Goal: Task Accomplishment & Management: Manage account settings

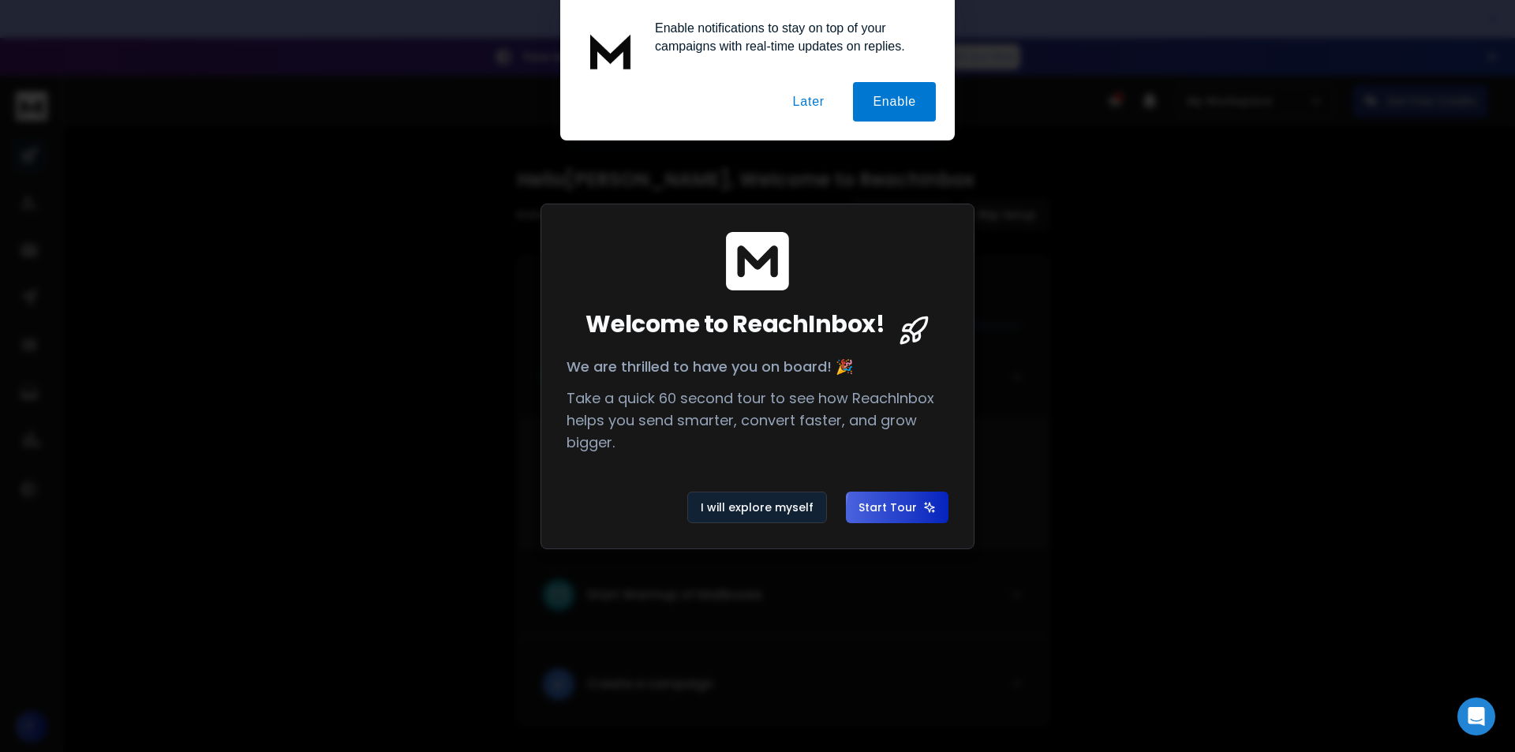
click at [741, 513] on button "I will explore myself" at bounding box center [757, 508] width 140 height 32
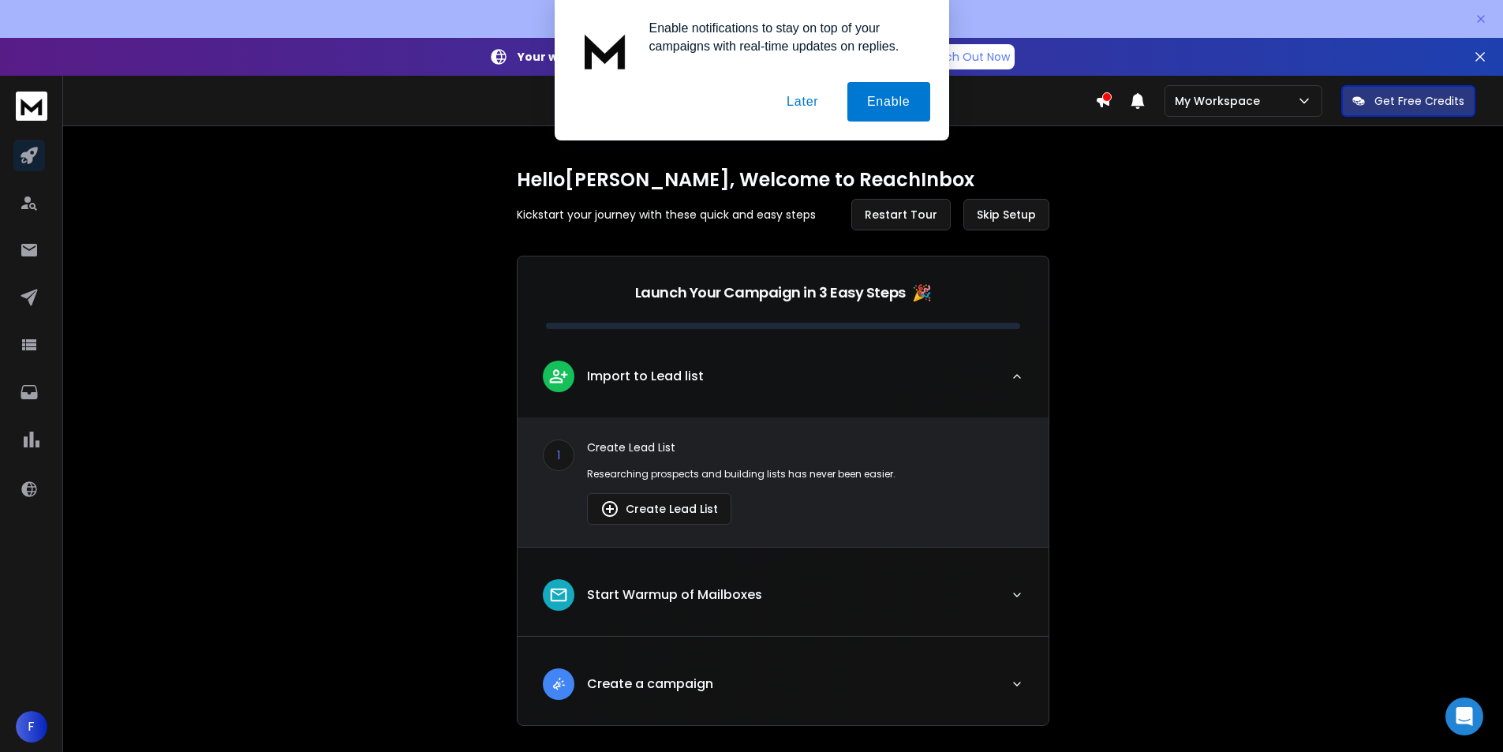
click at [818, 103] on button "Later" at bounding box center [802, 101] width 71 height 39
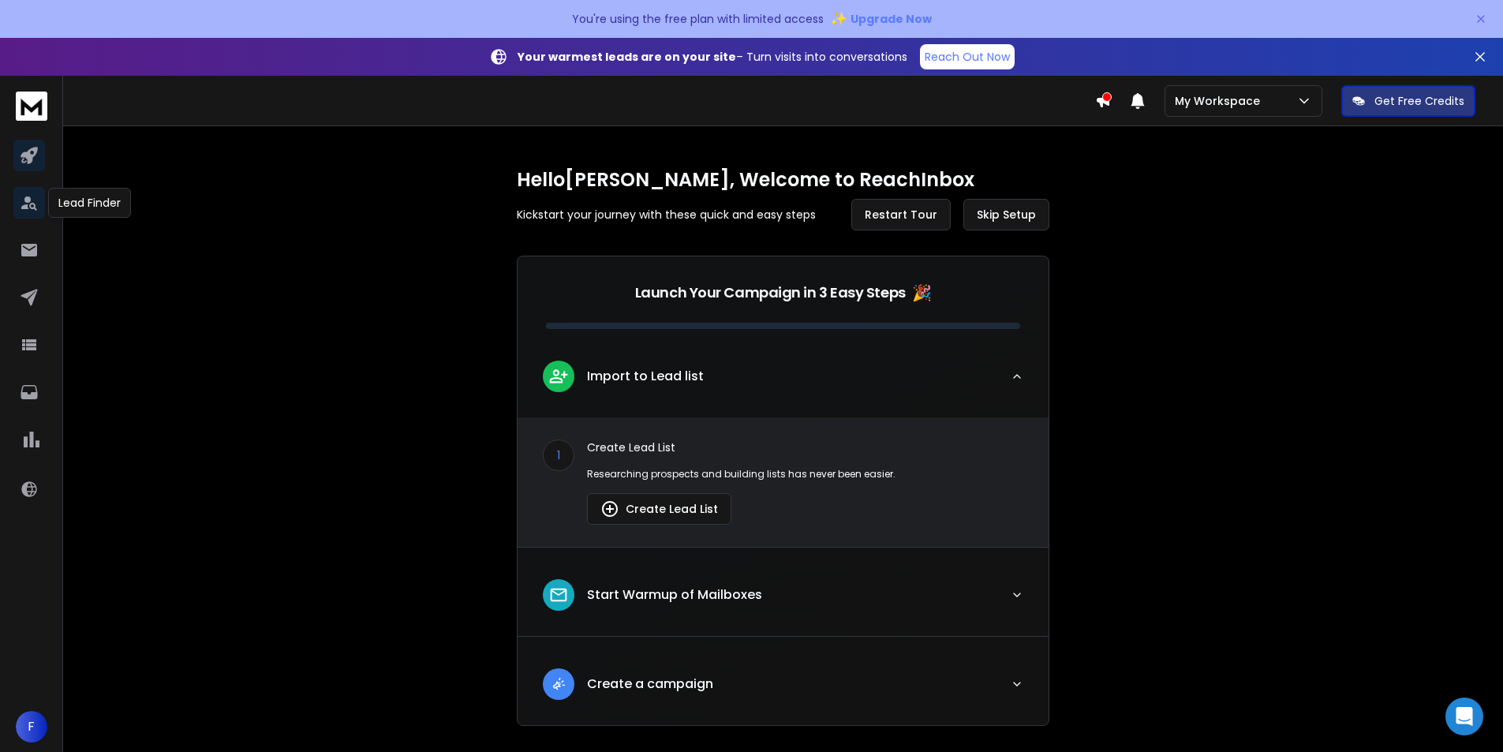
click at [39, 192] on link at bounding box center [29, 203] width 32 height 32
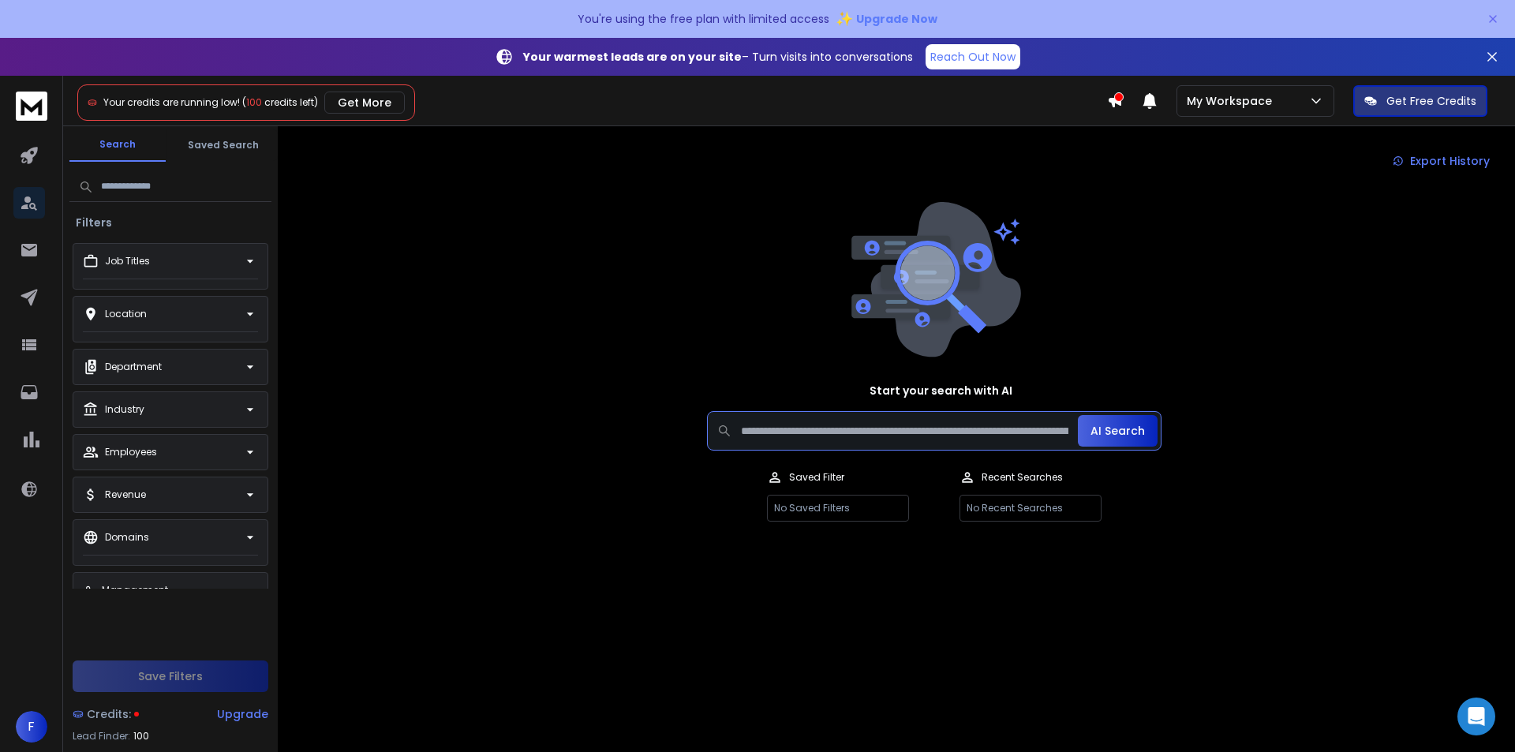
click at [208, 190] on input at bounding box center [170, 186] width 202 height 32
paste input "**********"
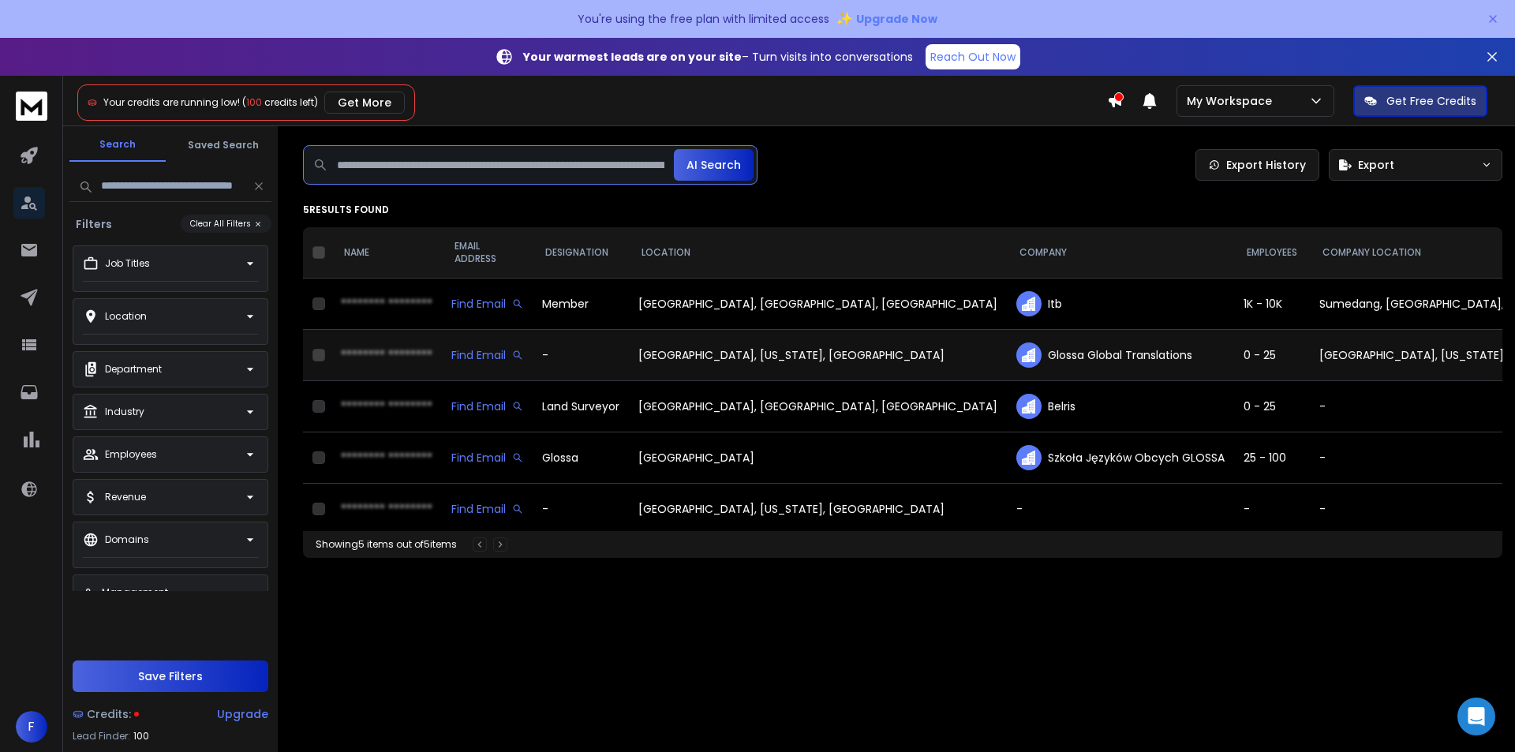
type input "**********"
click at [1016, 356] on div "Glossa Global Translations" at bounding box center [1120, 354] width 208 height 25
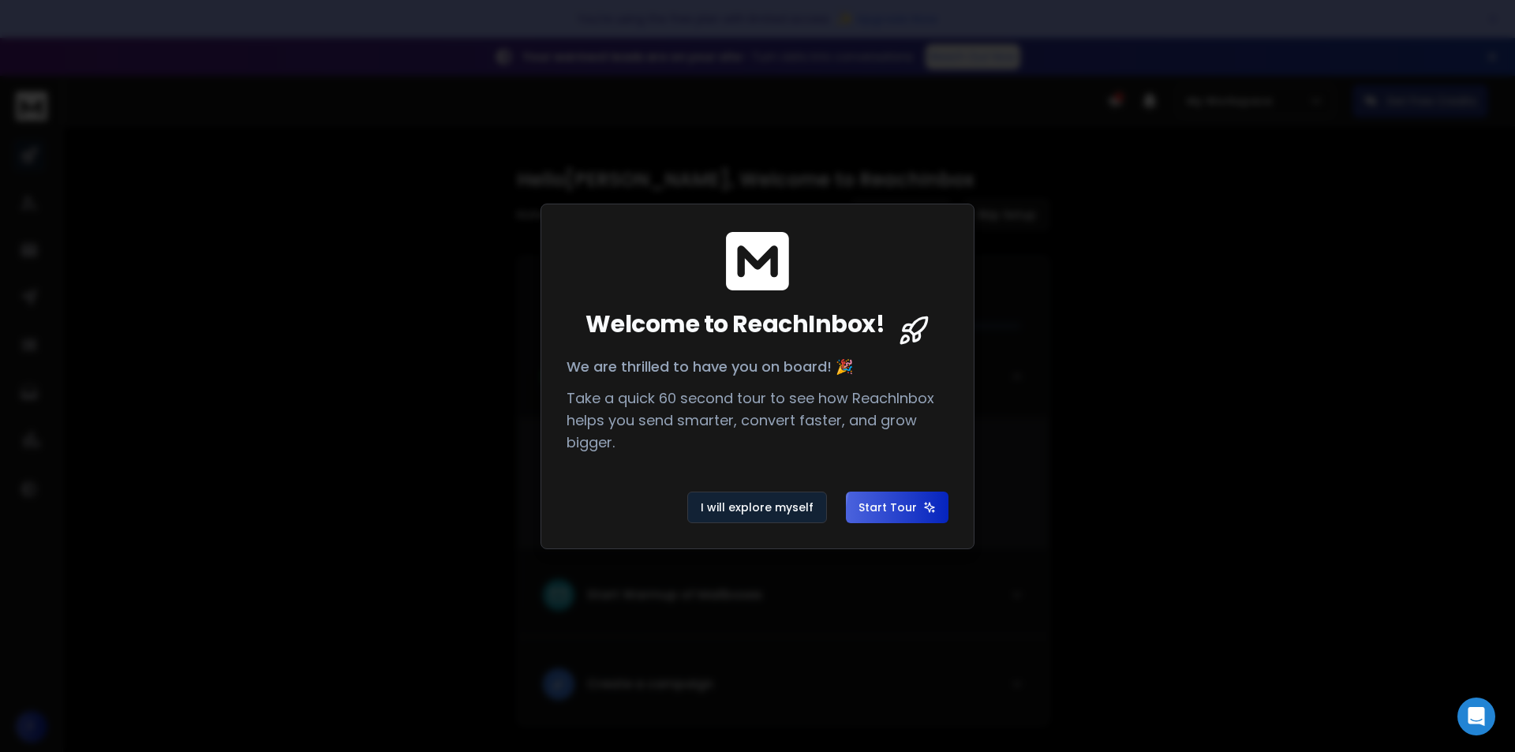
click at [803, 507] on button "I will explore myself" at bounding box center [757, 508] width 140 height 32
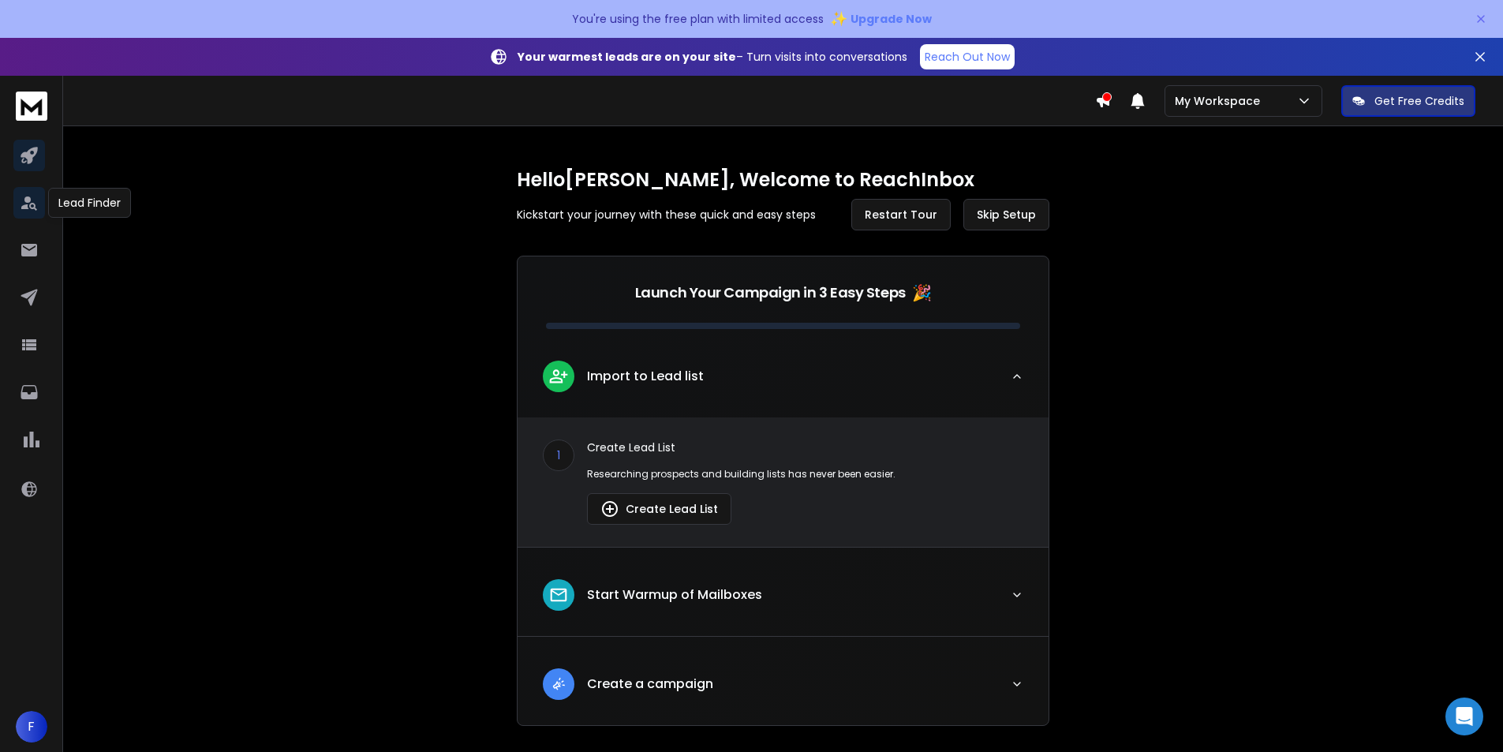
click at [24, 193] on icon at bounding box center [29, 202] width 19 height 19
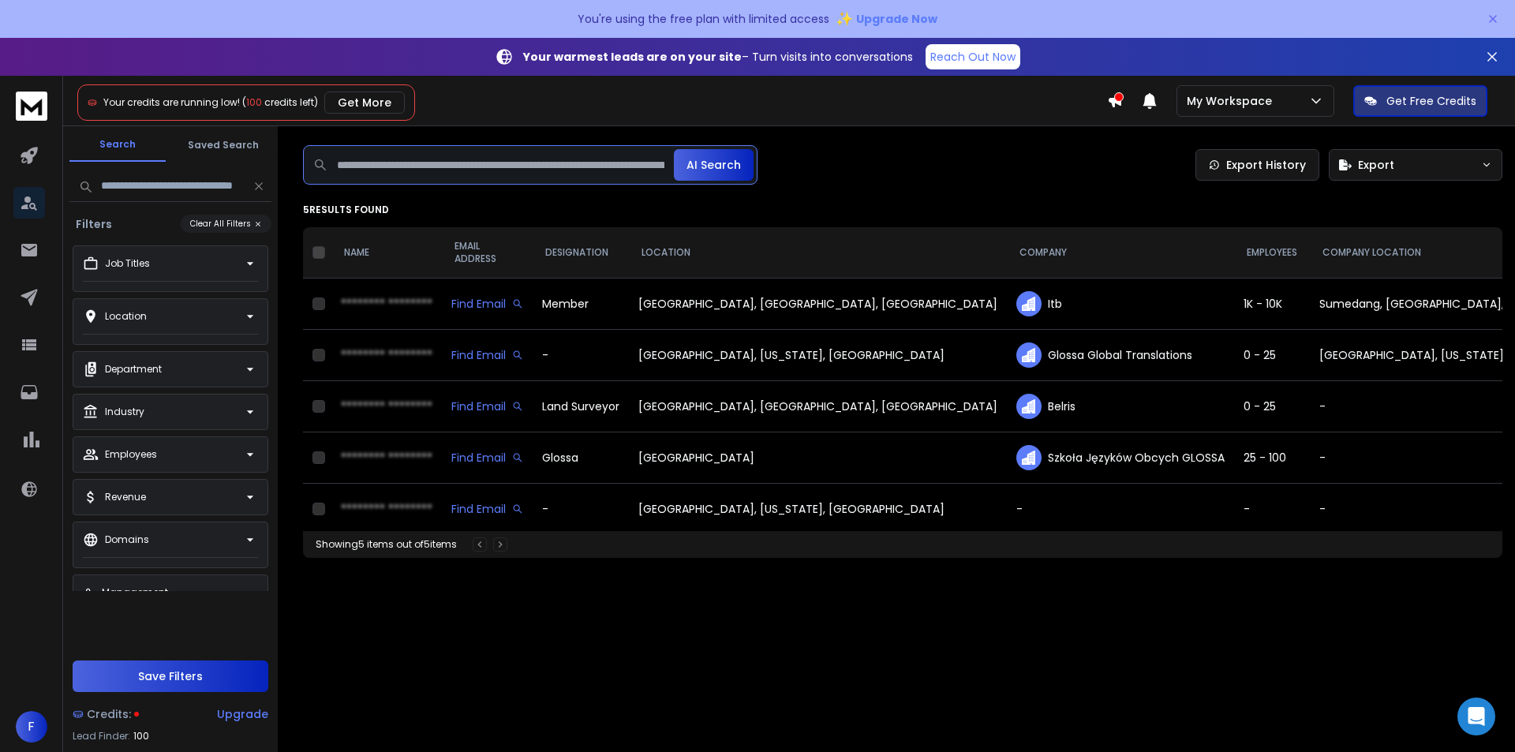
click at [146, 184] on input "**********" at bounding box center [170, 186] width 202 height 32
click at [209, 680] on button "Save Filters" at bounding box center [171, 677] width 196 height 32
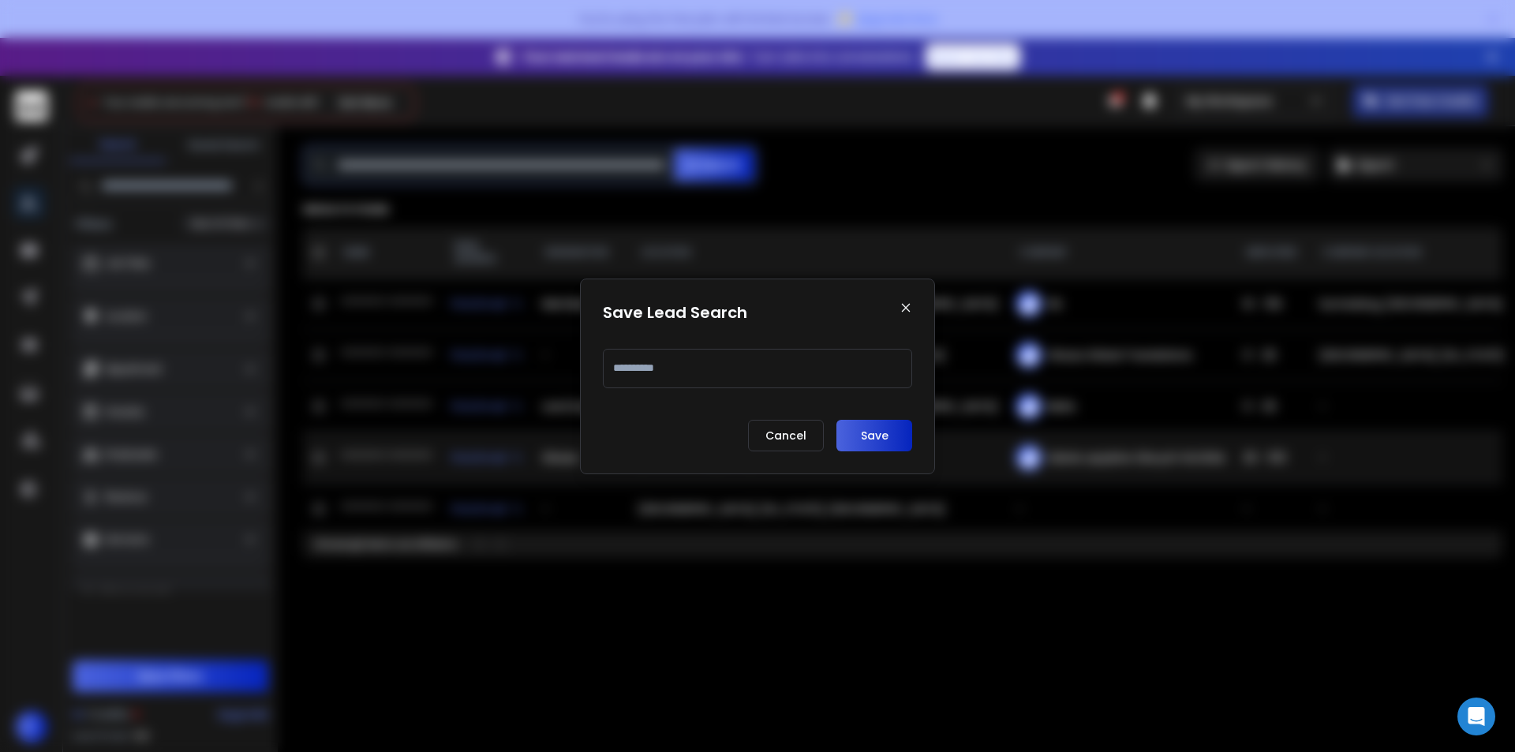
click at [799, 447] on button "Cancel" at bounding box center [786, 436] width 76 height 32
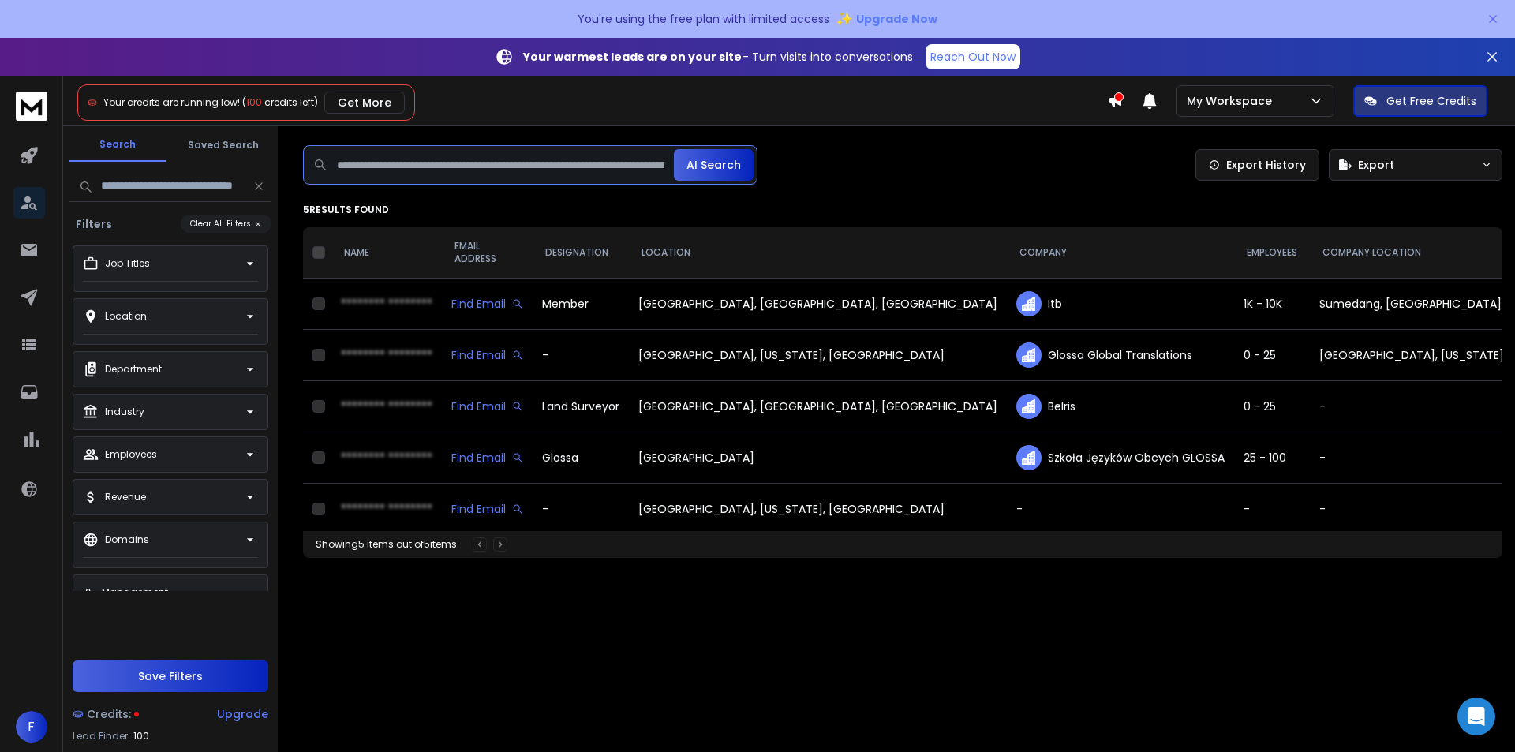
click at [479, 138] on div "AI Search Export History Export 5 results found NAME EMAIL ADDRESS DESIGNATION …" at bounding box center [789, 142] width 1452 height 32
click at [484, 170] on textarea at bounding box center [500, 165] width 327 height 32
paste textarea "**********"
type textarea "**********"
click at [713, 160] on button "AI Search" at bounding box center [715, 165] width 80 height 32
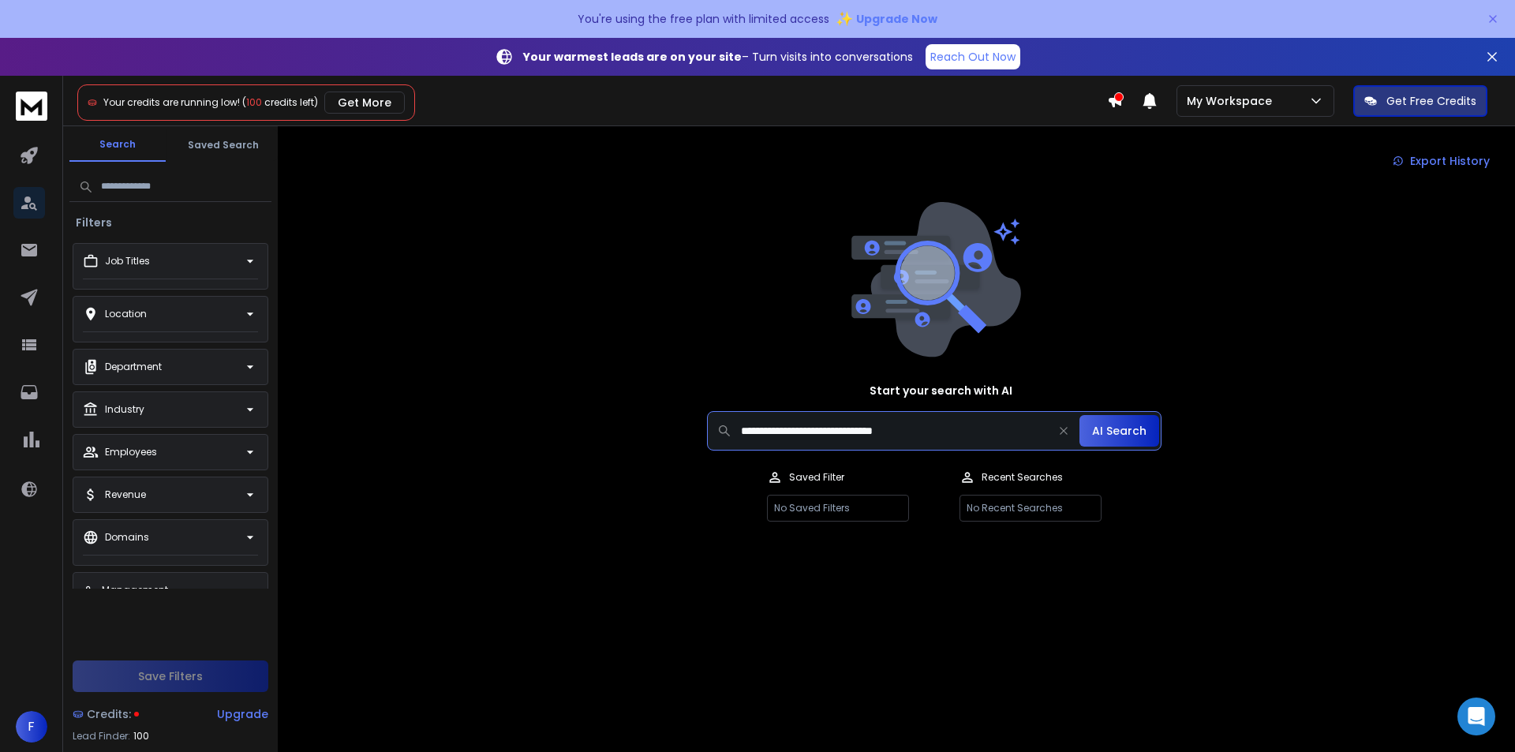
click at [1072, 421] on div "**********" at bounding box center [934, 430] width 455 height 39
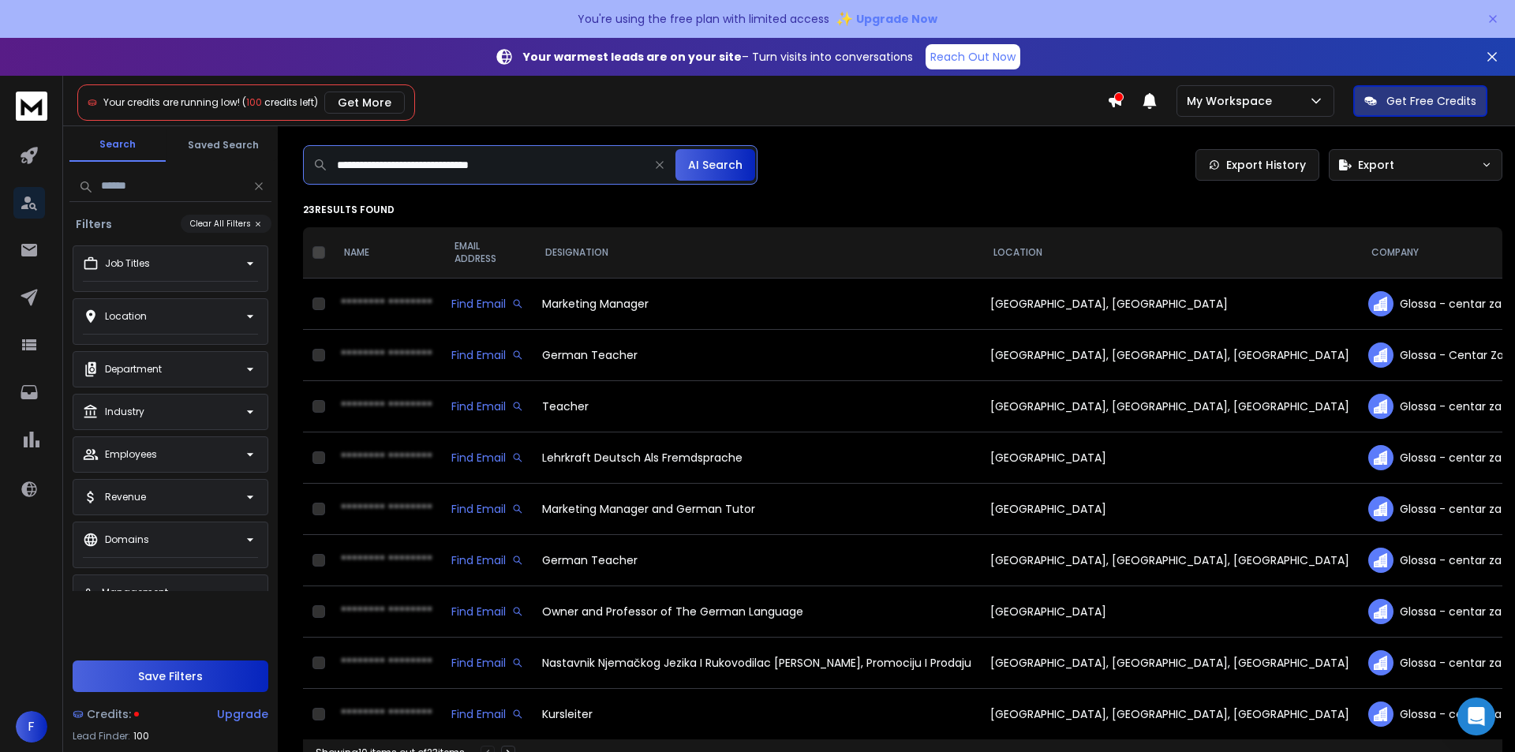
click at [137, 185] on input "******" at bounding box center [170, 186] width 202 height 32
paste input "**********"
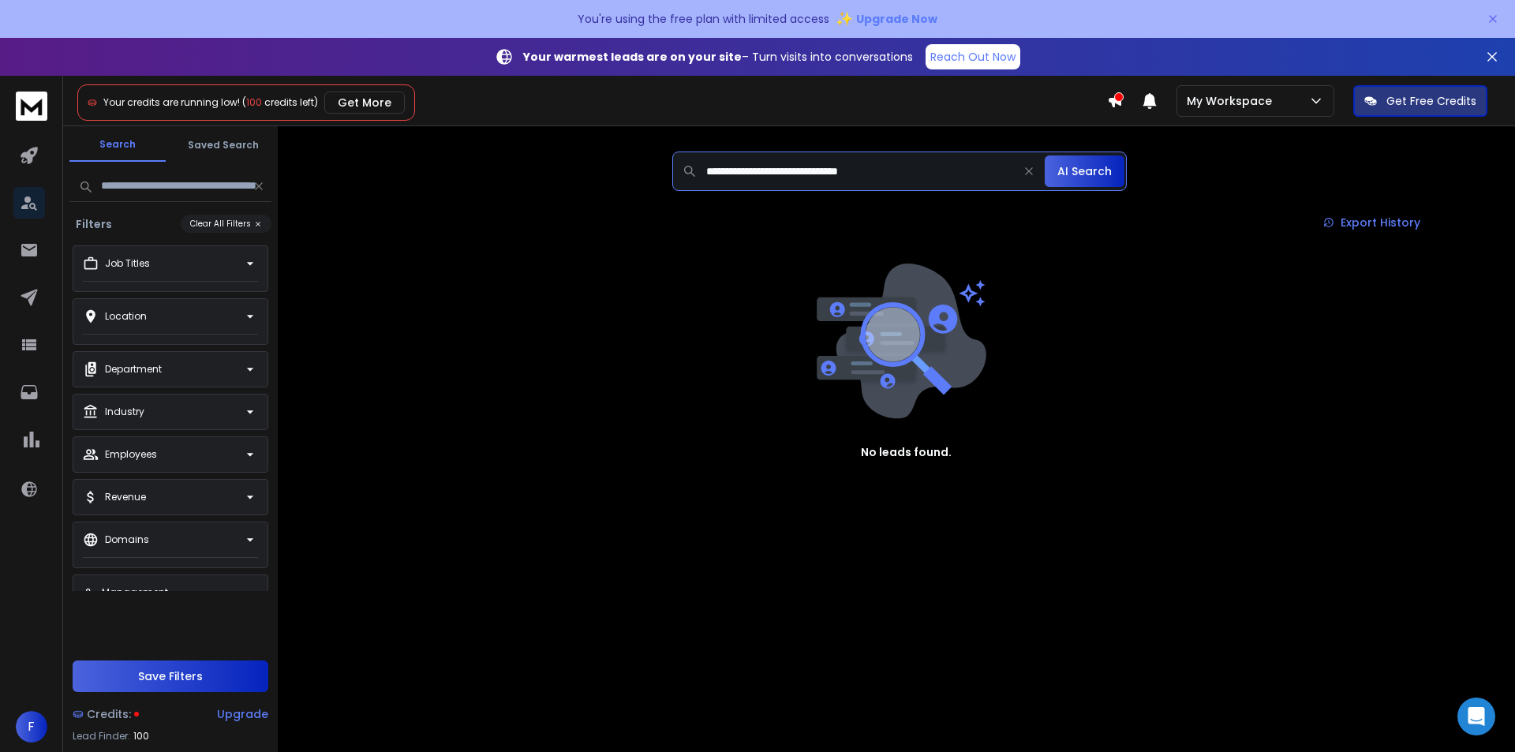
type input "**********"
click at [1031, 174] on icon at bounding box center [1029, 171] width 13 height 13
click at [1238, 295] on div "Export History No leads found." at bounding box center [899, 333] width 1193 height 253
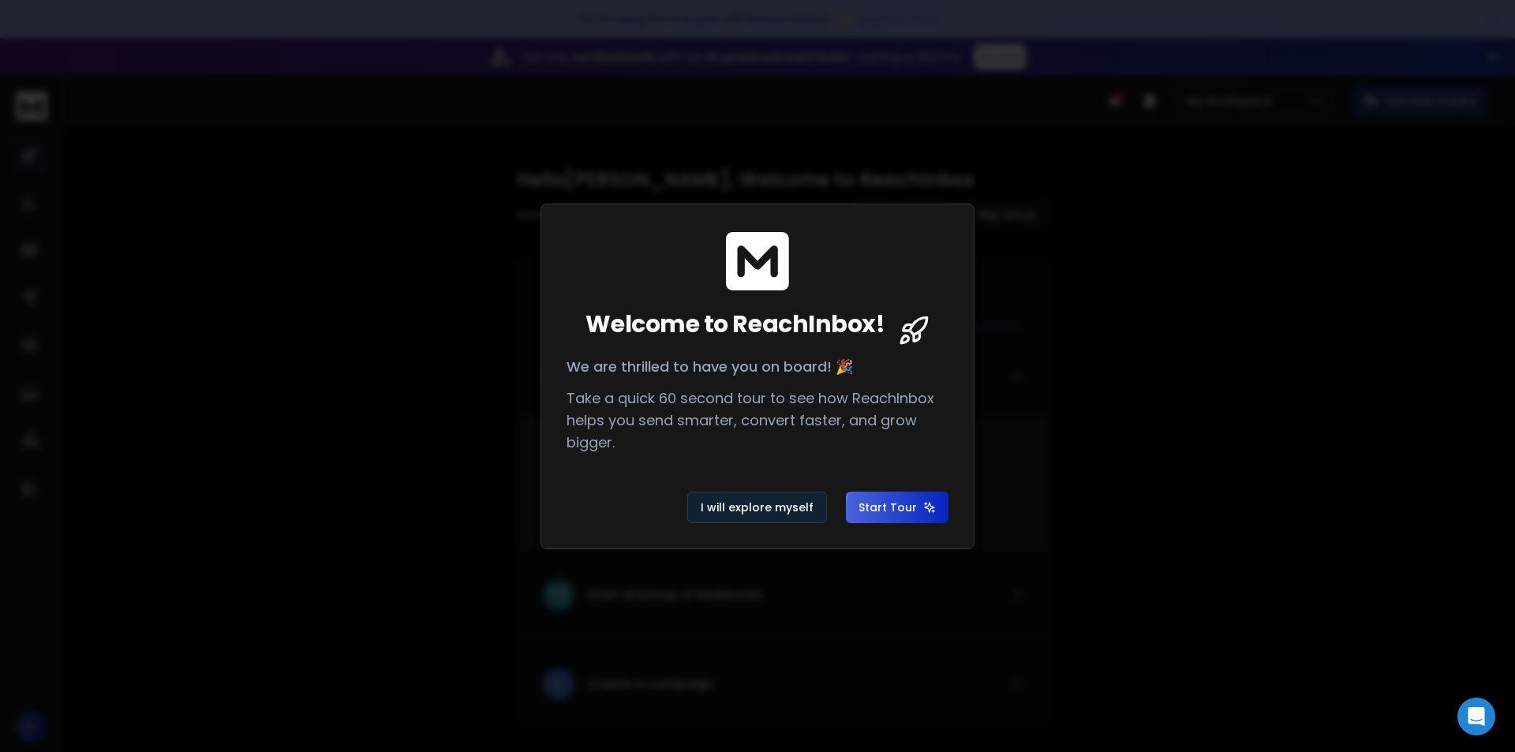
click at [799, 513] on button "I will explore myself" at bounding box center [757, 508] width 140 height 32
click at [871, 509] on span "Start Tour" at bounding box center [897, 508] width 77 height 16
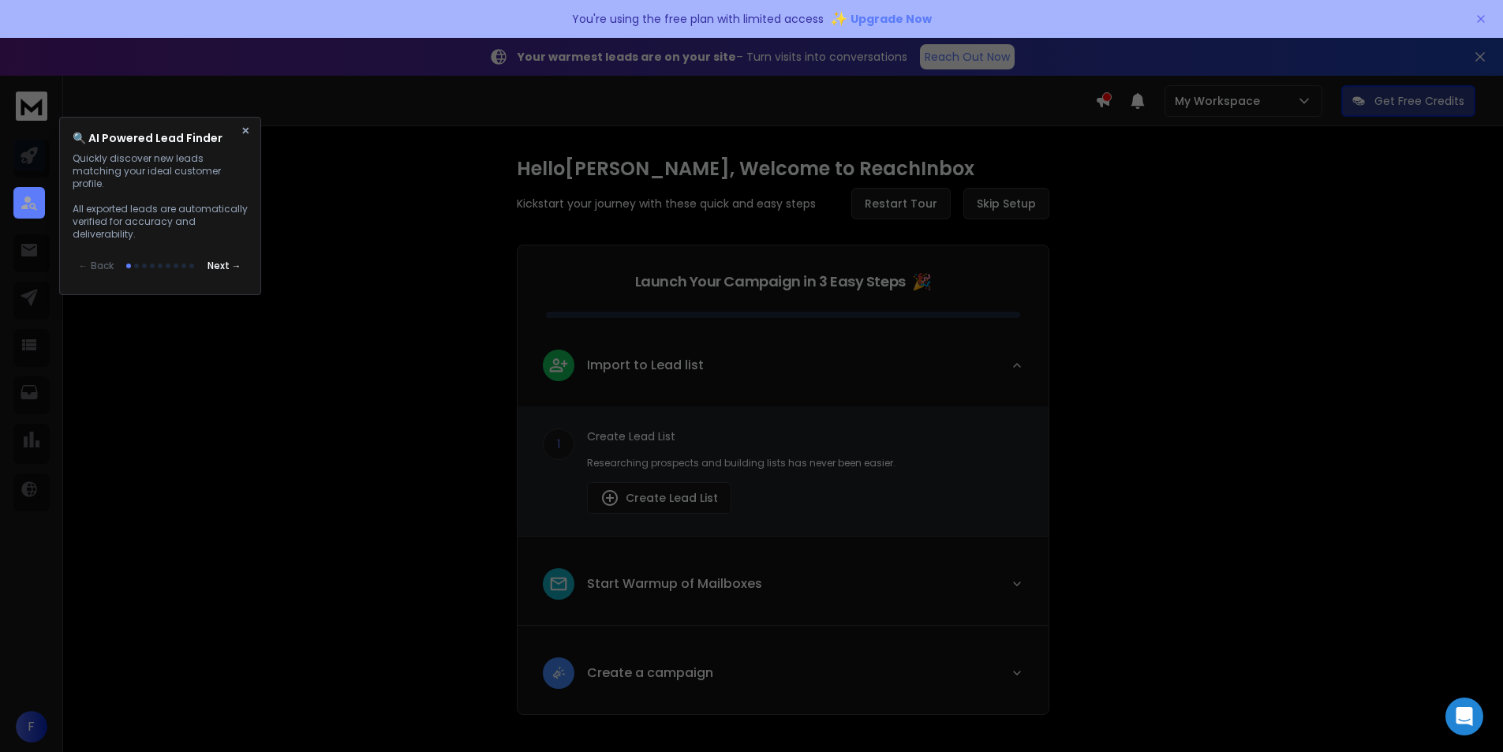
scroll to position [15, 0]
click at [204, 277] on button "Next →" at bounding box center [224, 266] width 47 height 32
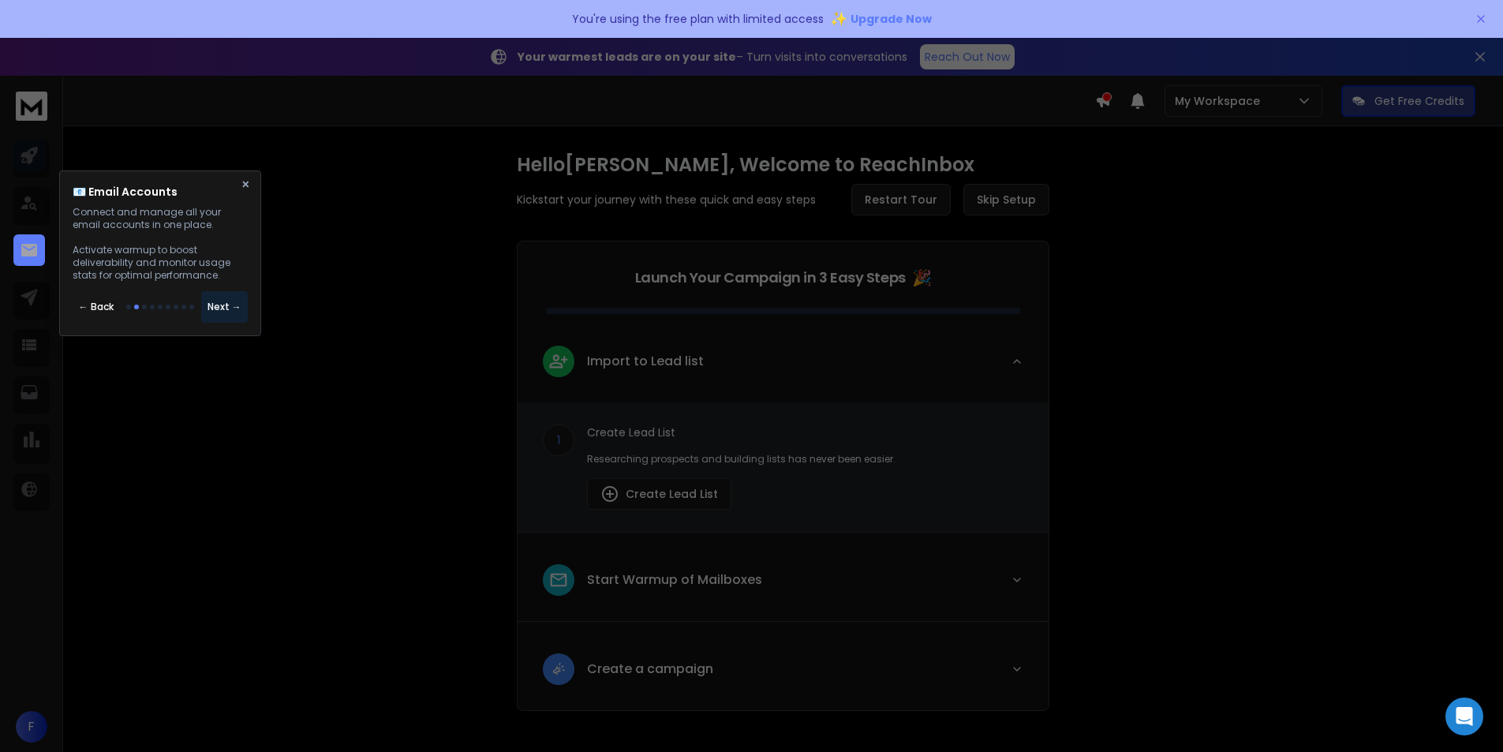
click at [218, 310] on button "Next →" at bounding box center [224, 307] width 47 height 32
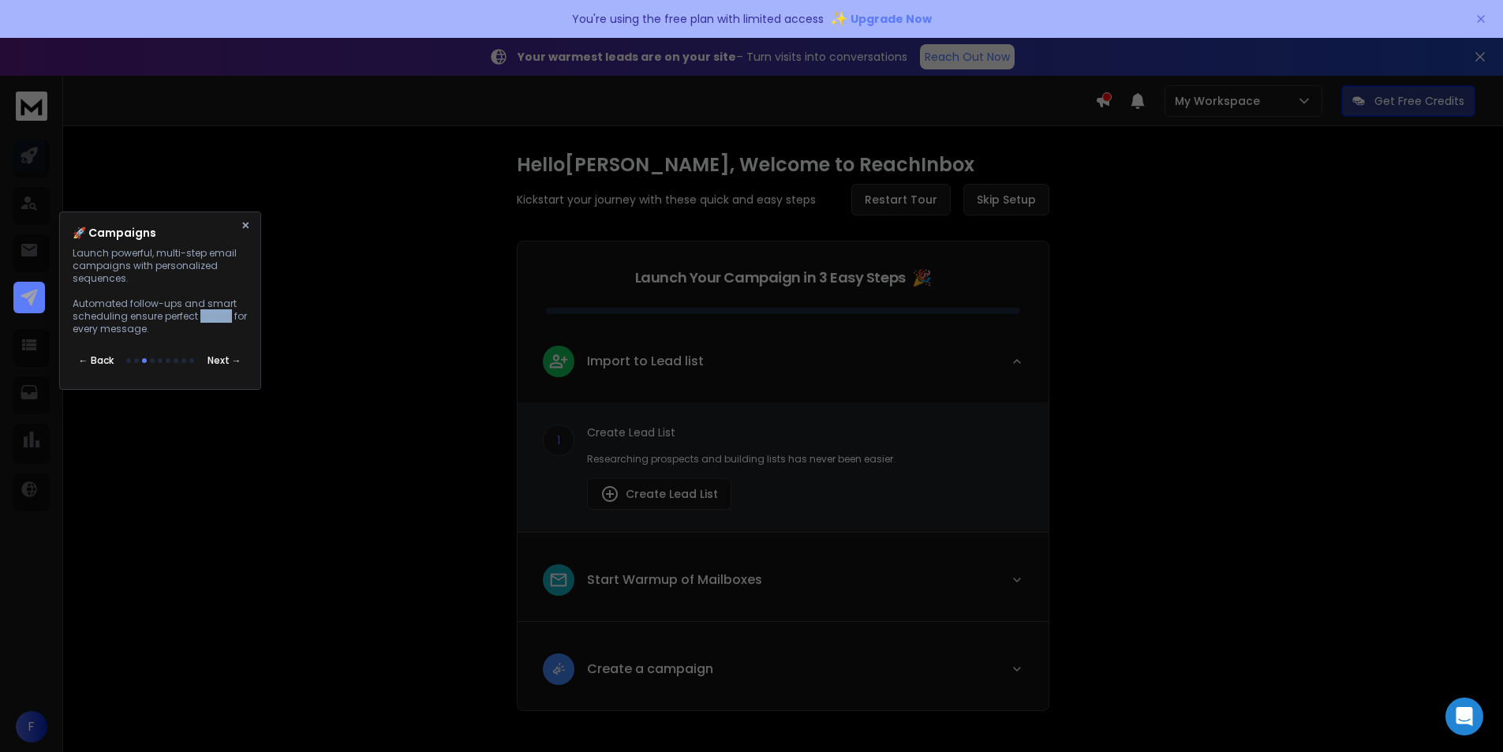
click at [219, 310] on p "Launch powerful, multi-step email campaigns with personalized sequences. Automa…" at bounding box center [160, 291] width 175 height 88
click at [233, 350] on button "Next →" at bounding box center [224, 361] width 47 height 32
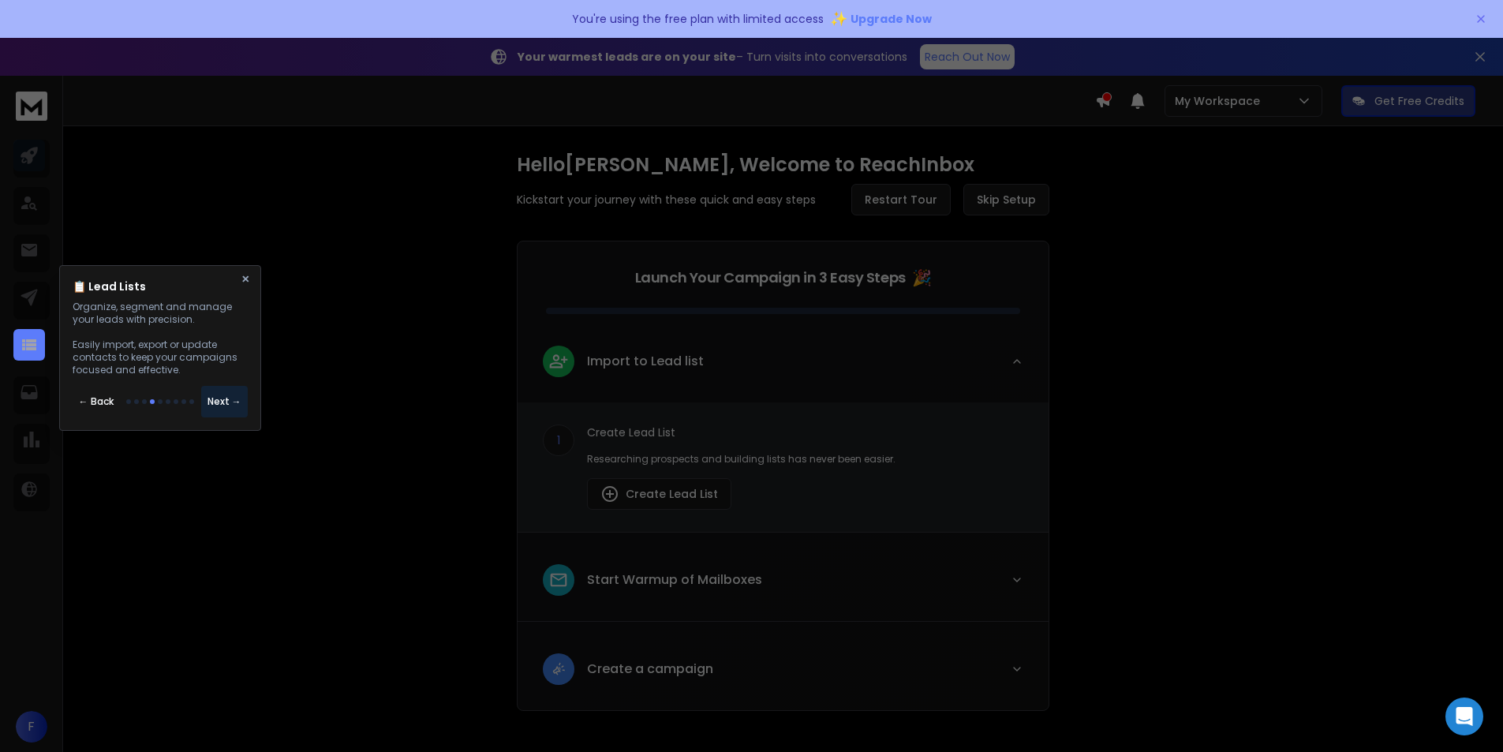
click at [220, 398] on button "Next →" at bounding box center [224, 402] width 47 height 32
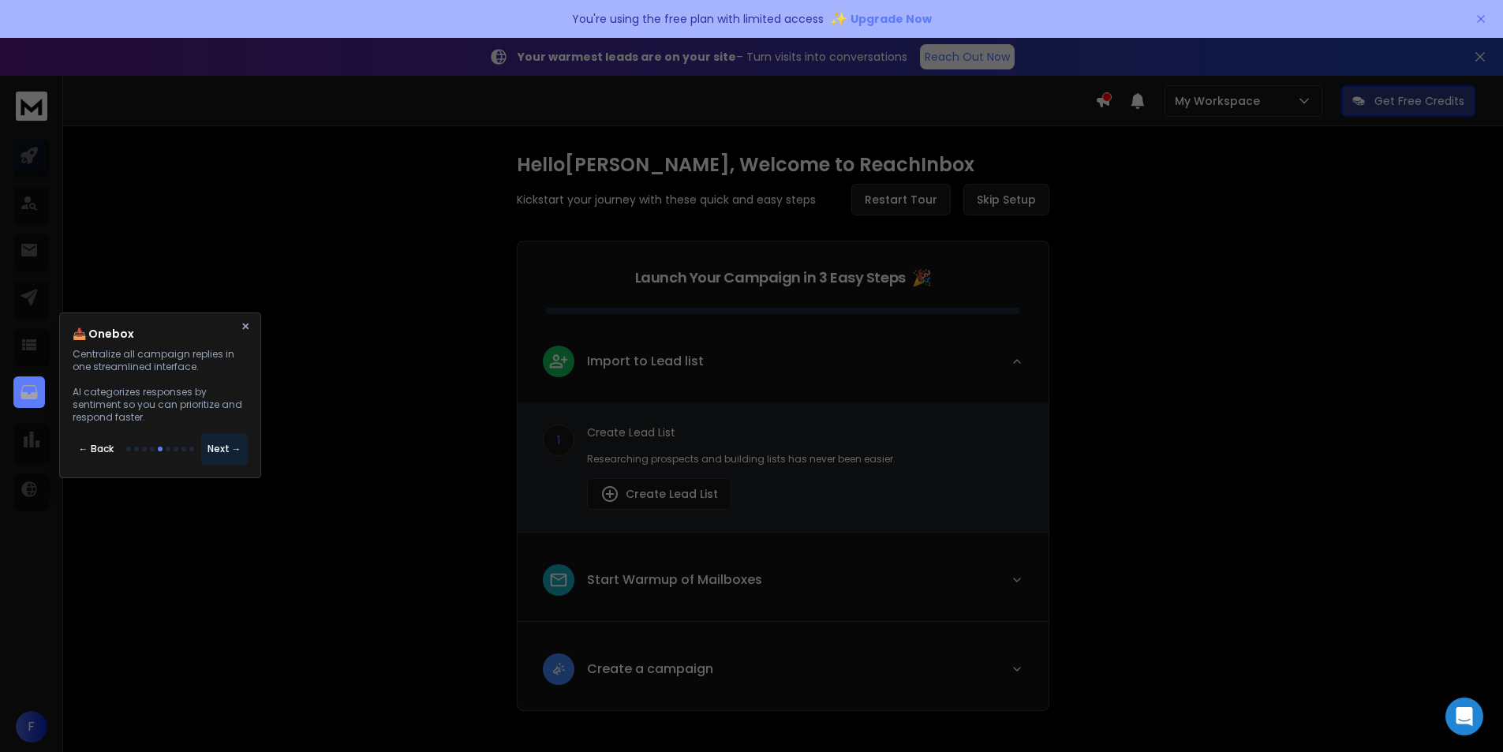
click at [221, 437] on button "Next →" at bounding box center [224, 449] width 47 height 32
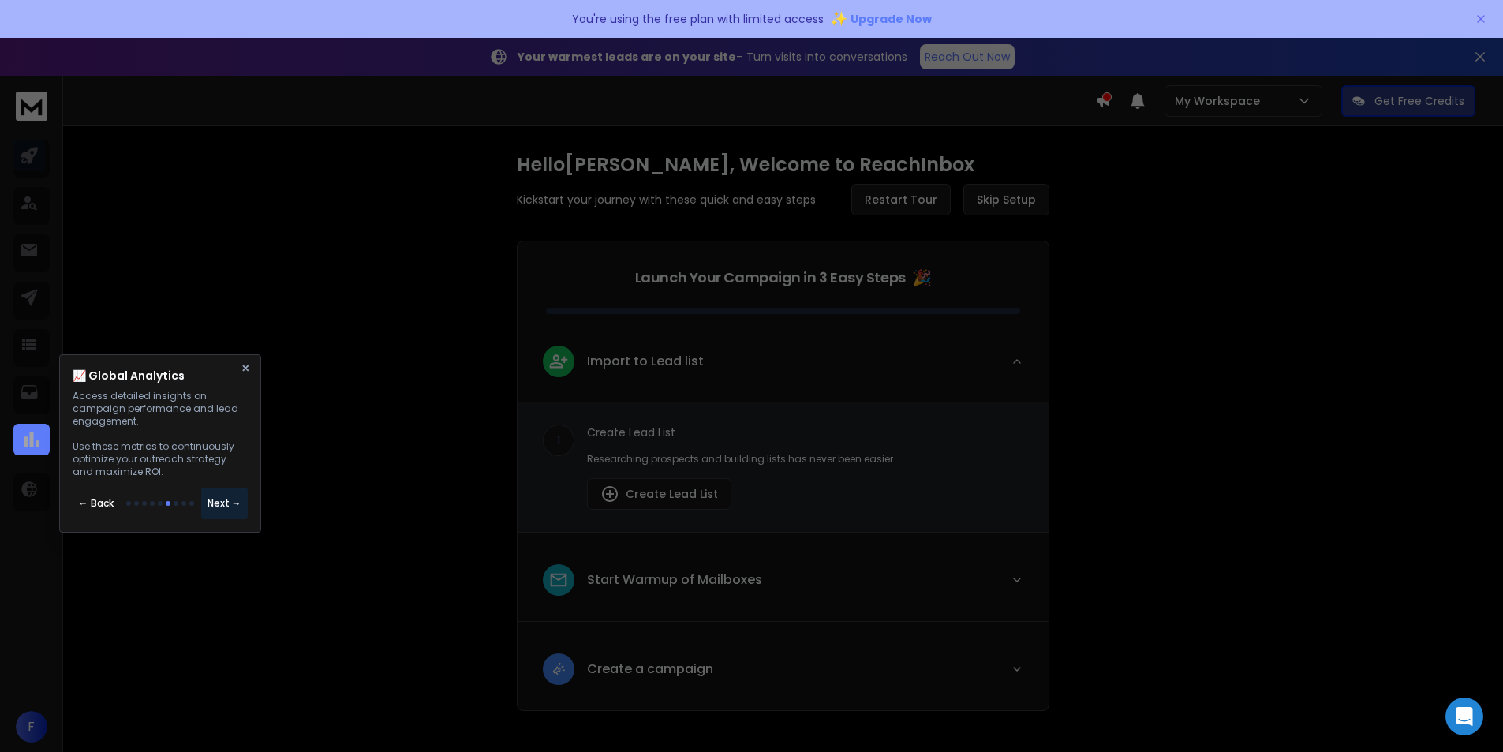
click at [226, 500] on button "Next →" at bounding box center [224, 504] width 47 height 32
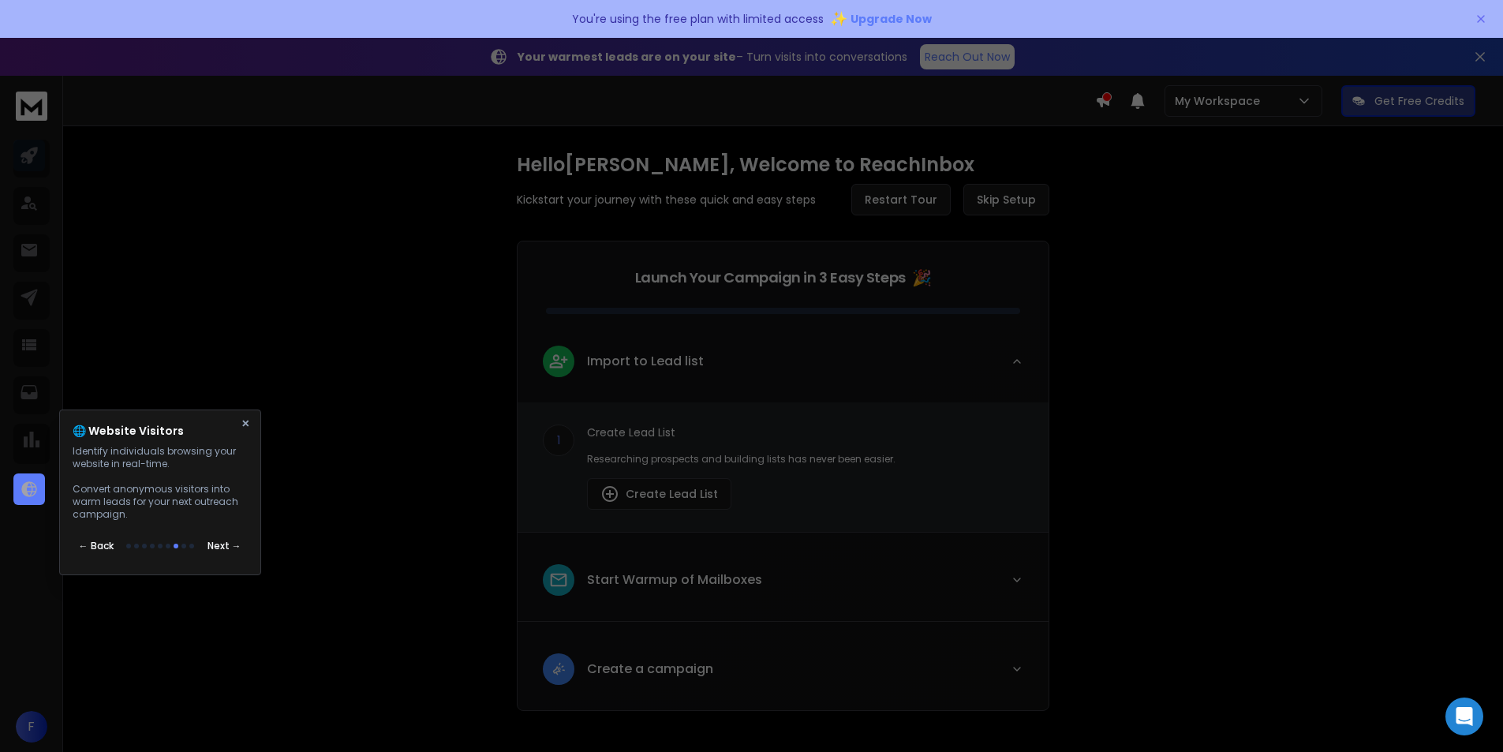
click at [230, 540] on button "Next →" at bounding box center [224, 546] width 47 height 32
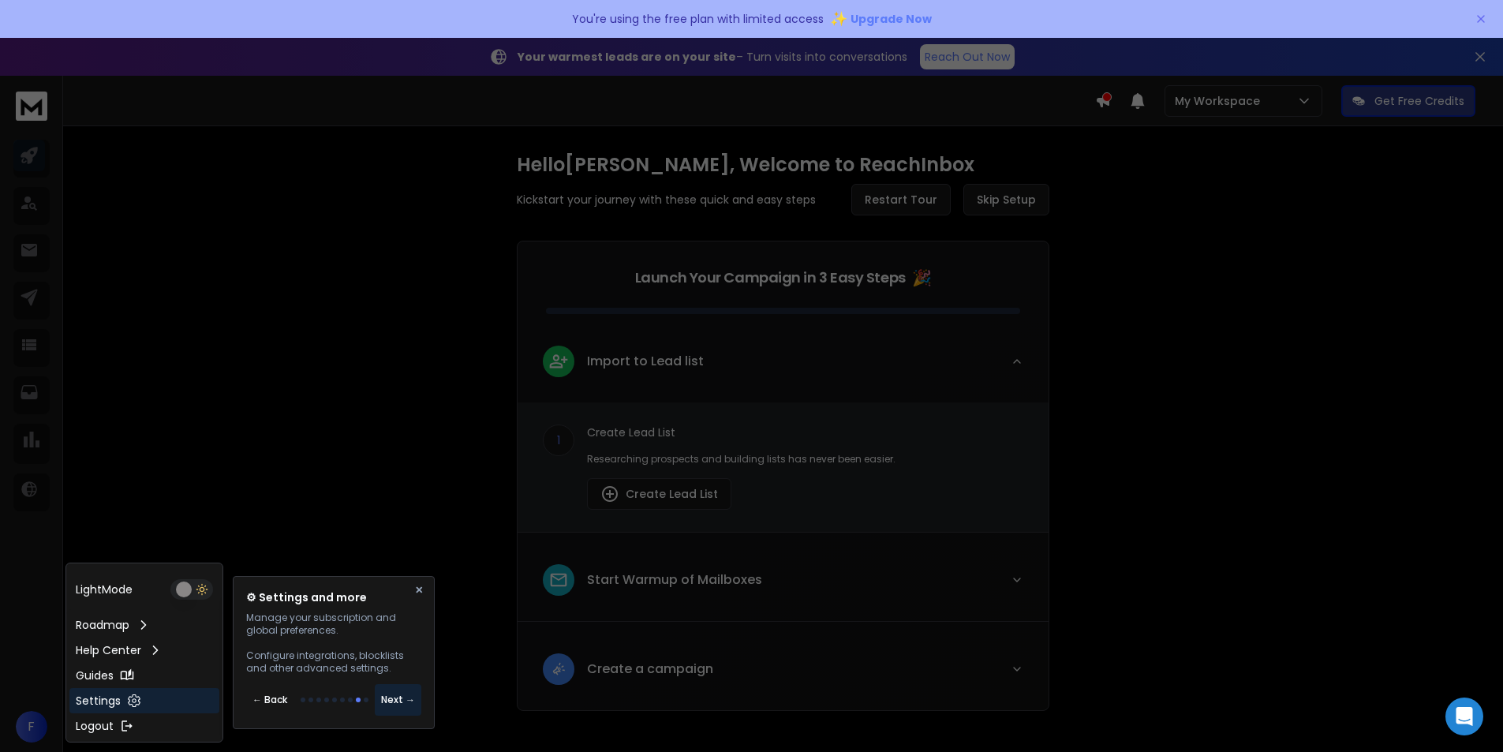
click at [400, 698] on button "Next →" at bounding box center [398, 700] width 47 height 32
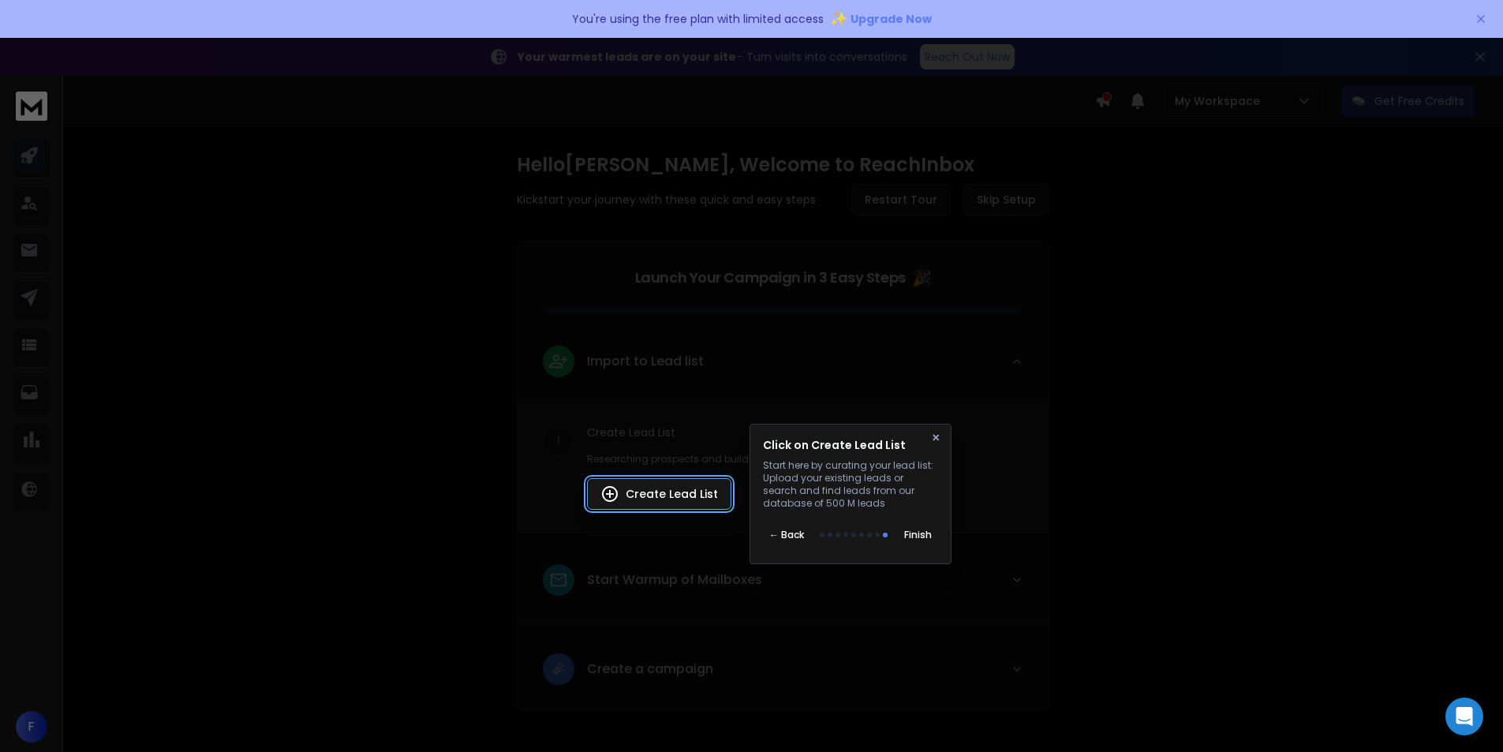
click at [940, 531] on div "Click on Create Lead List × Start here by curating your lead list: Upload your …" at bounding box center [851, 494] width 202 height 140
click at [928, 537] on button "Finish" at bounding box center [918, 535] width 40 height 32
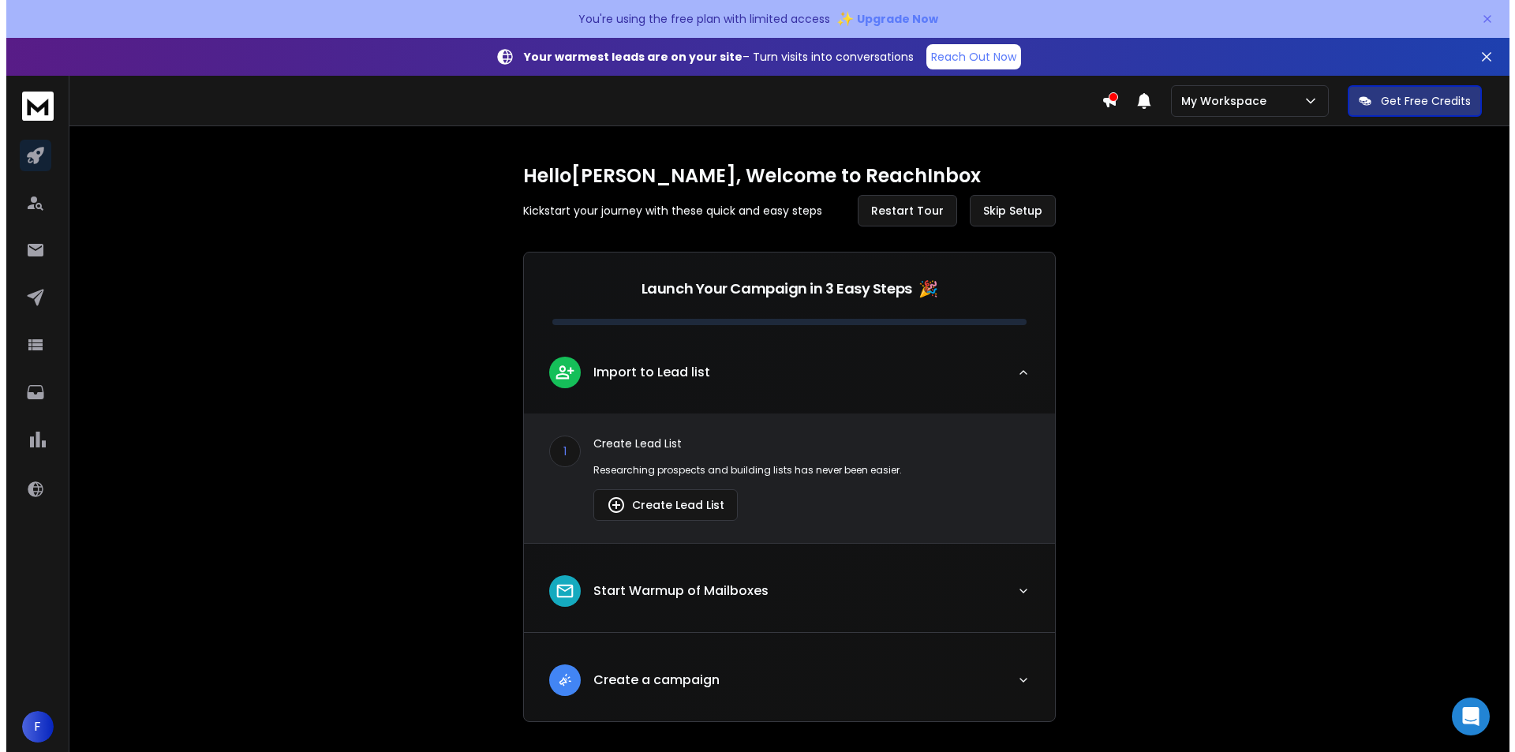
scroll to position [0, 0]
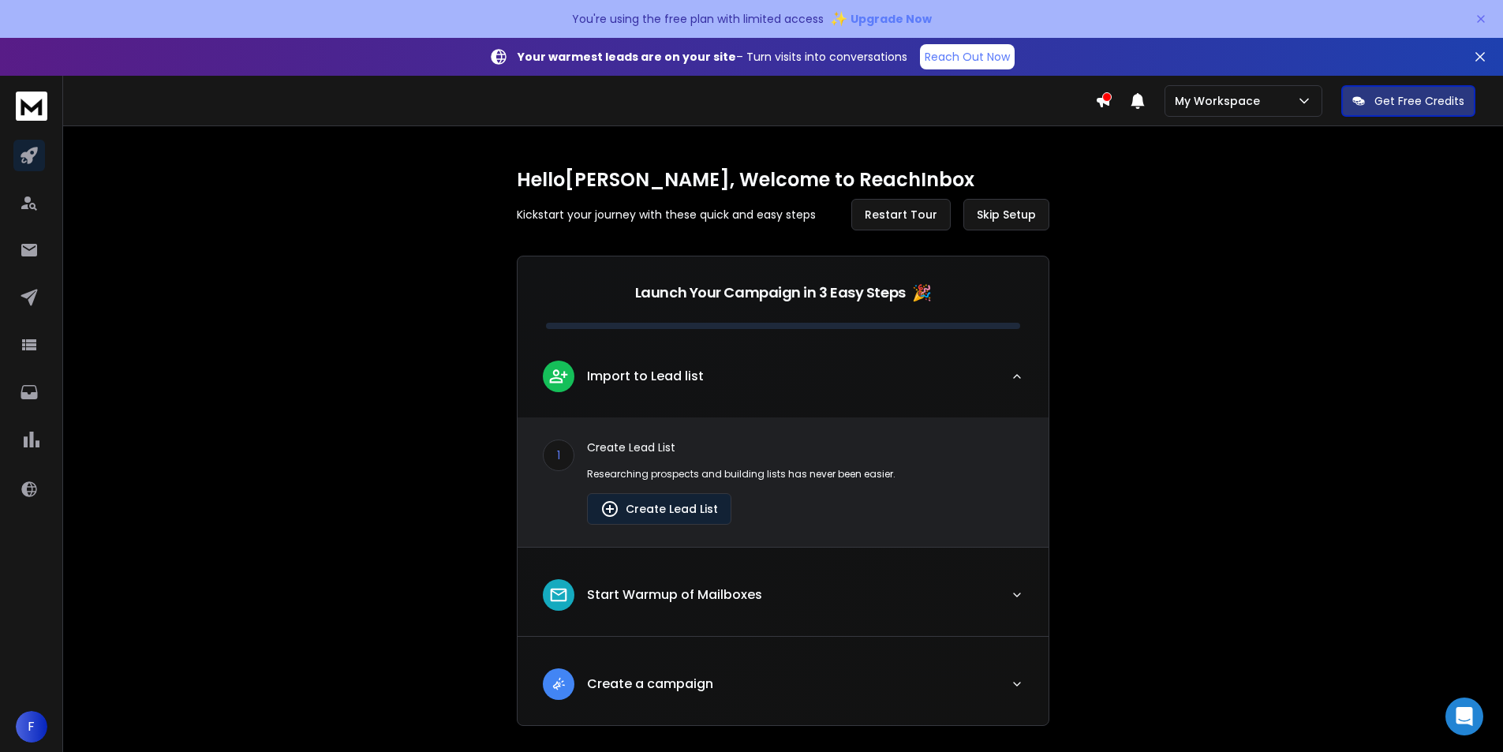
click at [673, 515] on button "Create Lead List" at bounding box center [659, 509] width 144 height 32
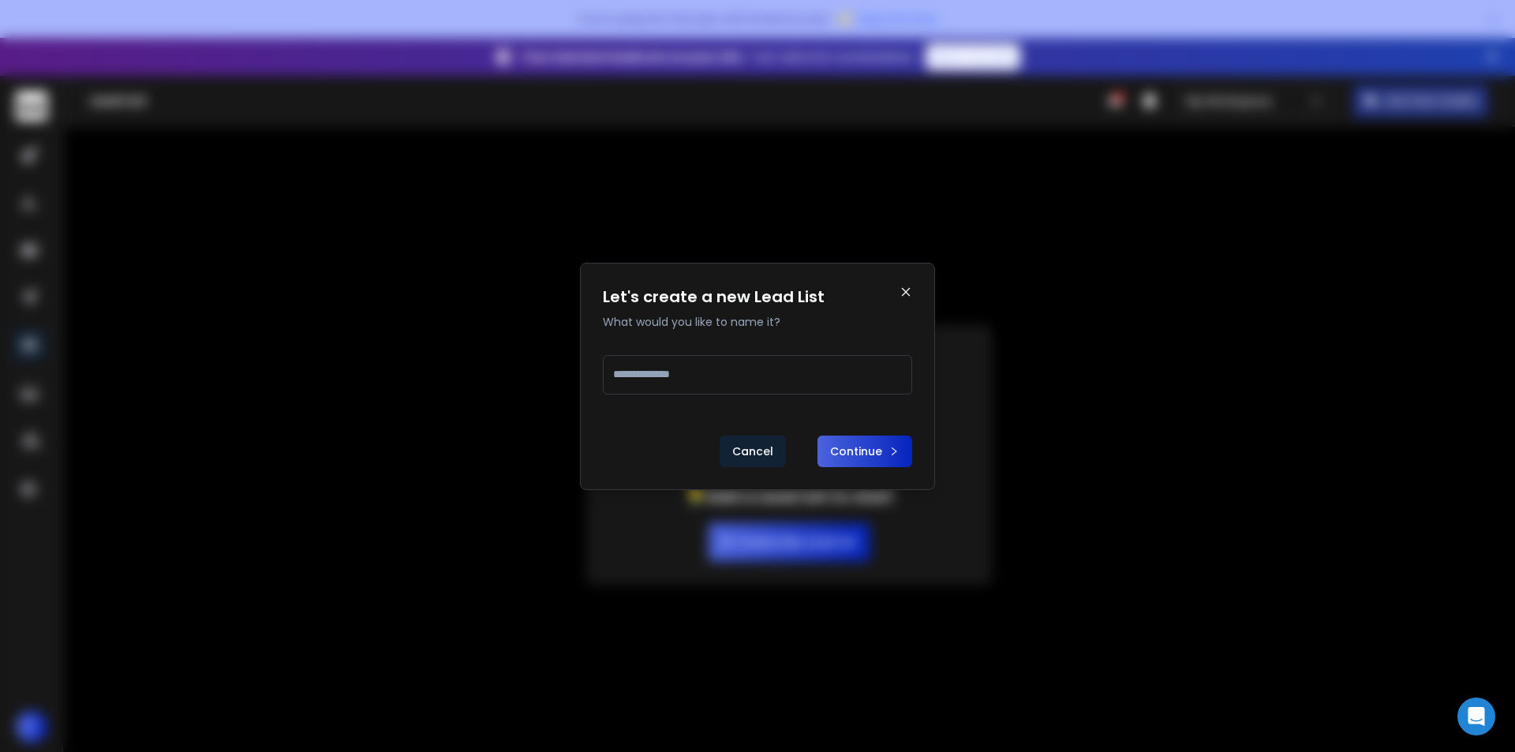
drag, startPoint x: 690, startPoint y: 384, endPoint x: 786, endPoint y: 446, distance: 114.7
click at [690, 384] on input at bounding box center [757, 374] width 309 height 39
paste input "**********"
type input "**********"
click at [846, 445] on button "Continue" at bounding box center [865, 452] width 95 height 32
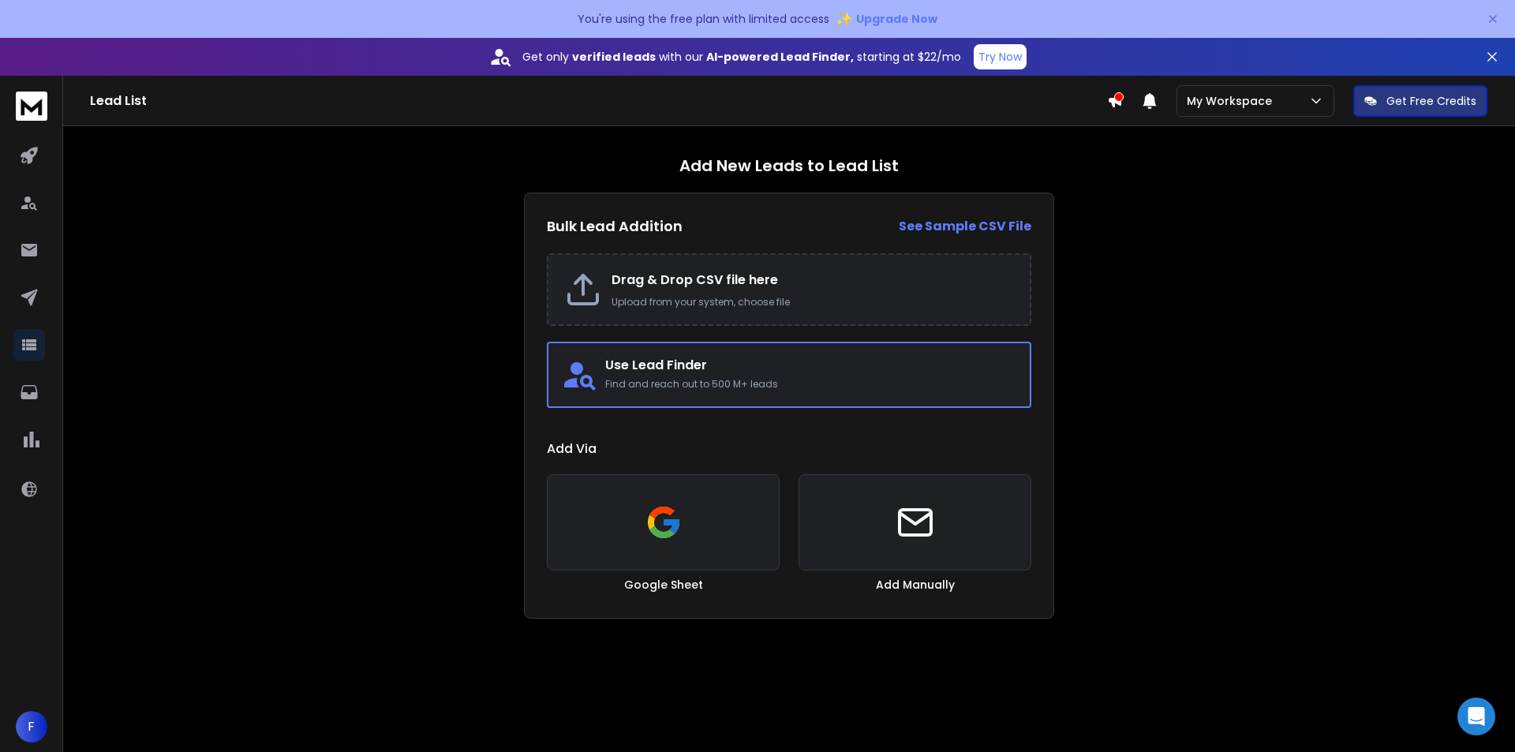
click at [745, 382] on p "Find and reach out to 500 M+ leads" at bounding box center [811, 384] width 412 height 13
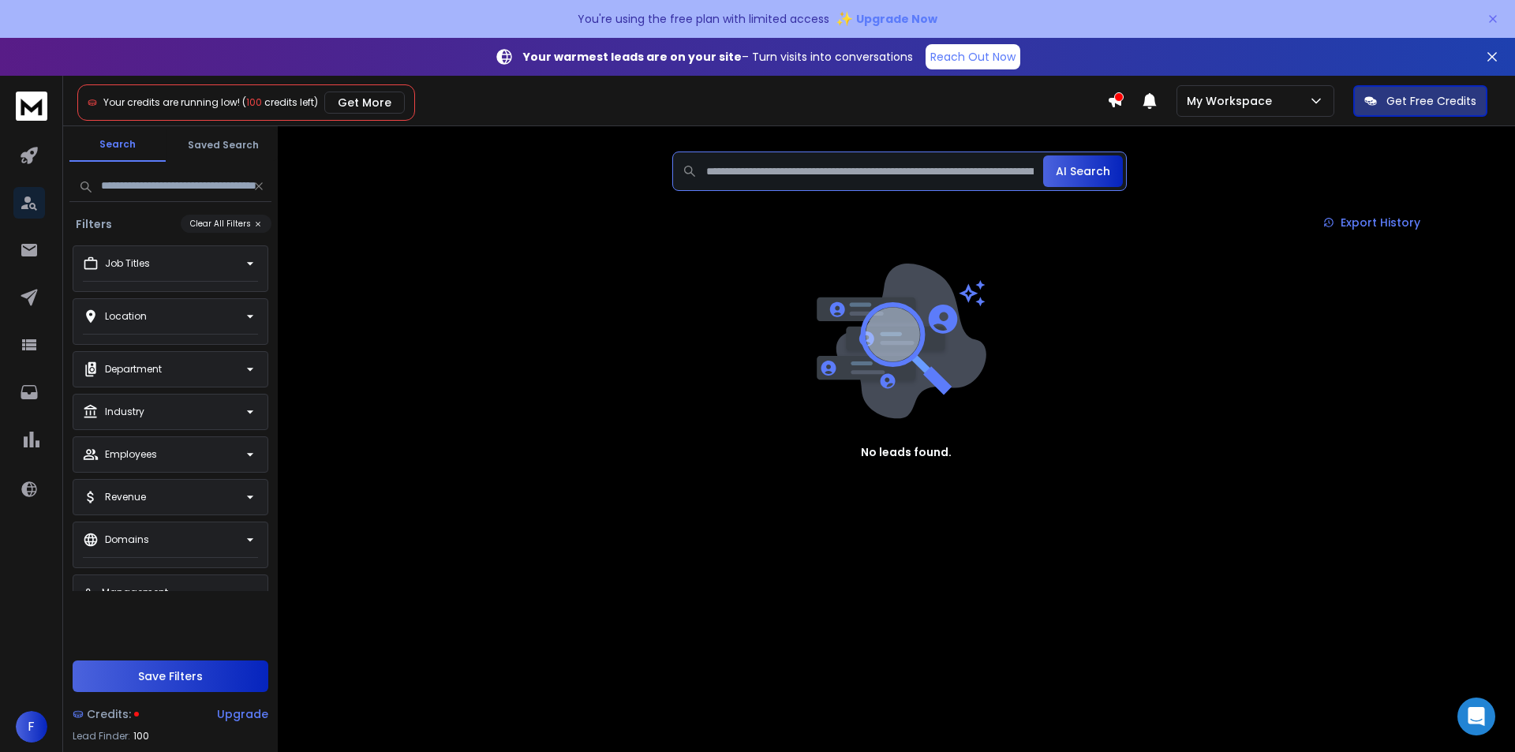
click at [208, 189] on input "**********" at bounding box center [170, 186] width 202 height 32
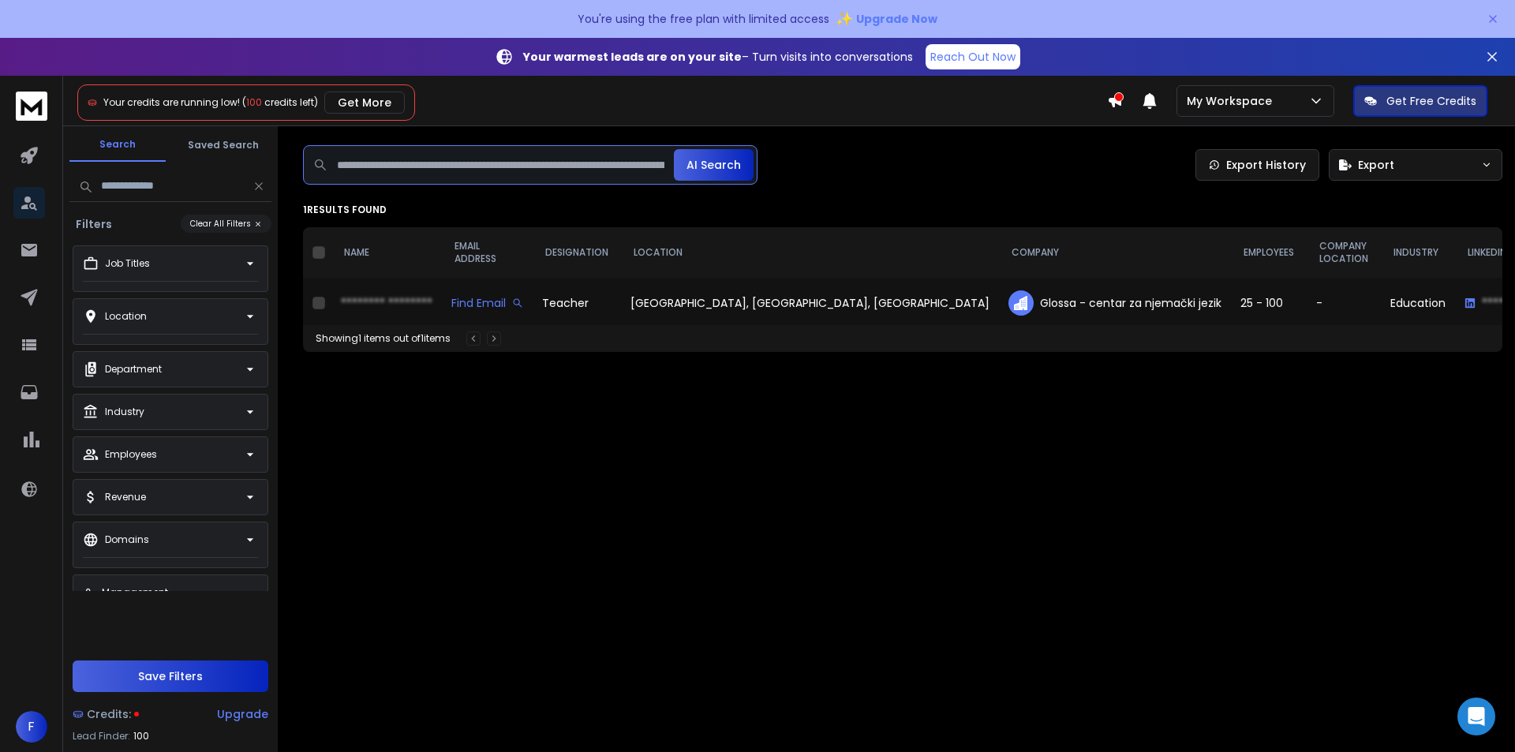
type input "**********"
click at [1053, 310] on div "Glossa - centar za njemački jezik" at bounding box center [1115, 302] width 213 height 25
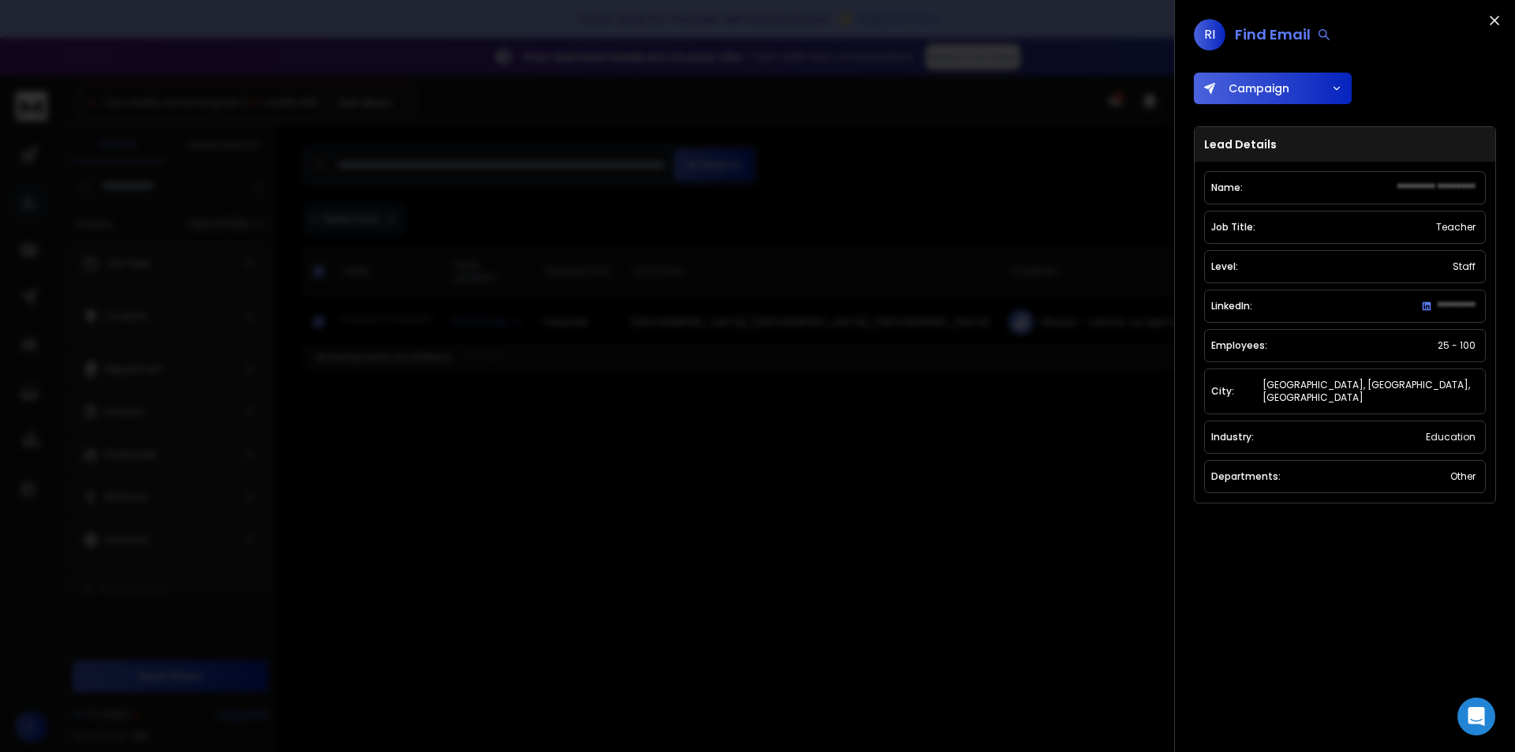
click at [1490, 20] on icon "button" at bounding box center [1495, 21] width 16 height 16
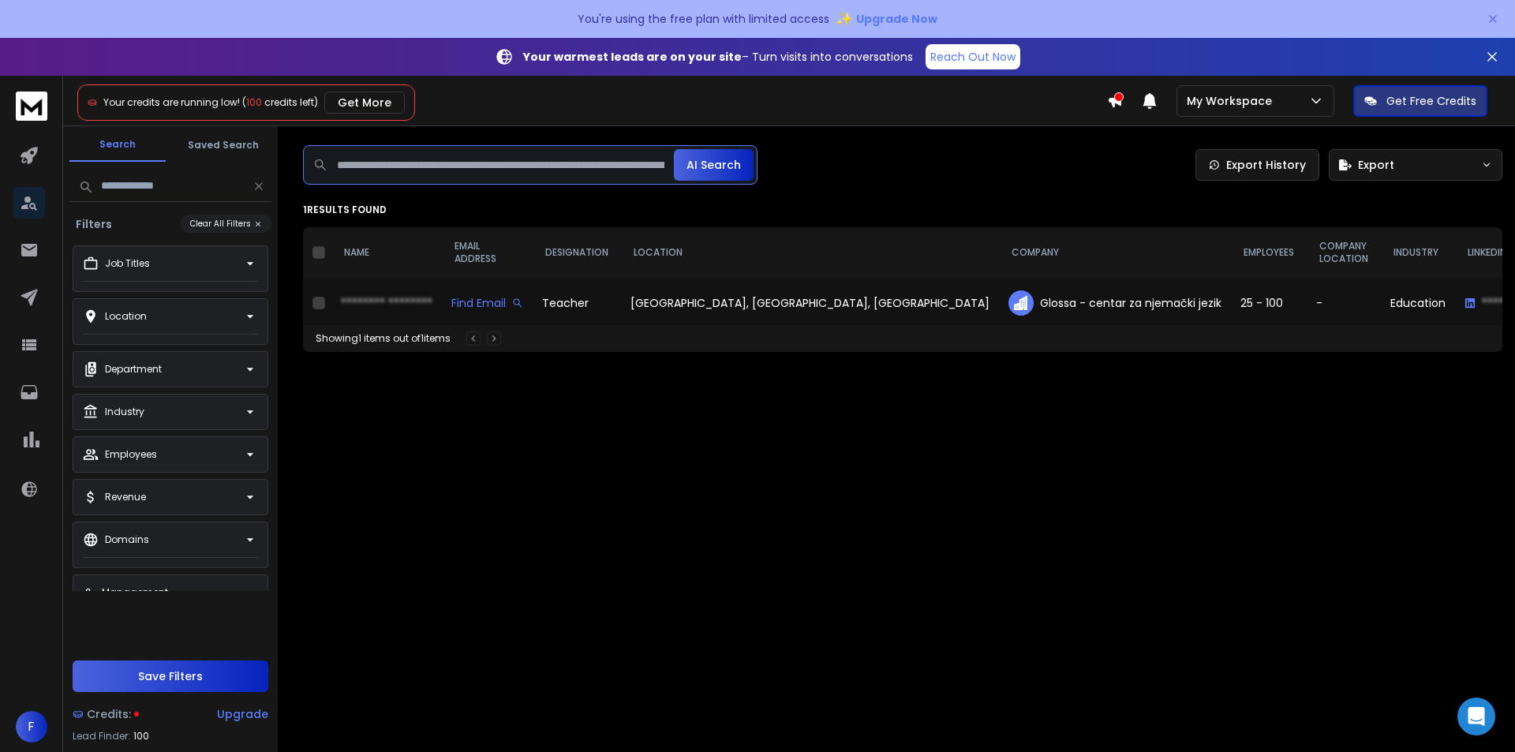
click at [391, 300] on span "******** ********" at bounding box center [387, 303] width 92 height 16
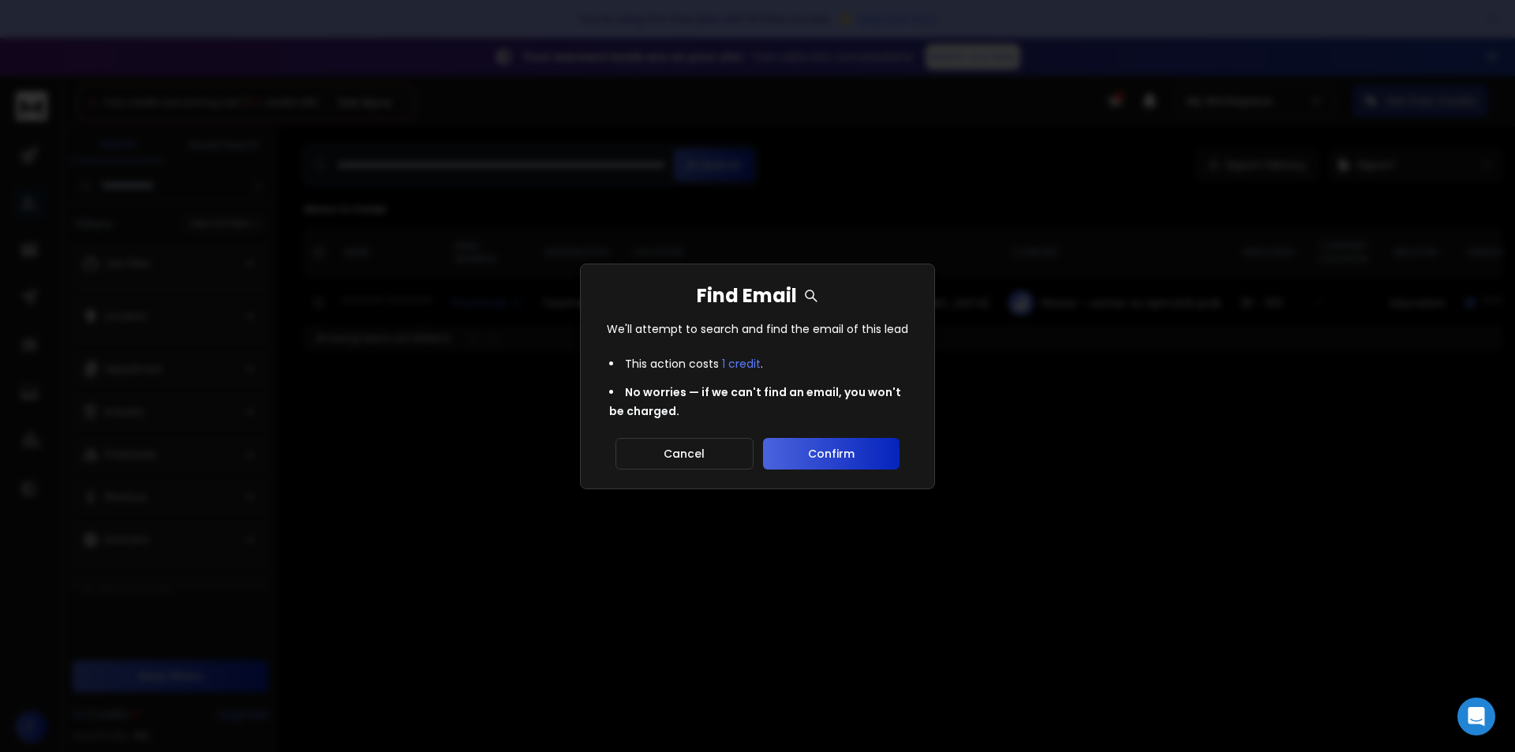
click at [830, 459] on button "Confirm" at bounding box center [831, 454] width 137 height 32
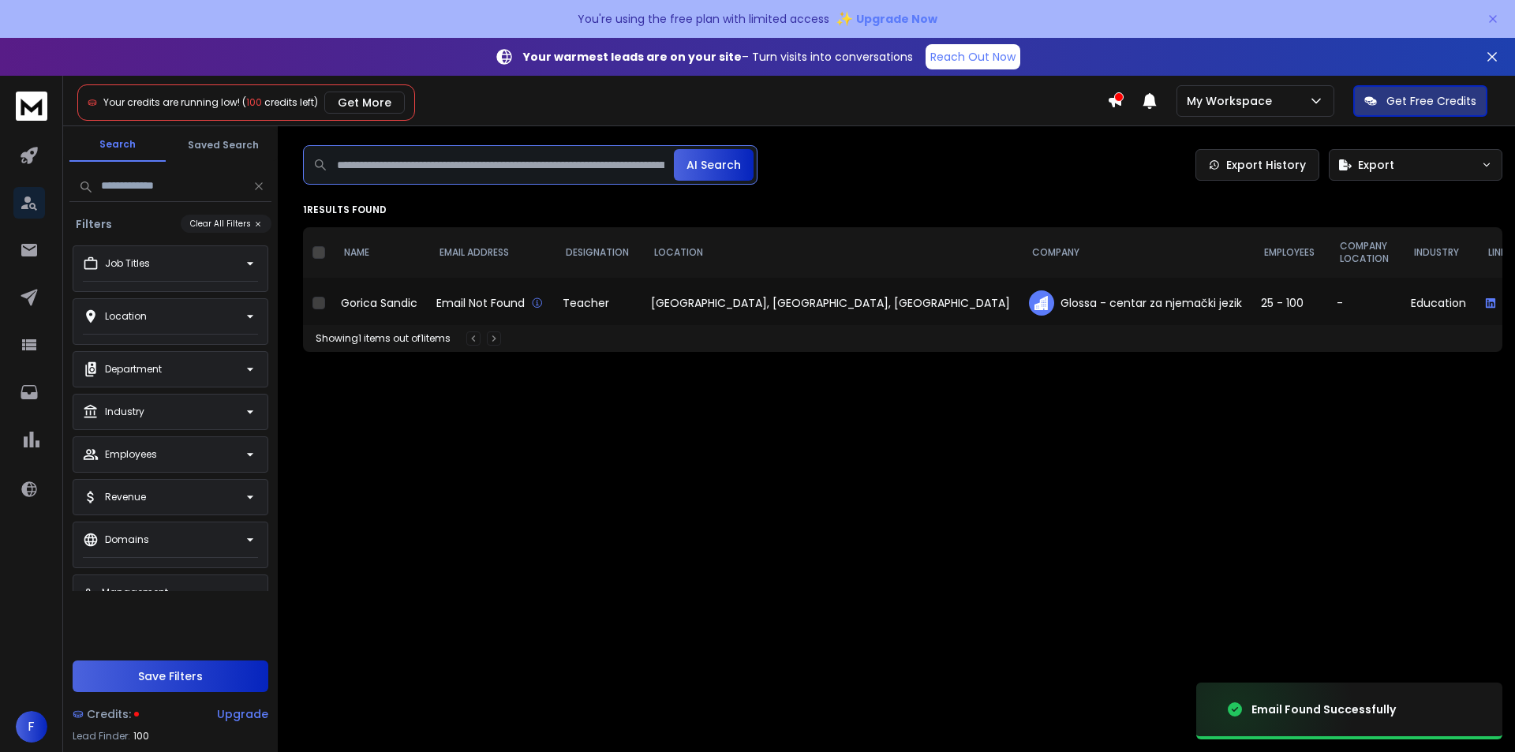
click at [390, 304] on span "Gorica Sandic" at bounding box center [379, 303] width 77 height 16
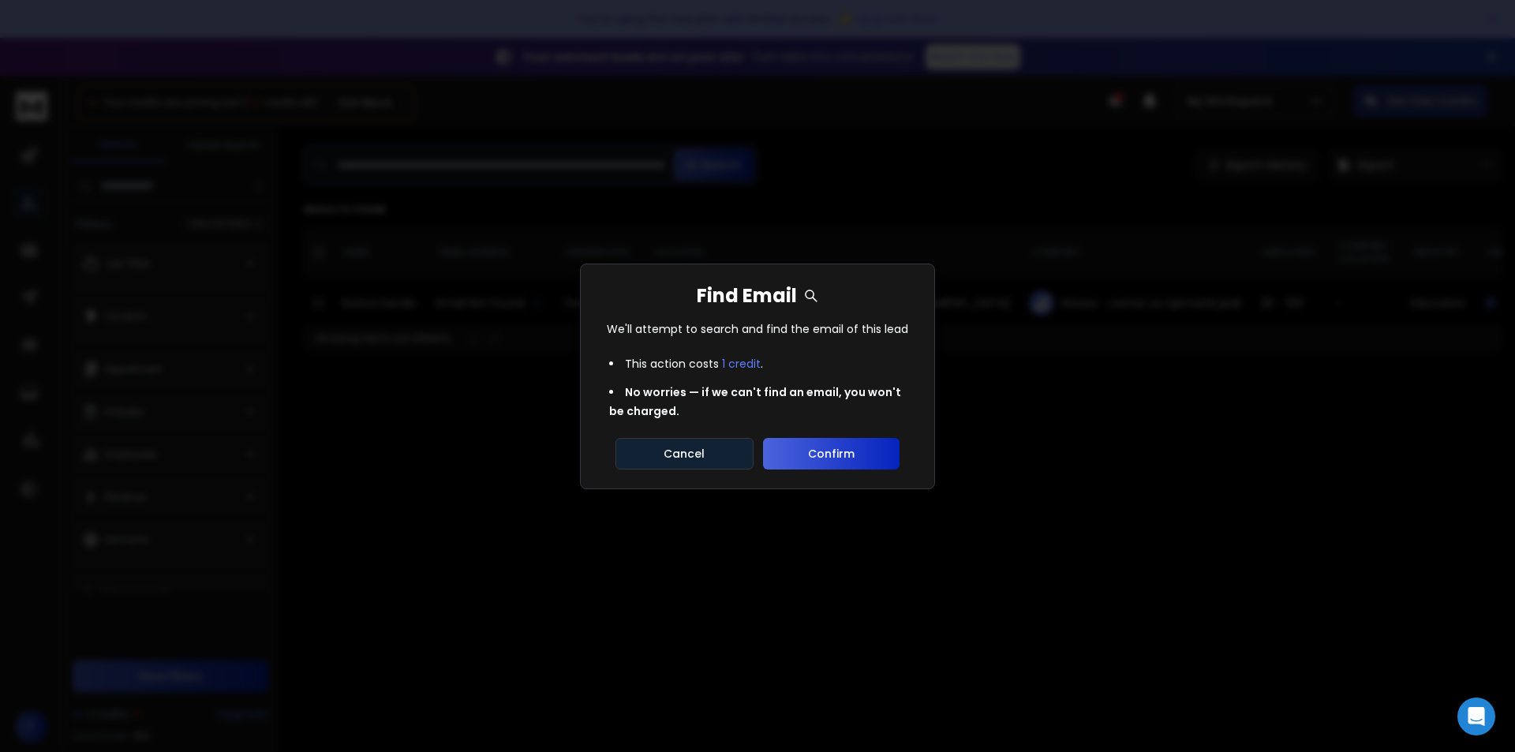
click at [728, 451] on button "Cancel" at bounding box center [685, 454] width 138 height 32
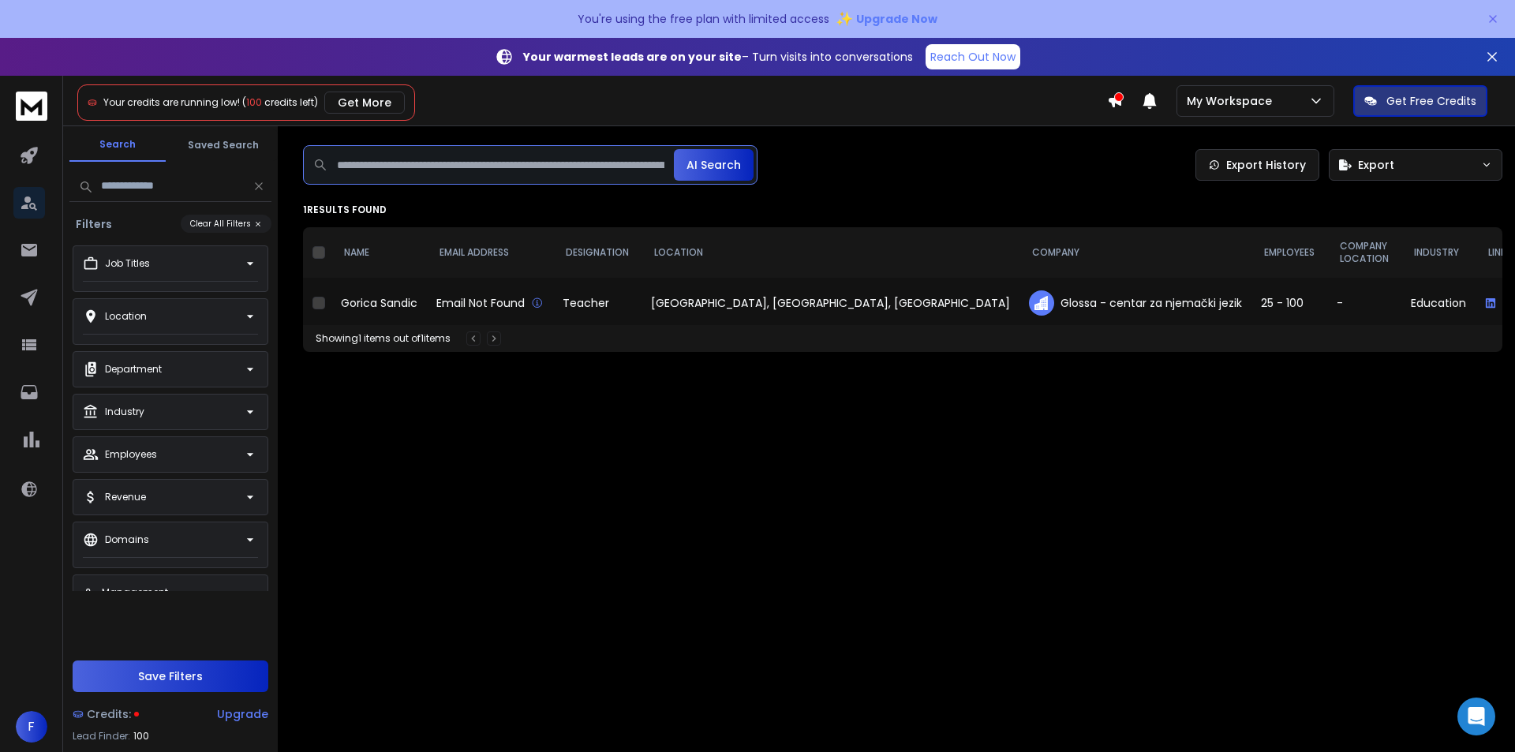
click at [1052, 299] on div "Glossa - centar za njemački jezik" at bounding box center [1135, 302] width 213 height 25
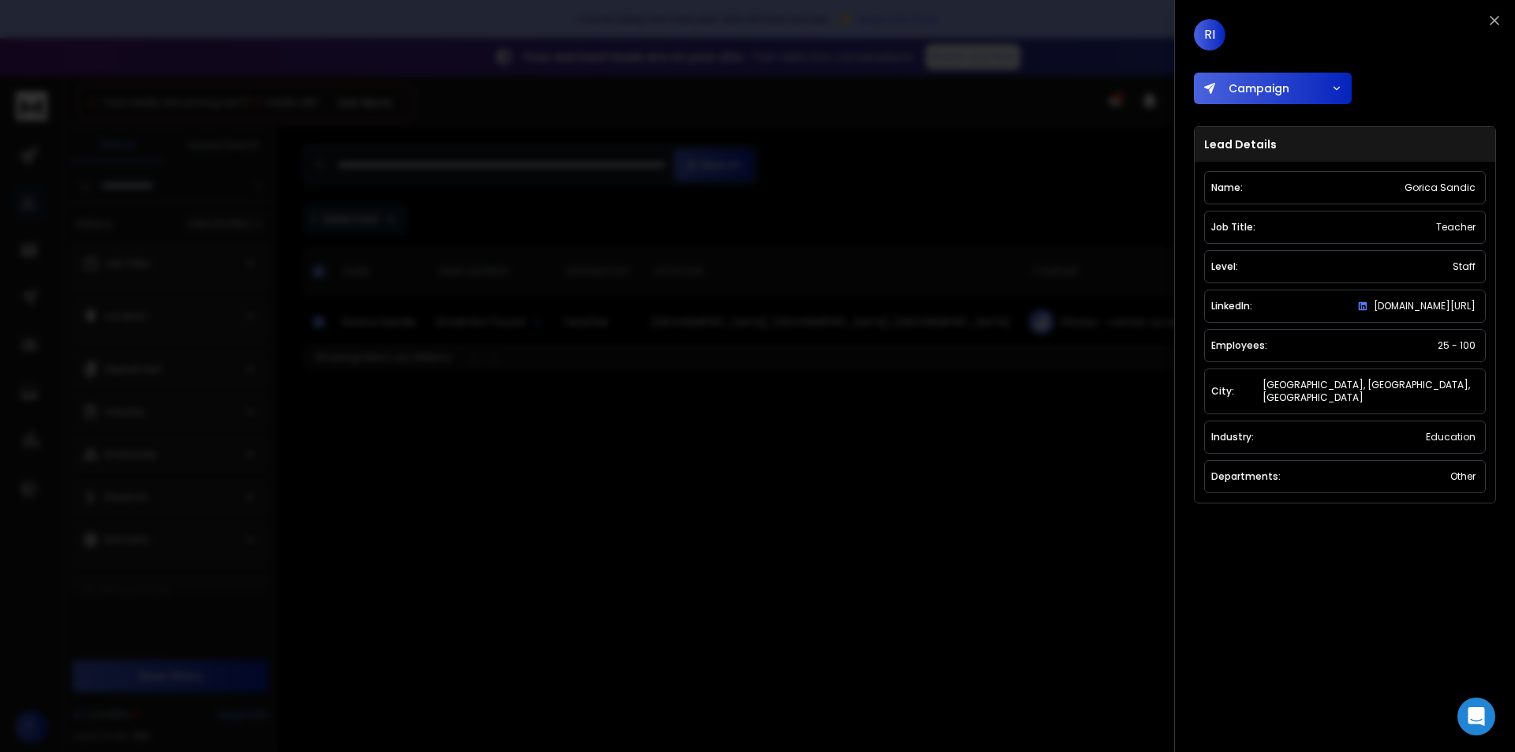
click at [959, 515] on div at bounding box center [757, 376] width 1515 height 752
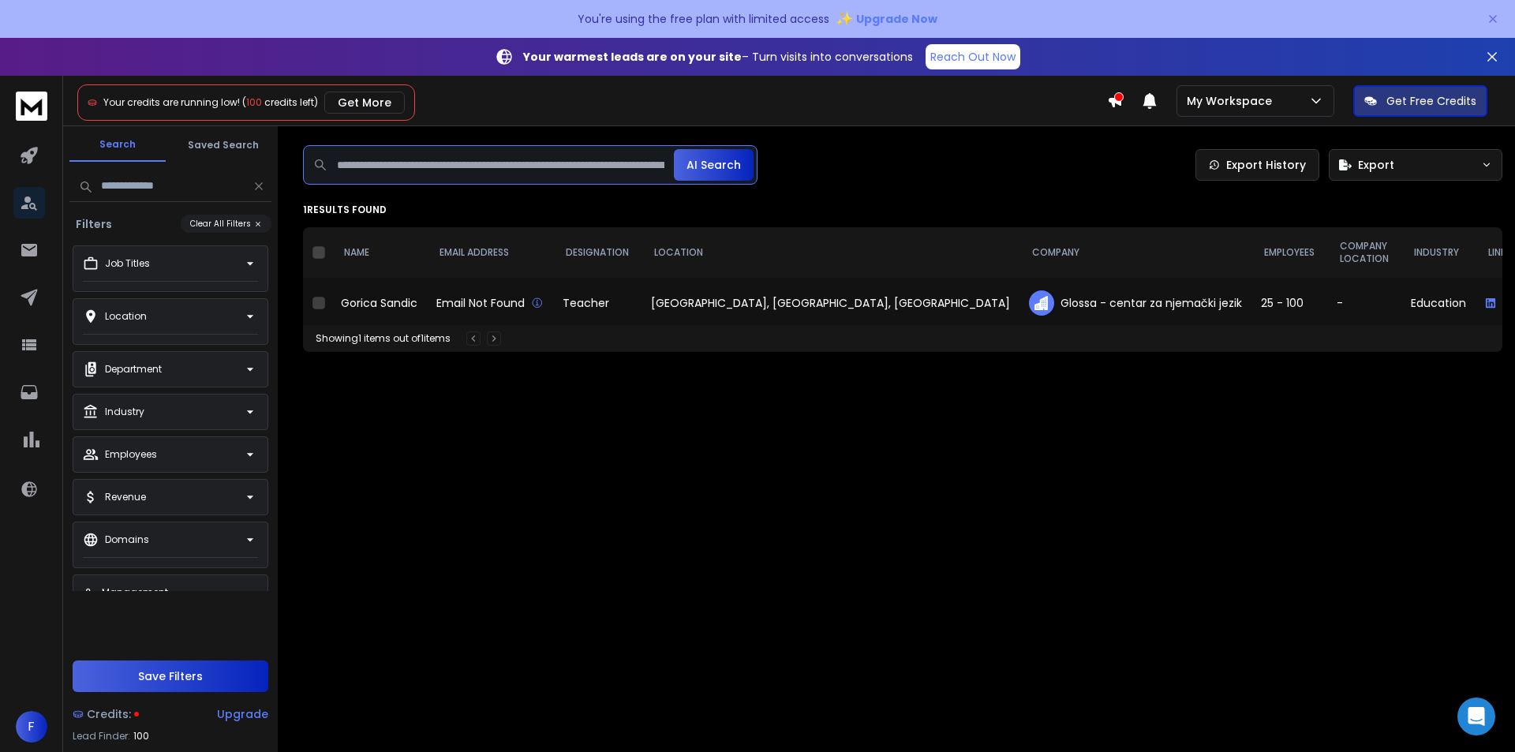
click at [1029, 302] on div "Glossa - centar za njemački jezik" at bounding box center [1135, 302] width 213 height 25
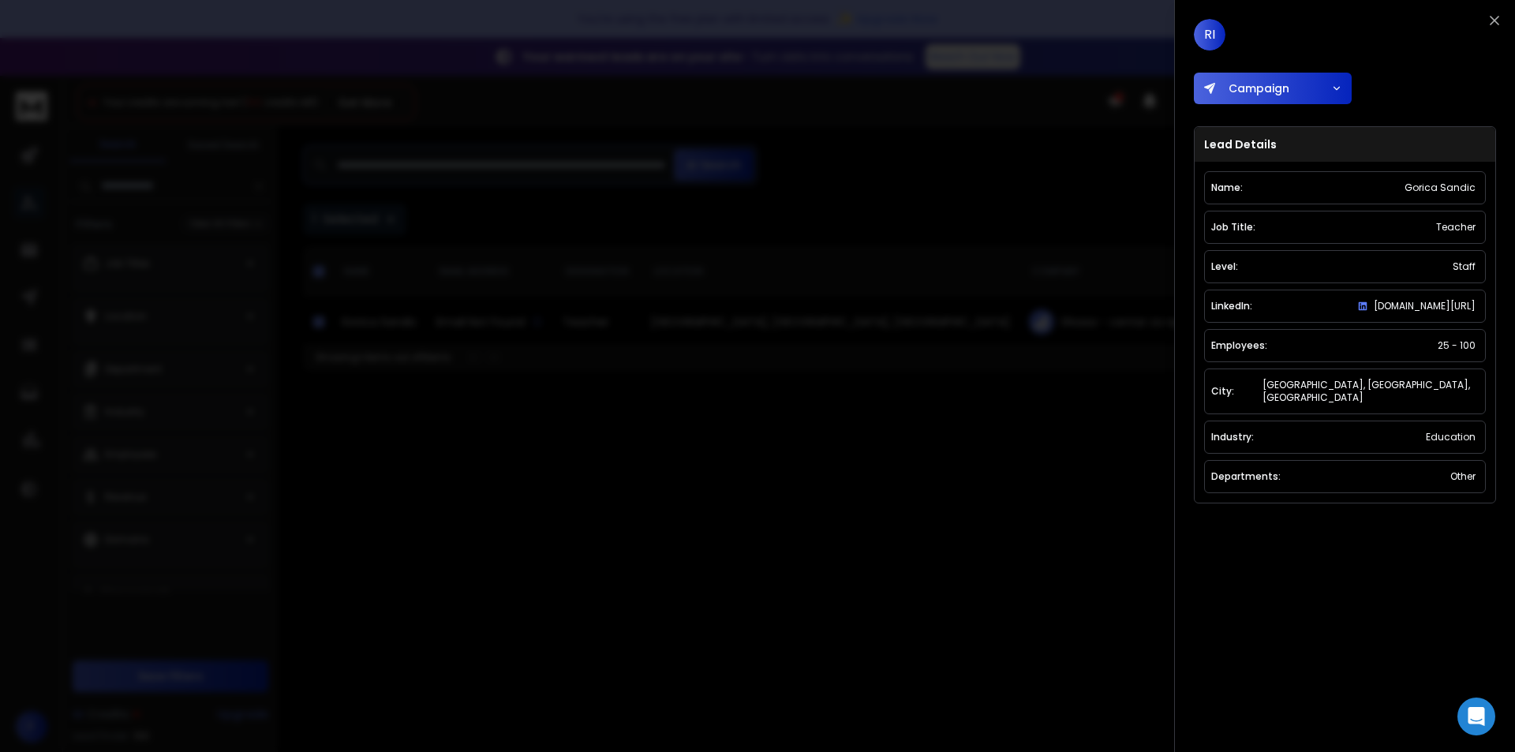
click at [1351, 88] on button "Campaign" at bounding box center [1273, 89] width 158 height 32
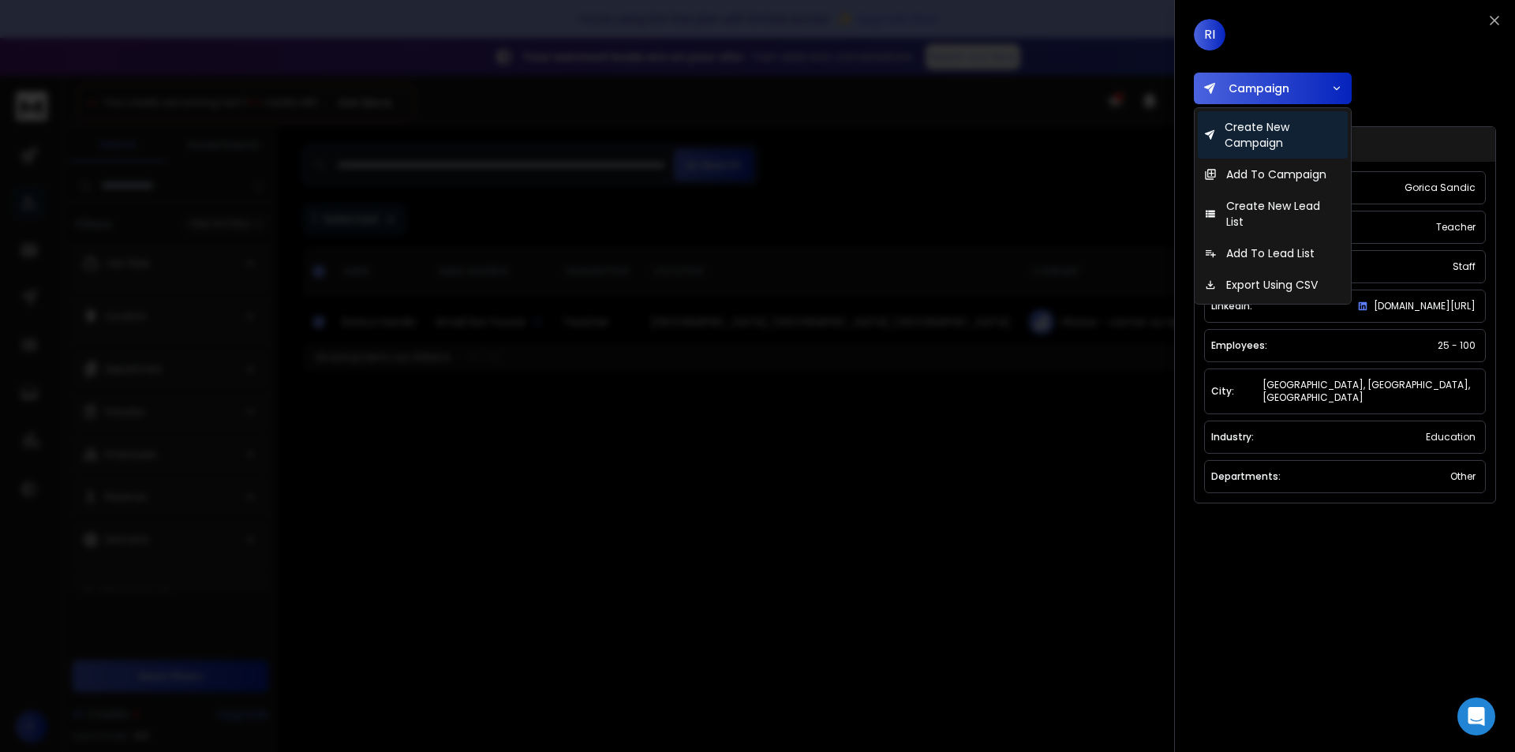
click at [1350, 88] on button "Campaign" at bounding box center [1273, 89] width 158 height 32
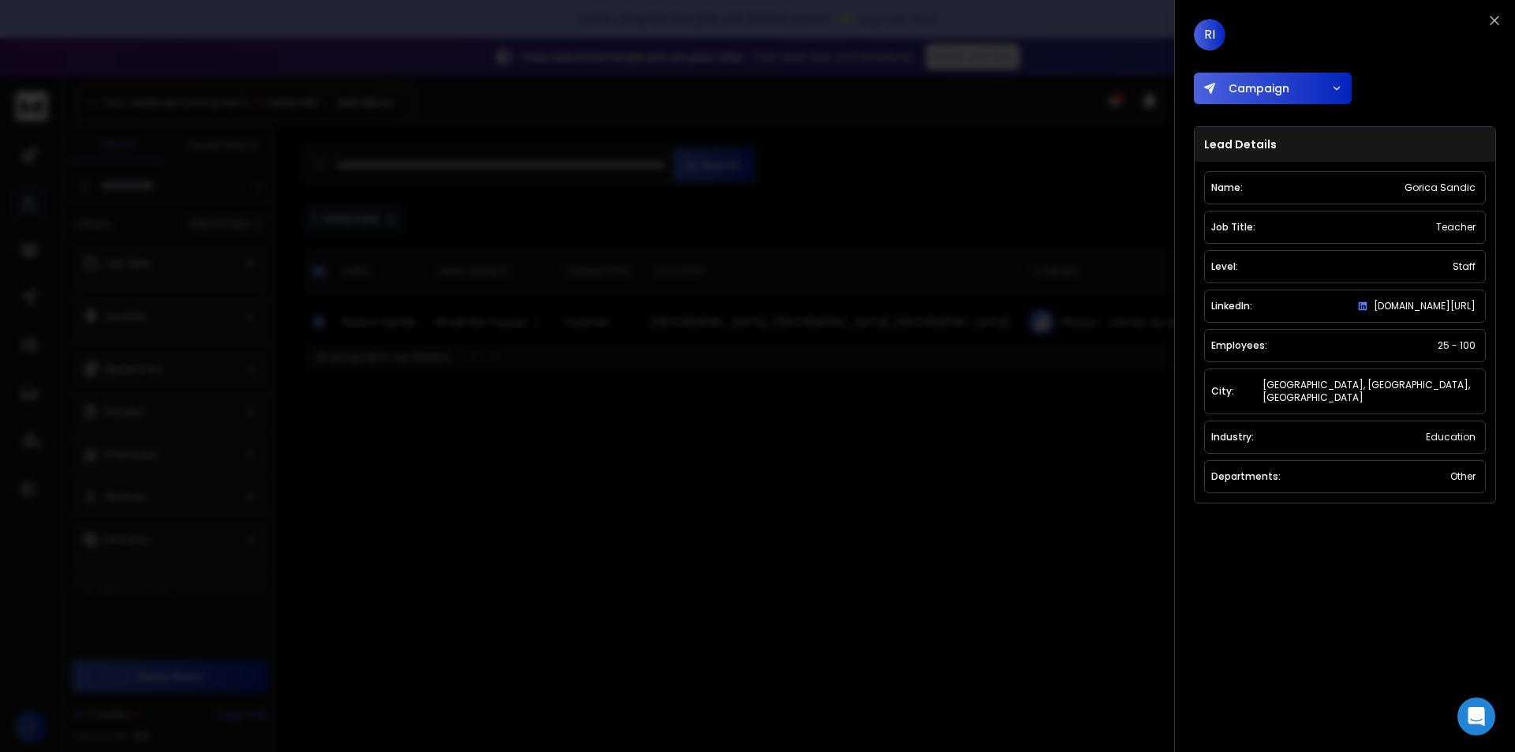
click at [1234, 80] on button "Campaign" at bounding box center [1273, 89] width 158 height 32
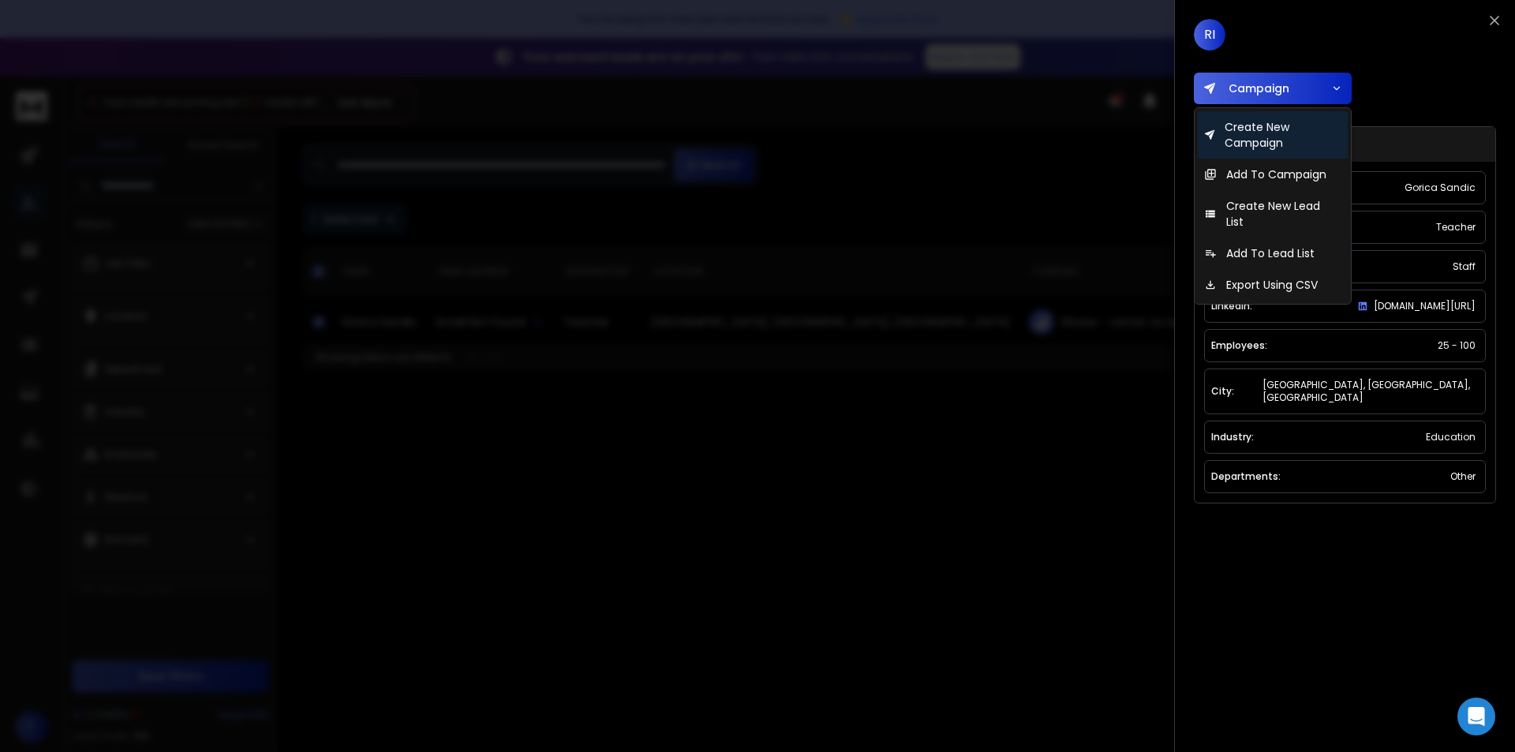
click at [1001, 391] on div at bounding box center [757, 376] width 1515 height 752
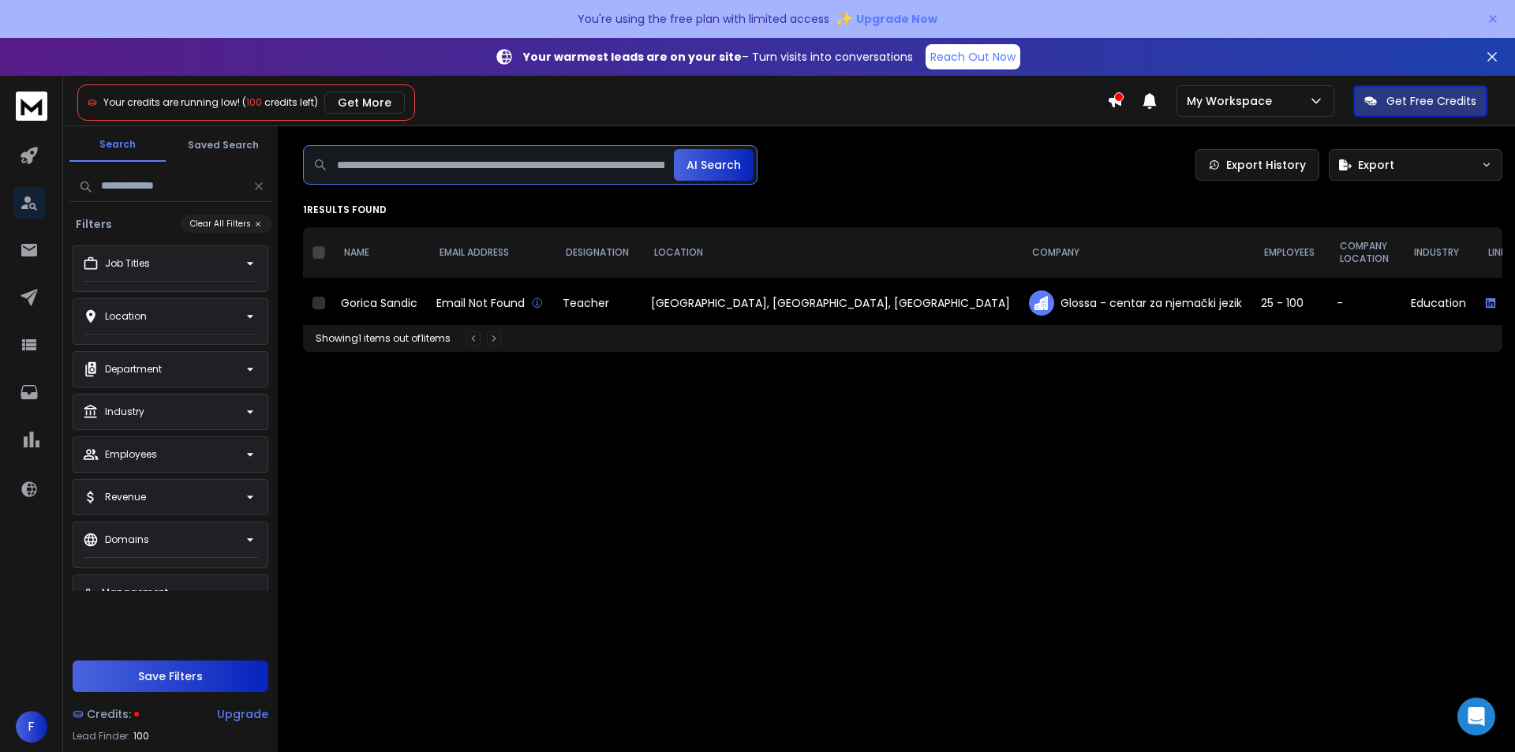
click at [1001, 391] on div "NAME EMAIL ADDRESS DESIGNATION LOCATION COMPANY EMPLOYEES COMPANY LOCATION INDU…" at bounding box center [902, 310] width 1199 height 166
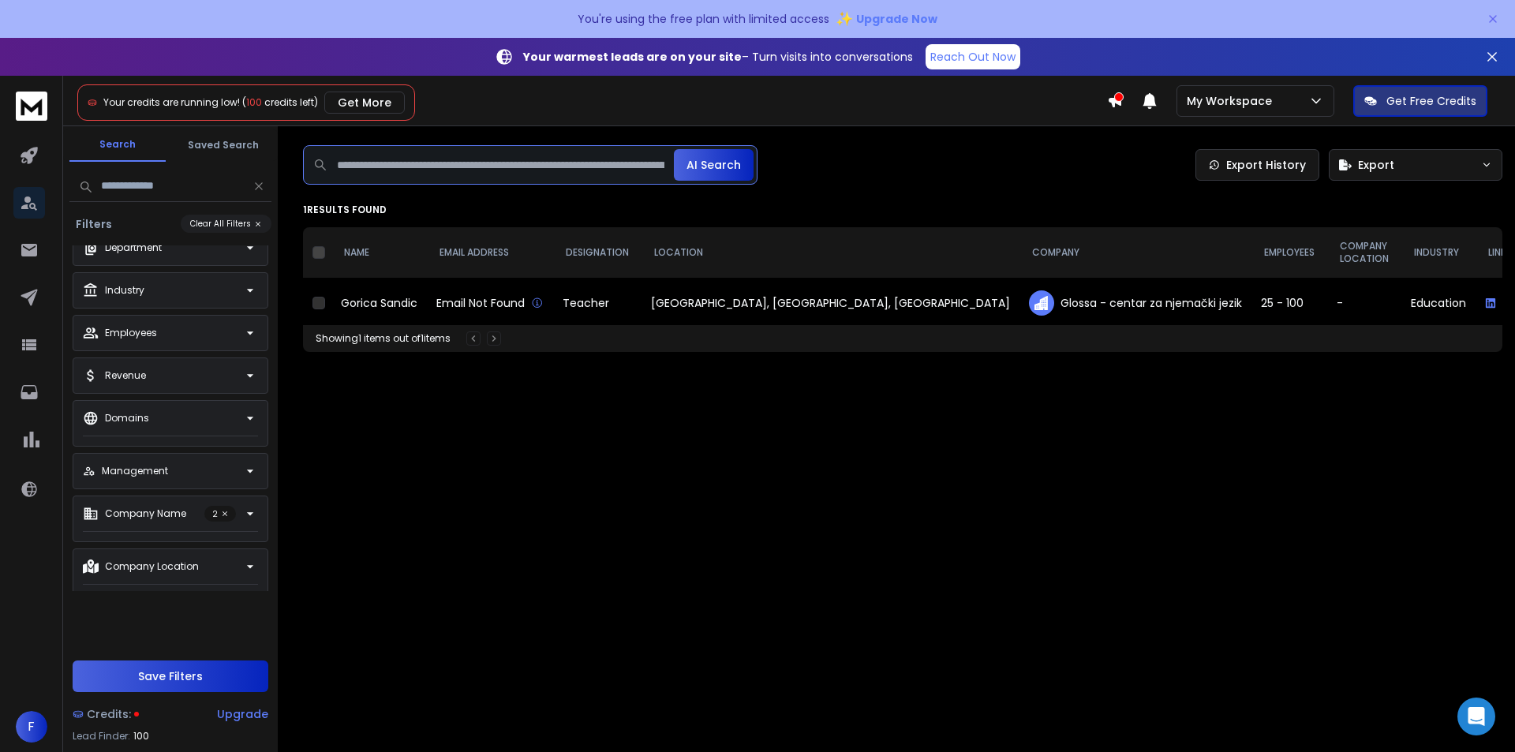
scroll to position [125, 0]
click at [162, 500] on div "Company Name 2" at bounding box center [171, 515] width 196 height 47
click at [214, 515] on p "2" at bounding box center [220, 510] width 32 height 16
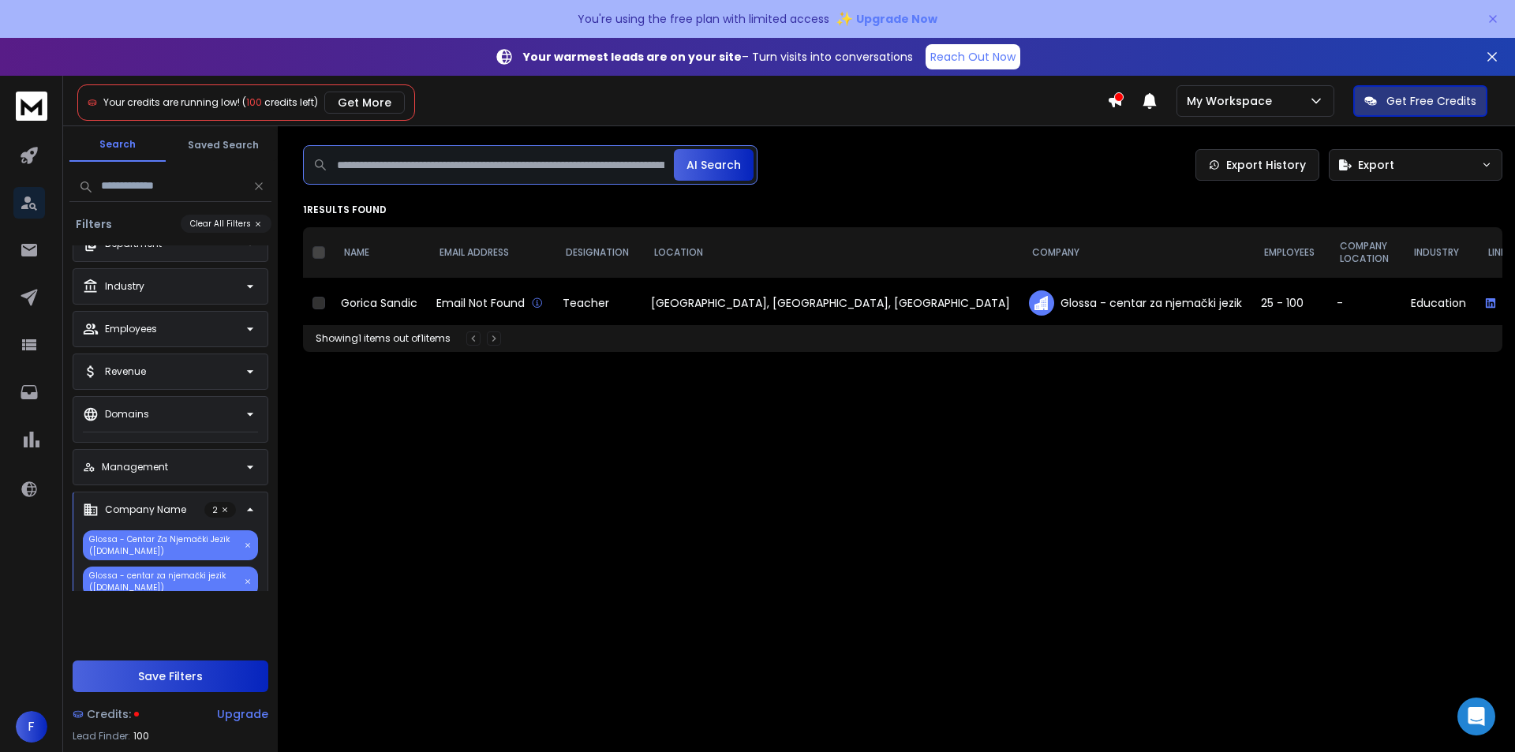
scroll to position [289, 0]
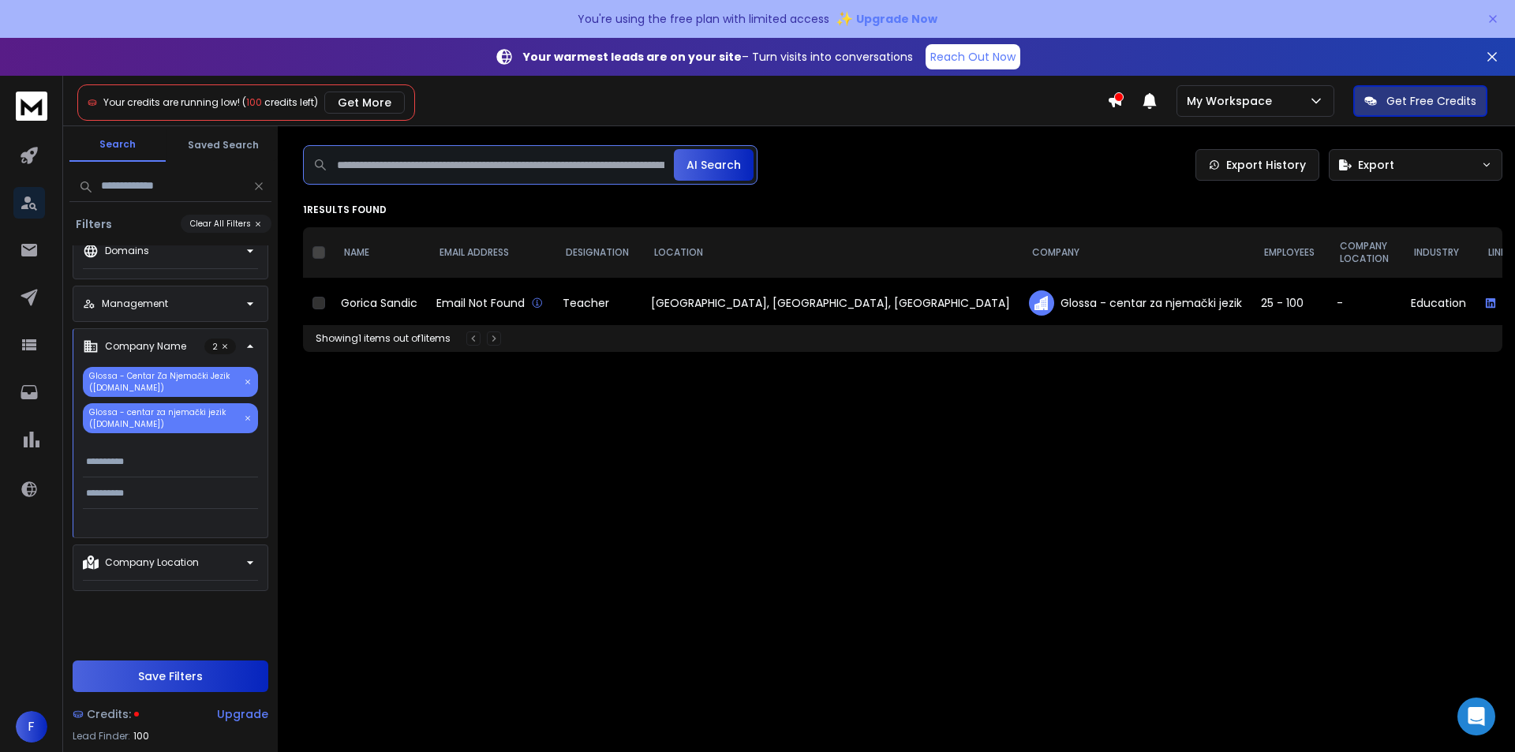
click at [249, 411] on p "Glossa - centar za njemački jezik ([DOMAIN_NAME])" at bounding box center [170, 418] width 175 height 30
click at [244, 421] on icon at bounding box center [248, 418] width 8 height 8
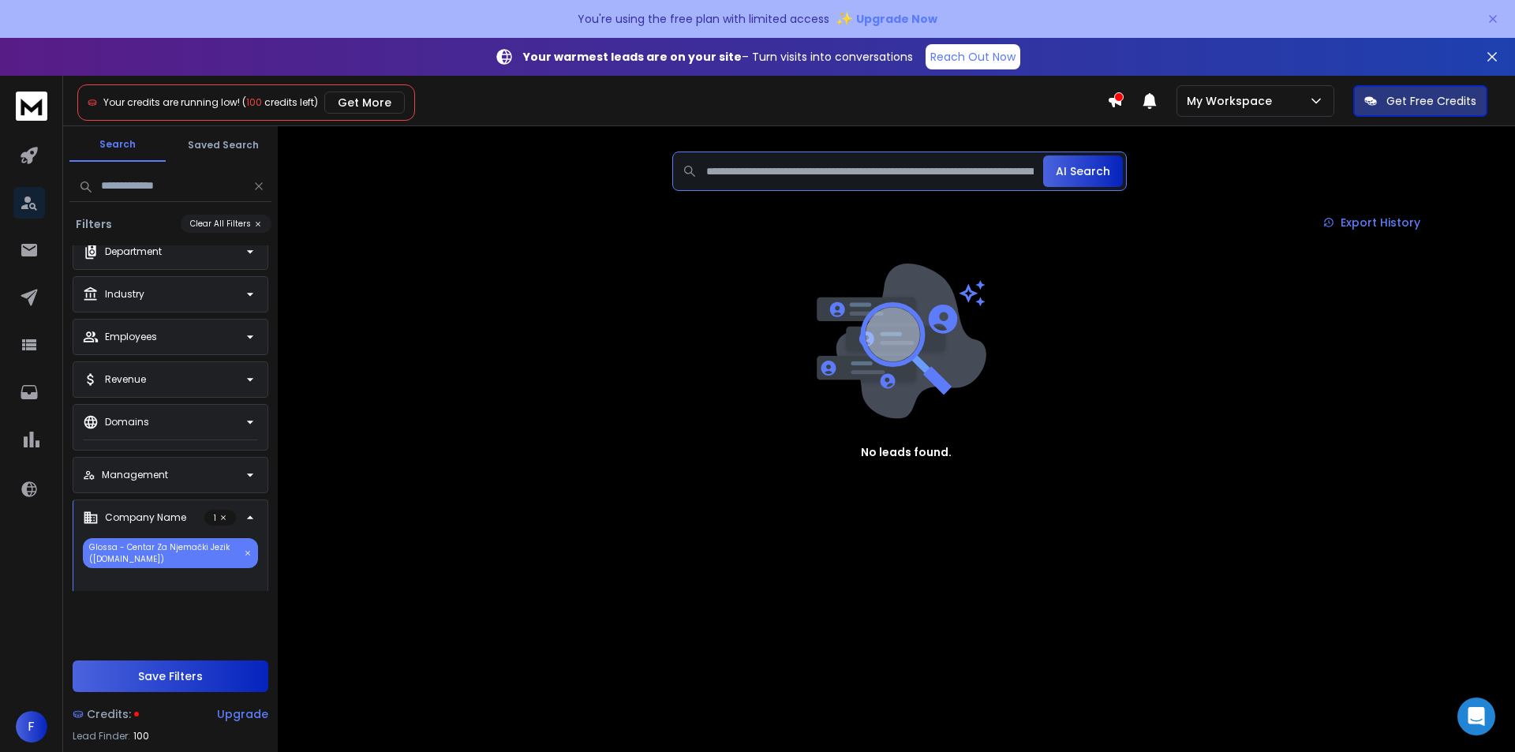
scroll to position [0, 0]
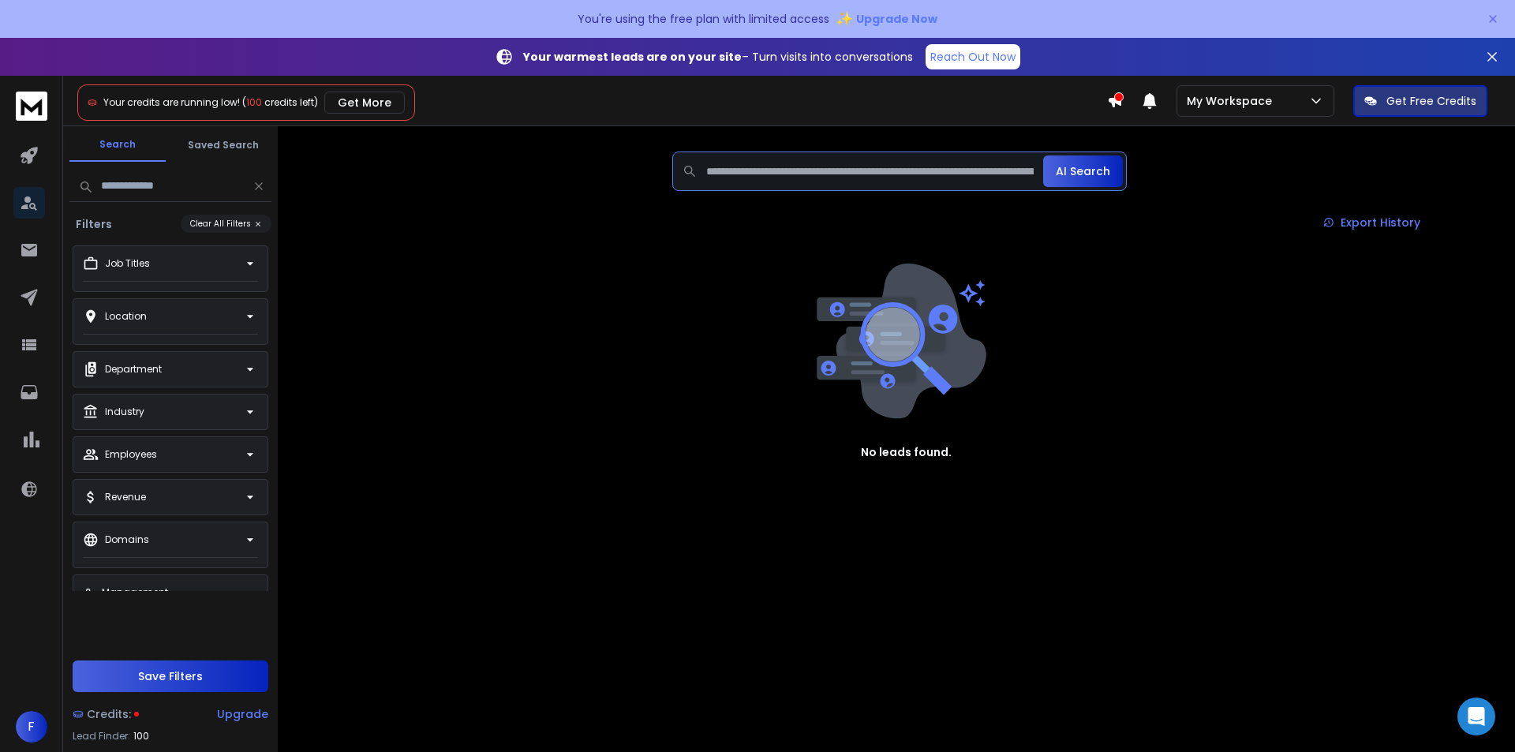
click at [254, 183] on icon at bounding box center [259, 186] width 13 height 13
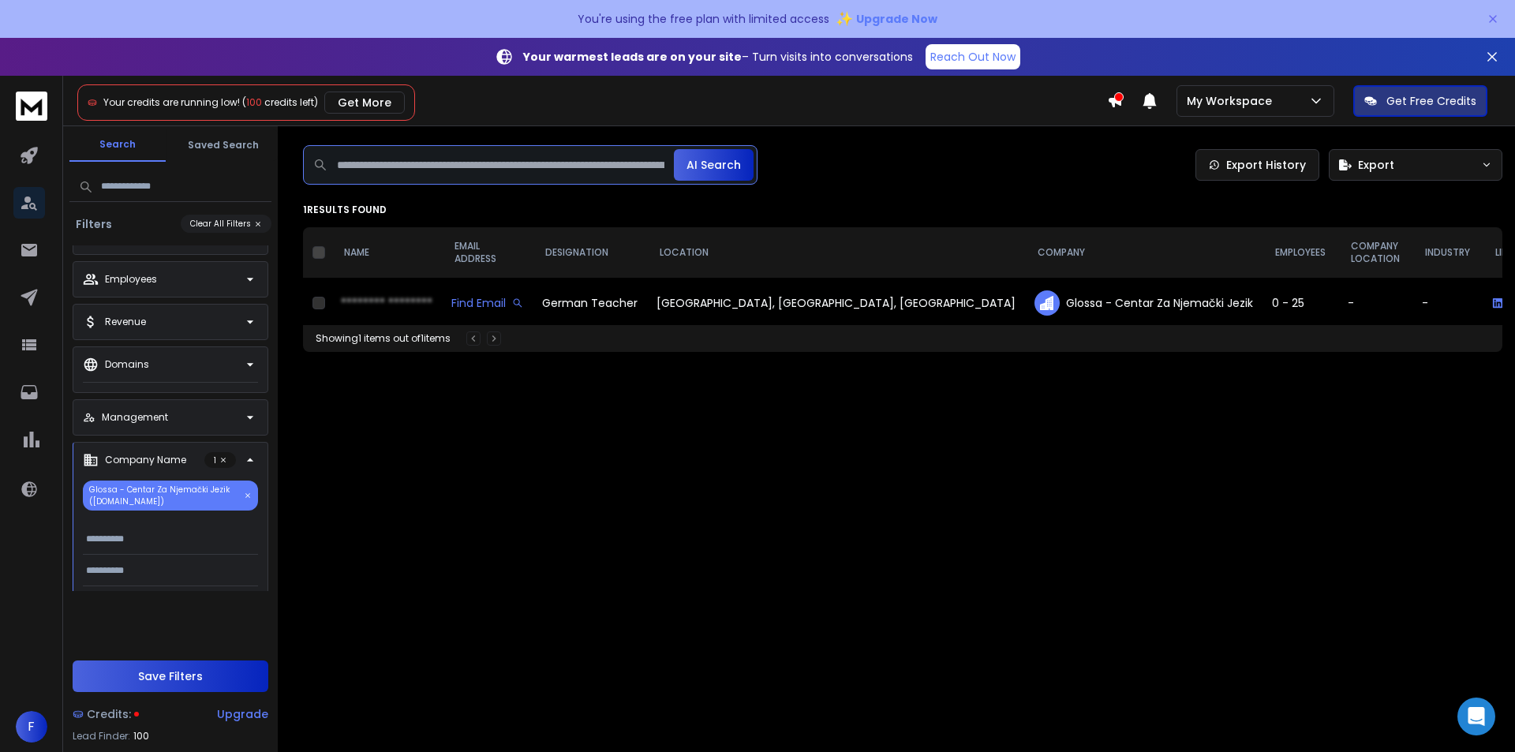
scroll to position [253, 0]
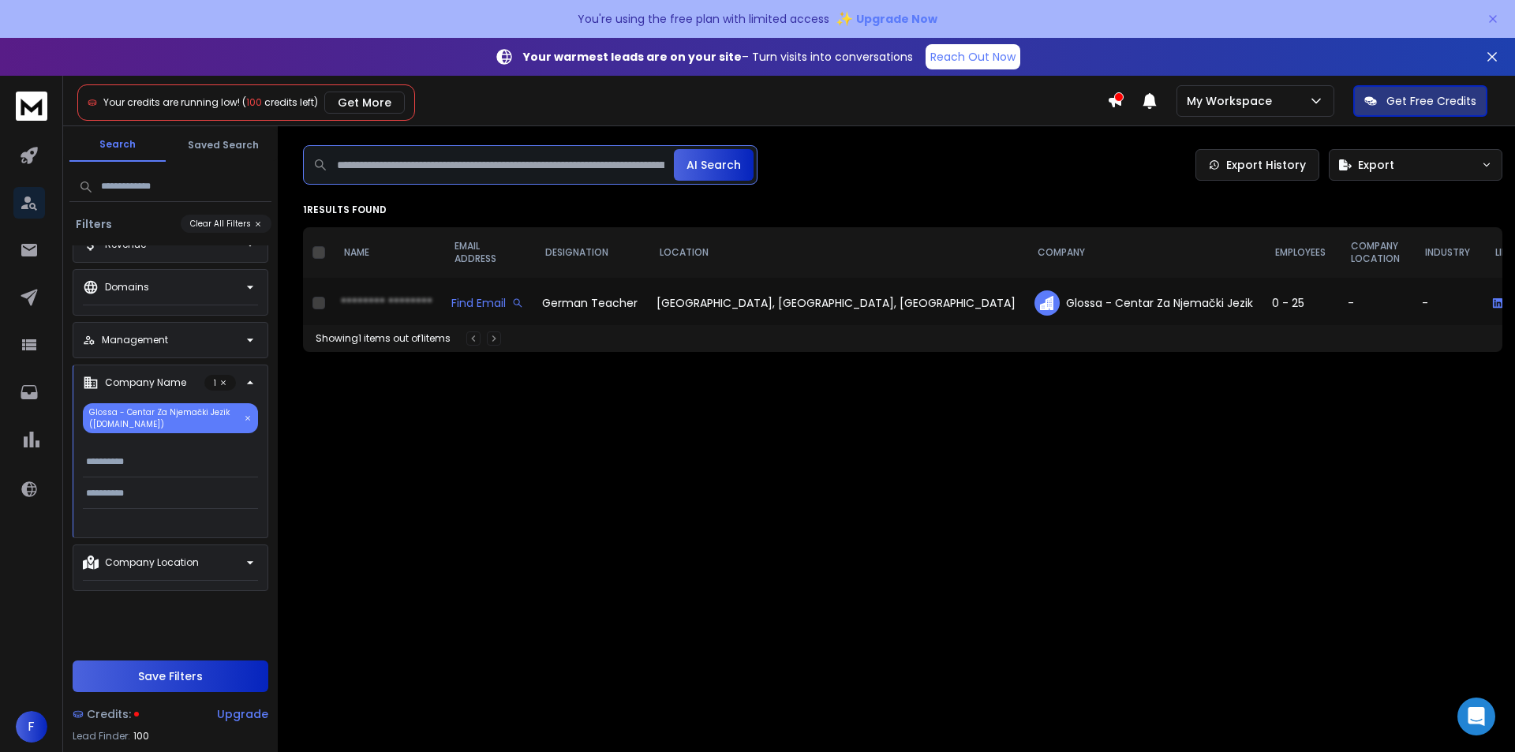
click at [1035, 295] on div "Glossa - Centar Za Njemački Jezik" at bounding box center [1144, 302] width 219 height 25
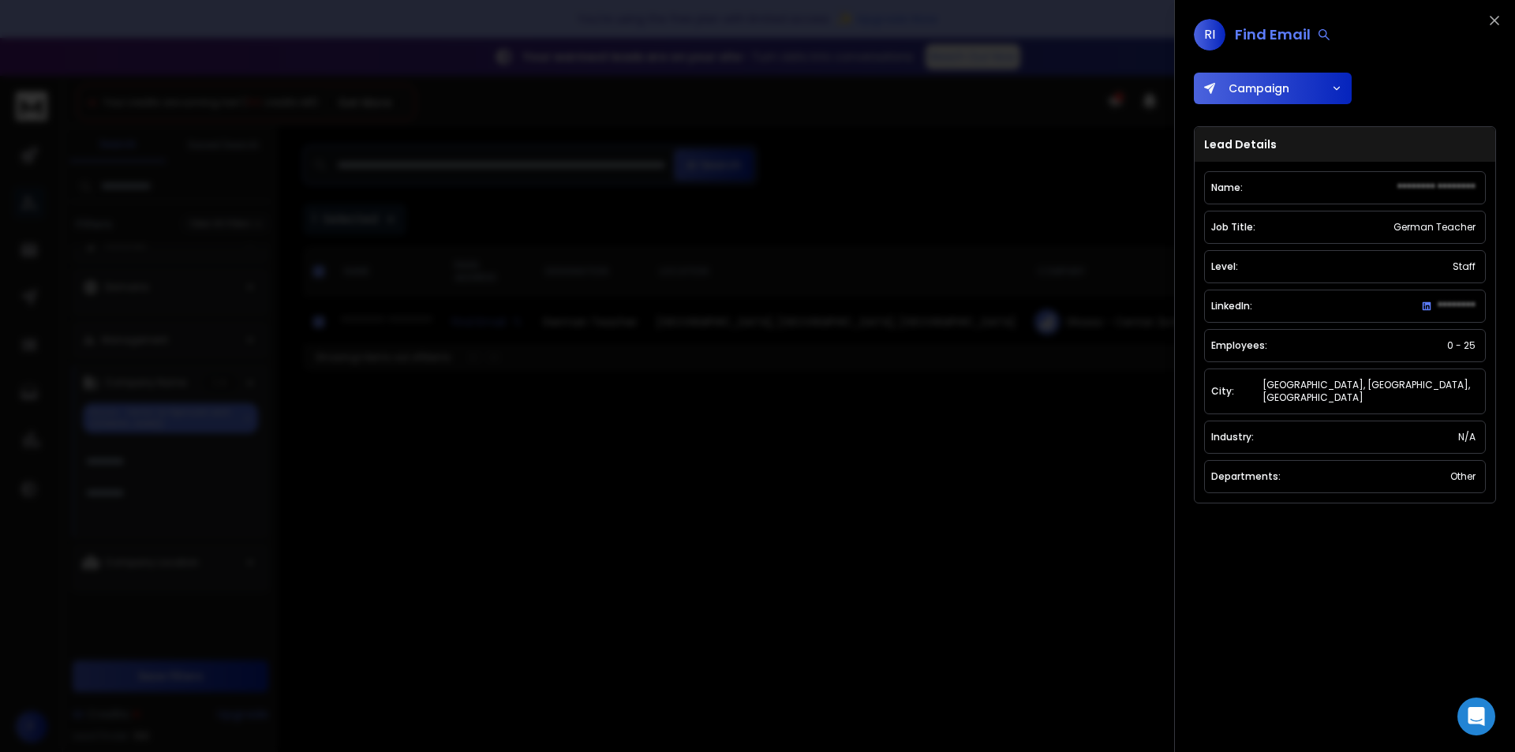
click at [862, 425] on div at bounding box center [757, 376] width 1515 height 752
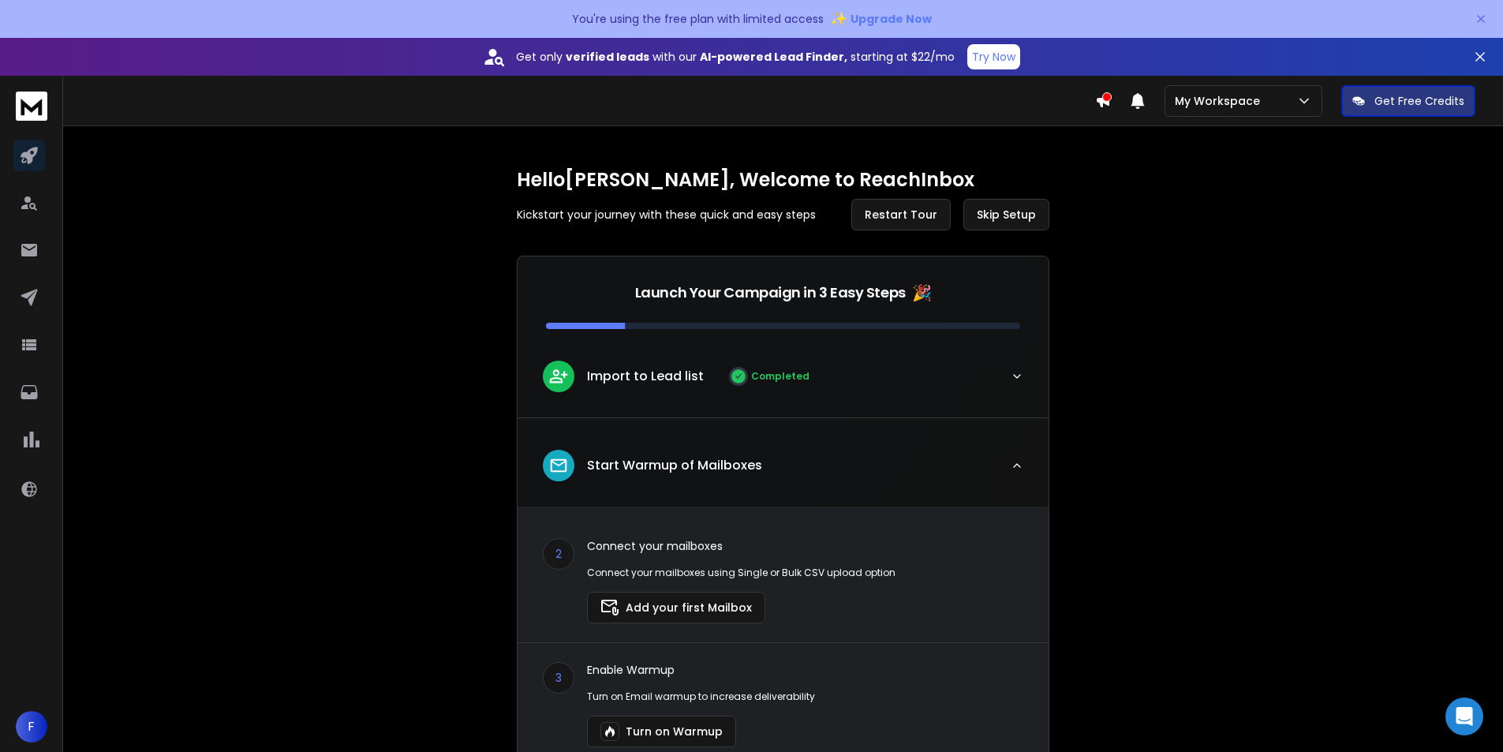
click at [930, 356] on button "Import to Lead list Completed" at bounding box center [783, 382] width 531 height 69
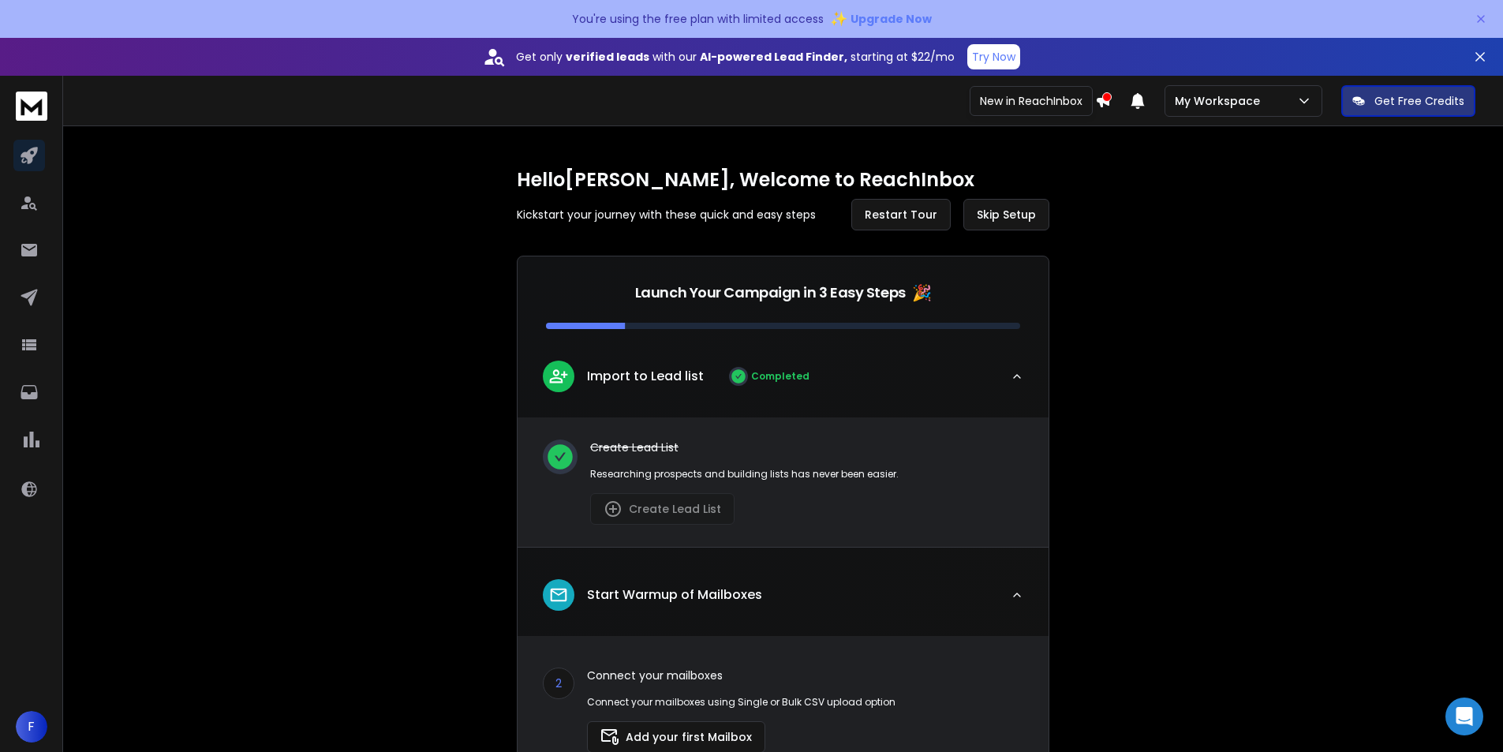
click at [1107, 104] on icon at bounding box center [1103, 101] width 16 height 16
click at [1198, 99] on p "My Workspace" at bounding box center [1221, 101] width 92 height 16
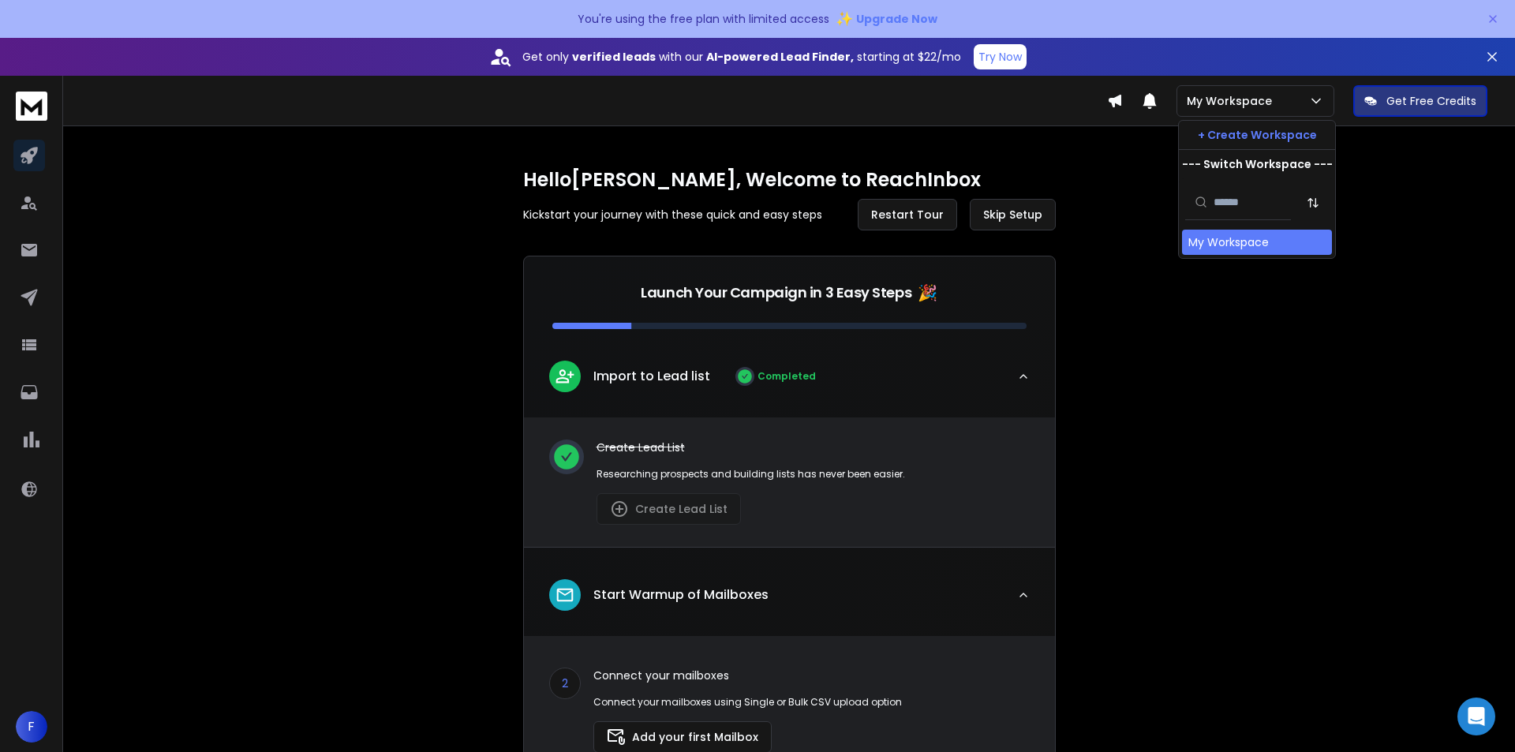
click at [1218, 200] on input "text" at bounding box center [1248, 202] width 68 height 35
paste input "**********"
click at [1254, 211] on input "**********" at bounding box center [1248, 202] width 68 height 35
paste input "text"
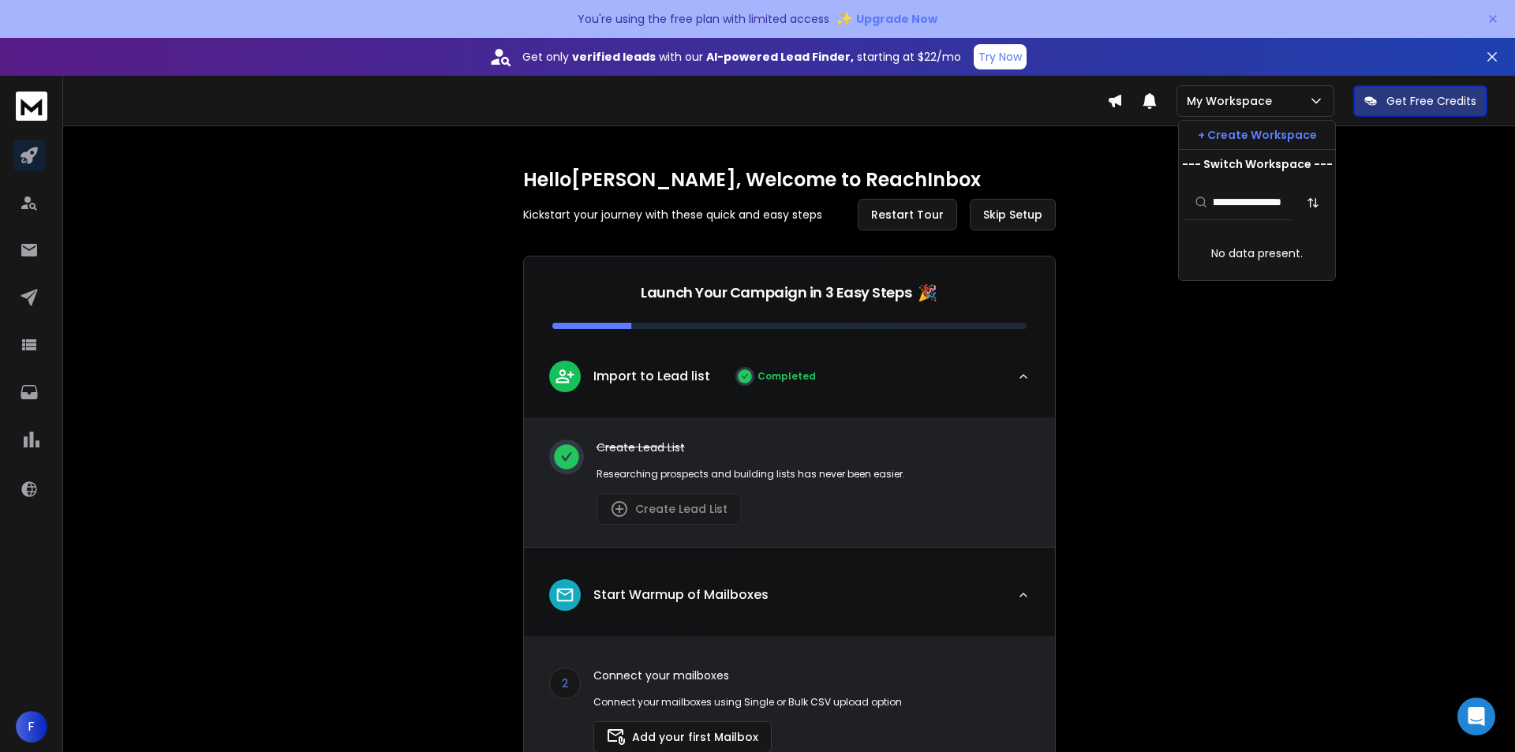
type input "**********"
click at [1274, 159] on p "--- Switch Workspace ---" at bounding box center [1257, 164] width 151 height 16
click at [1184, 391] on div "Hello Filip , Welcome to ReachInbox Kickstart your journey with these quick and…" at bounding box center [788, 582] width 1401 height 881
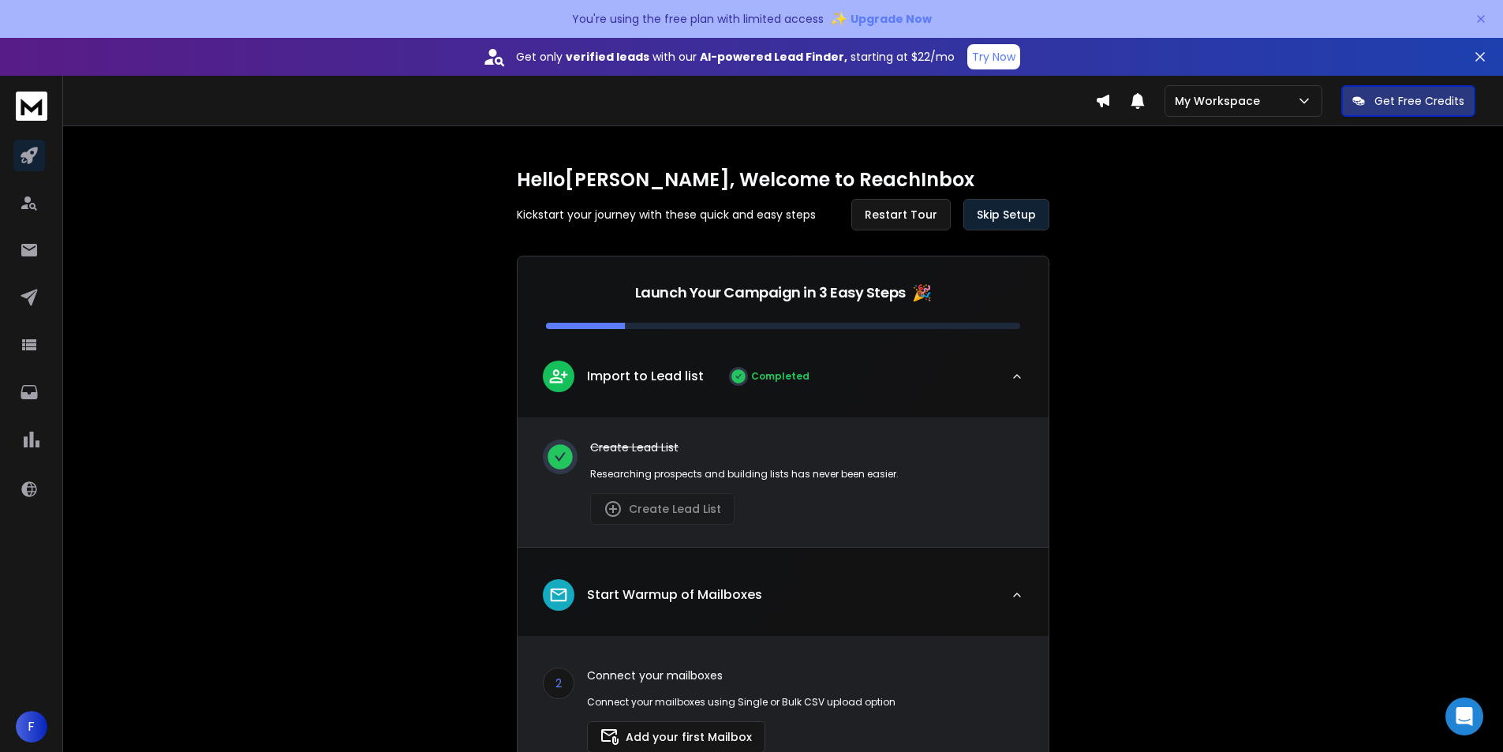
click at [997, 209] on span "Skip Setup" at bounding box center [1006, 215] width 59 height 16
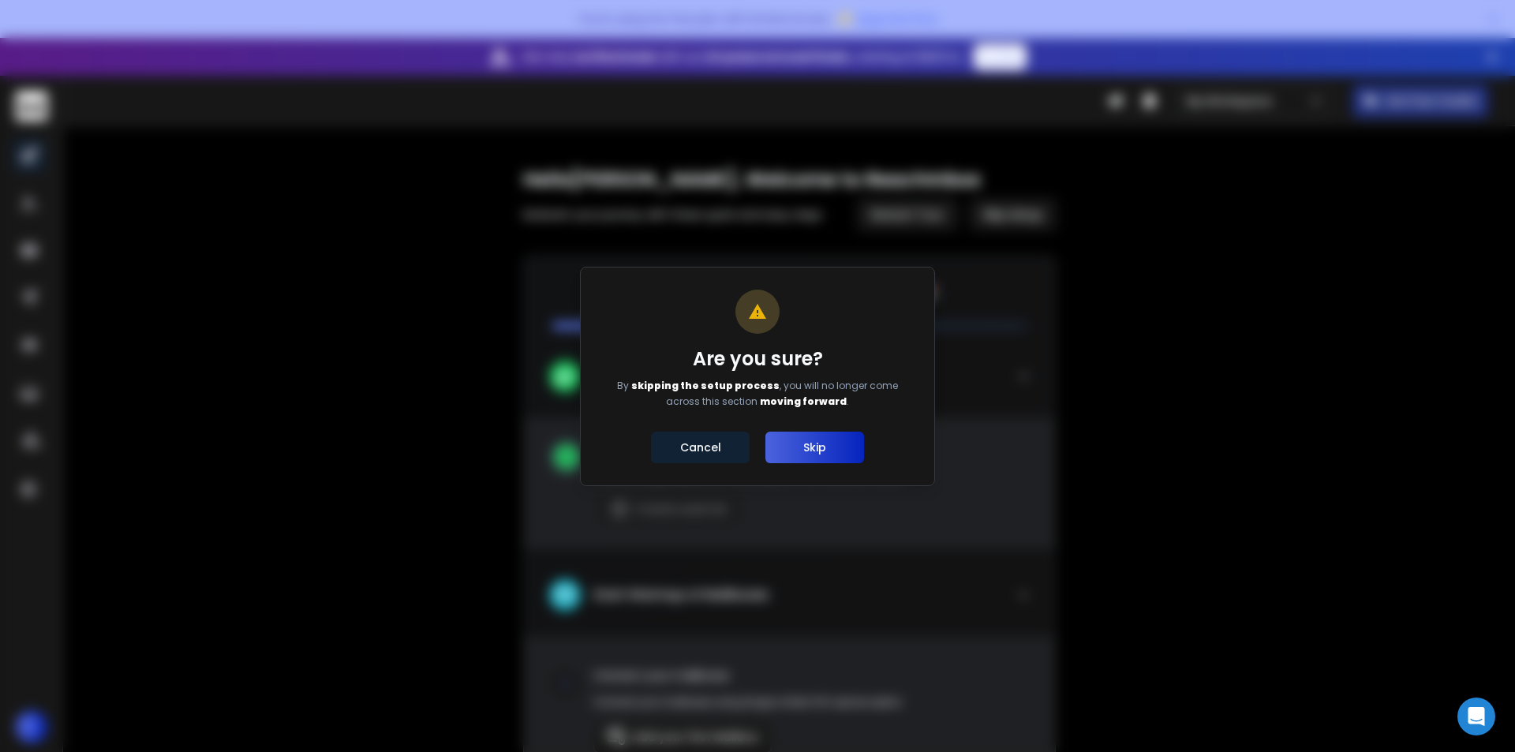
click at [825, 430] on div "Are you sure? By skipping the setup process , you will no longer come across th…" at bounding box center [757, 377] width 309 height 174
click at [823, 436] on button "Skip" at bounding box center [814, 448] width 99 height 32
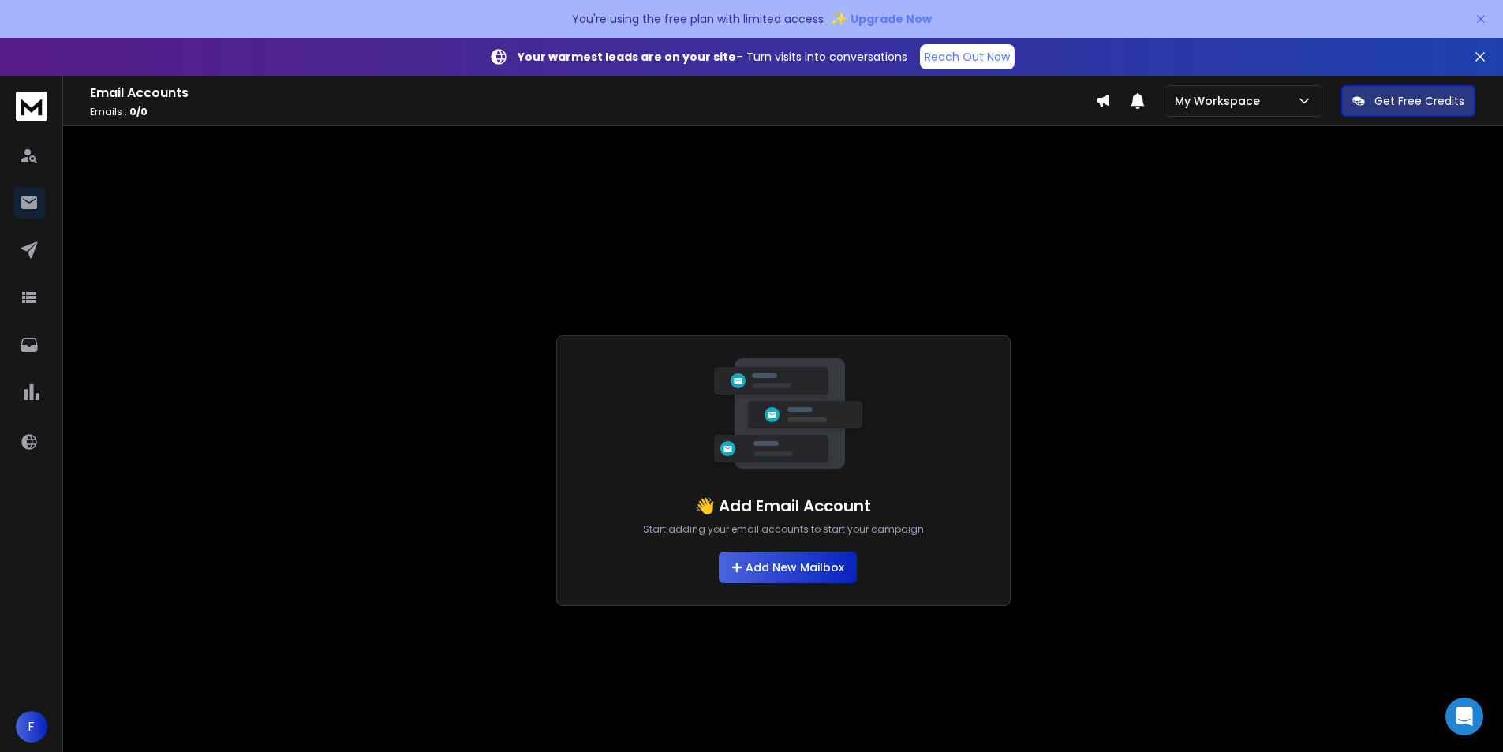
click at [26, 107] on img at bounding box center [32, 106] width 32 height 29
click at [22, 153] on icon at bounding box center [29, 155] width 19 height 19
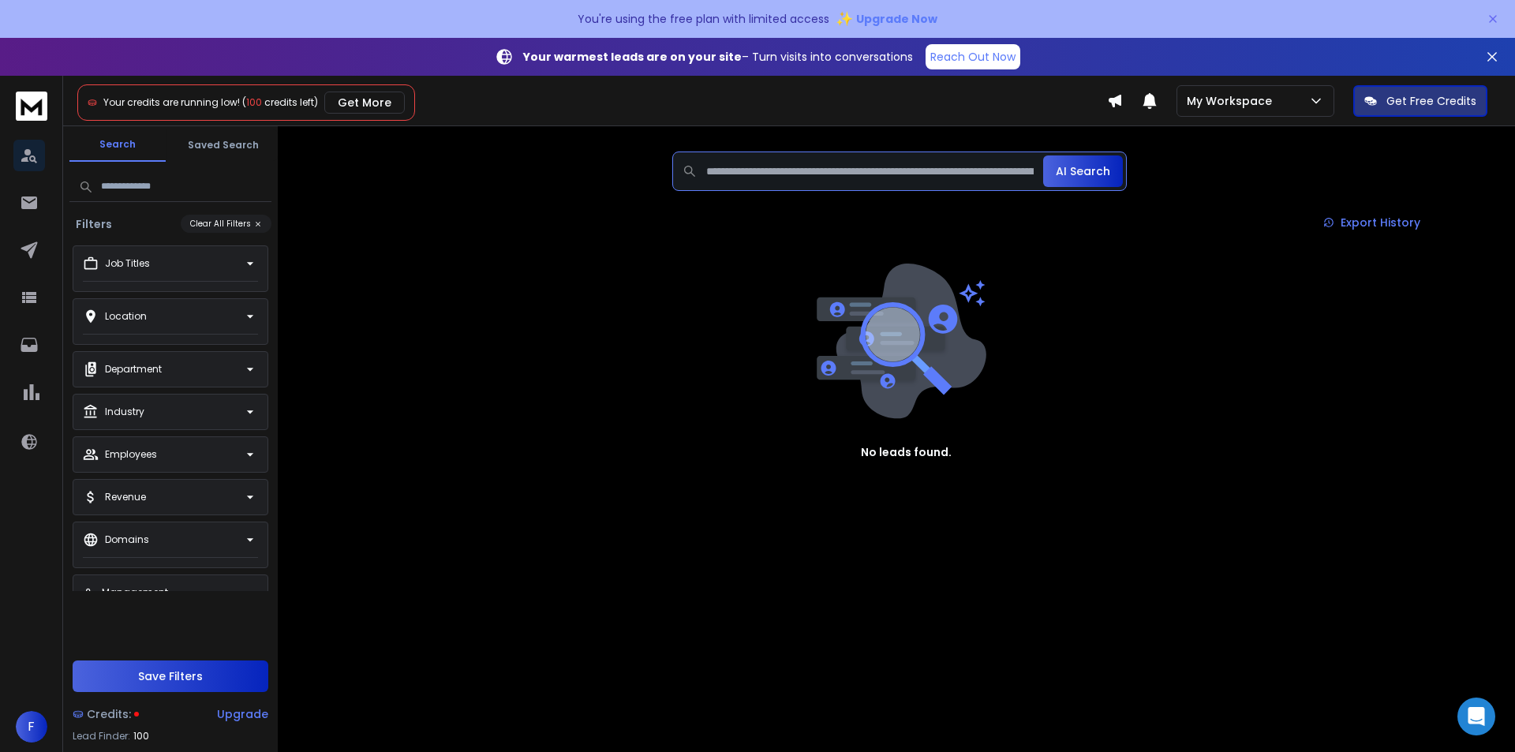
click at [819, 194] on div "AI Search Export History No leads found." at bounding box center [789, 302] width 1452 height 353
click at [838, 183] on textarea at bounding box center [869, 171] width 327 height 32
paste textarea "**********"
type textarea "**********"
click at [1061, 177] on button "AI Search" at bounding box center [1085, 171] width 80 height 32
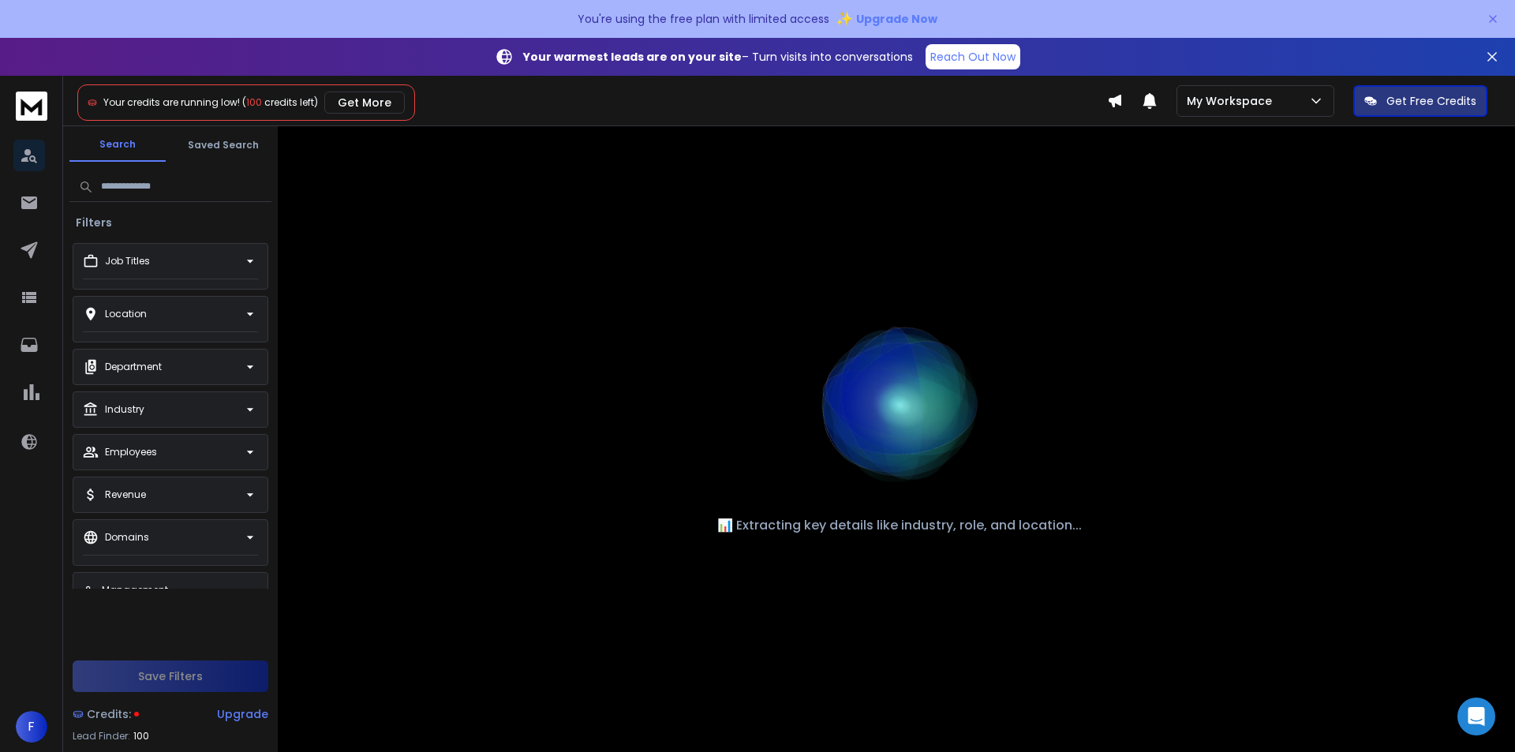
type input "******"
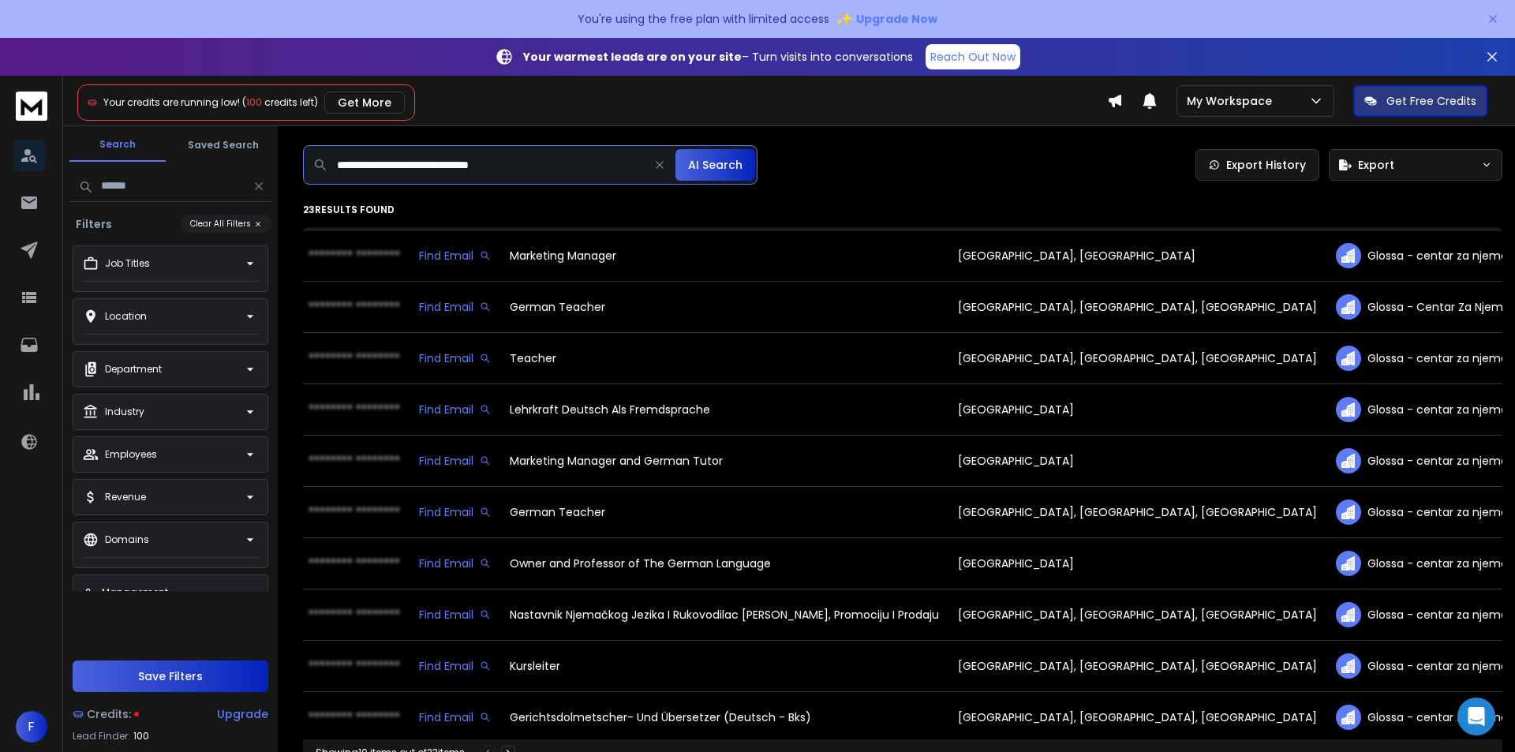
scroll to position [60, 41]
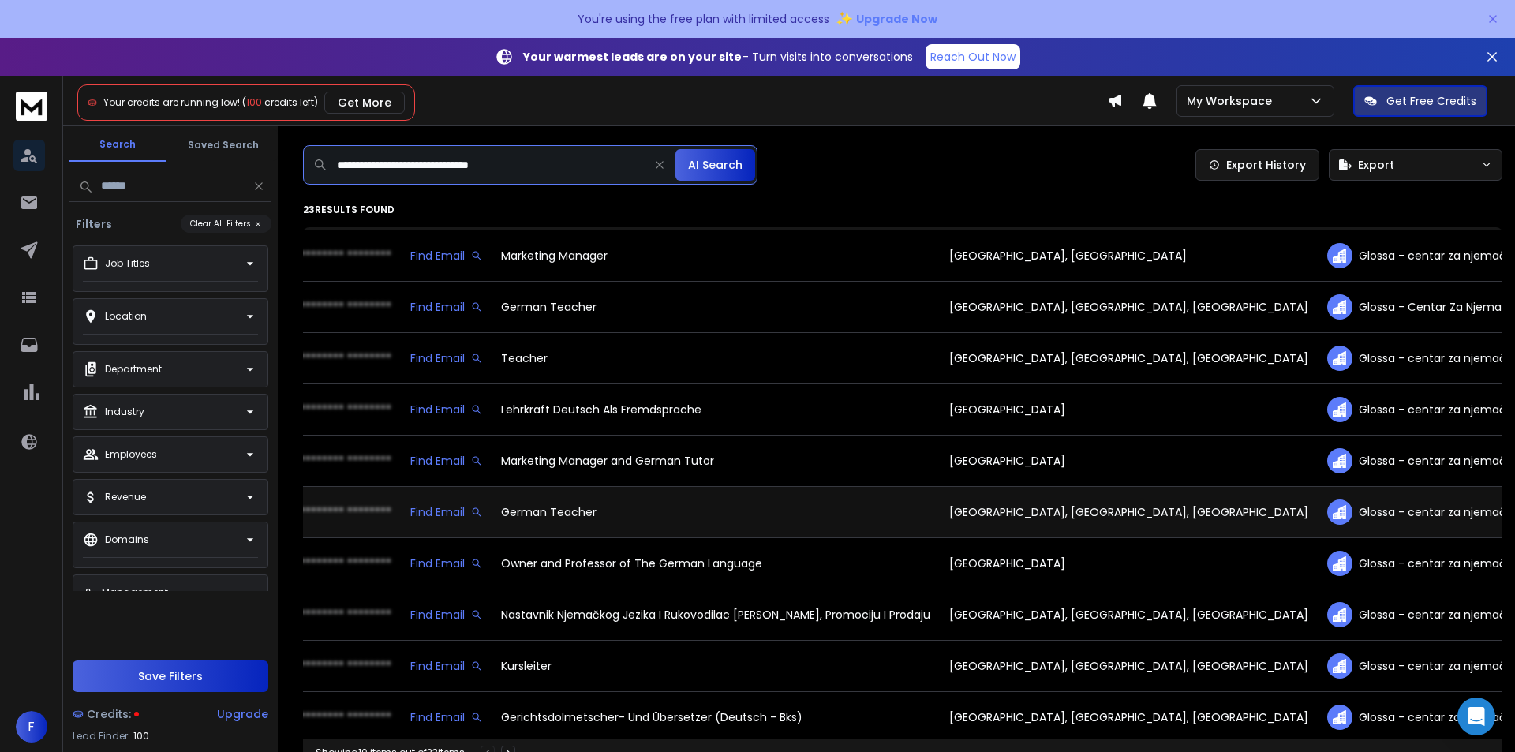
click at [717, 490] on td "German Teacher" at bounding box center [716, 512] width 448 height 51
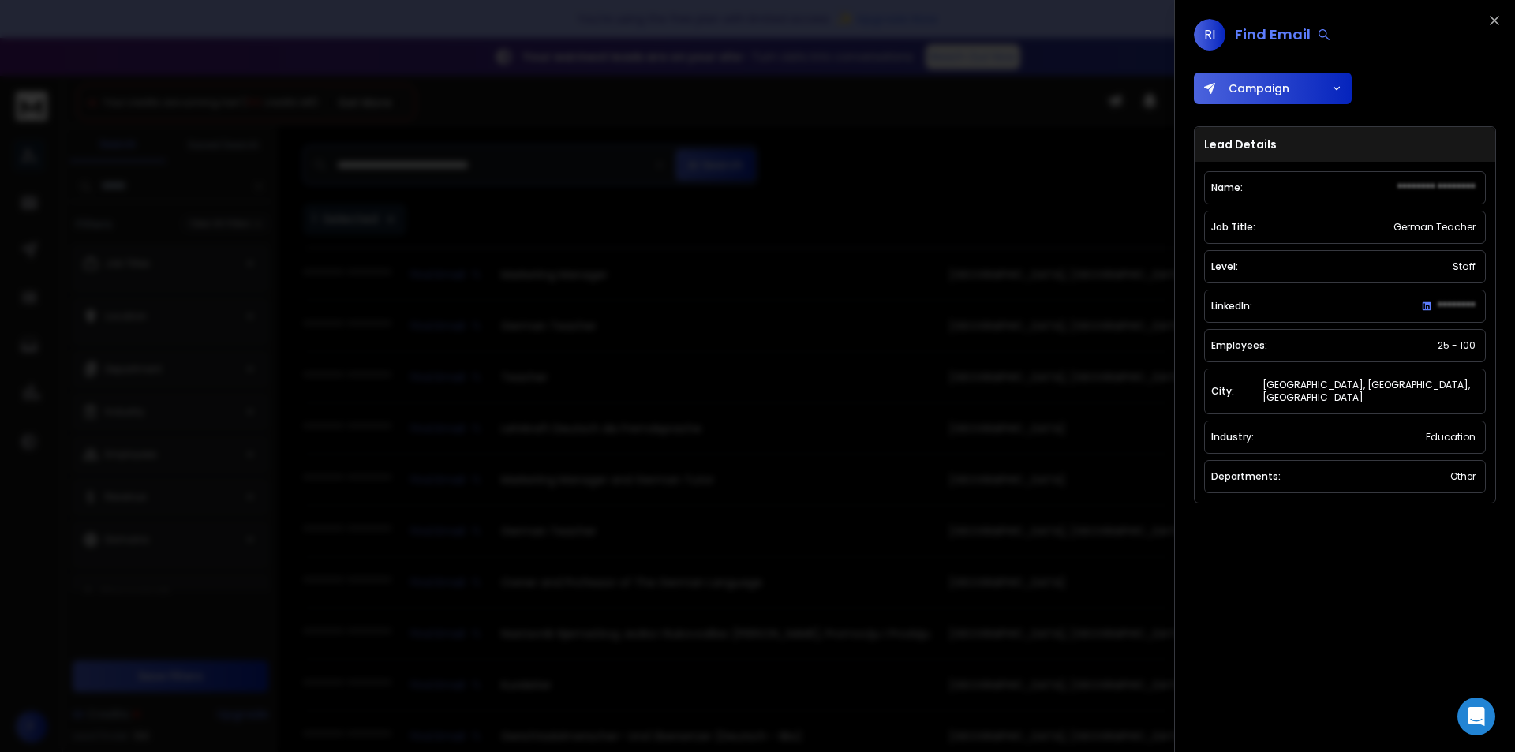
click at [1421, 287] on div "Name: ******** ******** Job Title: German Teacher Level: Staff LinkedIn: ******…" at bounding box center [1345, 336] width 301 height 331
click at [1377, 189] on div "Name: ******** ********" at bounding box center [1345, 187] width 282 height 33
click at [1414, 179] on div "******** ********" at bounding box center [1436, 187] width 84 height 19
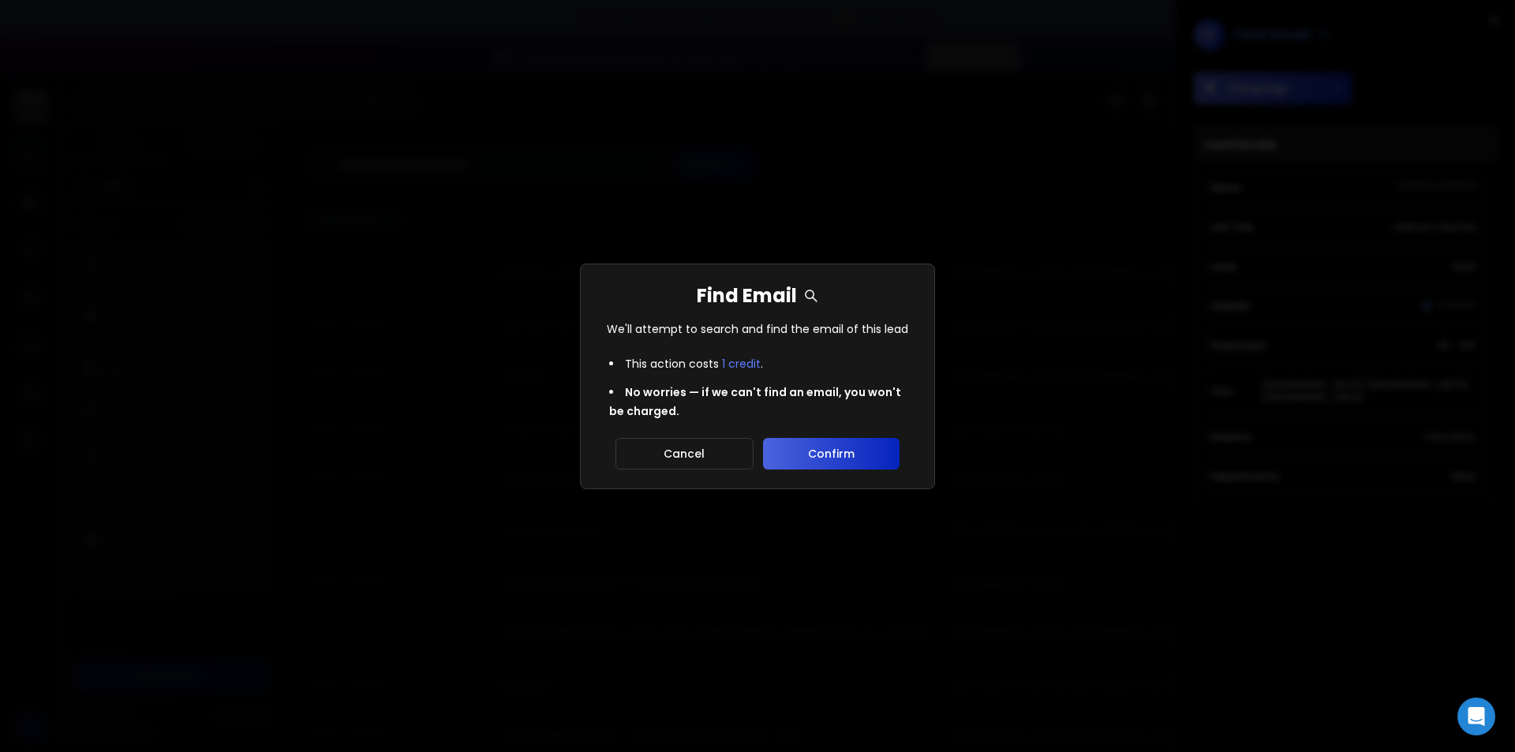
click at [795, 442] on button "Confirm" at bounding box center [831, 454] width 137 height 32
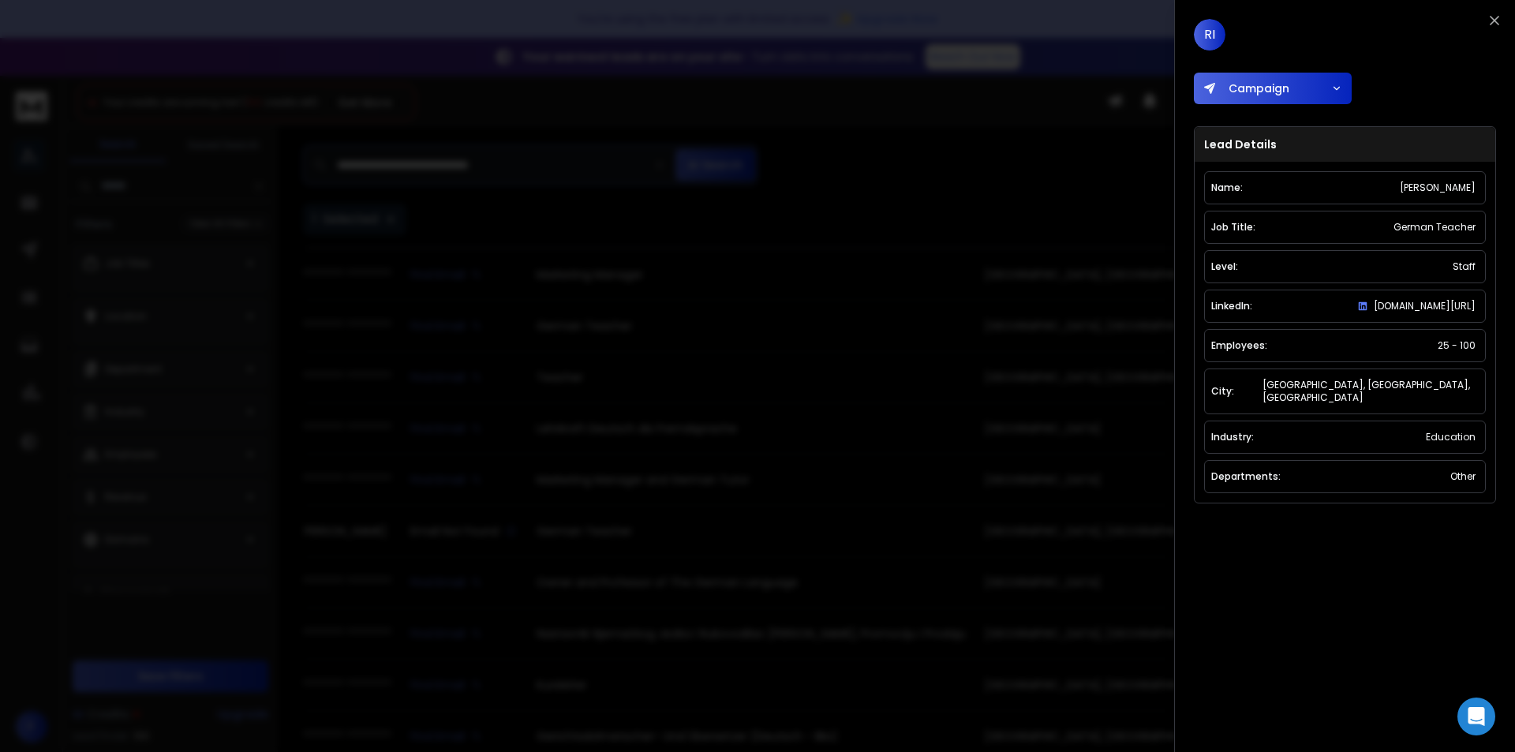
click at [1374, 312] on span "[DOMAIN_NAME][URL]" at bounding box center [1425, 306] width 102 height 13
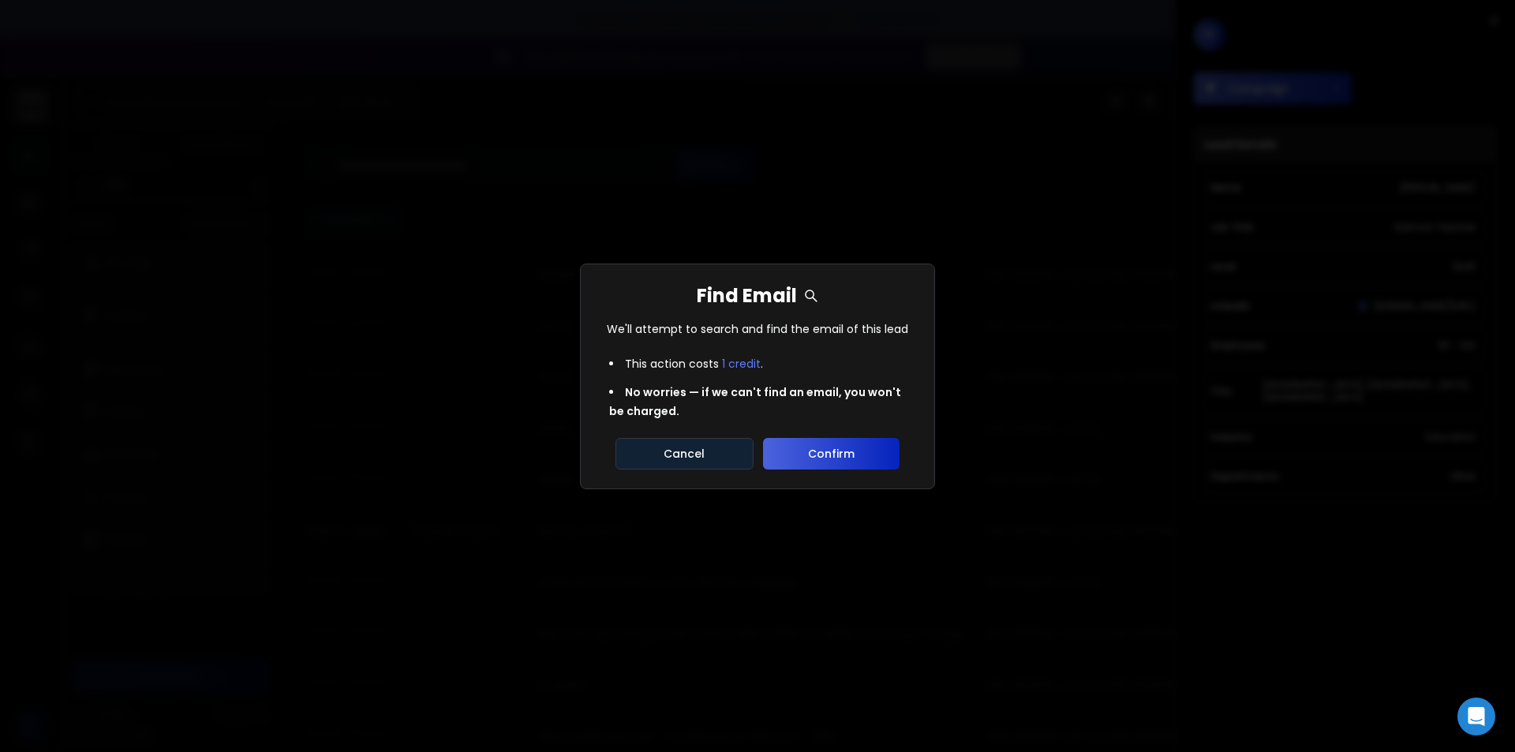
click at [720, 447] on button "Cancel" at bounding box center [685, 454] width 138 height 32
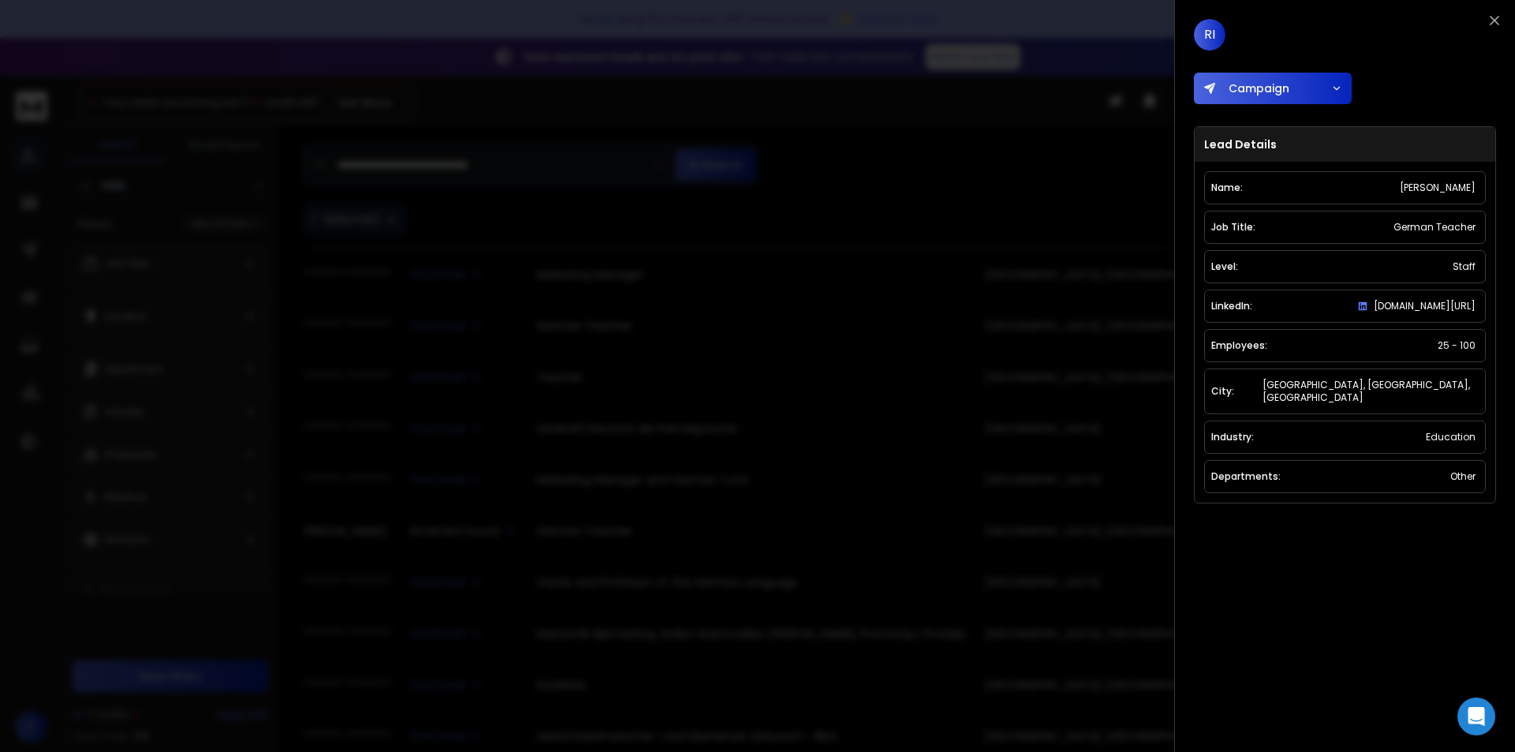
click at [1153, 179] on div at bounding box center [757, 376] width 1515 height 752
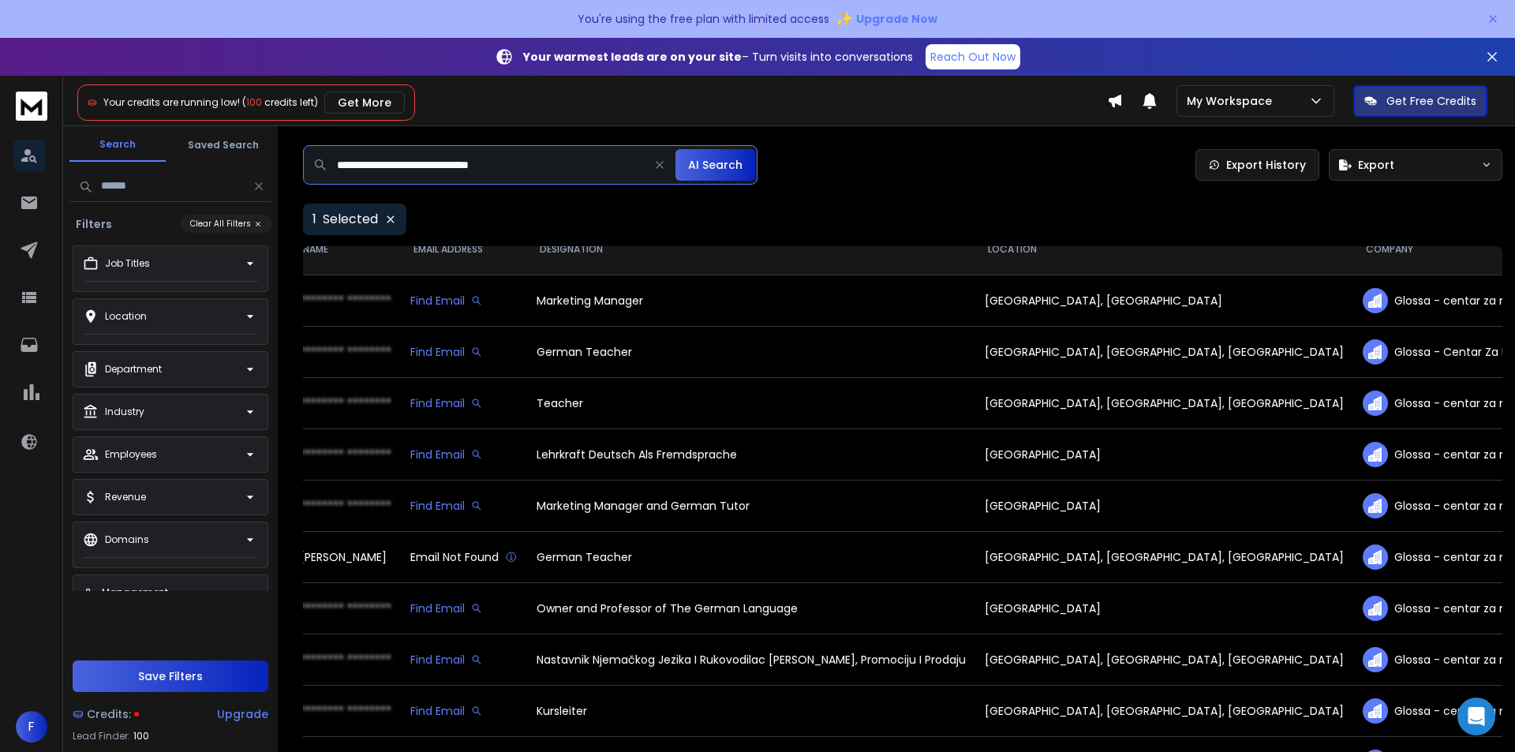
scroll to position [0, 41]
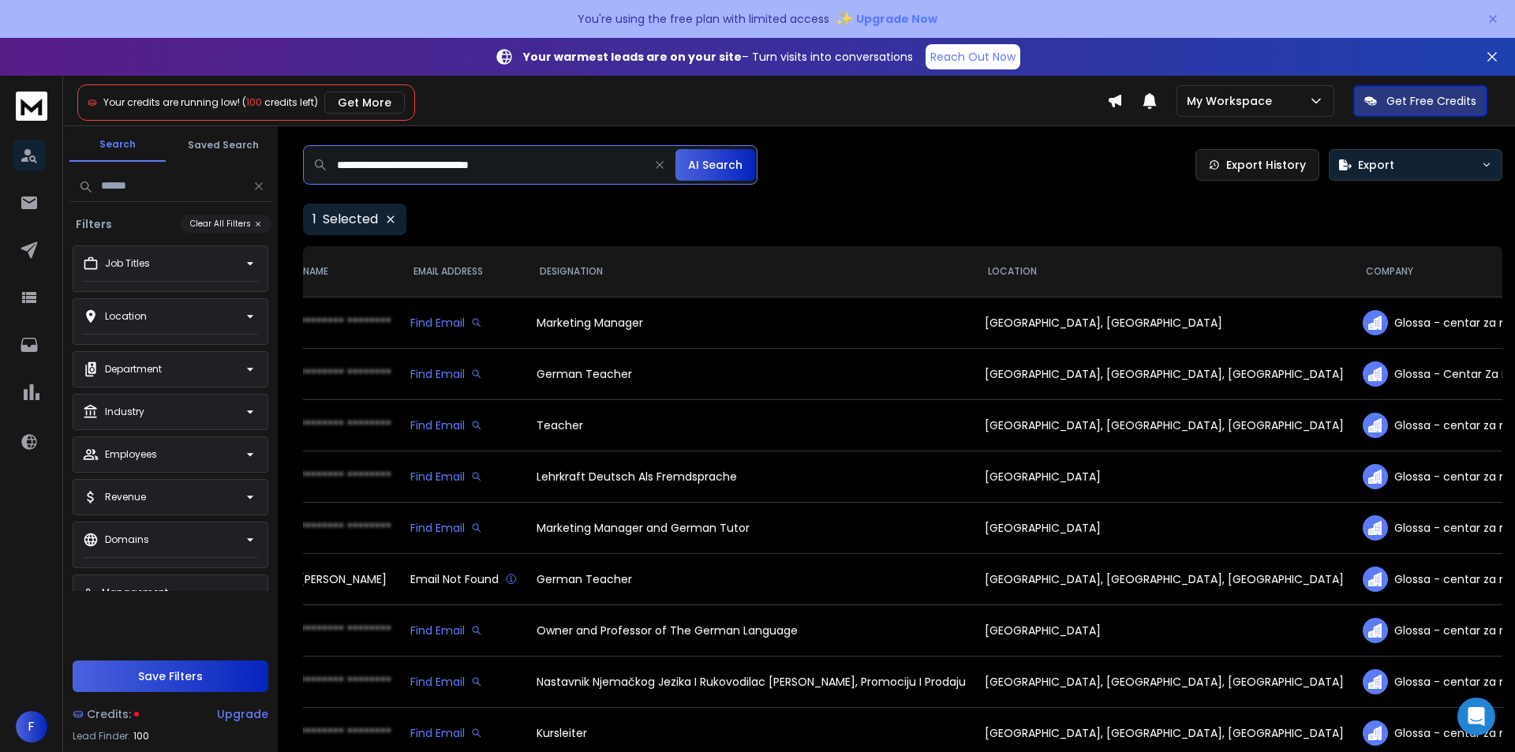
click at [1378, 162] on span "Export" at bounding box center [1376, 165] width 36 height 16
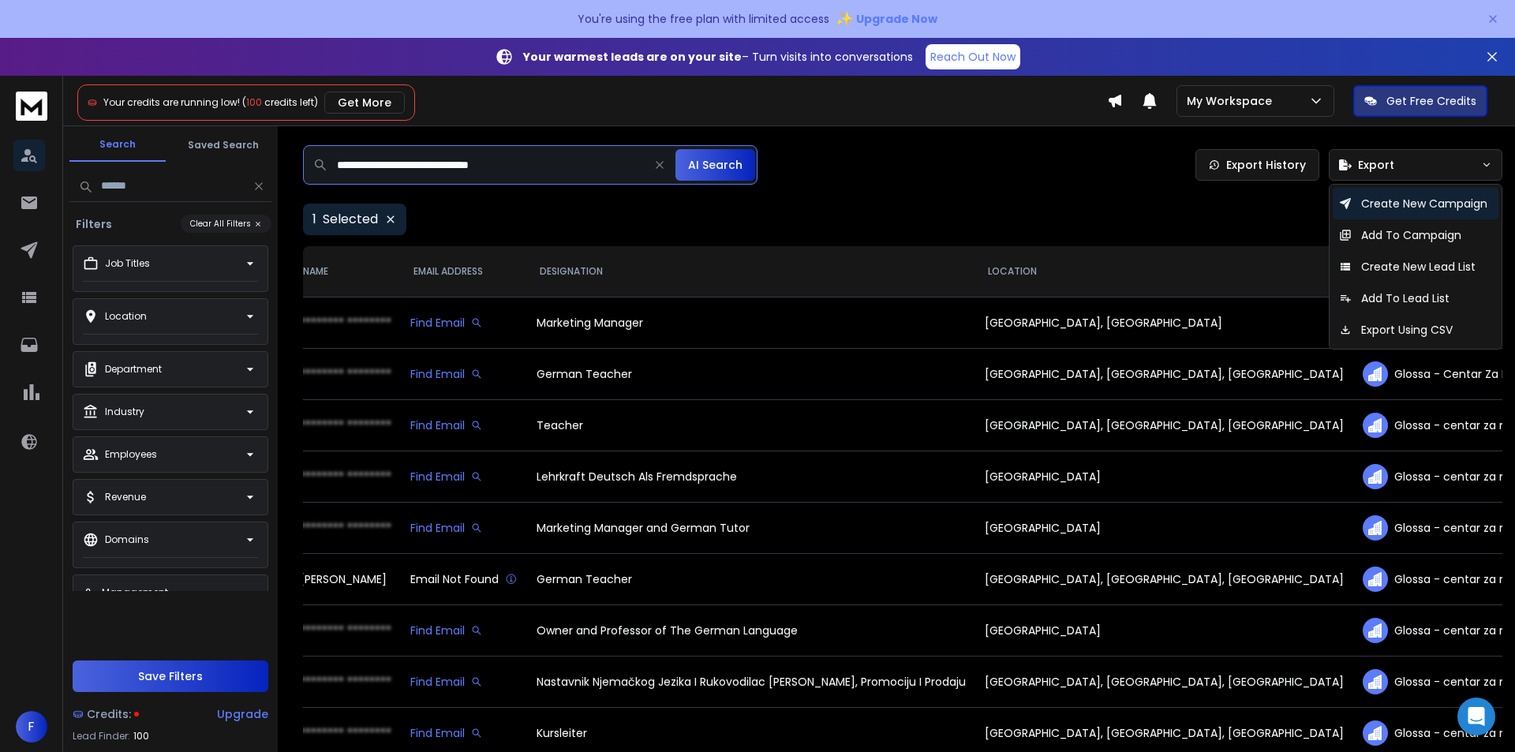
click at [1241, 234] on div "**********" at bounding box center [902, 498] width 1199 height 706
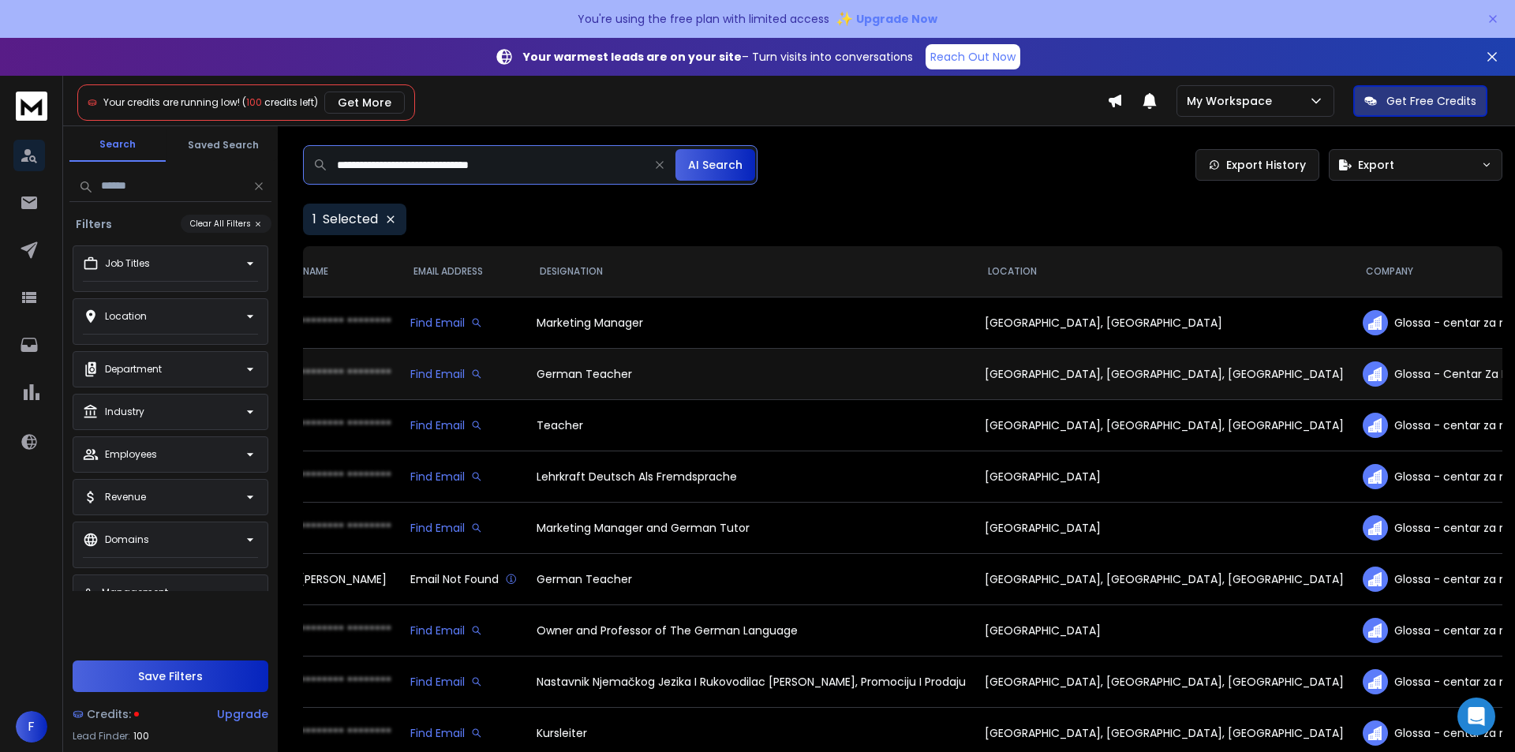
click at [664, 378] on td "German Teacher" at bounding box center [751, 374] width 448 height 51
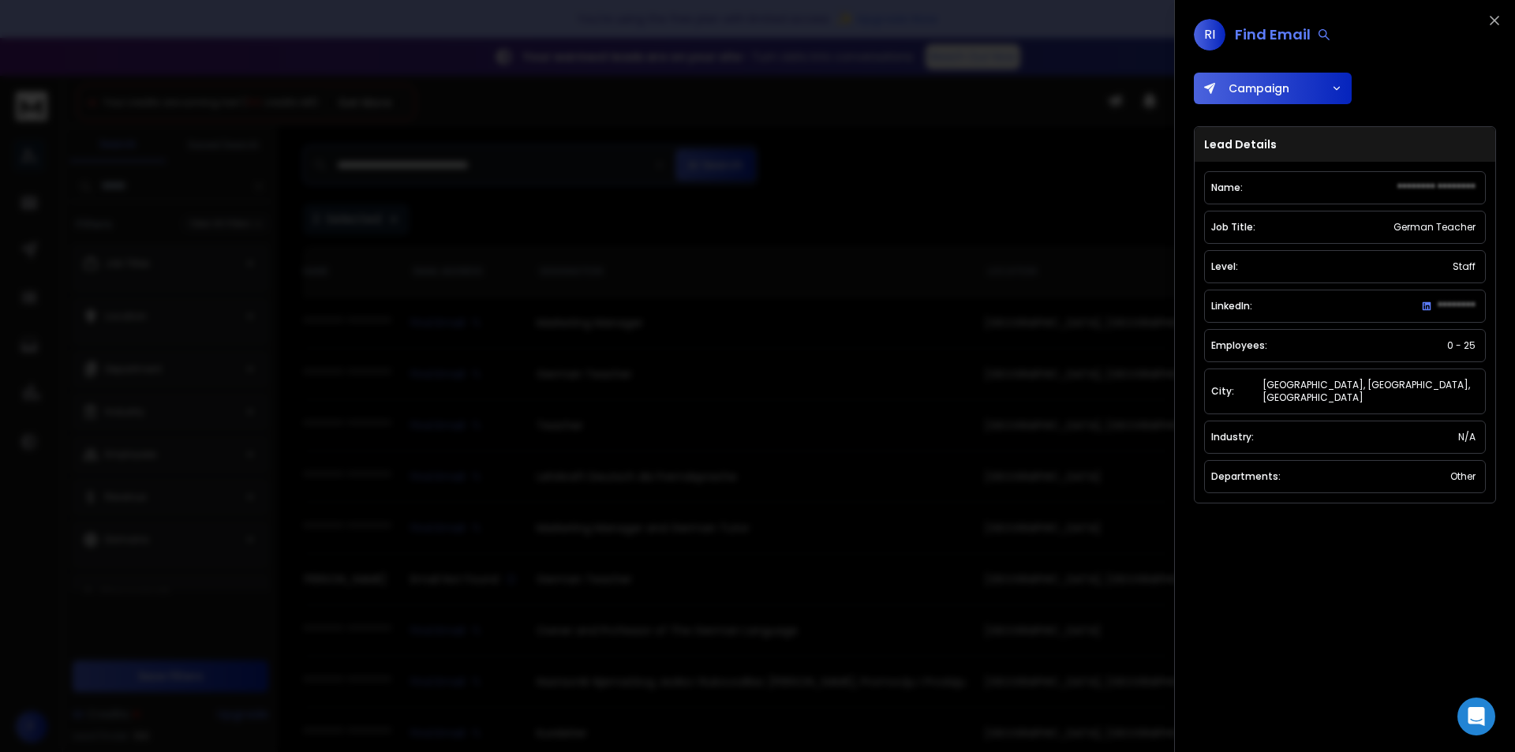
click at [1281, 83] on span "Campaign" at bounding box center [1255, 88] width 67 height 16
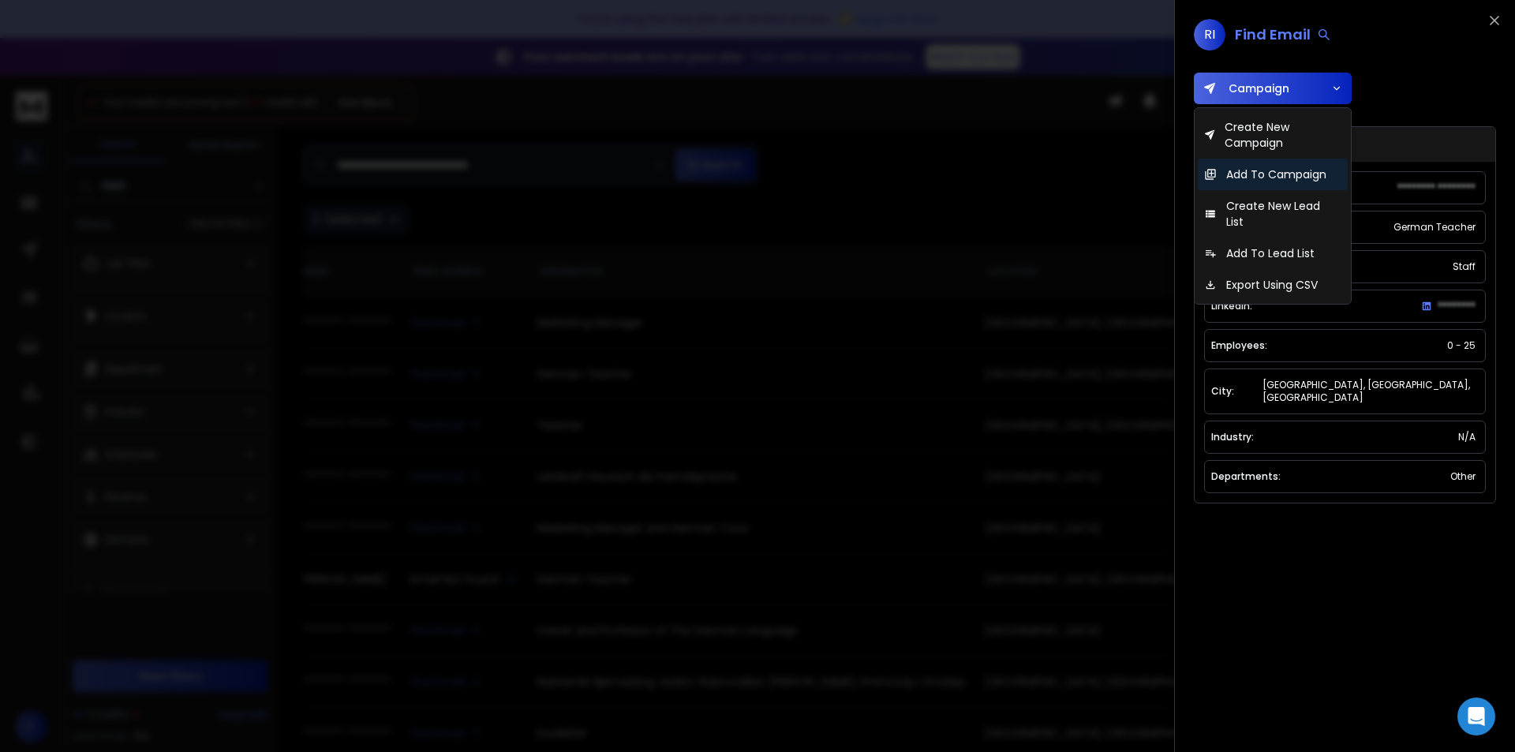
click at [1303, 175] on p "Add To Campaign" at bounding box center [1276, 174] width 107 height 22
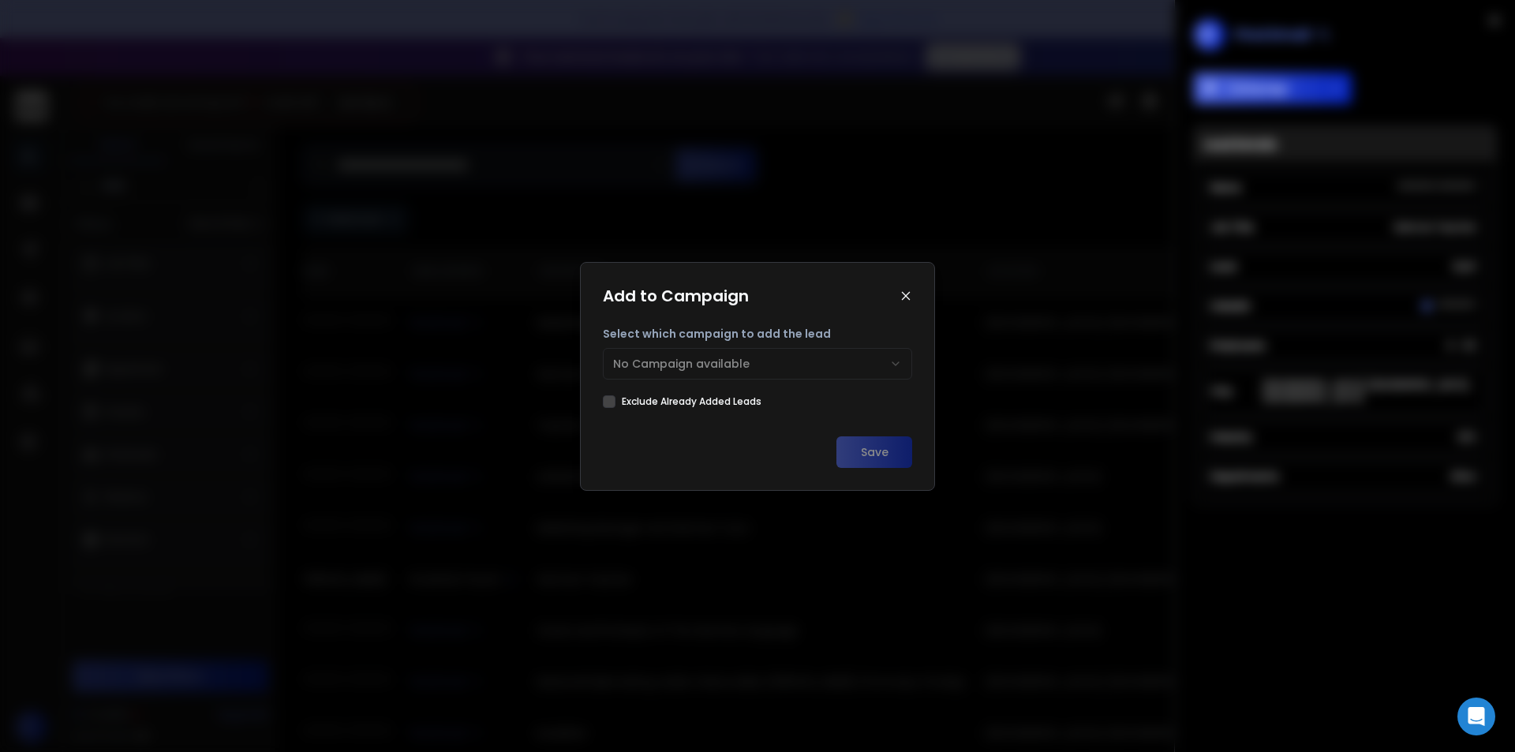
click at [851, 446] on div "Save" at bounding box center [757, 452] width 309 height 32
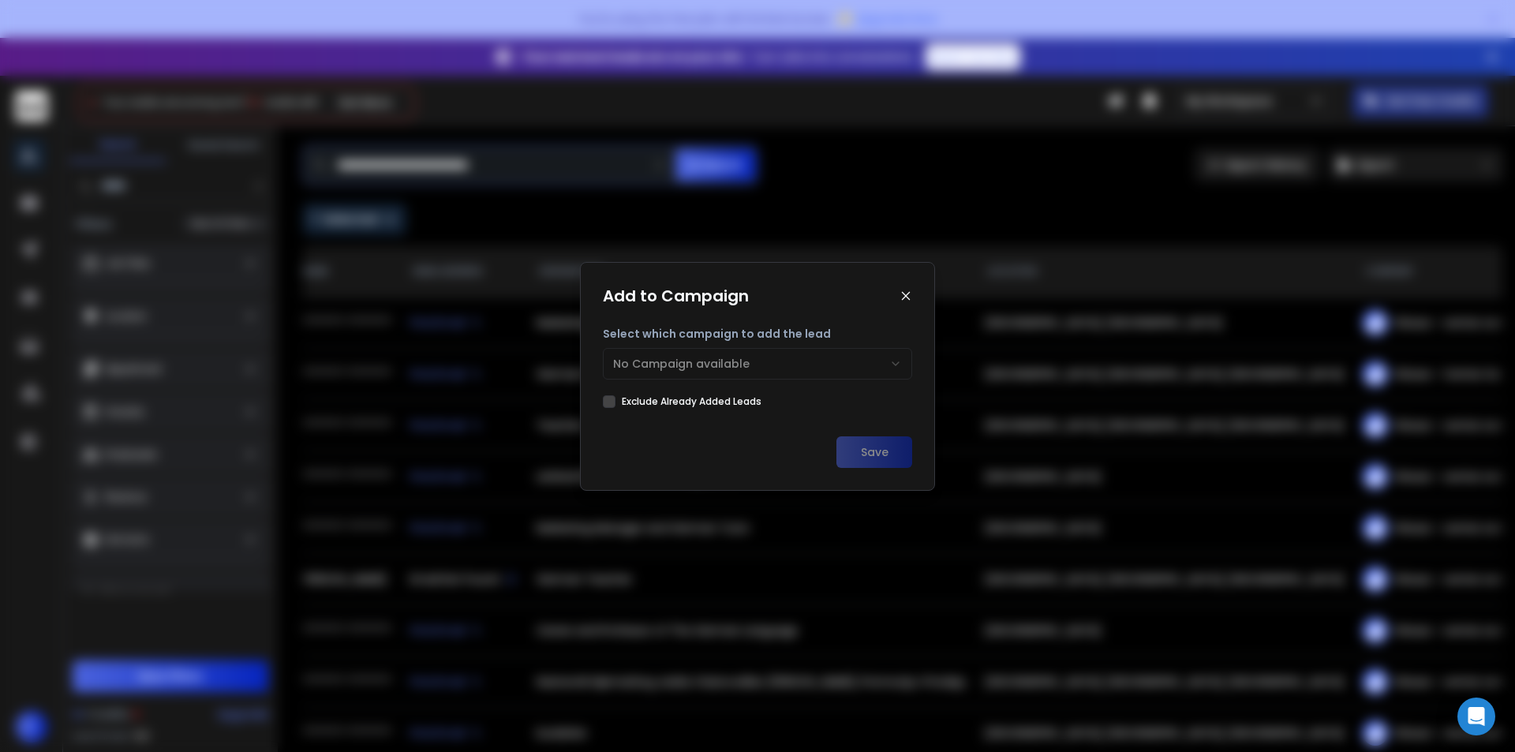
click at [914, 298] on div "Add to Campaign Select which campaign to add the lead No Campaign available Exc…" at bounding box center [757, 376] width 355 height 229
click at [906, 290] on icon at bounding box center [906, 296] width 13 height 13
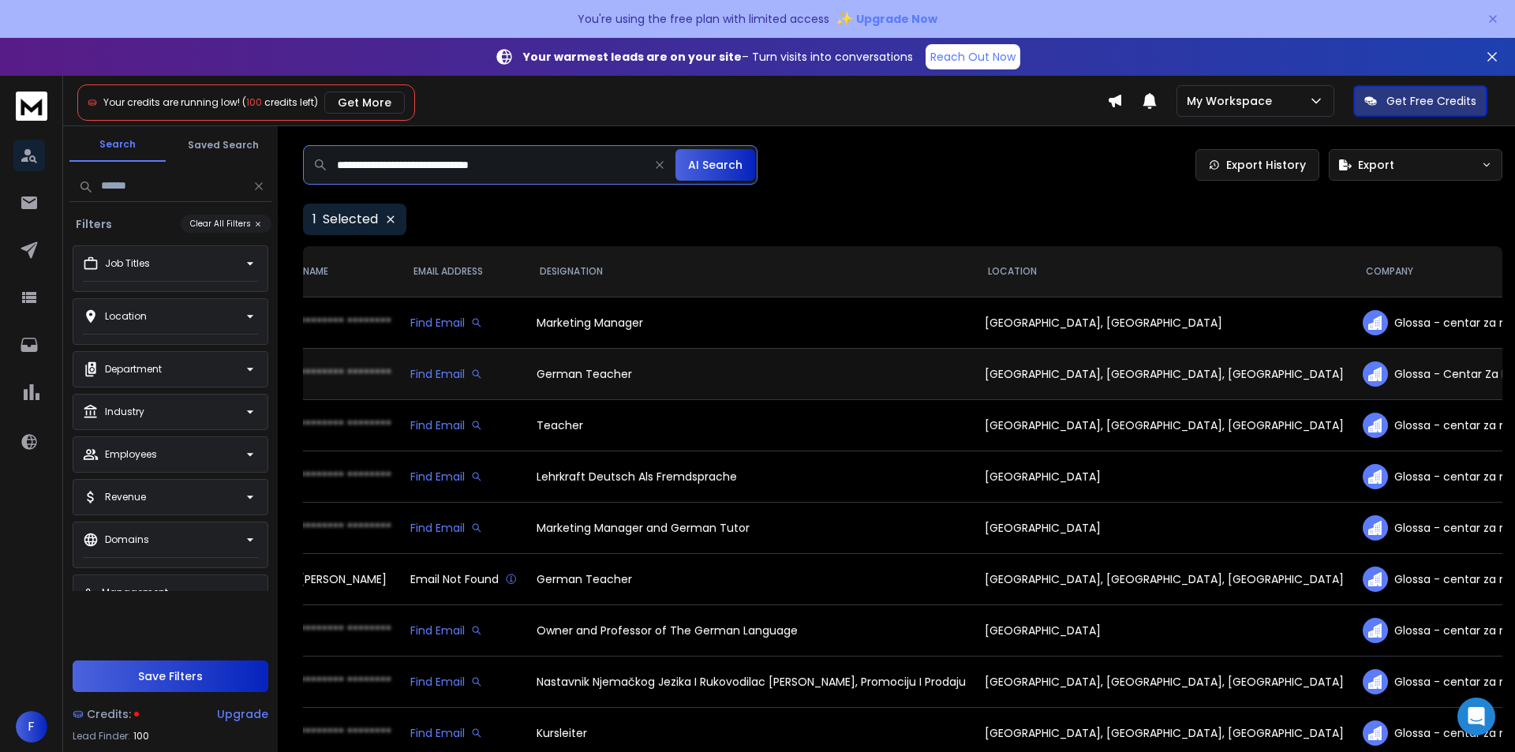
click at [686, 382] on td "German Teacher" at bounding box center [751, 374] width 448 height 51
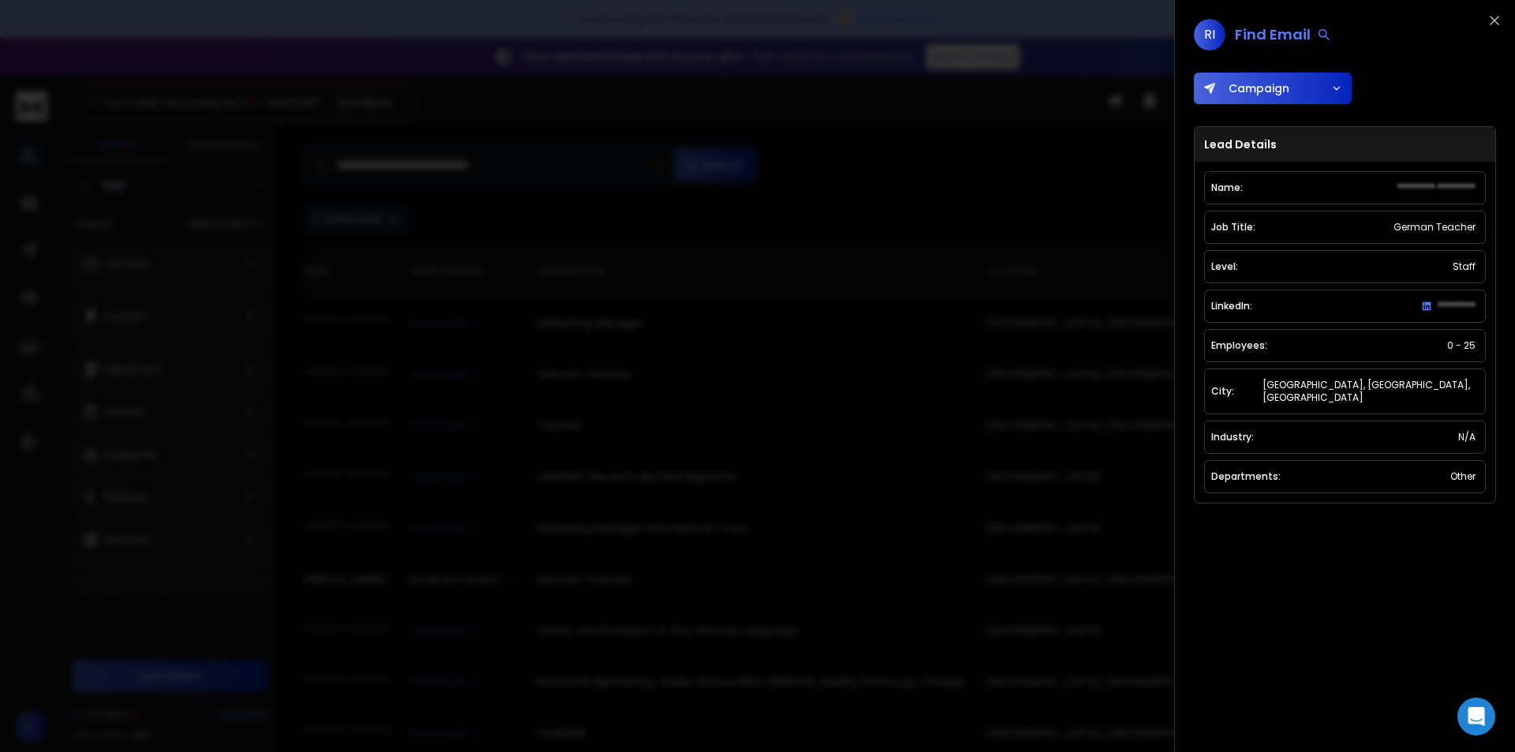
click at [1426, 185] on div "******** ********" at bounding box center [1436, 187] width 84 height 19
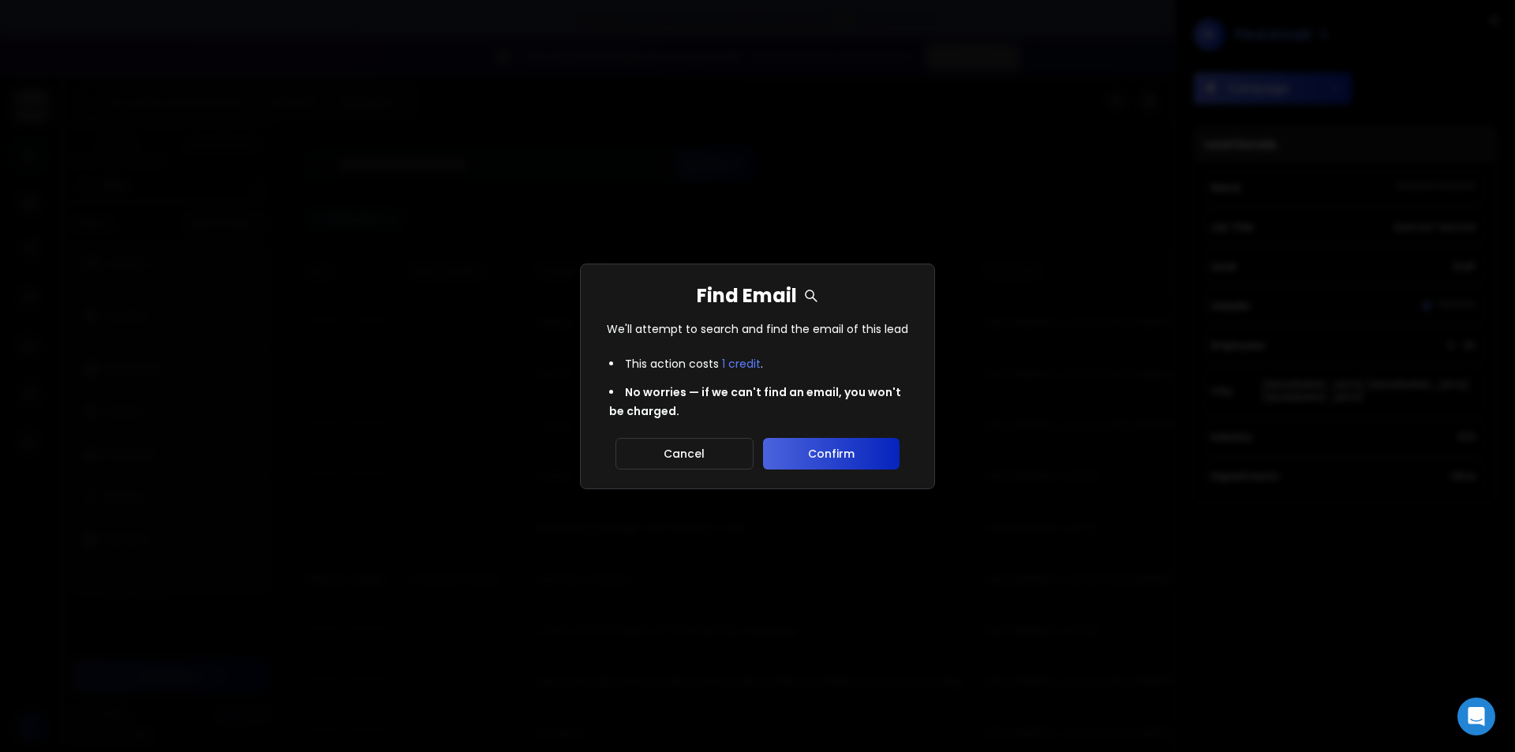
click at [798, 445] on button "Confirm" at bounding box center [831, 454] width 137 height 32
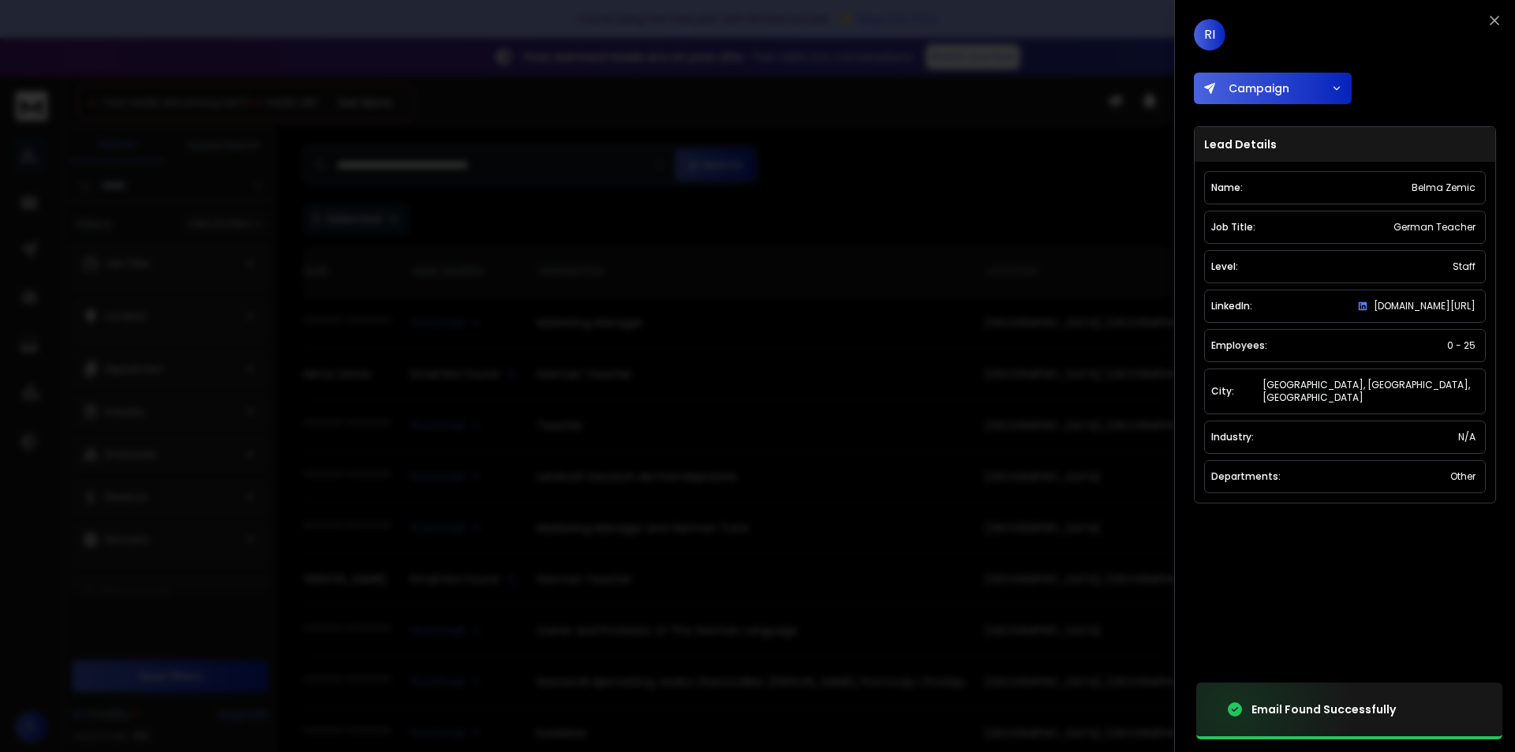
click at [1107, 315] on div at bounding box center [757, 376] width 1515 height 752
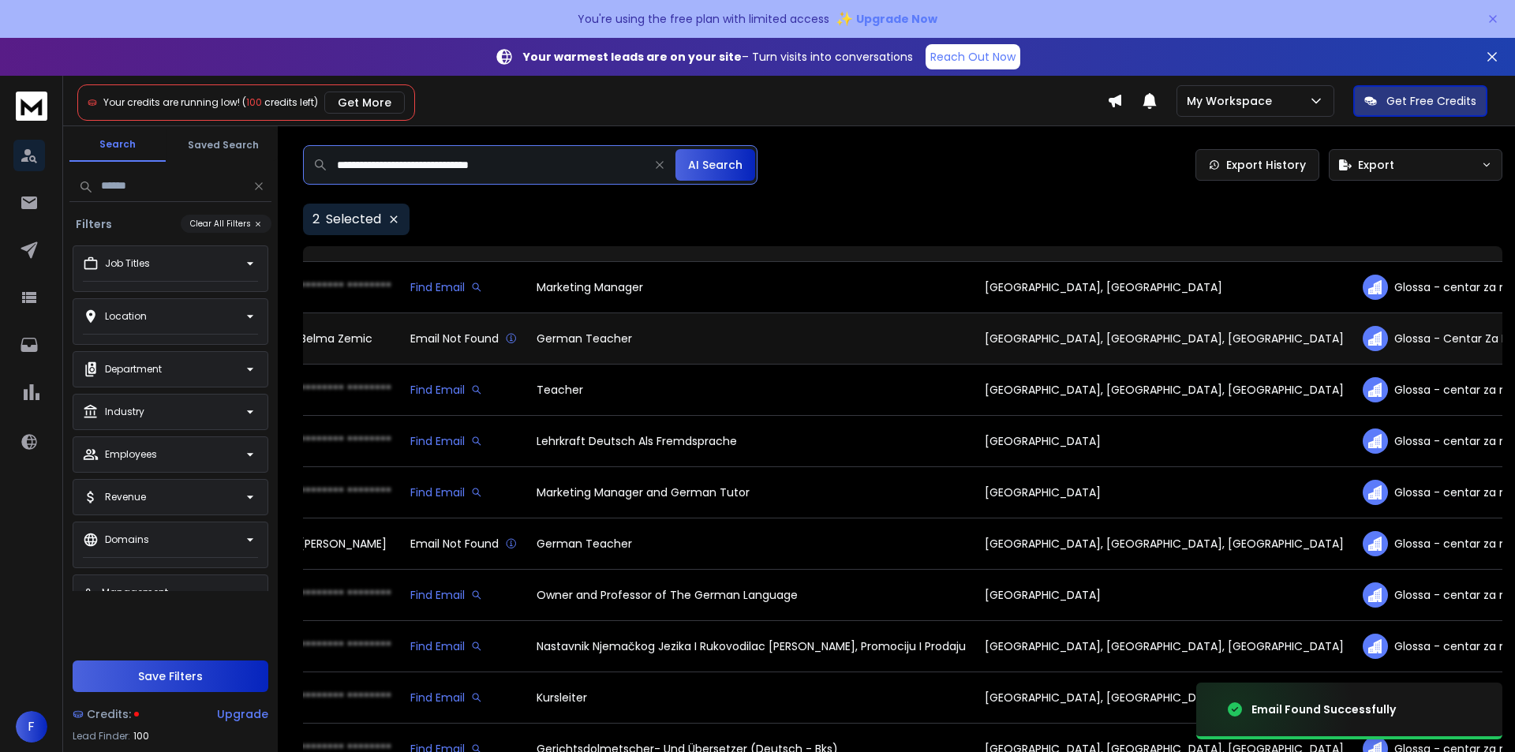
scroll to position [60, 41]
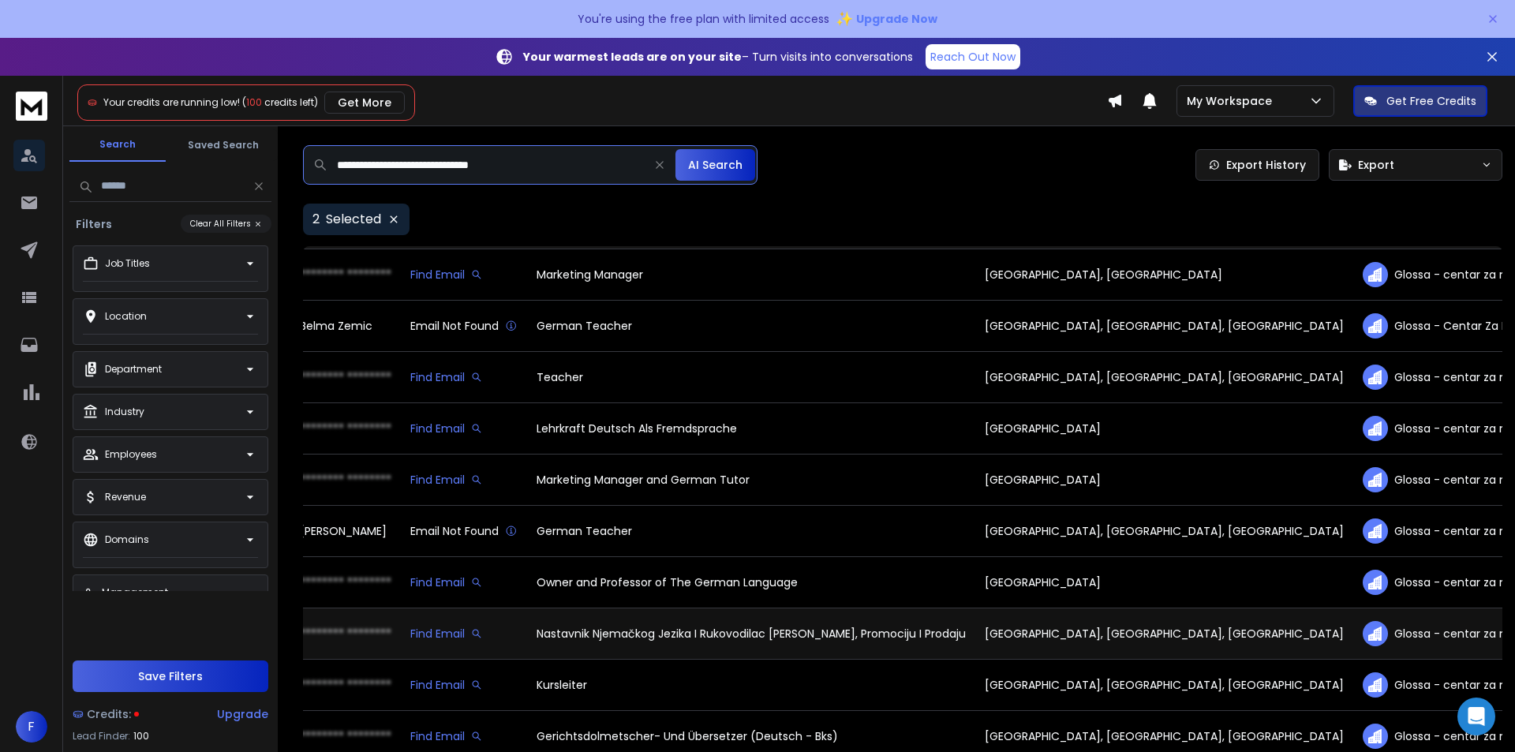
click at [644, 633] on td "Nastavnik Njemačkog Jezika I Rukovodilac Sektora Za Koordinaciju, Promociju I P…" at bounding box center [751, 633] width 448 height 51
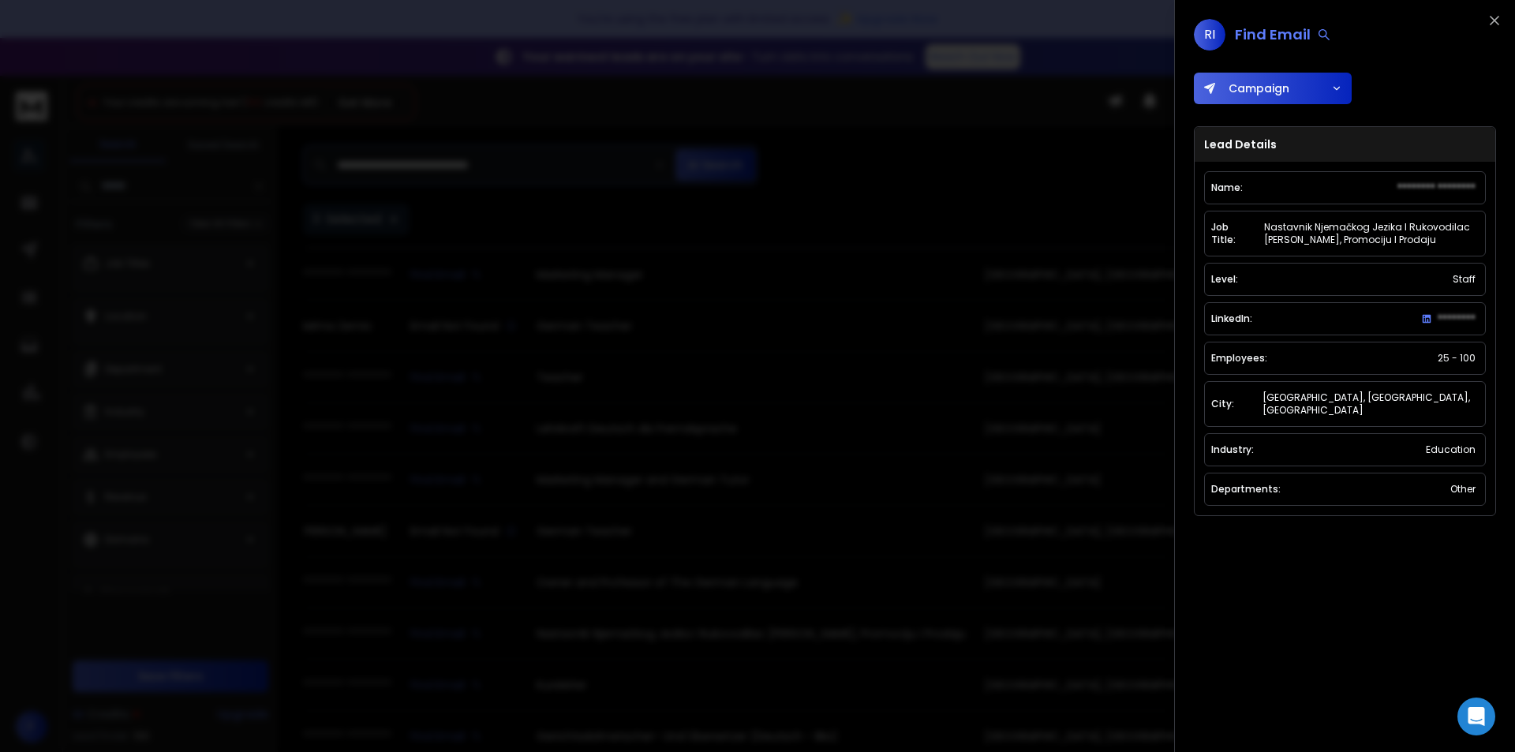
click at [1401, 182] on div "******** ********" at bounding box center [1436, 187] width 84 height 19
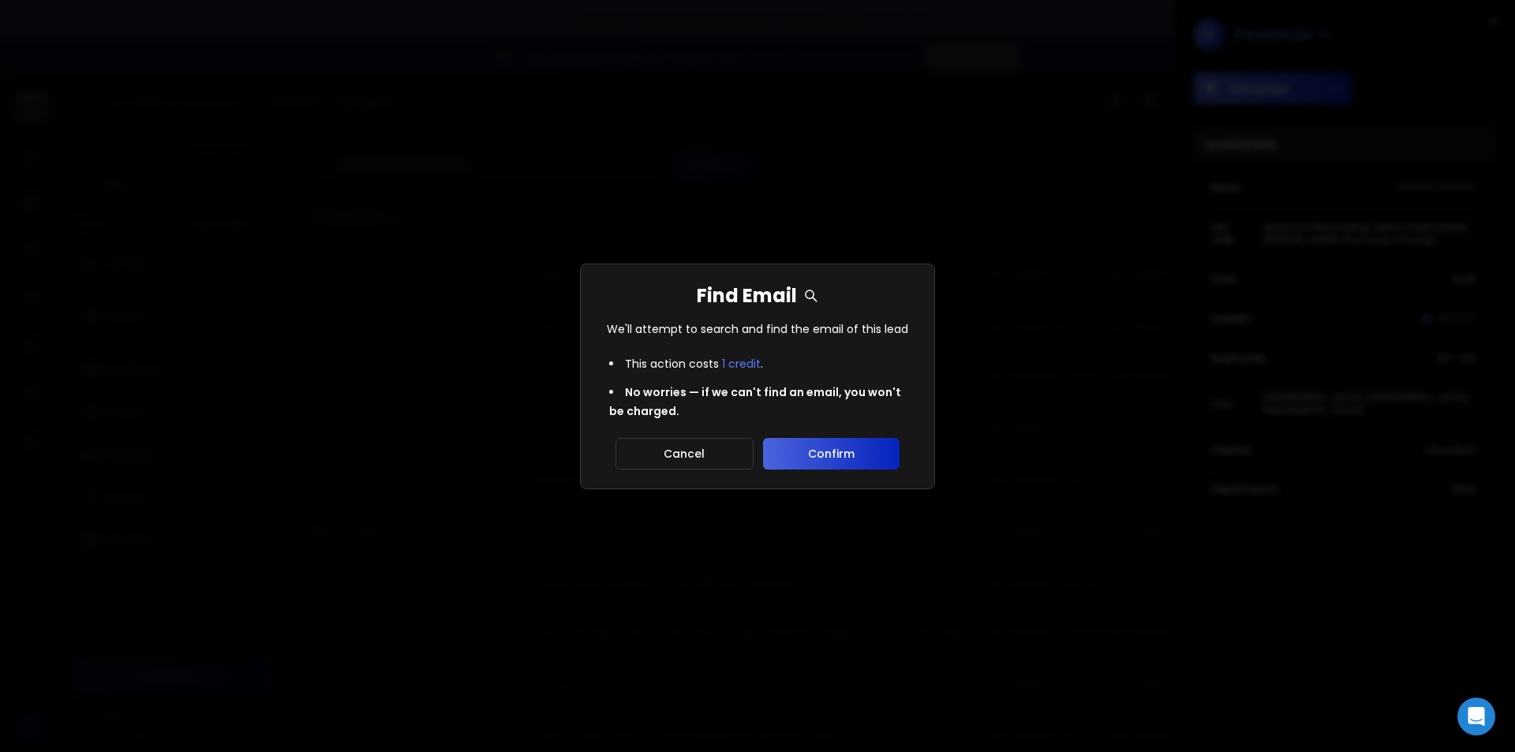
click at [820, 448] on button "Confirm" at bounding box center [831, 454] width 137 height 32
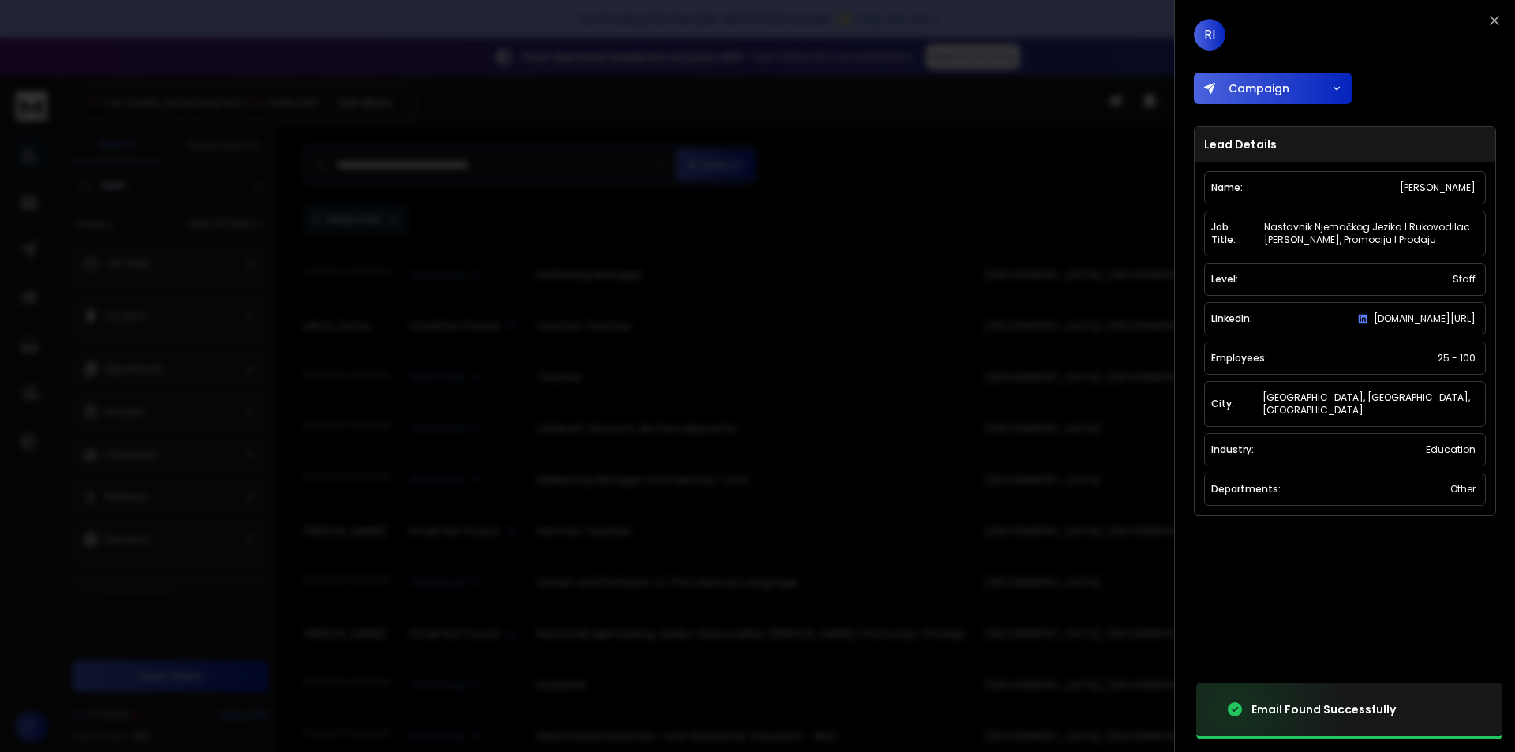
click at [821, 448] on div at bounding box center [757, 376] width 1515 height 752
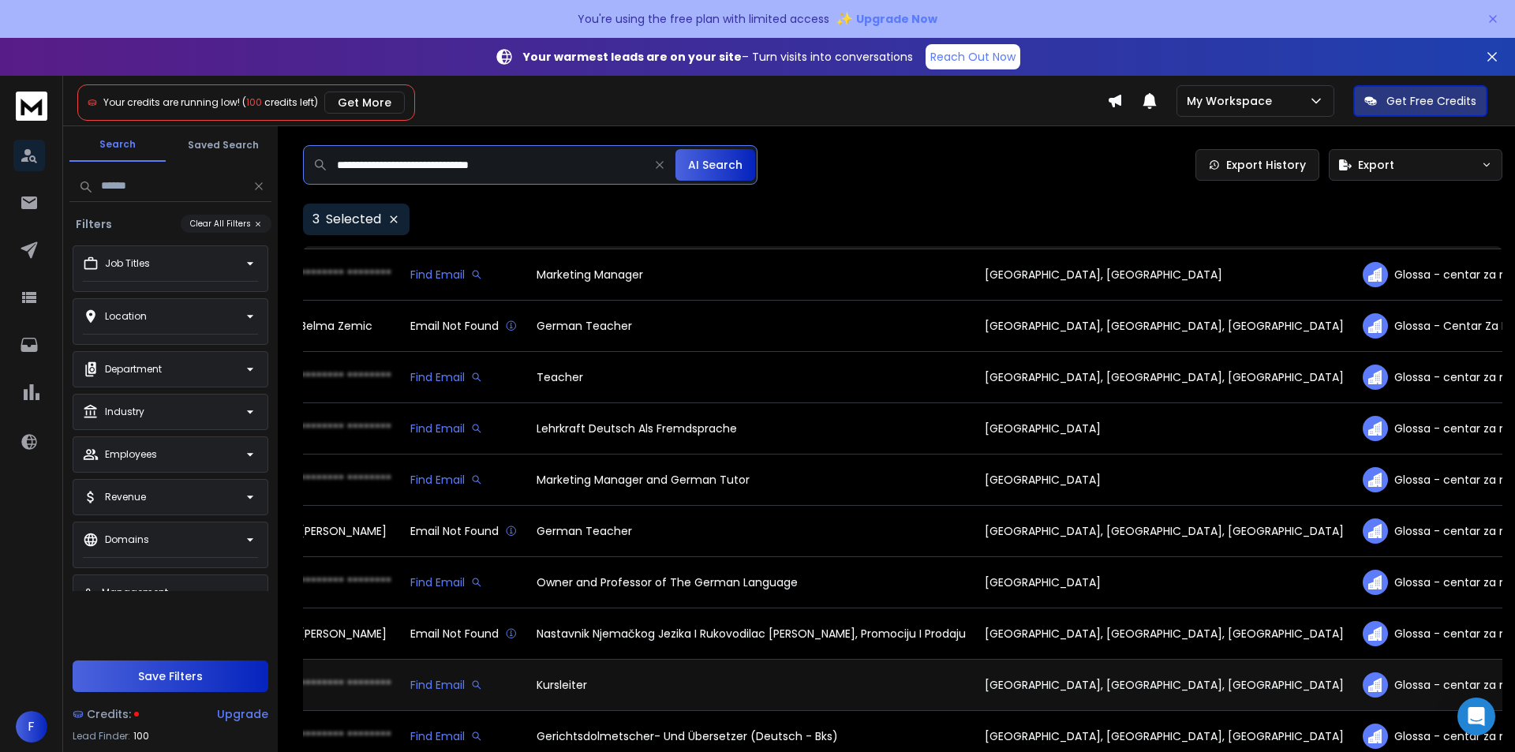
scroll to position [0, 41]
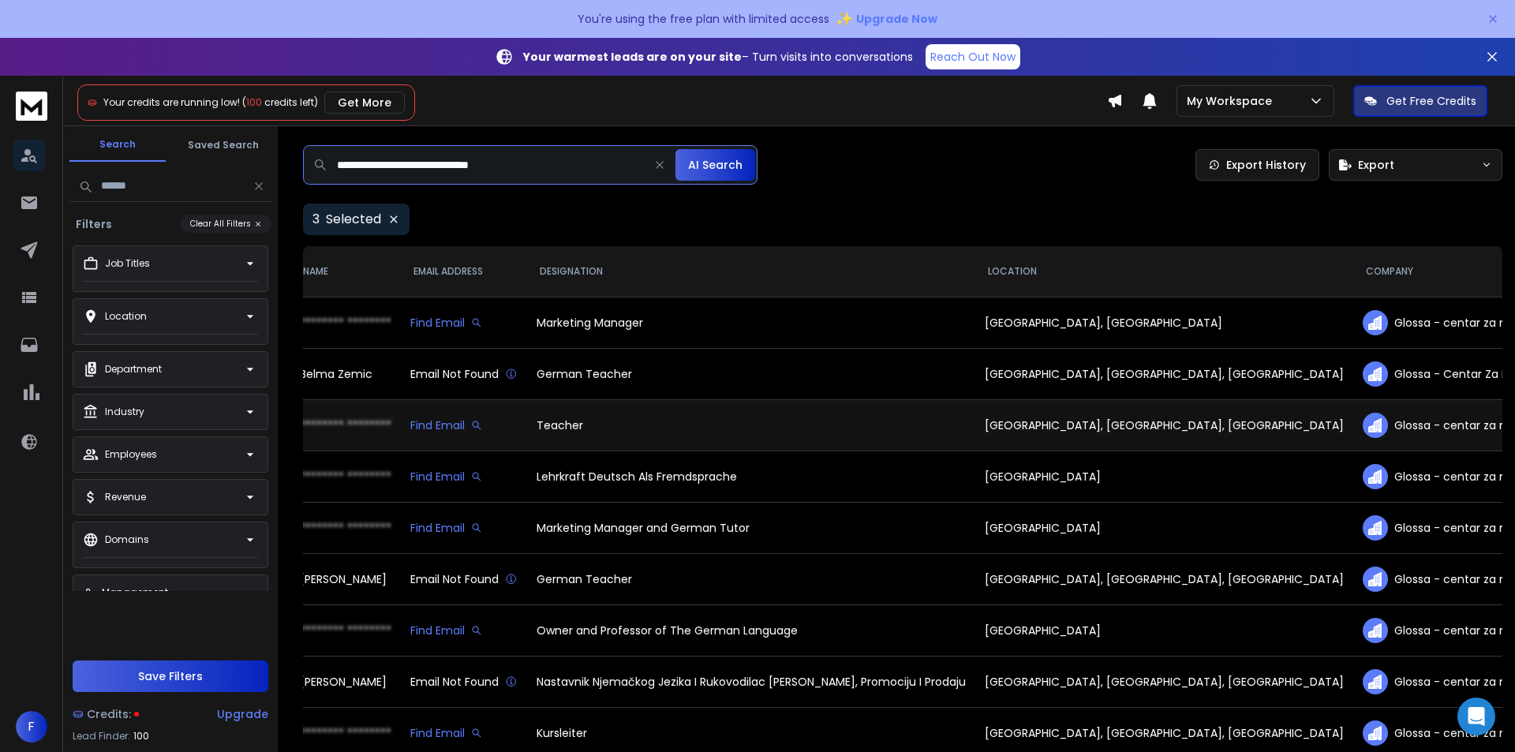
click at [602, 415] on td "Teacher" at bounding box center [751, 425] width 448 height 51
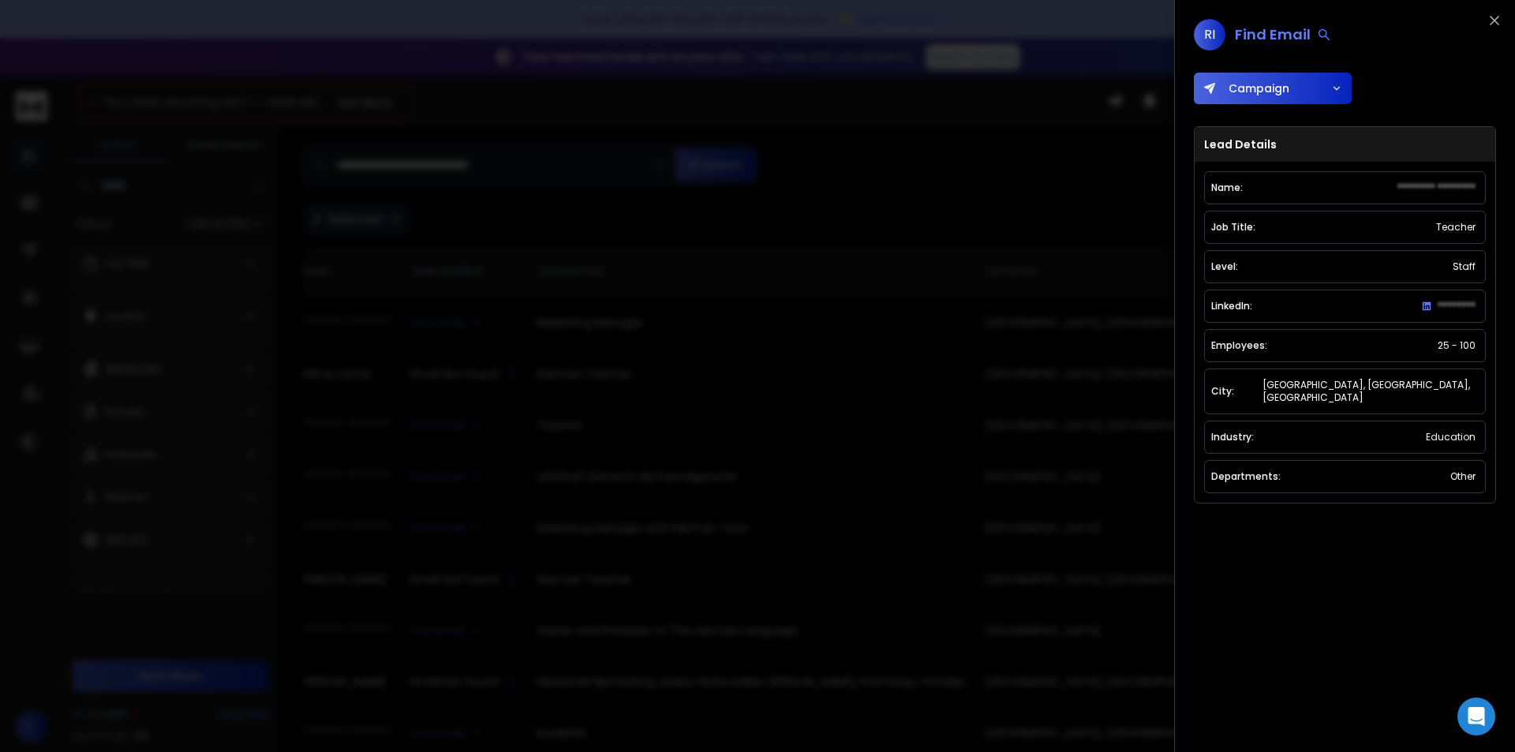
click at [1465, 192] on div "******** ********" at bounding box center [1436, 187] width 84 height 19
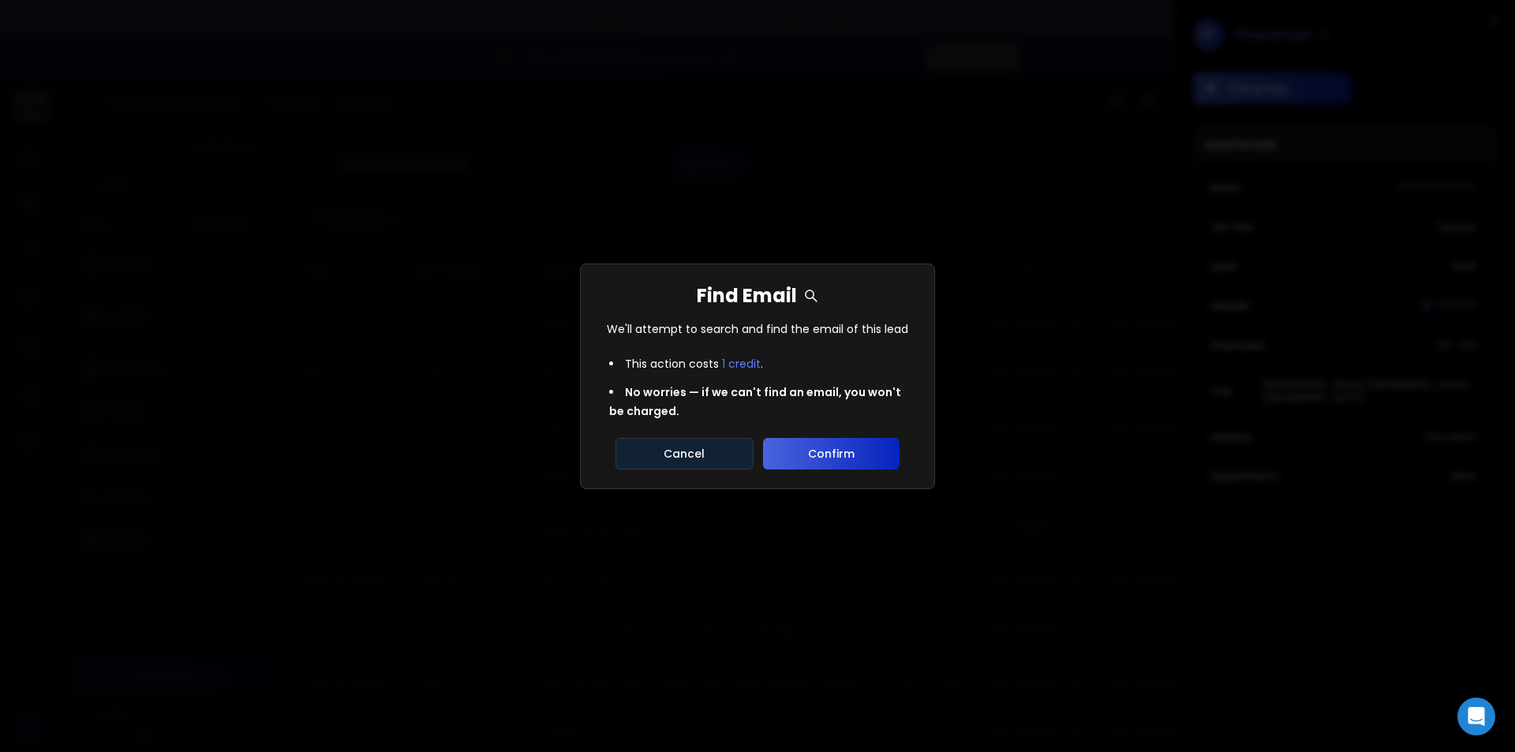
click at [672, 459] on button "Cancel" at bounding box center [685, 454] width 138 height 32
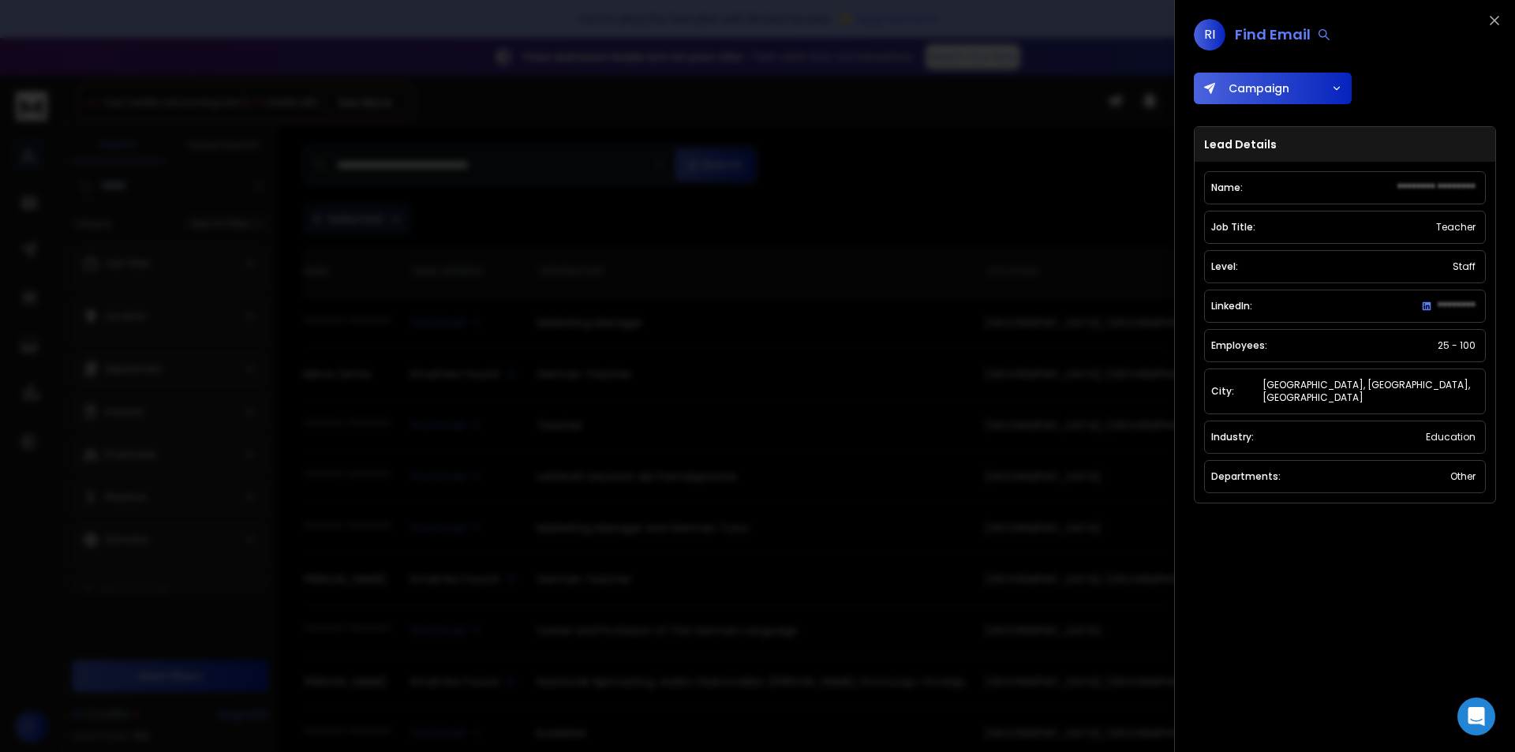
click at [1436, 184] on div "******** ********" at bounding box center [1436, 187] width 84 height 19
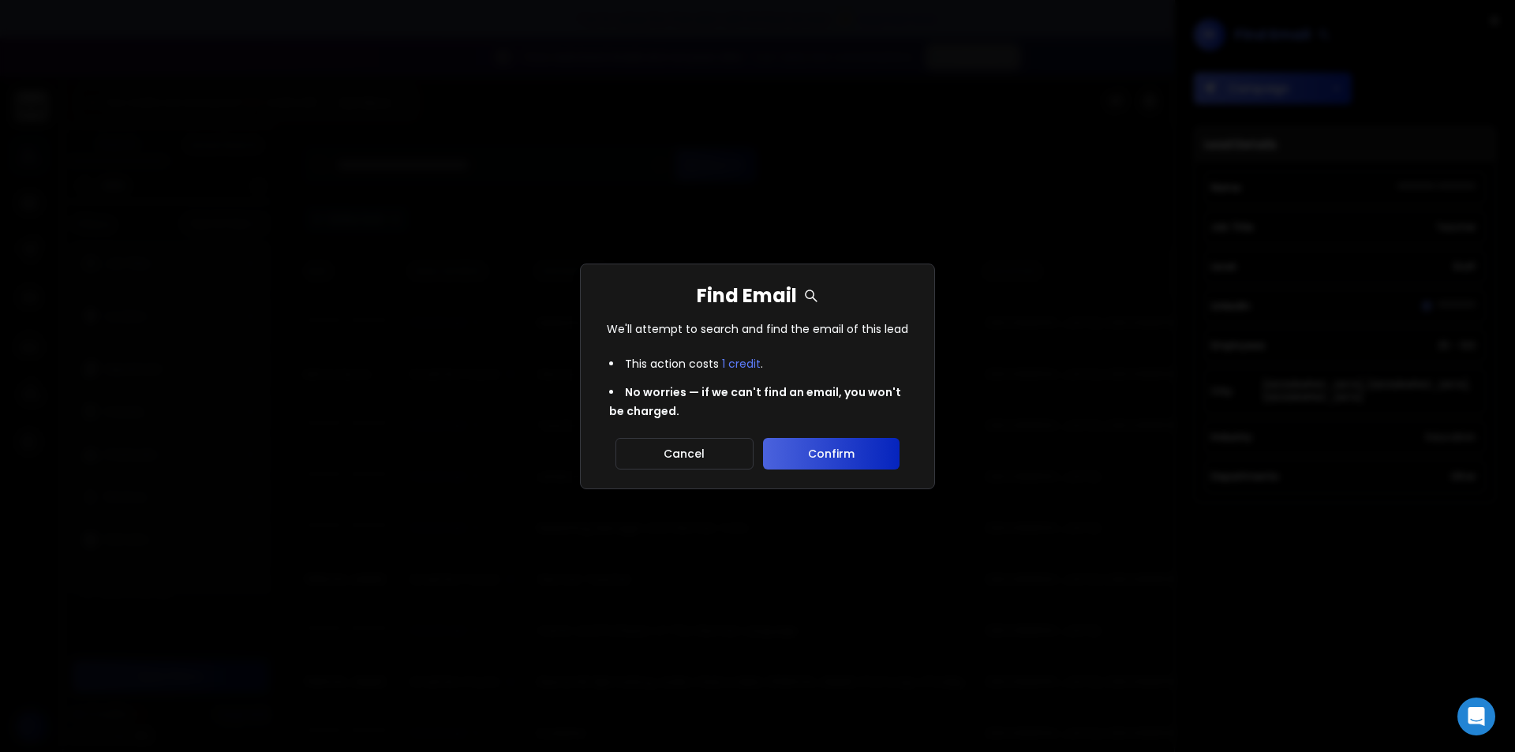
click at [813, 443] on button "Confirm" at bounding box center [831, 454] width 137 height 32
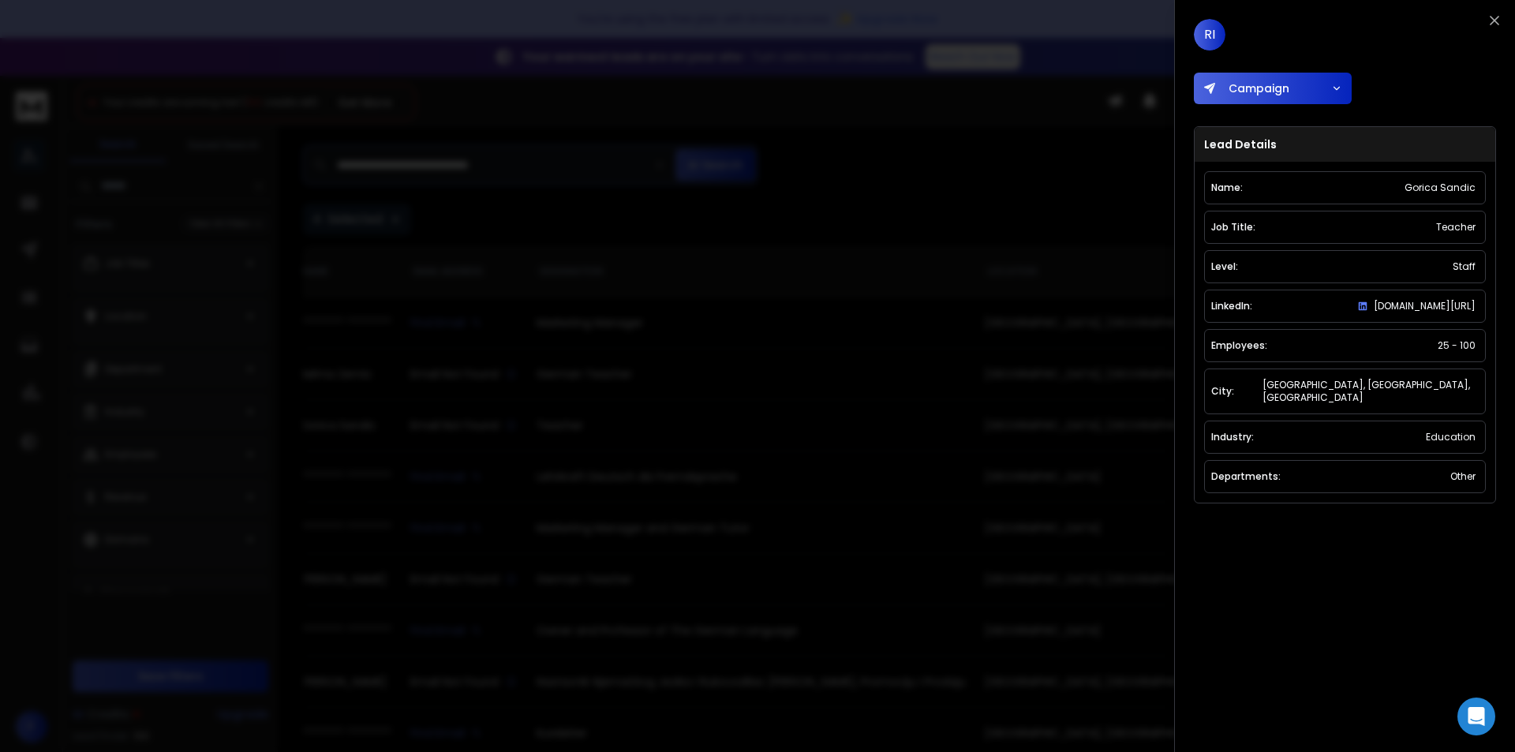
click at [956, 492] on div at bounding box center [757, 376] width 1515 height 752
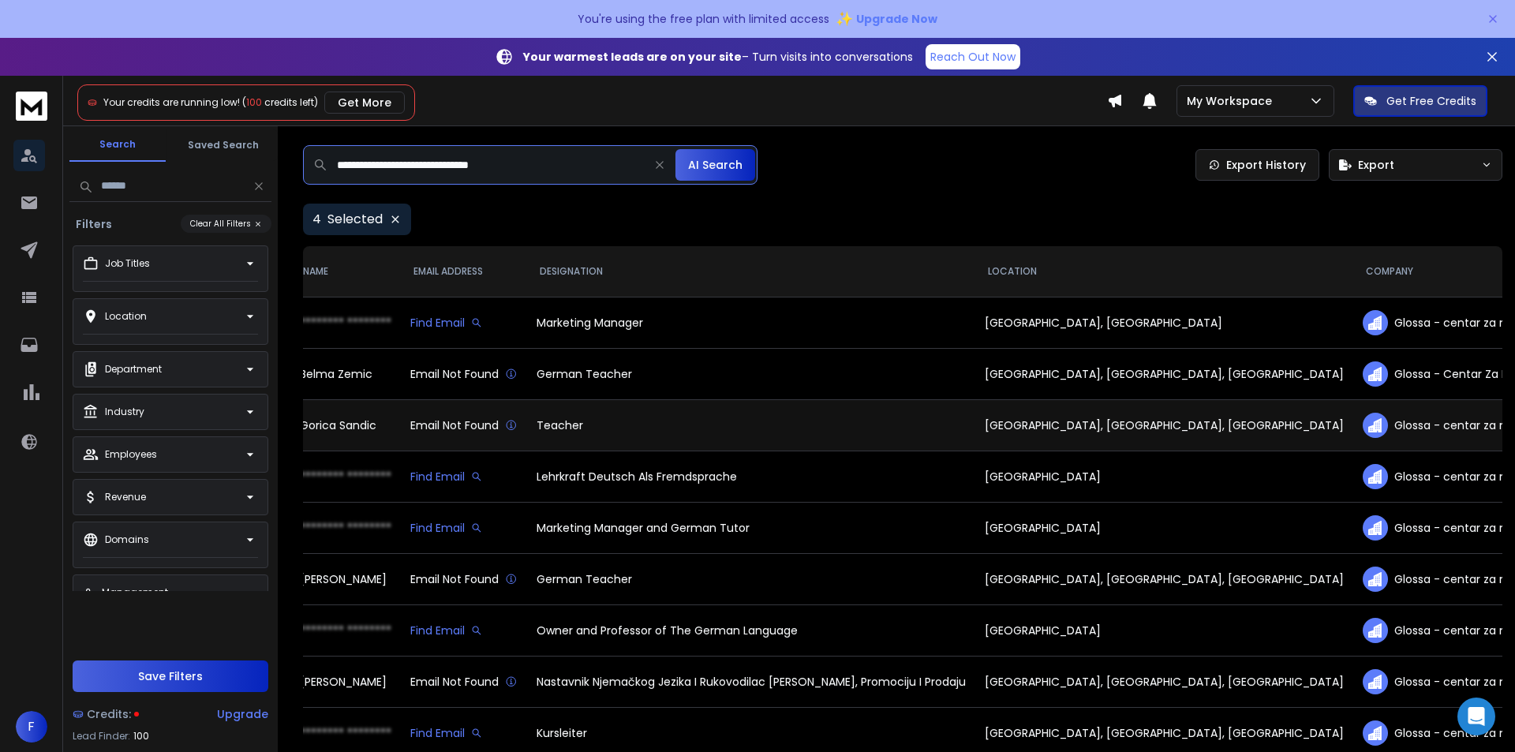
click at [1405, 424] on div "Glossa - centar za njemački jezik" at bounding box center [1472, 425] width 219 height 25
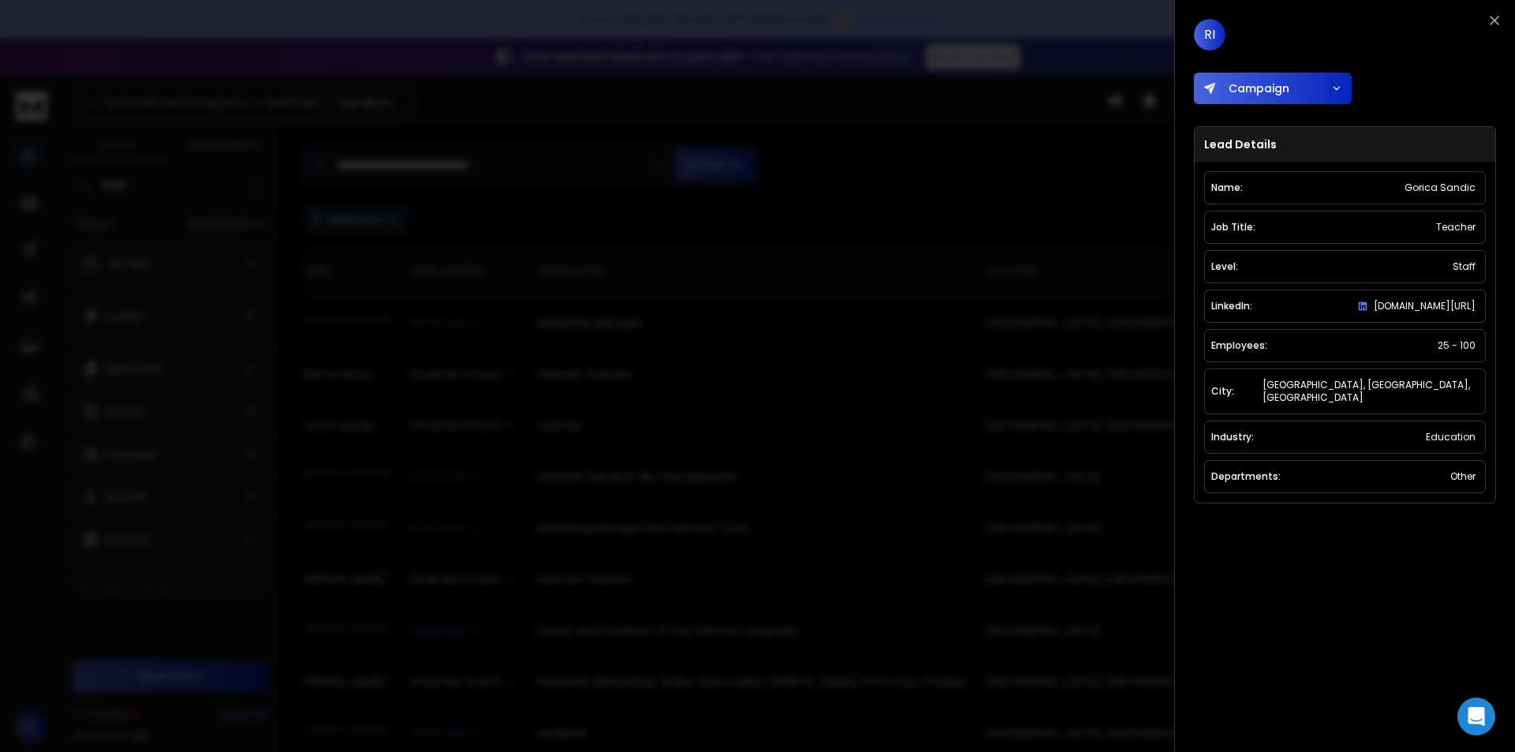
click at [1244, 103] on button "Campaign" at bounding box center [1273, 89] width 158 height 32
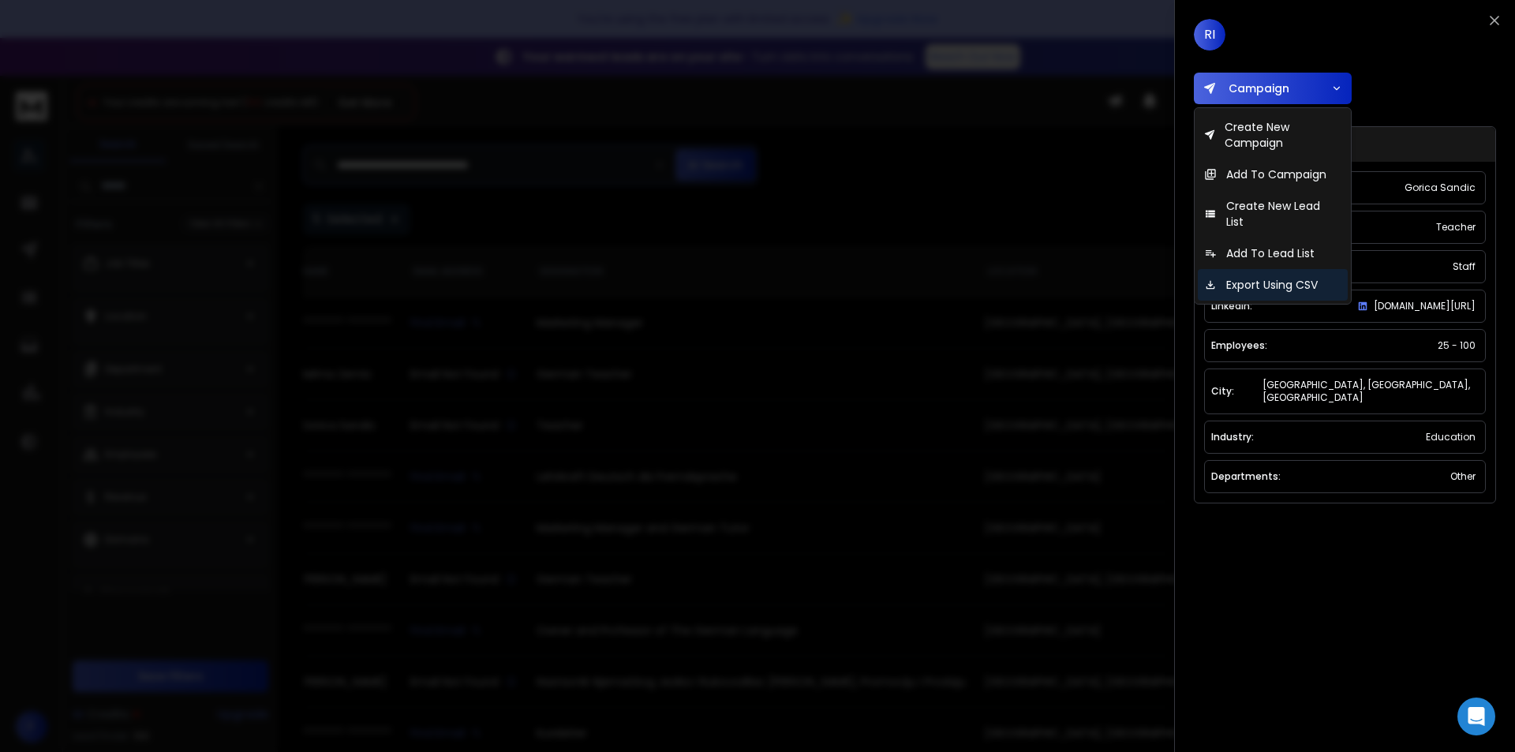
click at [1247, 278] on p "Export Using CSV" at bounding box center [1272, 285] width 98 height 22
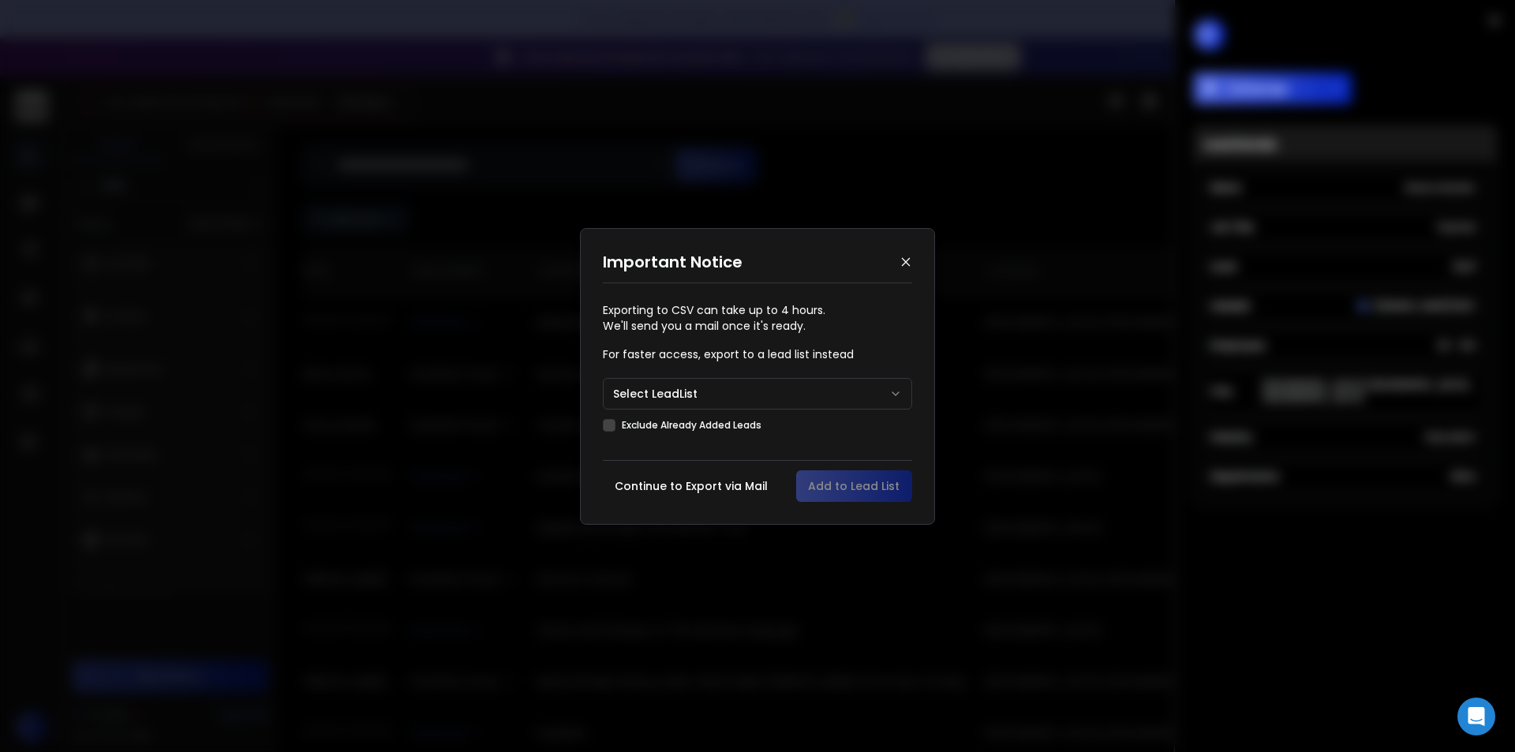
click at [828, 387] on button "Select LeadList" at bounding box center [757, 394] width 309 height 32
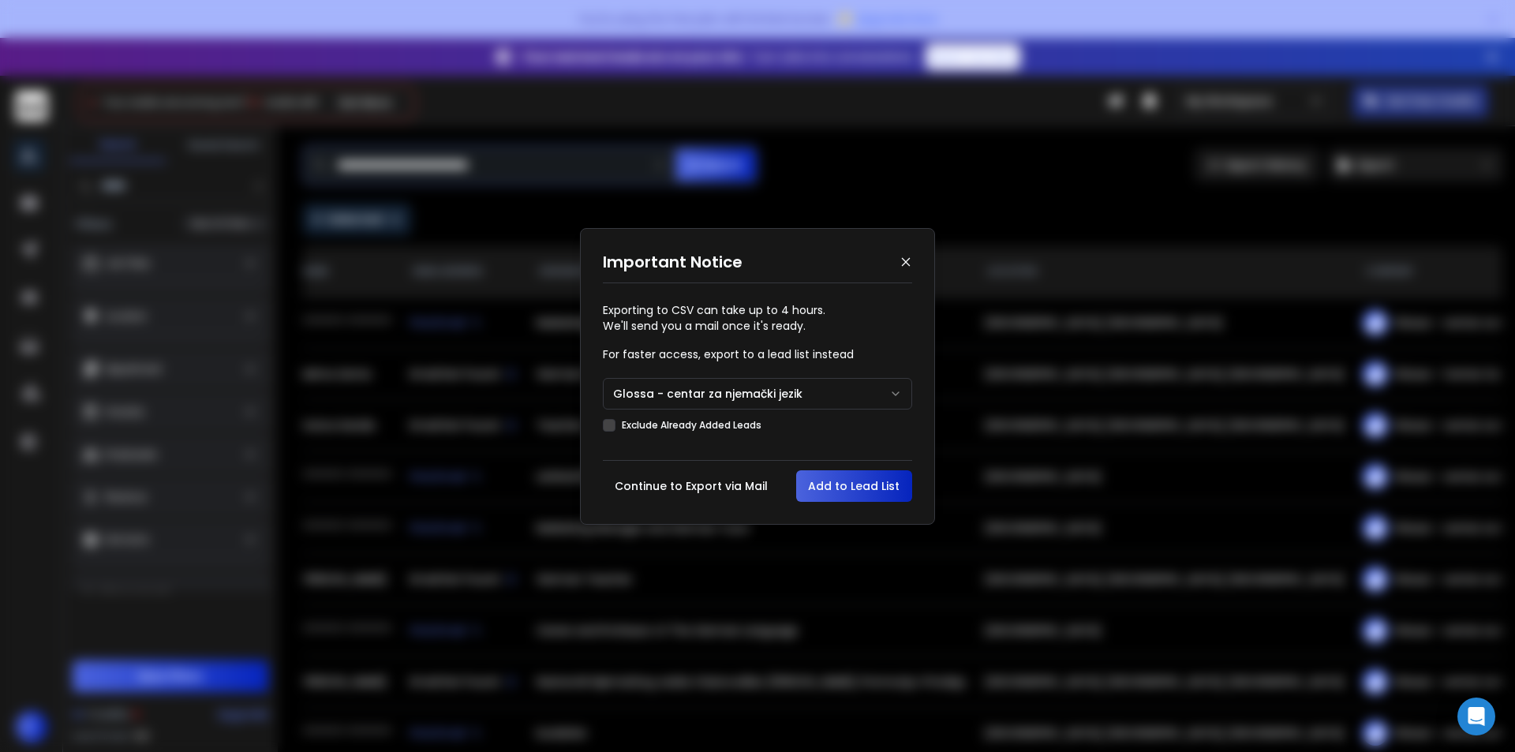
click at [829, 486] on button "Add to Lead List" at bounding box center [854, 486] width 116 height 32
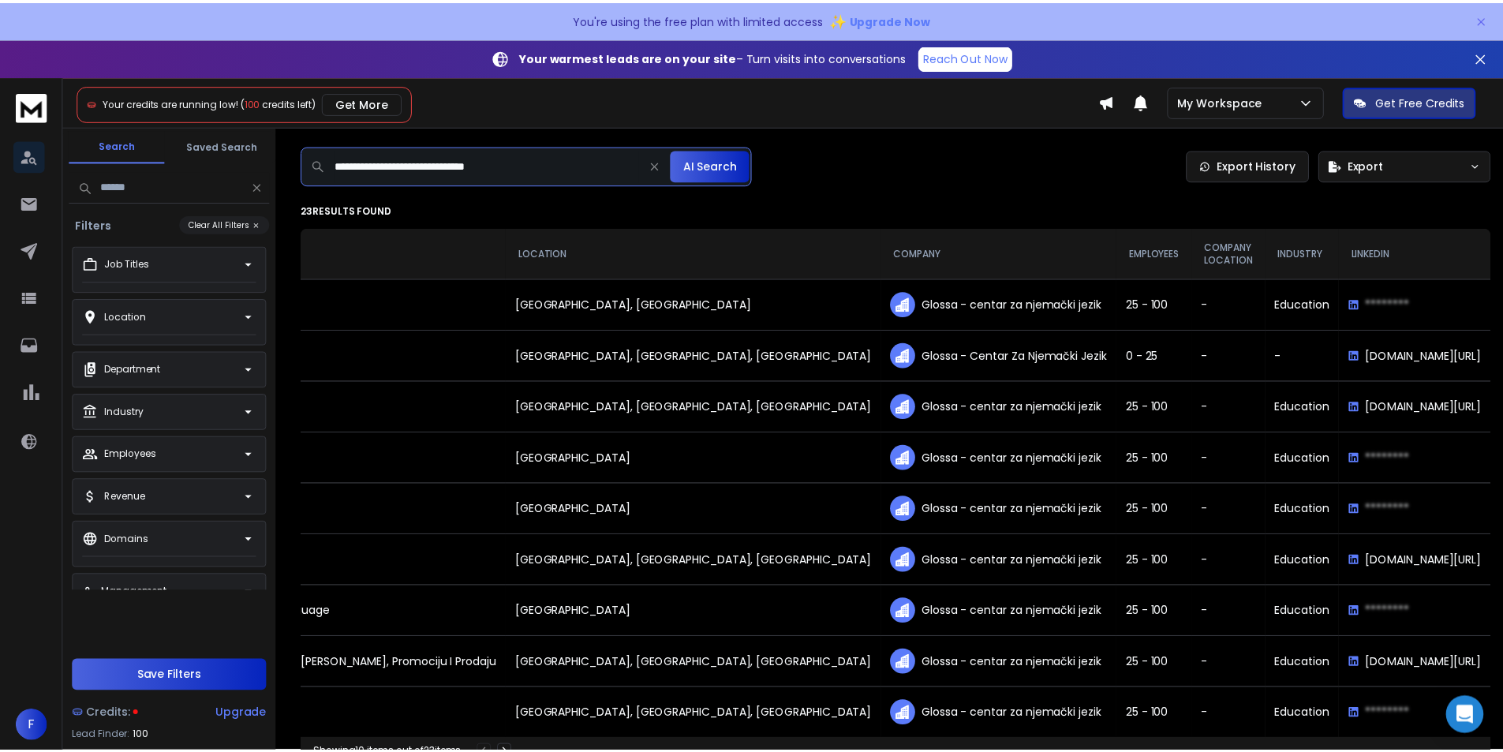
scroll to position [0, 645]
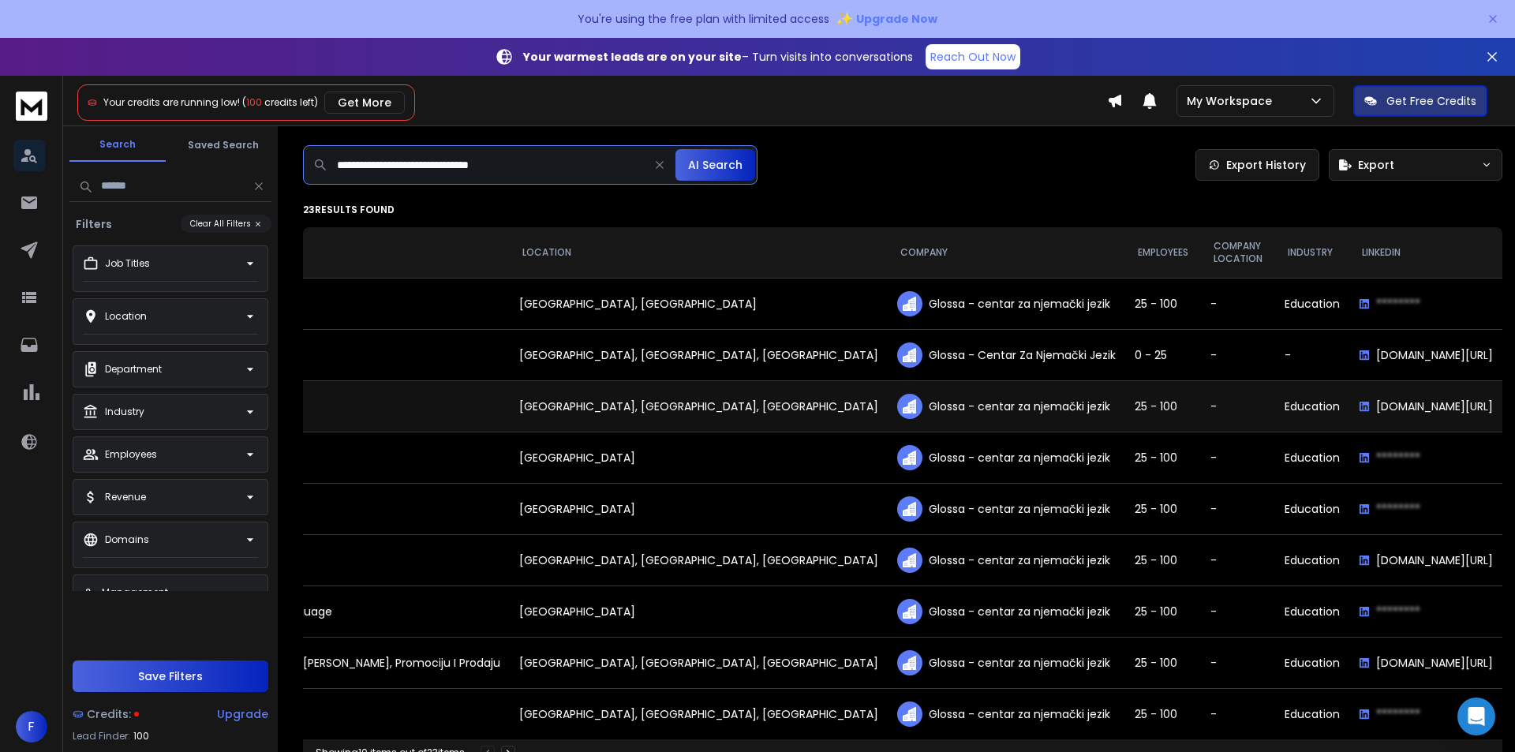
click at [510, 417] on td "[GEOGRAPHIC_DATA], [GEOGRAPHIC_DATA], [GEOGRAPHIC_DATA]" at bounding box center [699, 406] width 378 height 51
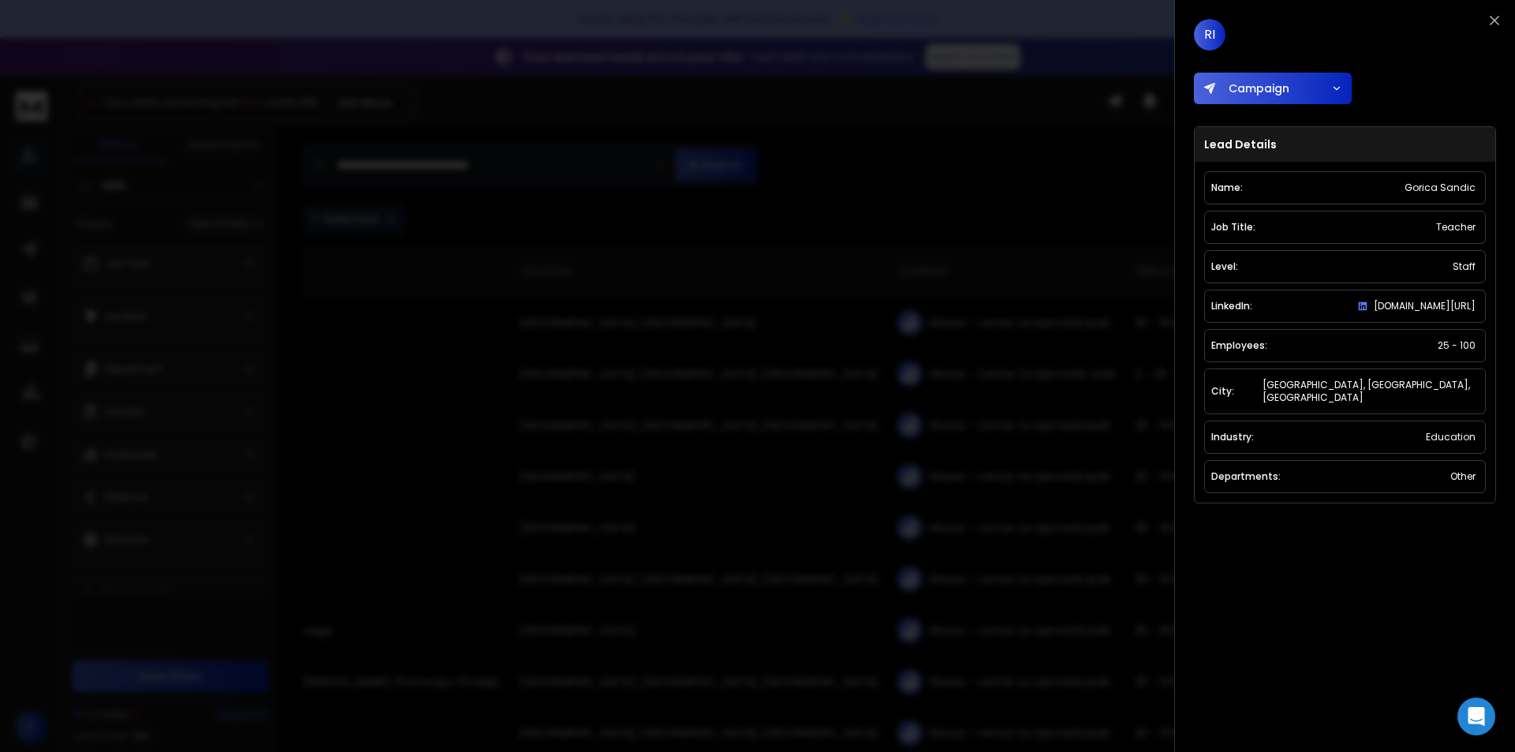
click at [1379, 394] on div "[GEOGRAPHIC_DATA], [GEOGRAPHIC_DATA], [GEOGRAPHIC_DATA]" at bounding box center [1368, 392] width 219 height 32
click at [1374, 309] on span "linkedin.com/in/gorica-sandic-a82614243" at bounding box center [1425, 306] width 102 height 13
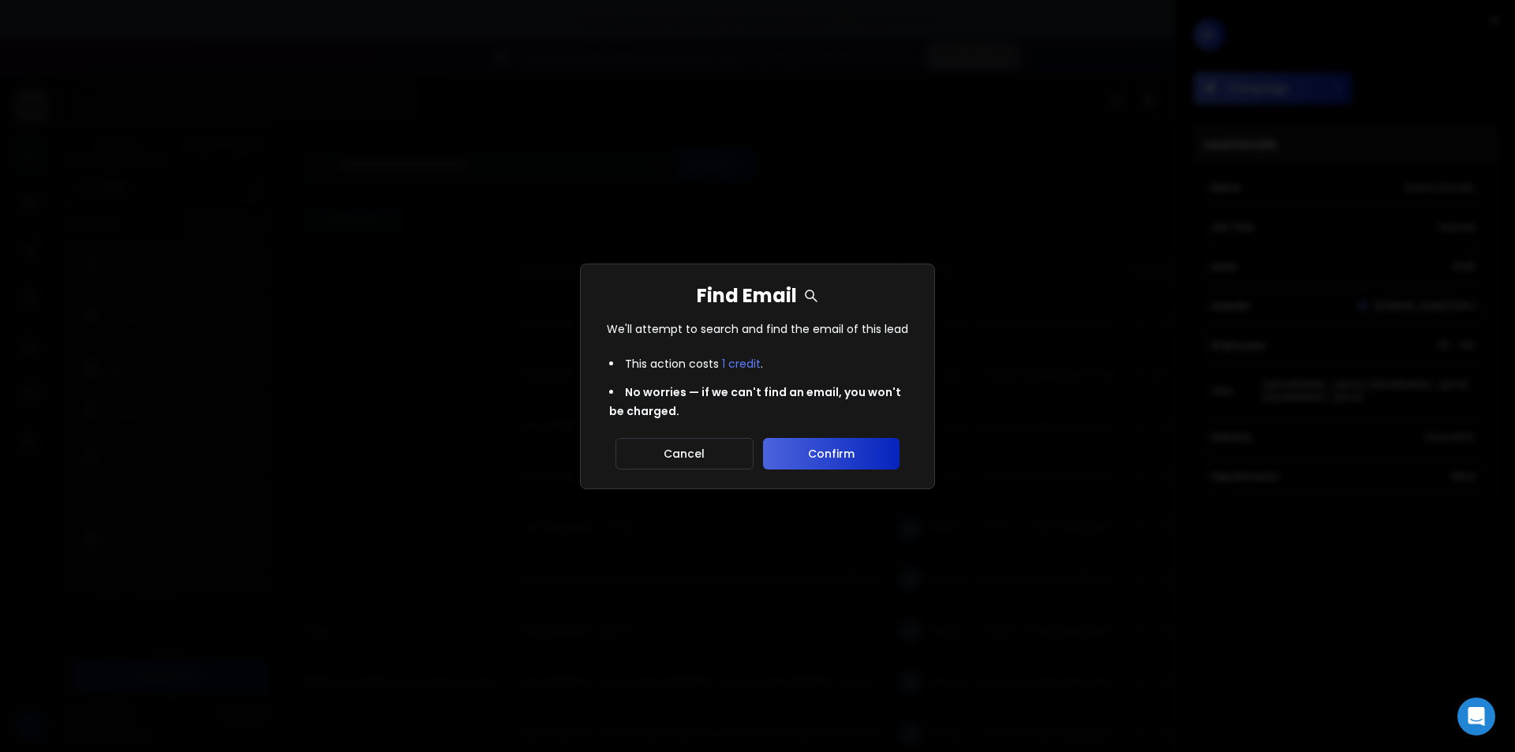
click at [712, 456] on button "Cancel" at bounding box center [685, 454] width 138 height 32
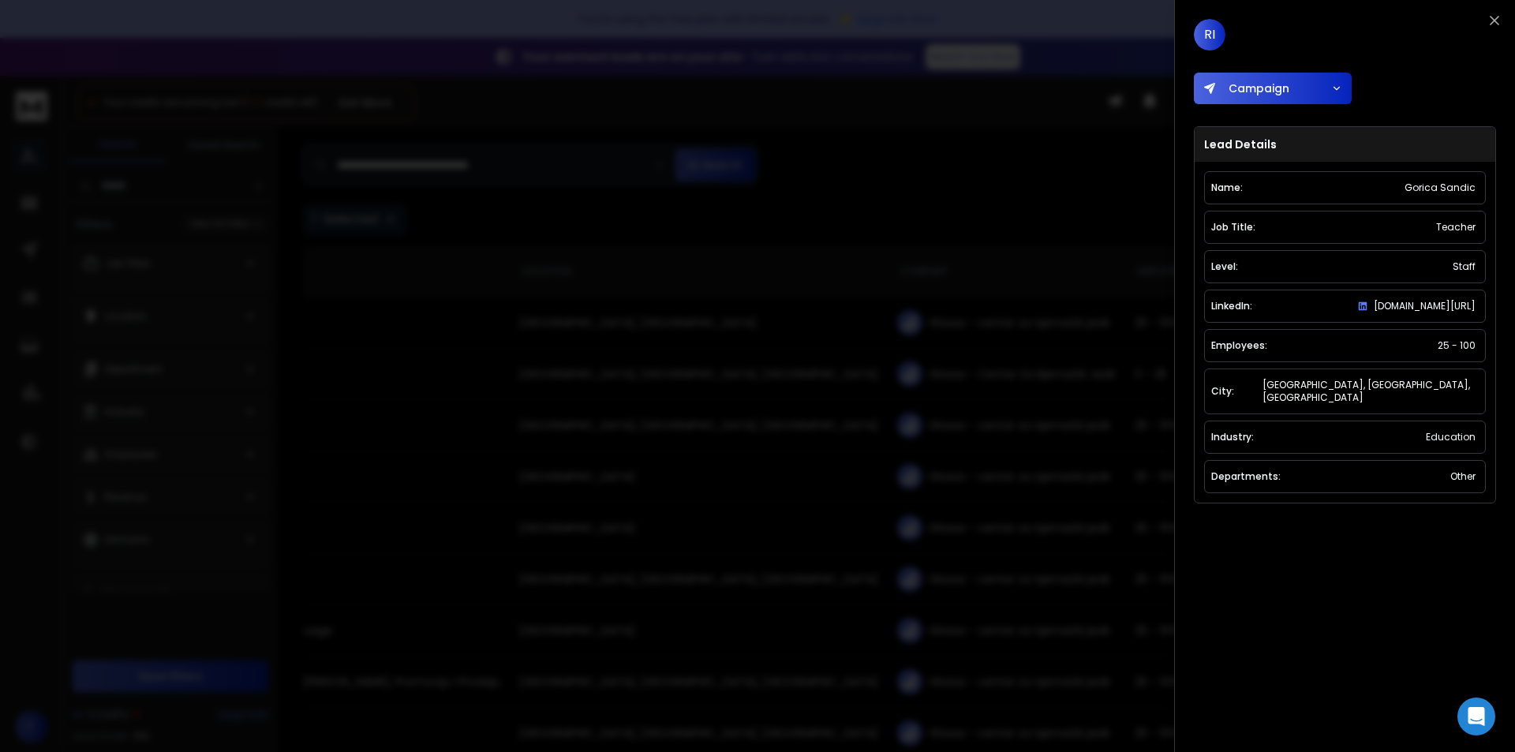
click at [1286, 393] on div "[GEOGRAPHIC_DATA], [GEOGRAPHIC_DATA], [GEOGRAPHIC_DATA]" at bounding box center [1368, 392] width 219 height 32
click at [1319, 452] on div "Industry: Education" at bounding box center [1345, 437] width 282 height 33
click at [1343, 488] on div "Departments: Other" at bounding box center [1345, 476] width 282 height 33
click at [1468, 484] on div "Other" at bounding box center [1463, 476] width 32 height 19
click at [1438, 240] on div "Job Title: Teacher" at bounding box center [1345, 227] width 282 height 33
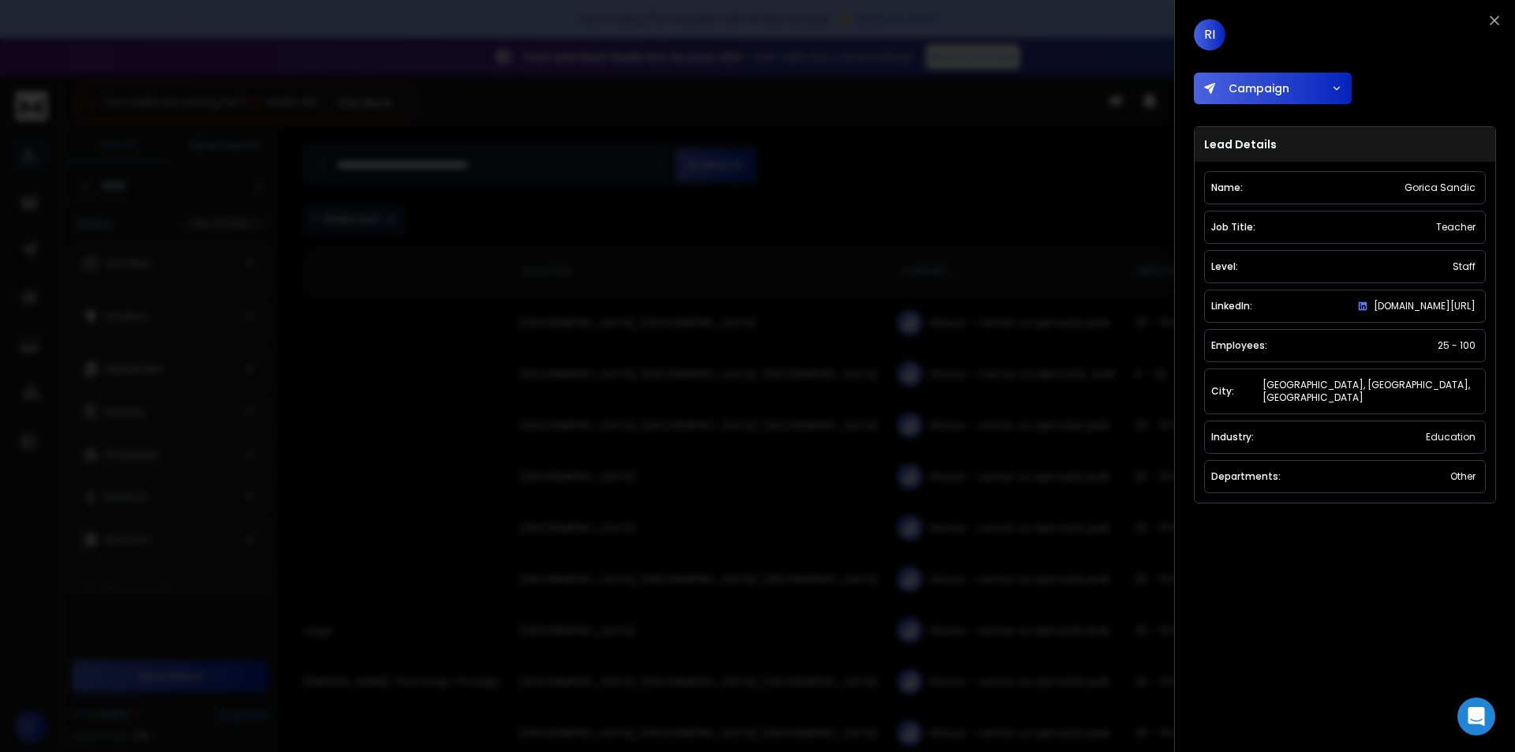
click at [1453, 268] on div "Staff" at bounding box center [1464, 266] width 29 height 19
drag, startPoint x: 1426, startPoint y: 215, endPoint x: 1414, endPoint y: 208, distance: 13.8
click at [1425, 215] on div "Job Title: Teacher" at bounding box center [1345, 227] width 282 height 33
click at [1424, 178] on div "Name: Gorica Sandic" at bounding box center [1345, 187] width 282 height 33
click at [1420, 186] on div "Gorica Sandic" at bounding box center [1439, 187] width 77 height 19
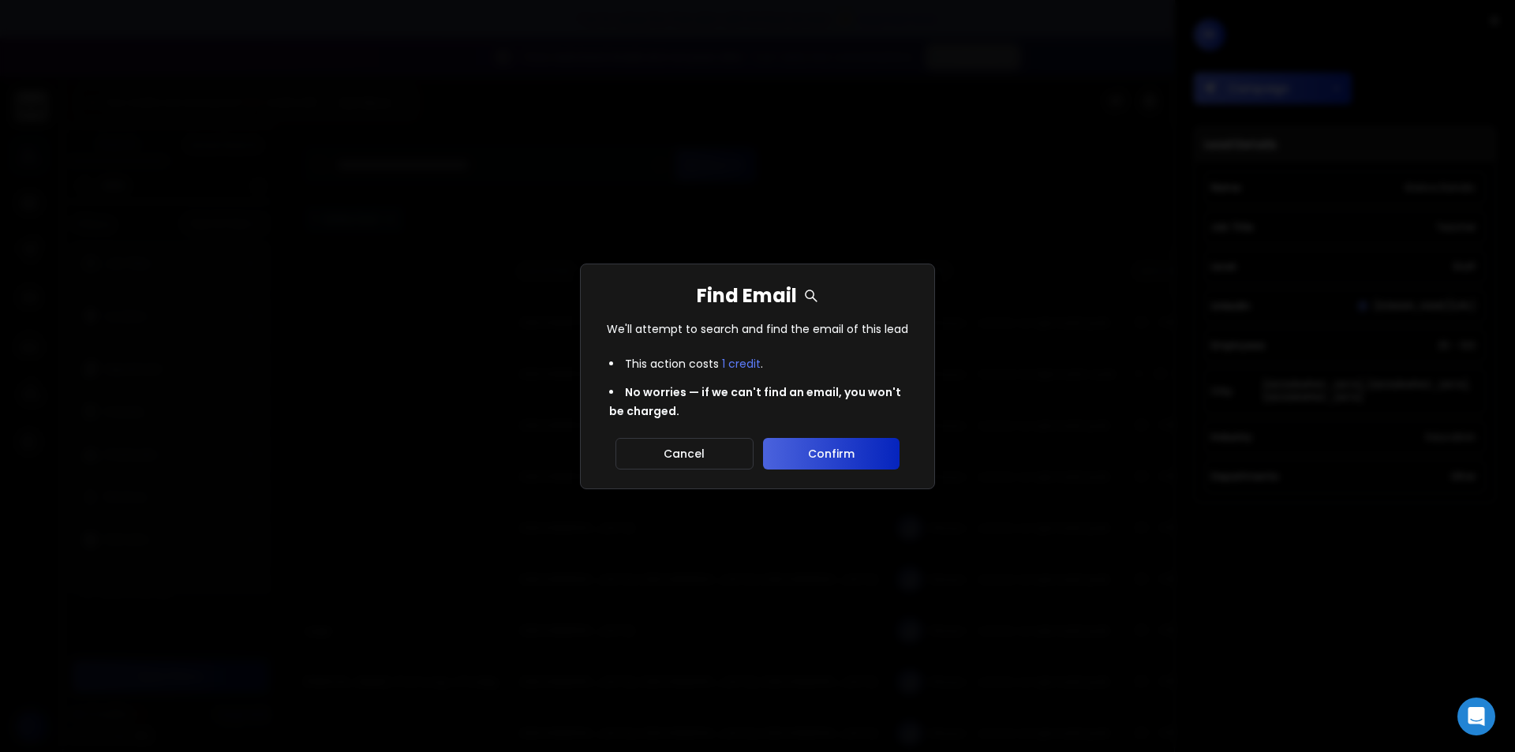
click at [853, 461] on button "Confirm" at bounding box center [831, 454] width 137 height 32
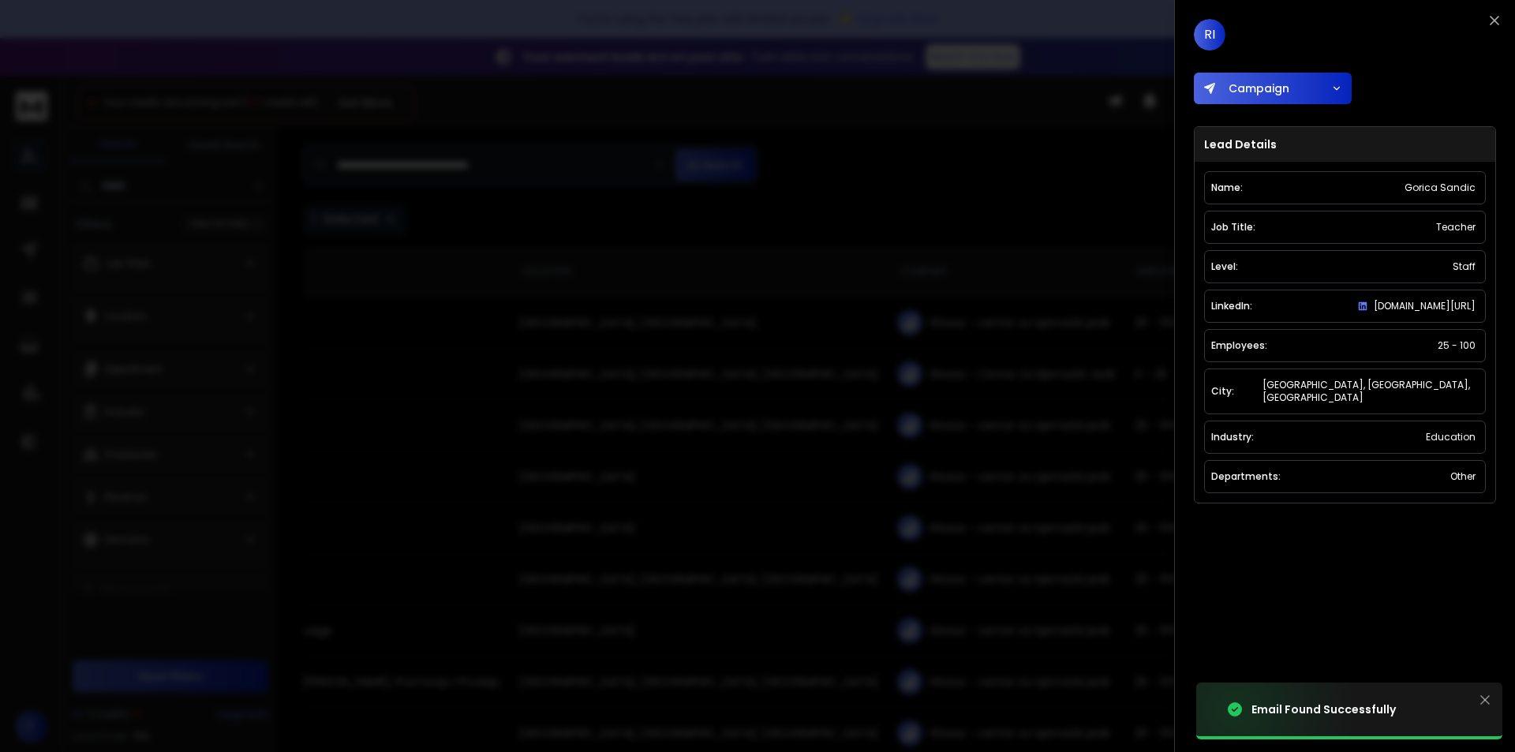
click at [1359, 722] on div "Email Found Successfully" at bounding box center [1312, 710] width 206 height 54
click at [1249, 713] on div "Email Found Successfully" at bounding box center [1312, 710] width 206 height 54
click at [953, 419] on div at bounding box center [757, 376] width 1515 height 752
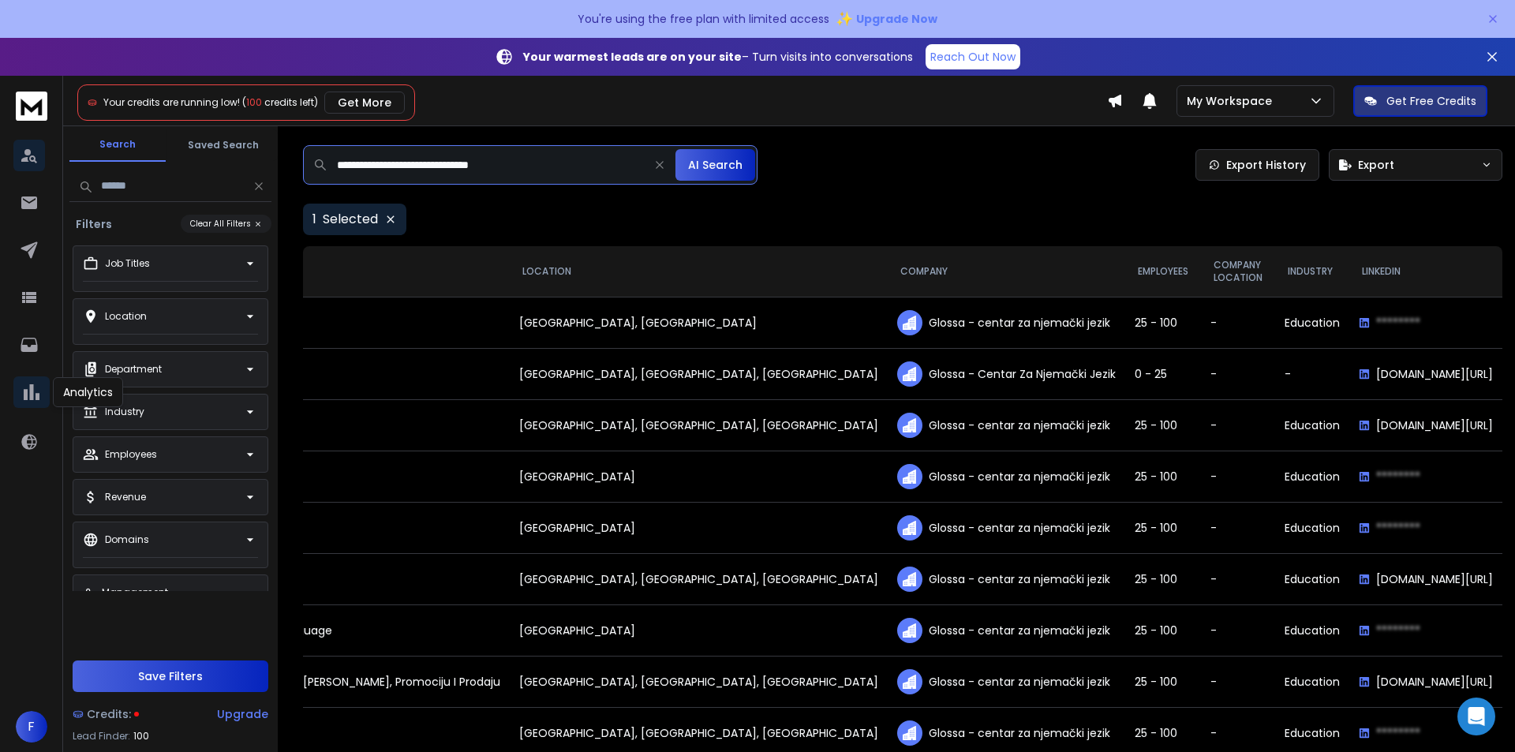
click at [33, 393] on icon at bounding box center [32, 392] width 16 height 16
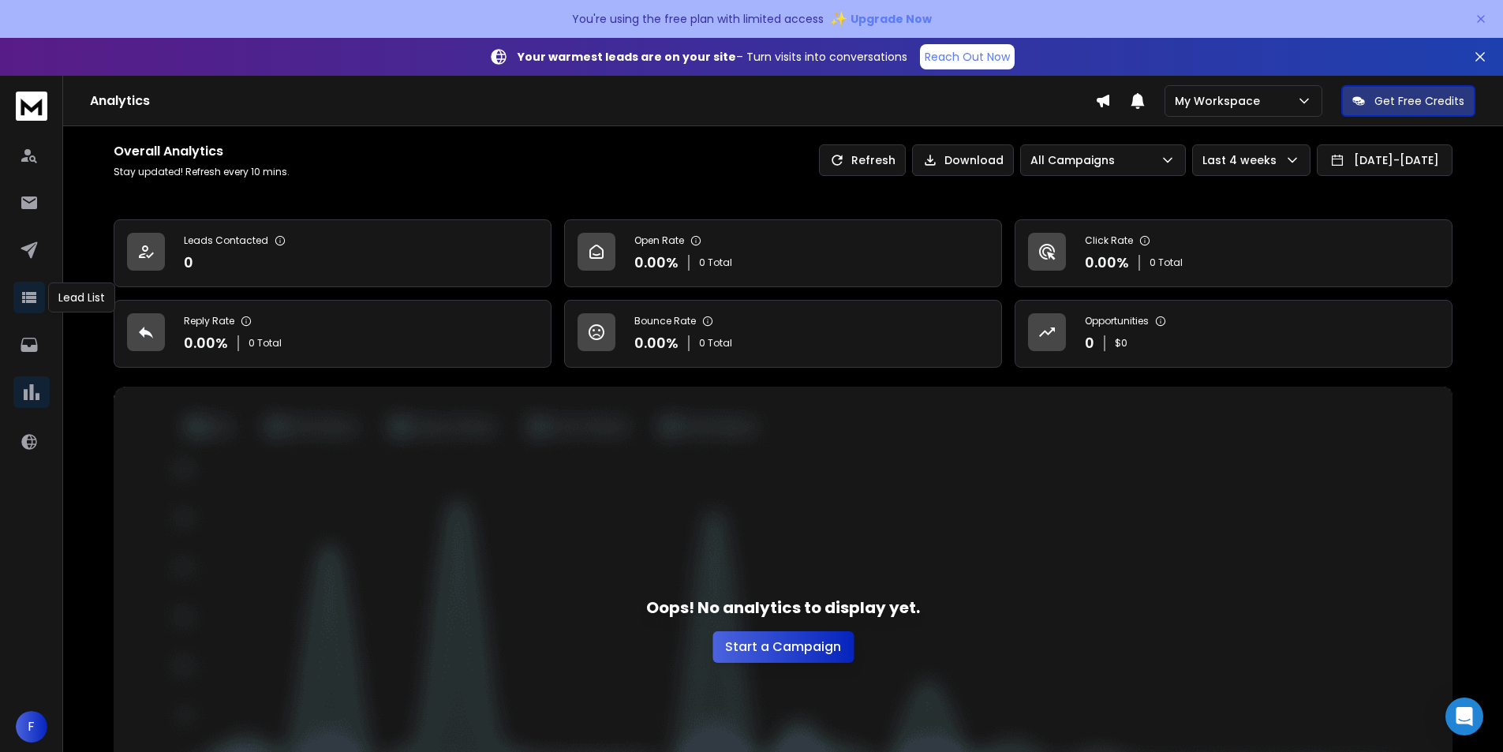
click at [40, 300] on link at bounding box center [29, 298] width 32 height 32
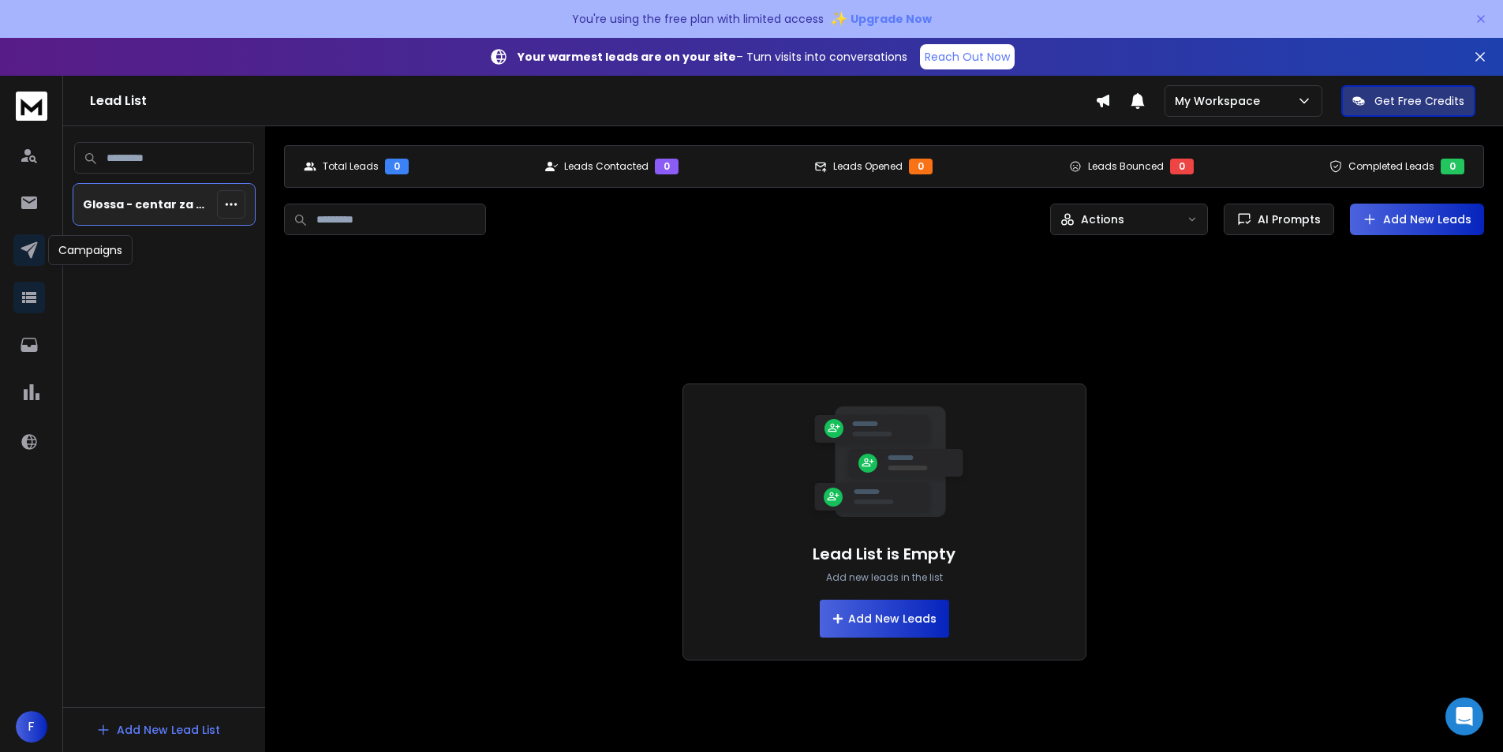
click at [21, 246] on icon at bounding box center [29, 250] width 19 height 19
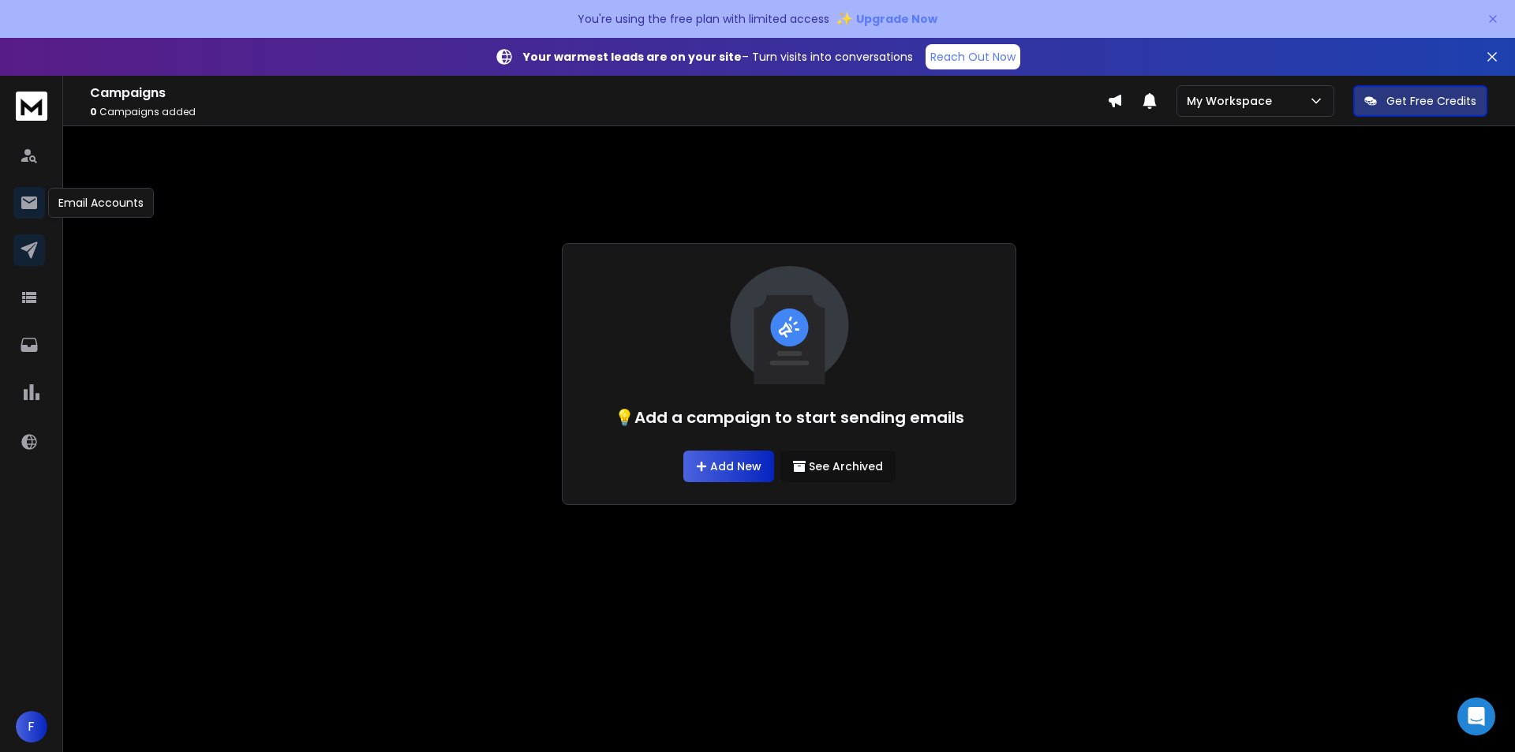
click at [35, 200] on icon at bounding box center [29, 202] width 19 height 19
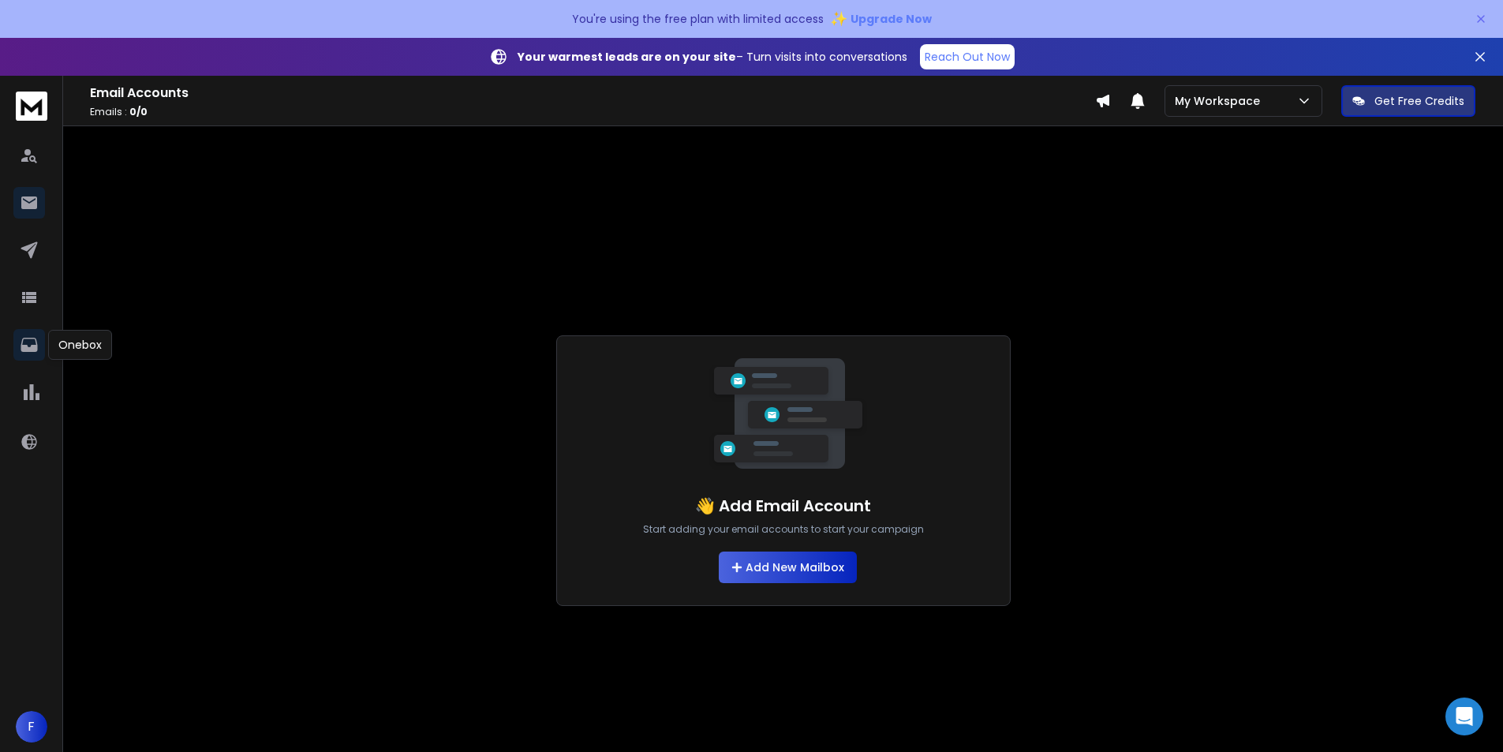
click at [36, 331] on link at bounding box center [29, 345] width 32 height 32
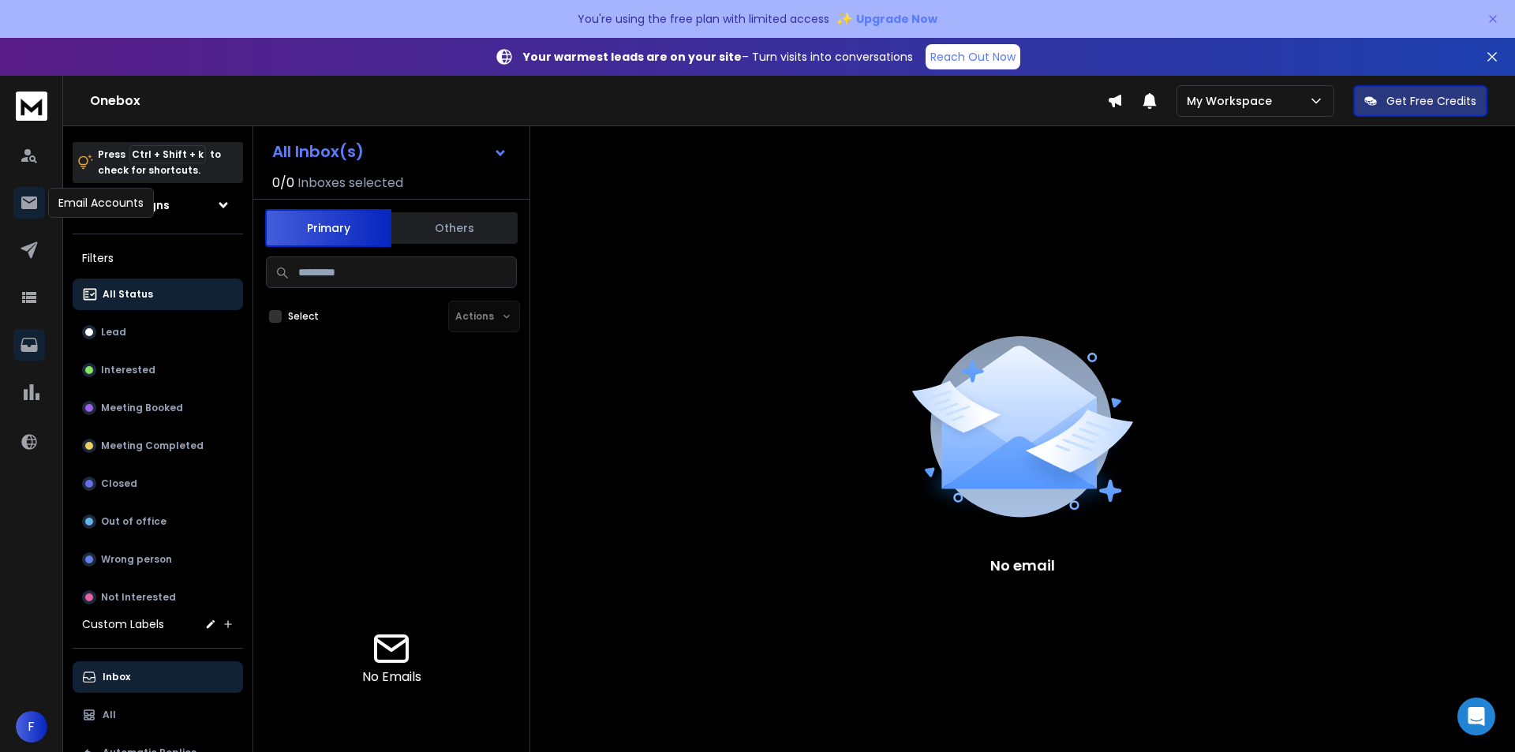
click at [33, 209] on icon at bounding box center [29, 202] width 19 height 19
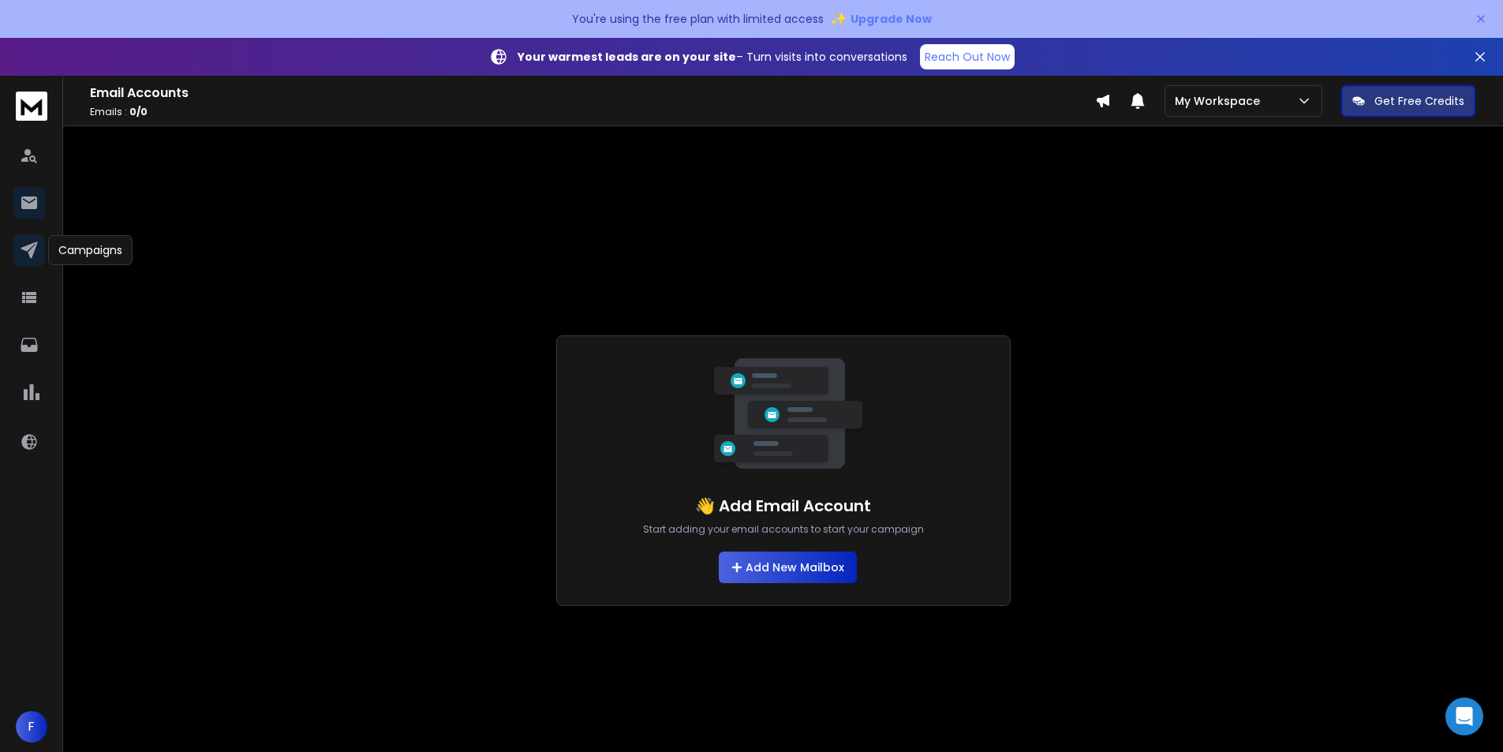
click at [32, 256] on icon at bounding box center [29, 249] width 17 height 17
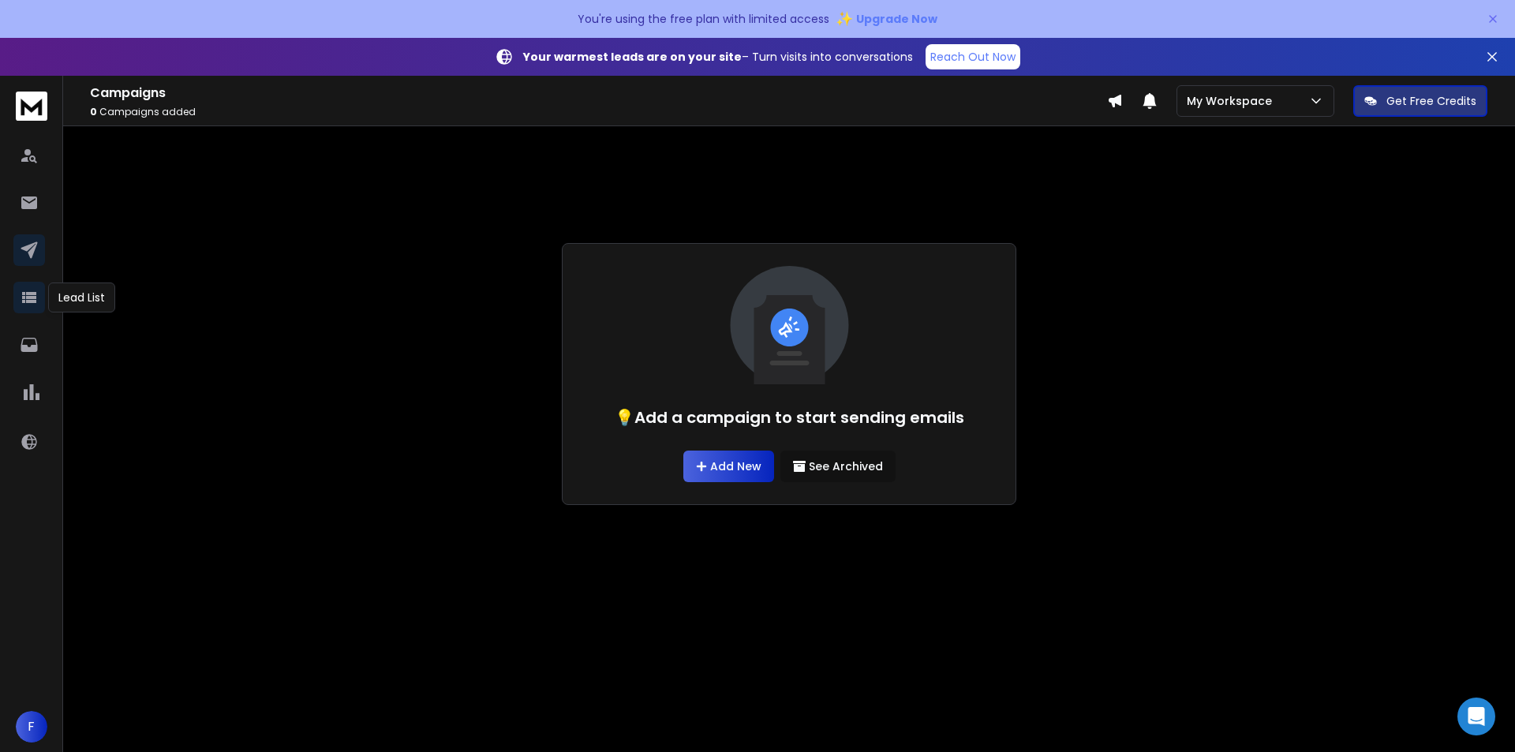
click at [30, 292] on icon at bounding box center [29, 297] width 14 height 11
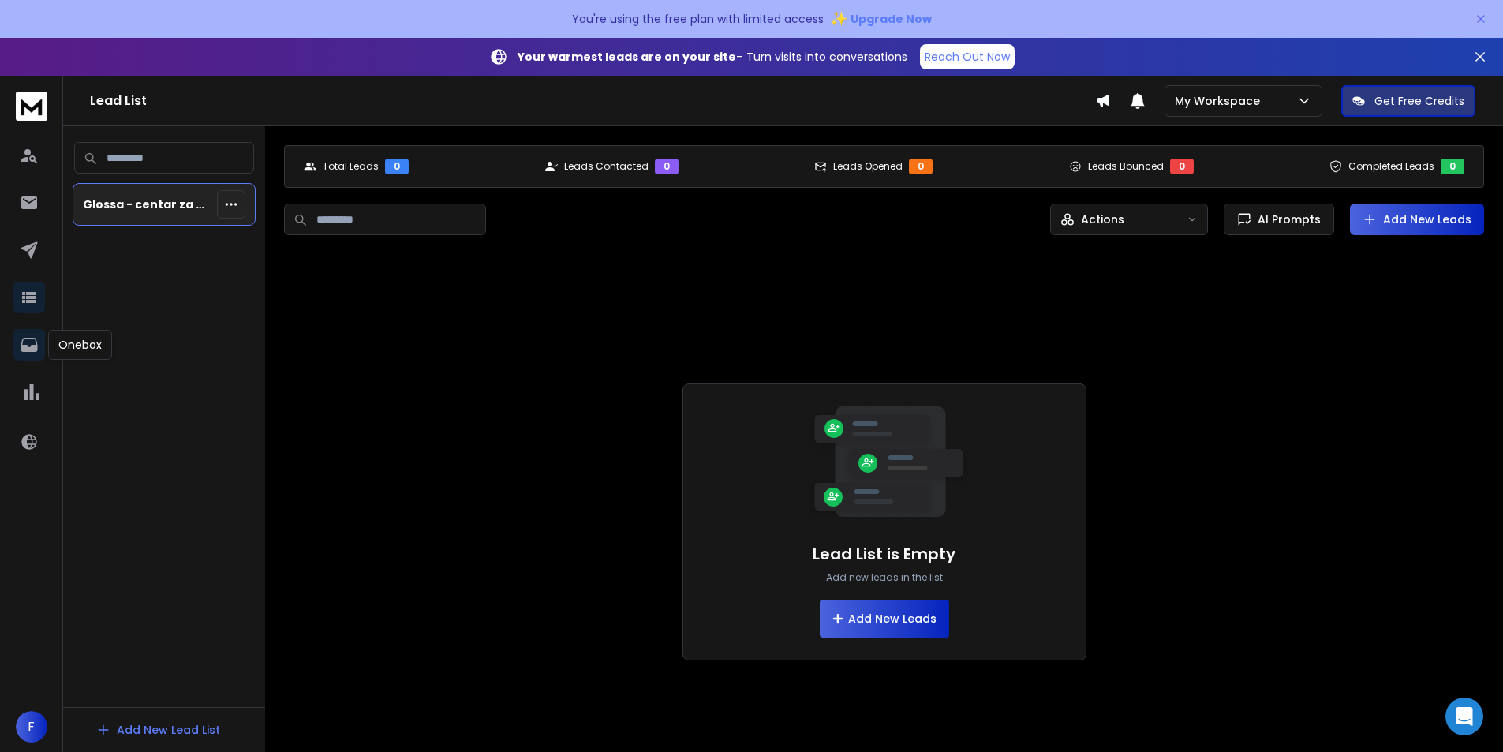
click at [34, 346] on icon at bounding box center [29, 345] width 17 height 14
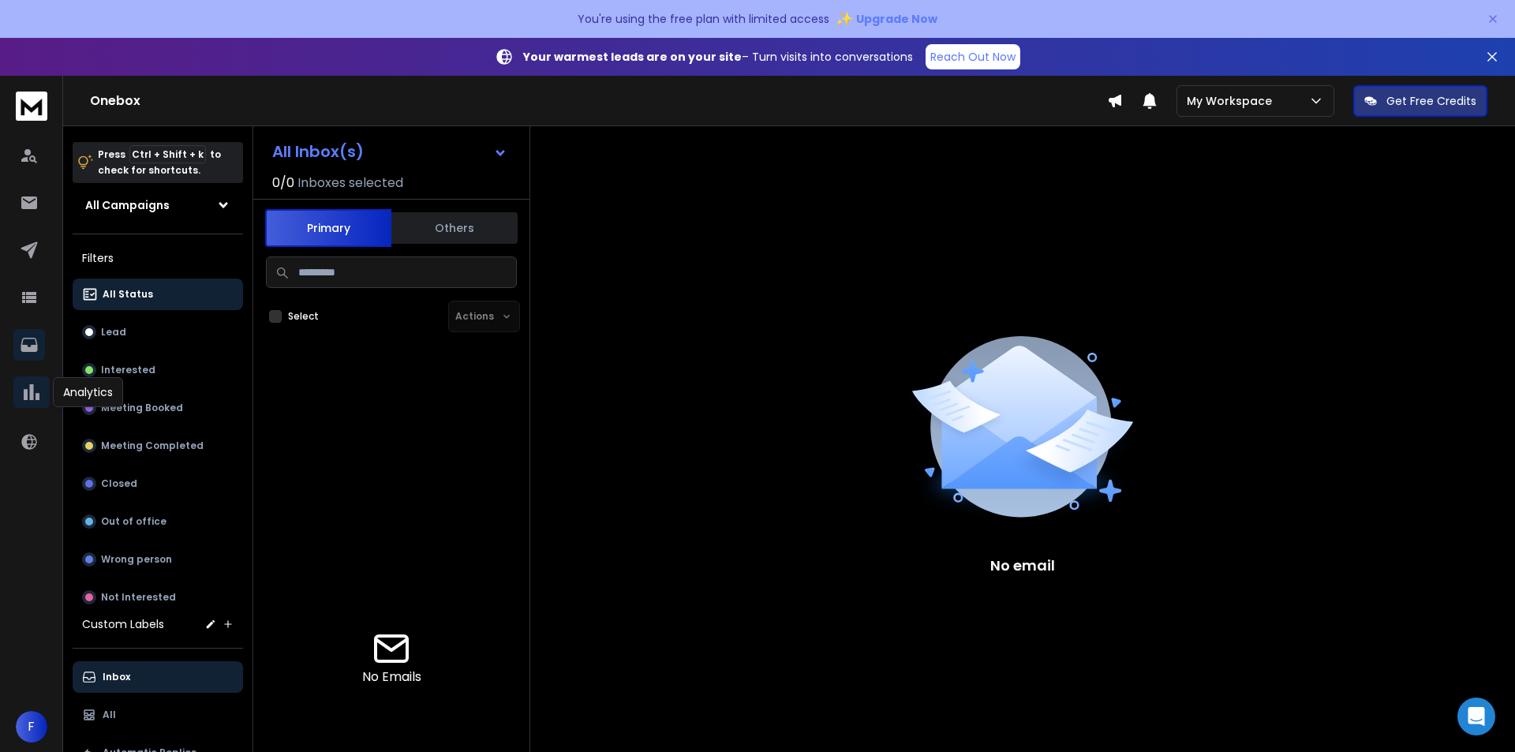
click at [43, 408] on link at bounding box center [31, 392] width 36 height 36
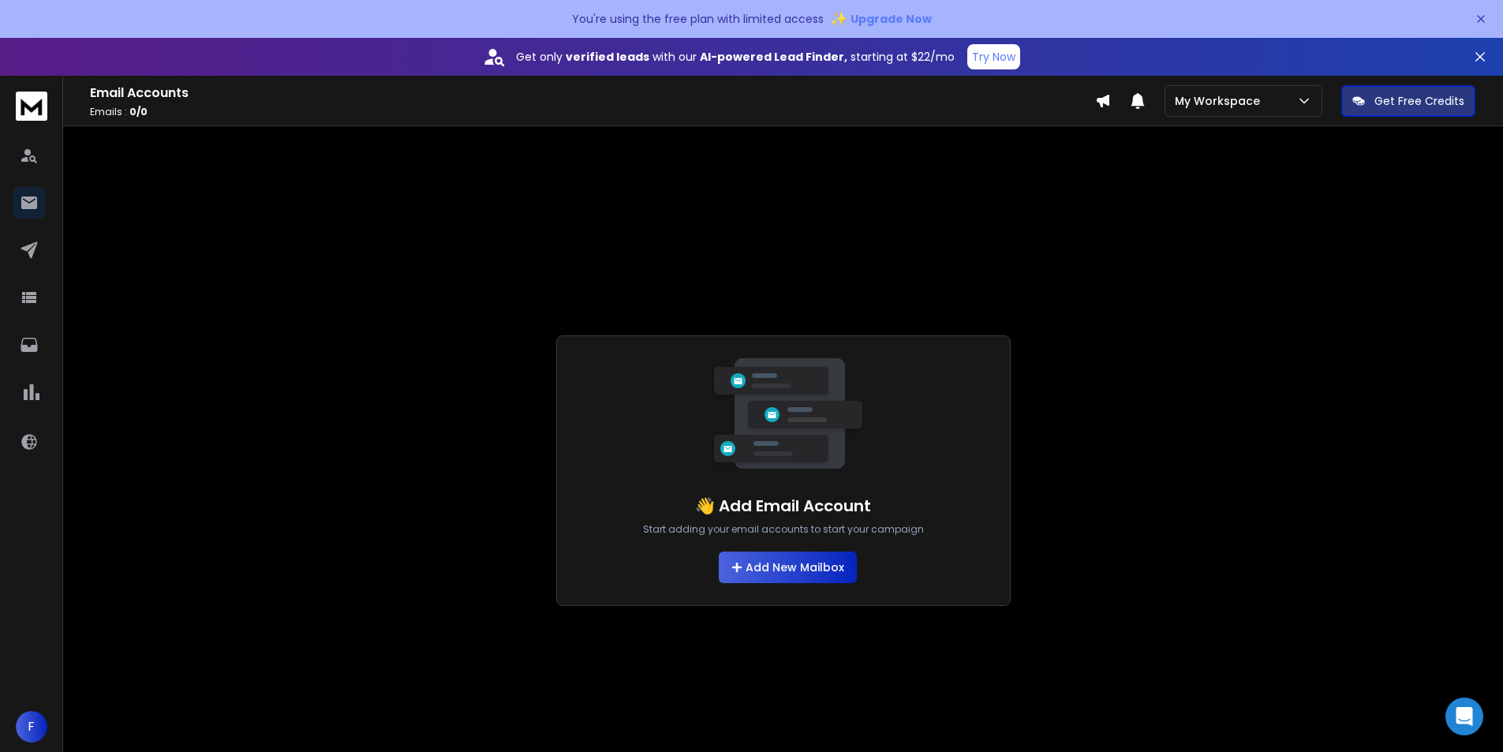
click at [1478, 21] on icon "Close notification" at bounding box center [1481, 19] width 13 height 13
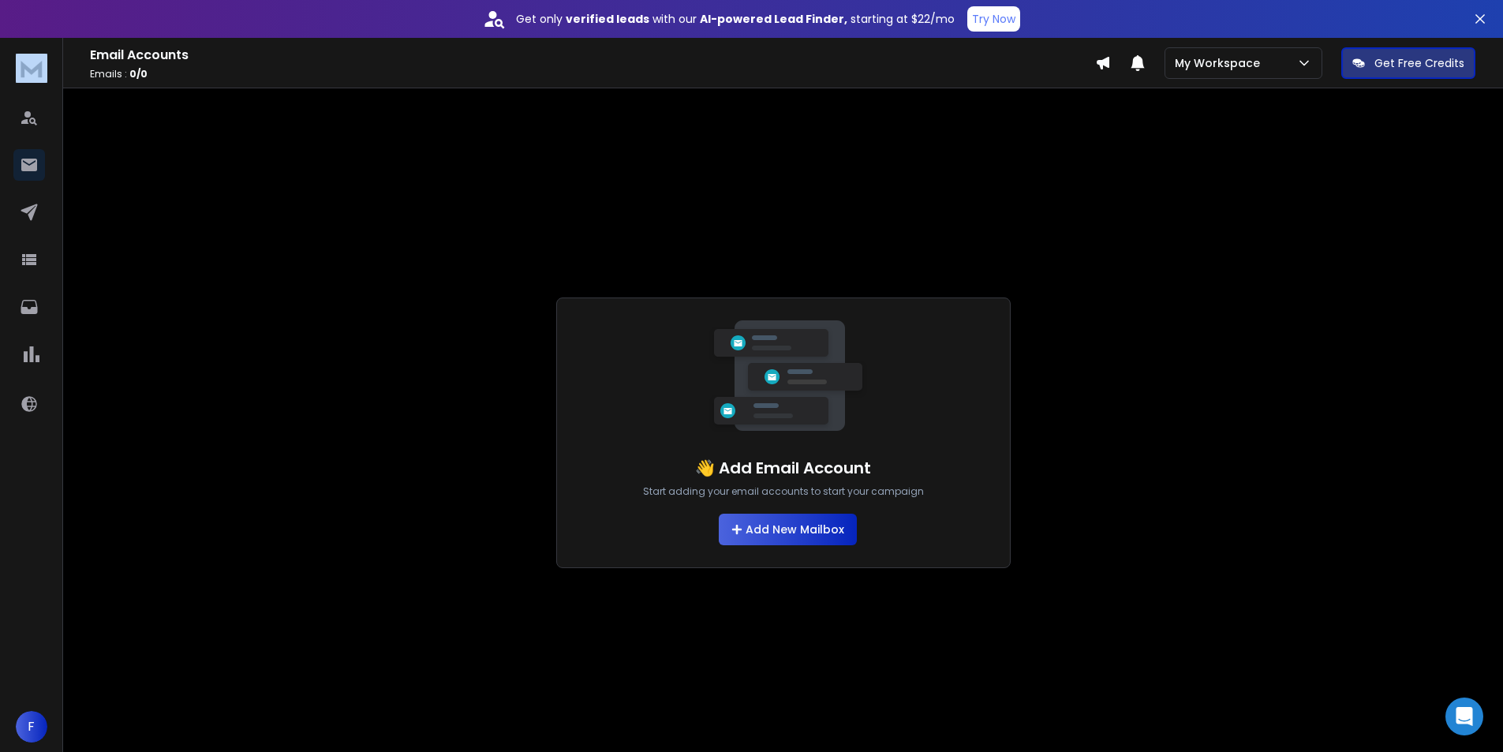
click at [1478, 21] on icon at bounding box center [1480, 18] width 9 height 9
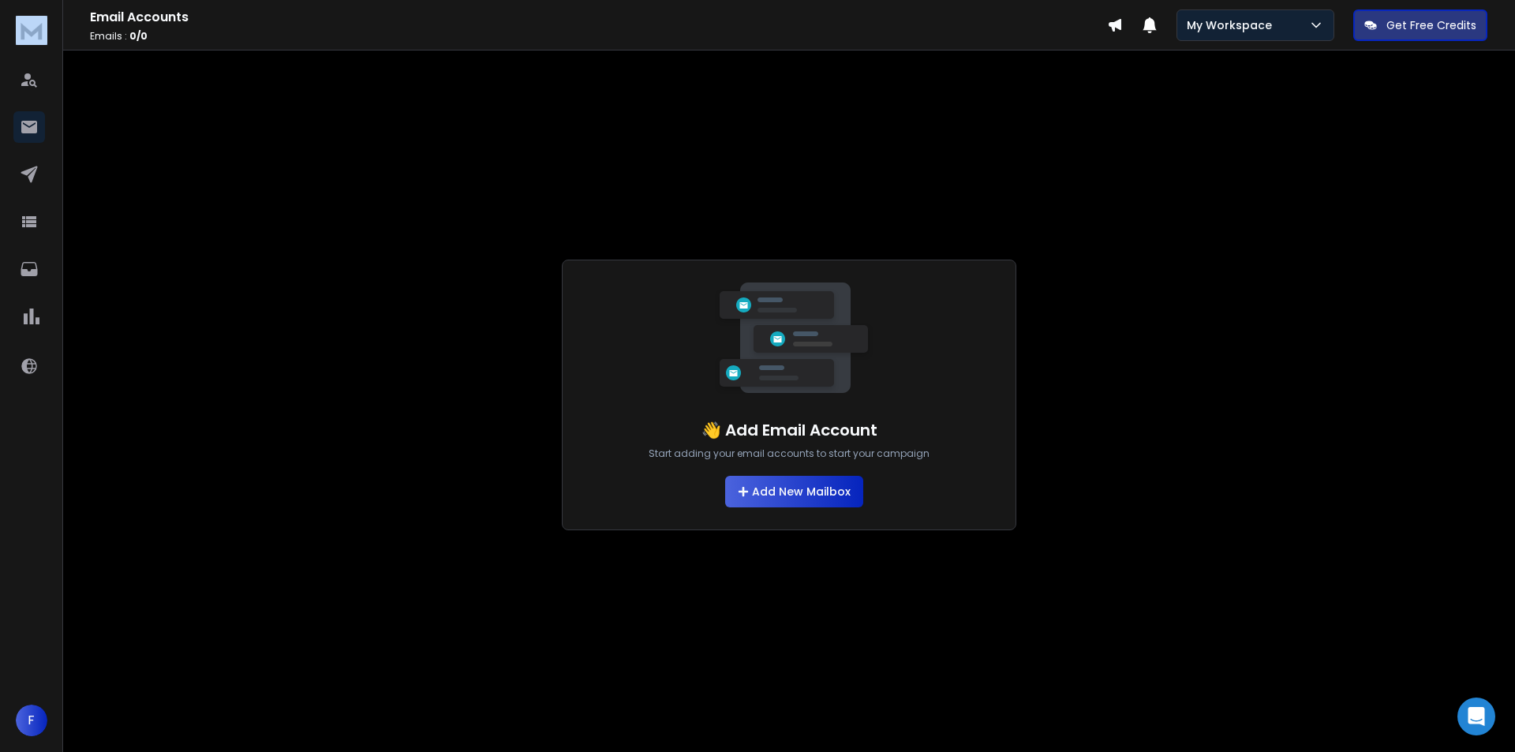
click at [1259, 36] on button "My Workspace" at bounding box center [1256, 25] width 158 height 32
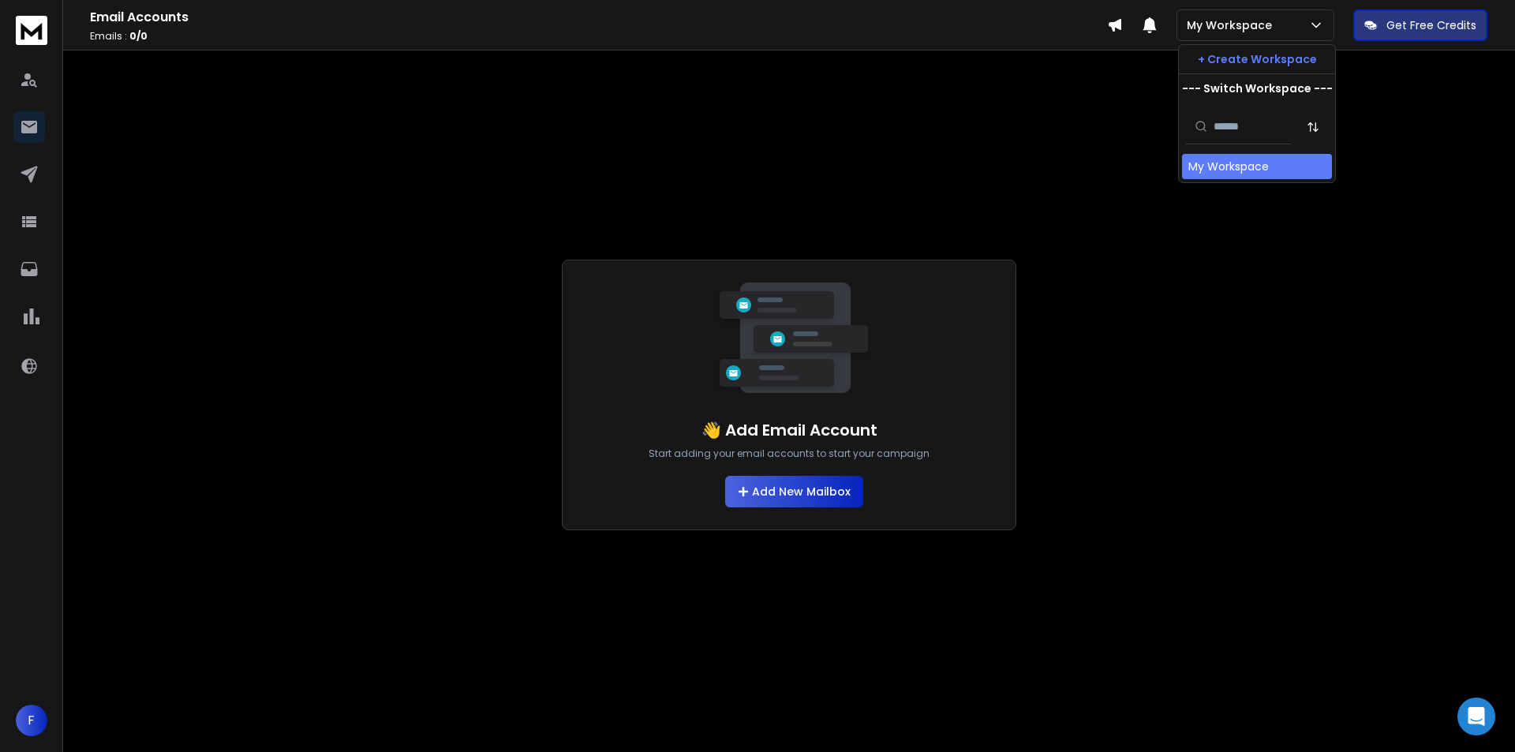
click at [1180, 393] on div "👋 Add Email Account Start adding your email accounts to start your campaign Add…" at bounding box center [788, 395] width 1401 height 271
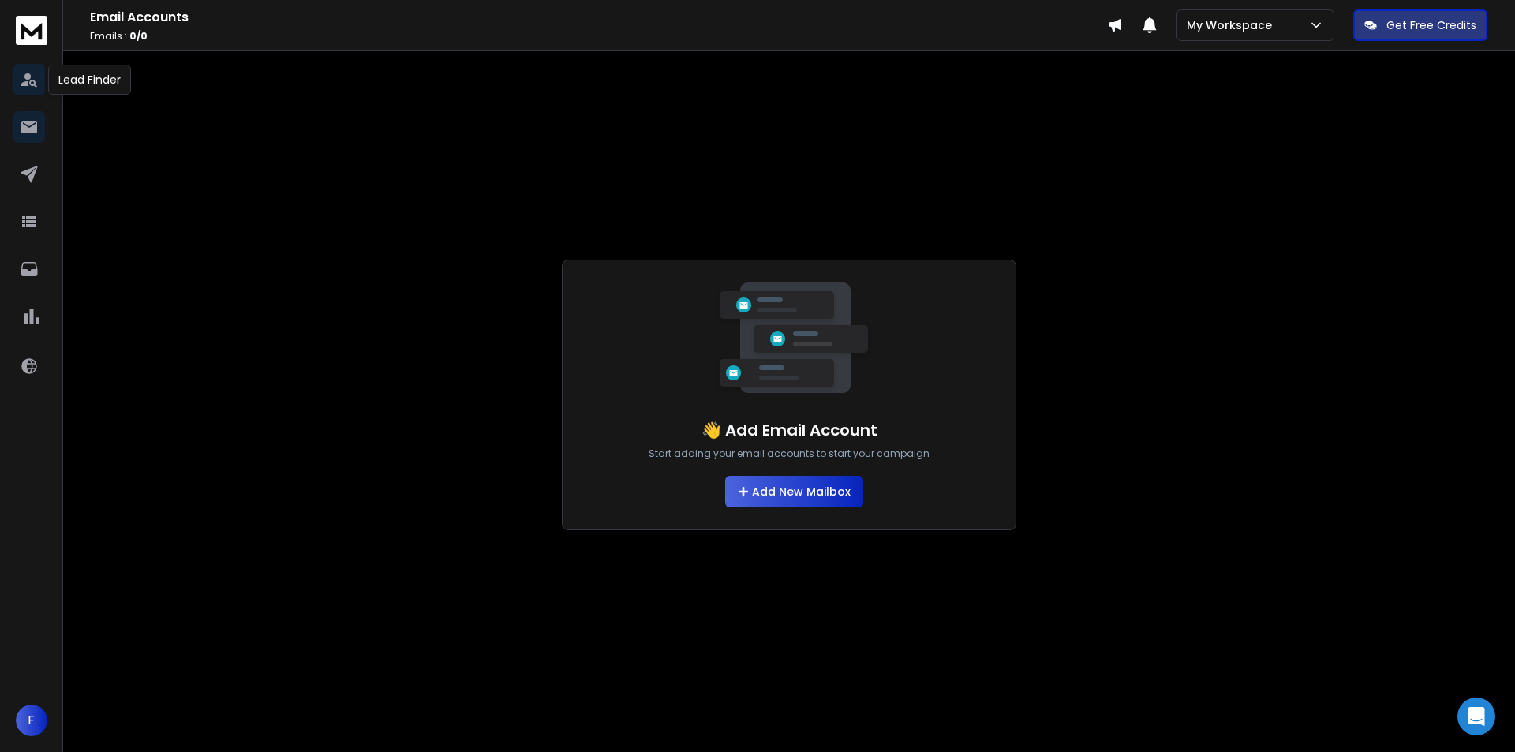
click at [20, 85] on link at bounding box center [29, 80] width 32 height 32
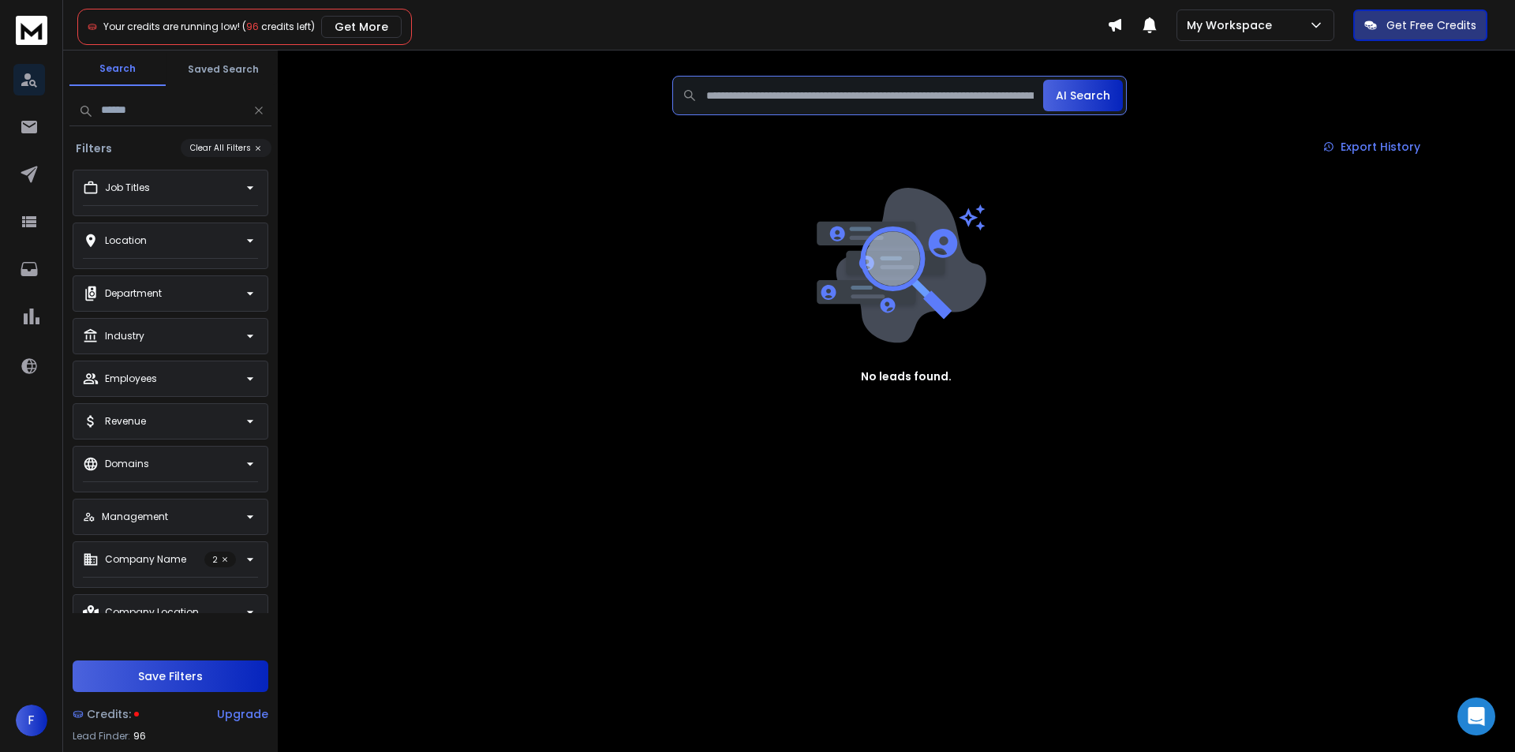
click at [803, 96] on textarea at bounding box center [869, 96] width 327 height 32
paste textarea "**********"
type textarea "**********"
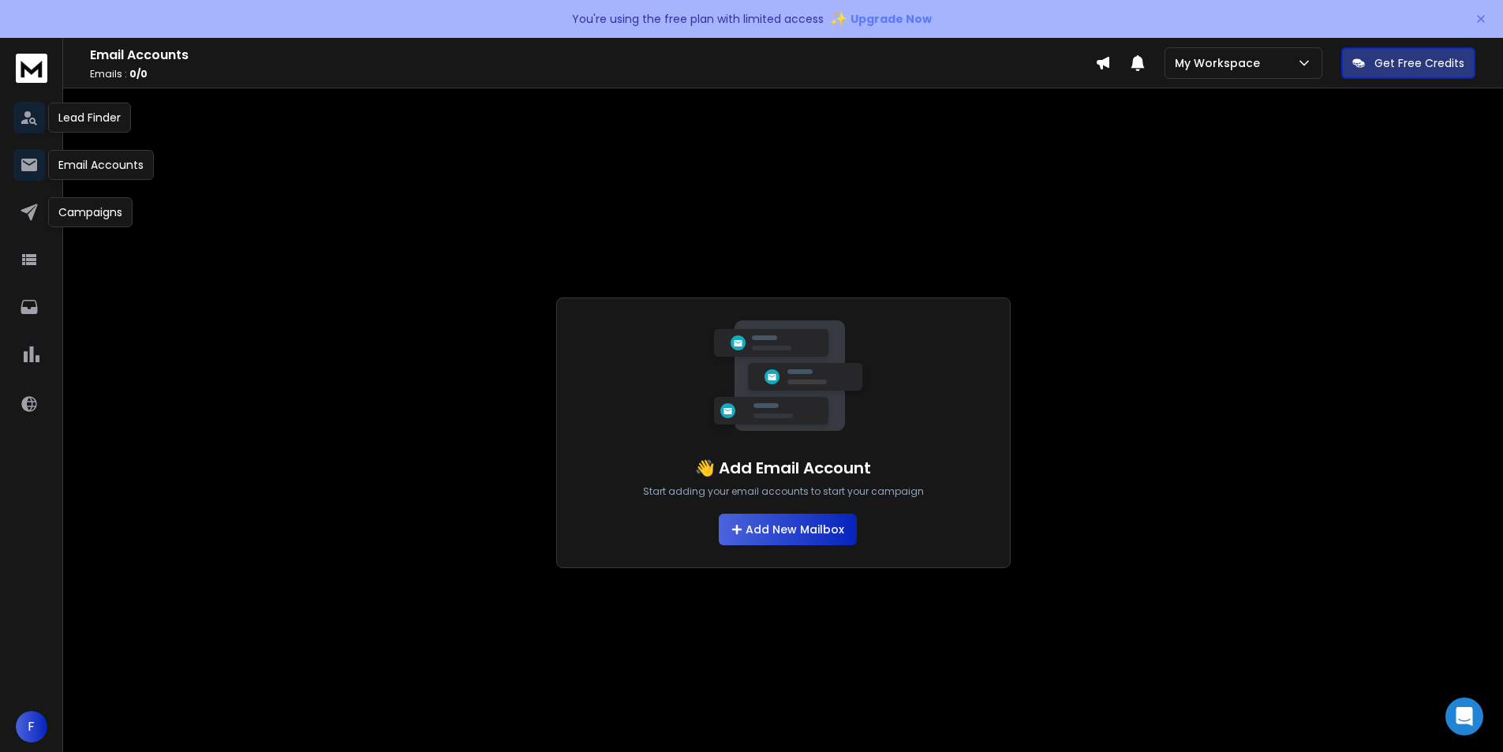
click at [20, 124] on icon at bounding box center [29, 117] width 19 height 19
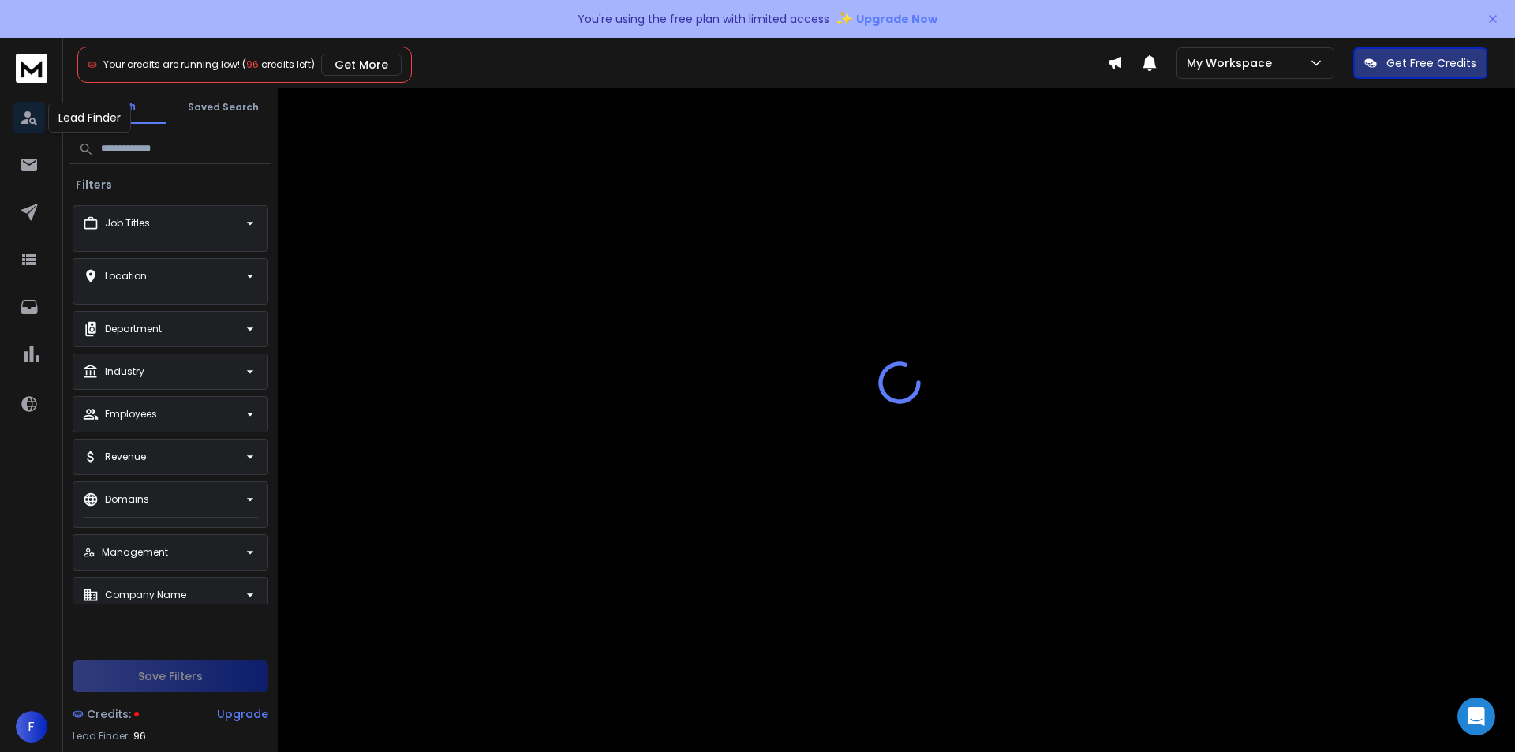
type input "******"
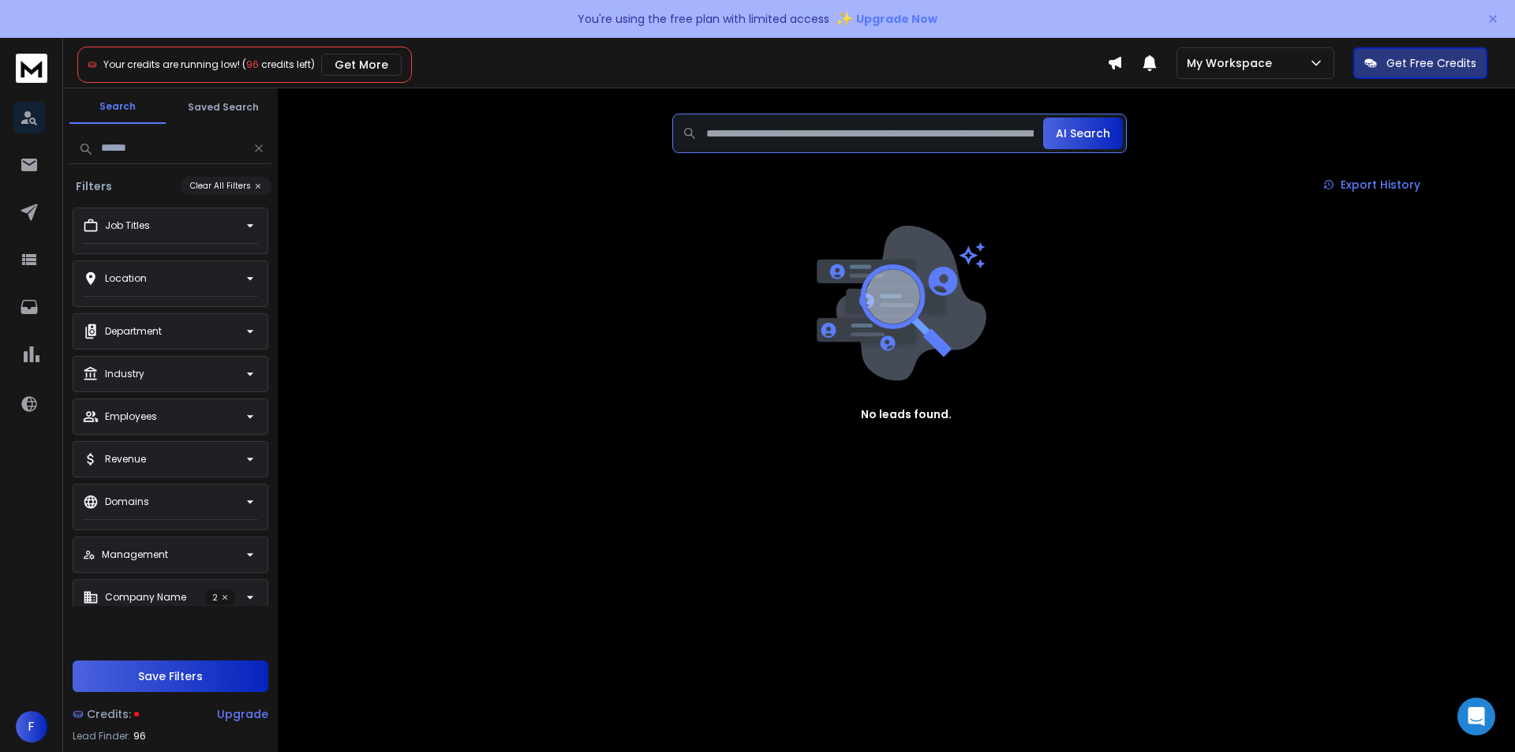
click at [166, 153] on input "******" at bounding box center [170, 149] width 202 height 32
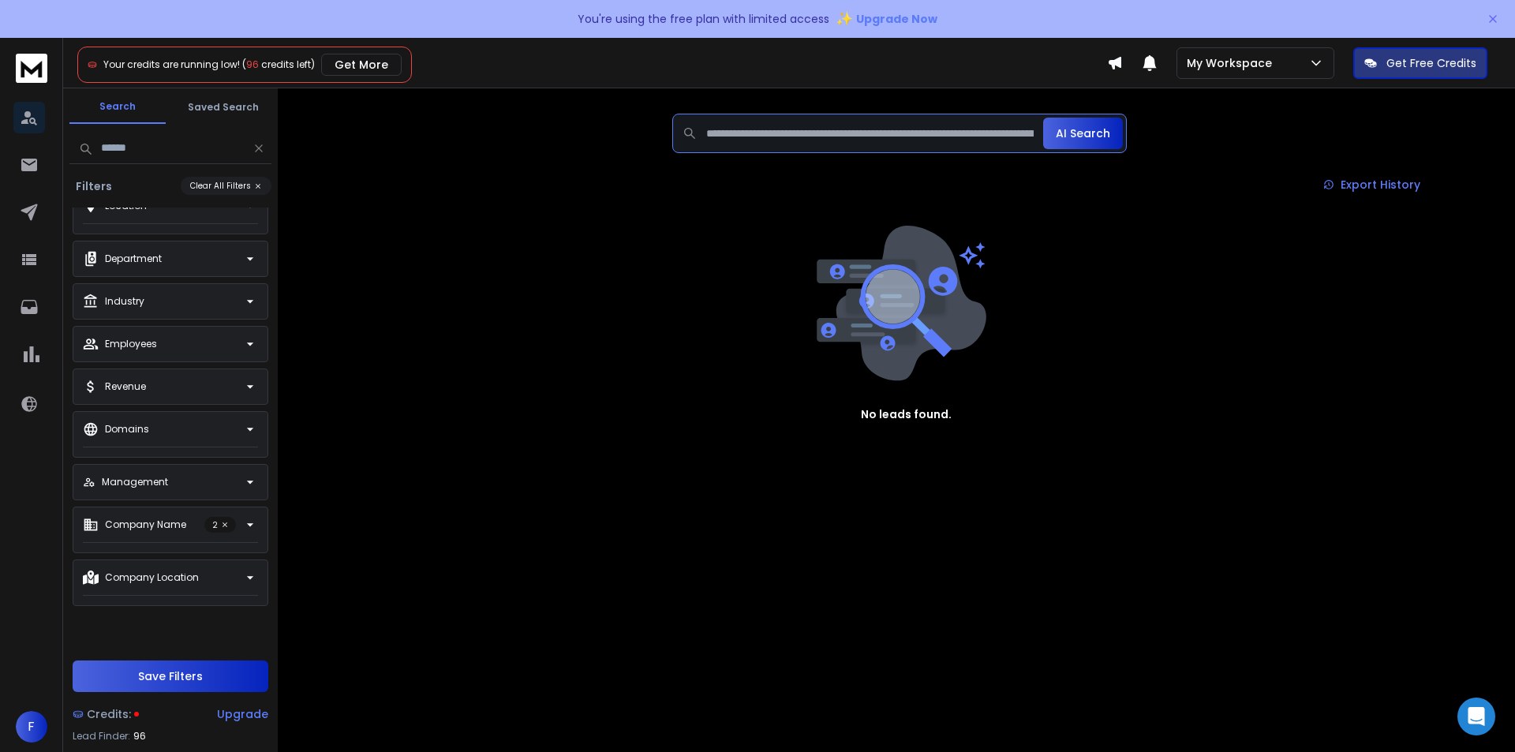
click at [174, 525] on p "Company Name" at bounding box center [145, 524] width 81 height 13
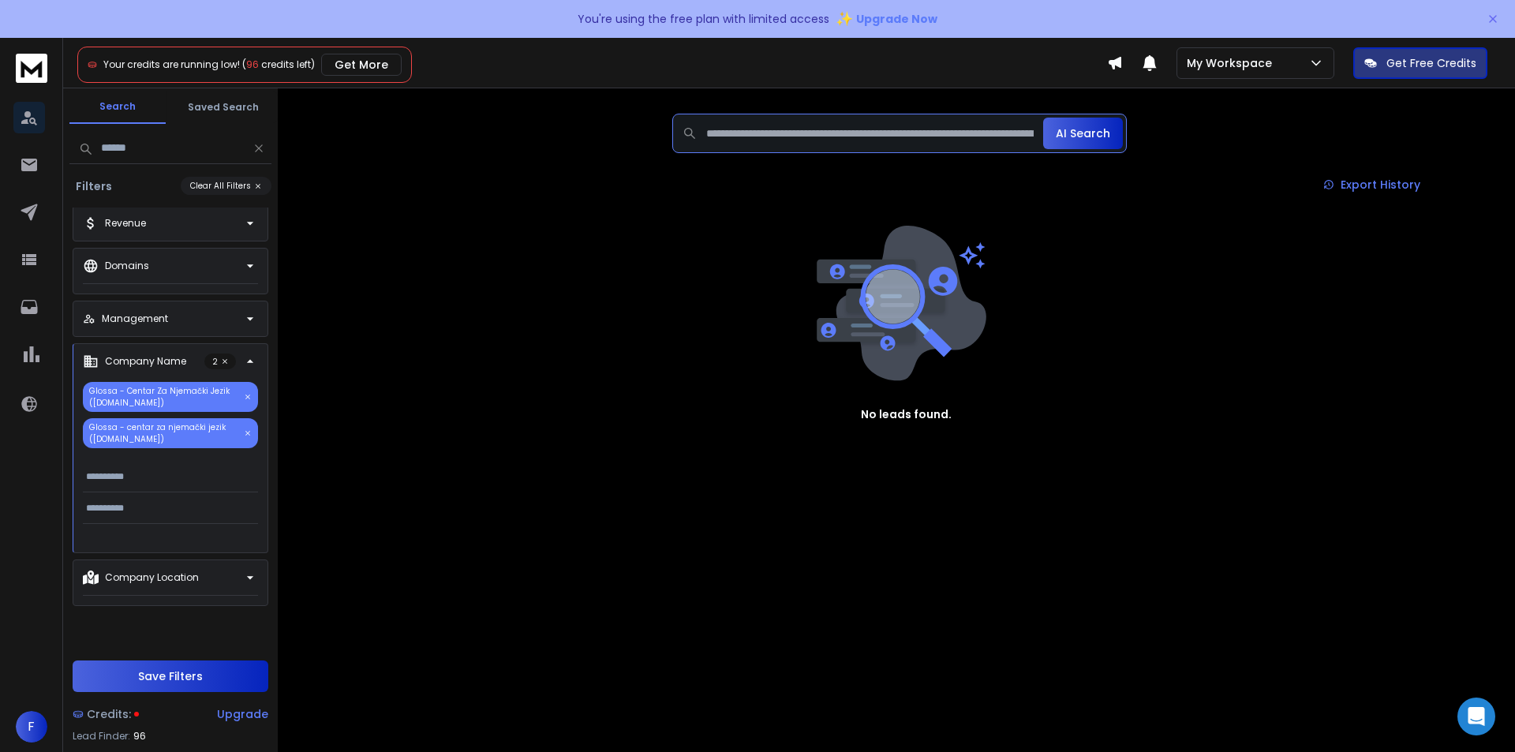
click at [242, 437] on p "Glossa - centar za njemački jezik ([DOMAIN_NAME])" at bounding box center [170, 433] width 175 height 30
click at [245, 432] on icon at bounding box center [247, 433] width 5 height 5
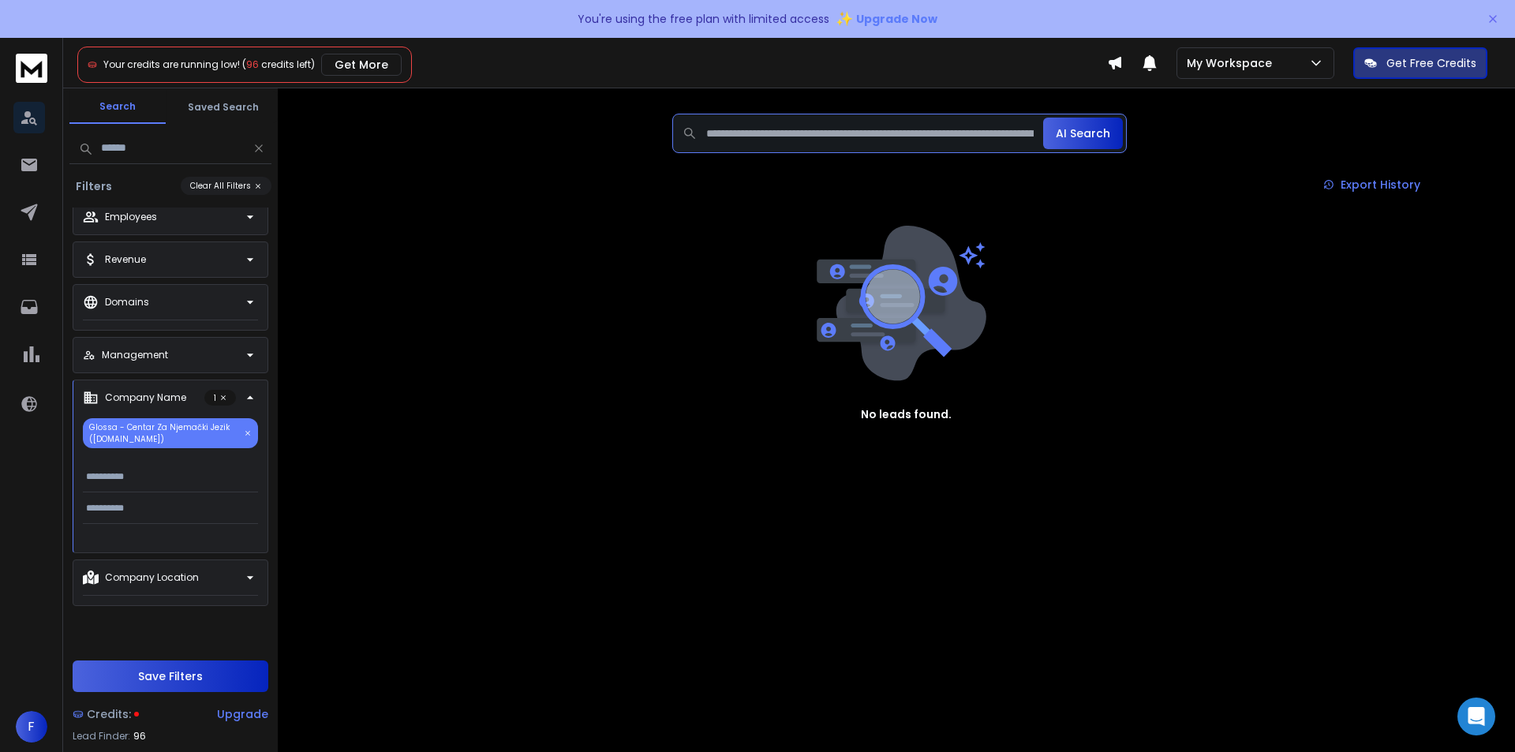
click at [245, 399] on icon at bounding box center [250, 398] width 16 height 16
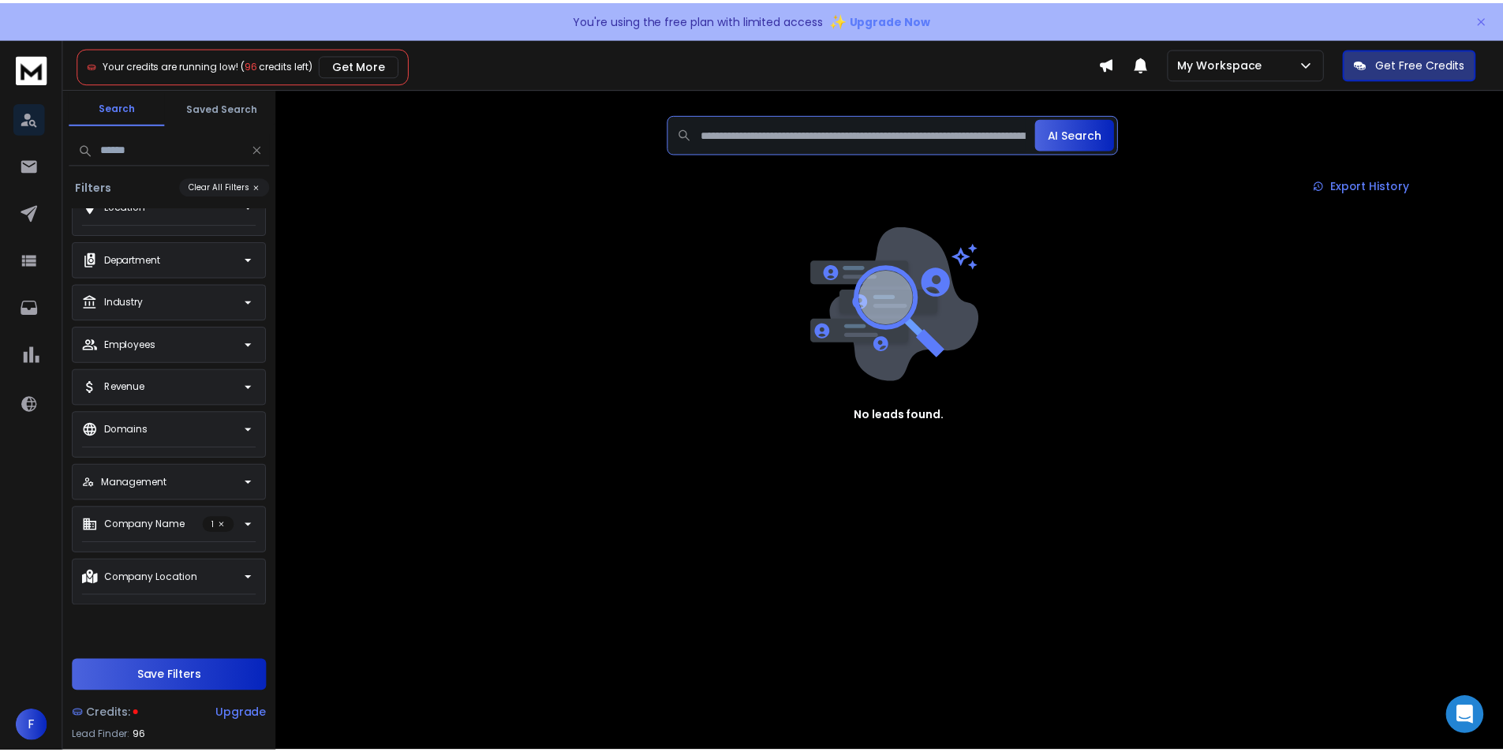
scroll to position [0, 0]
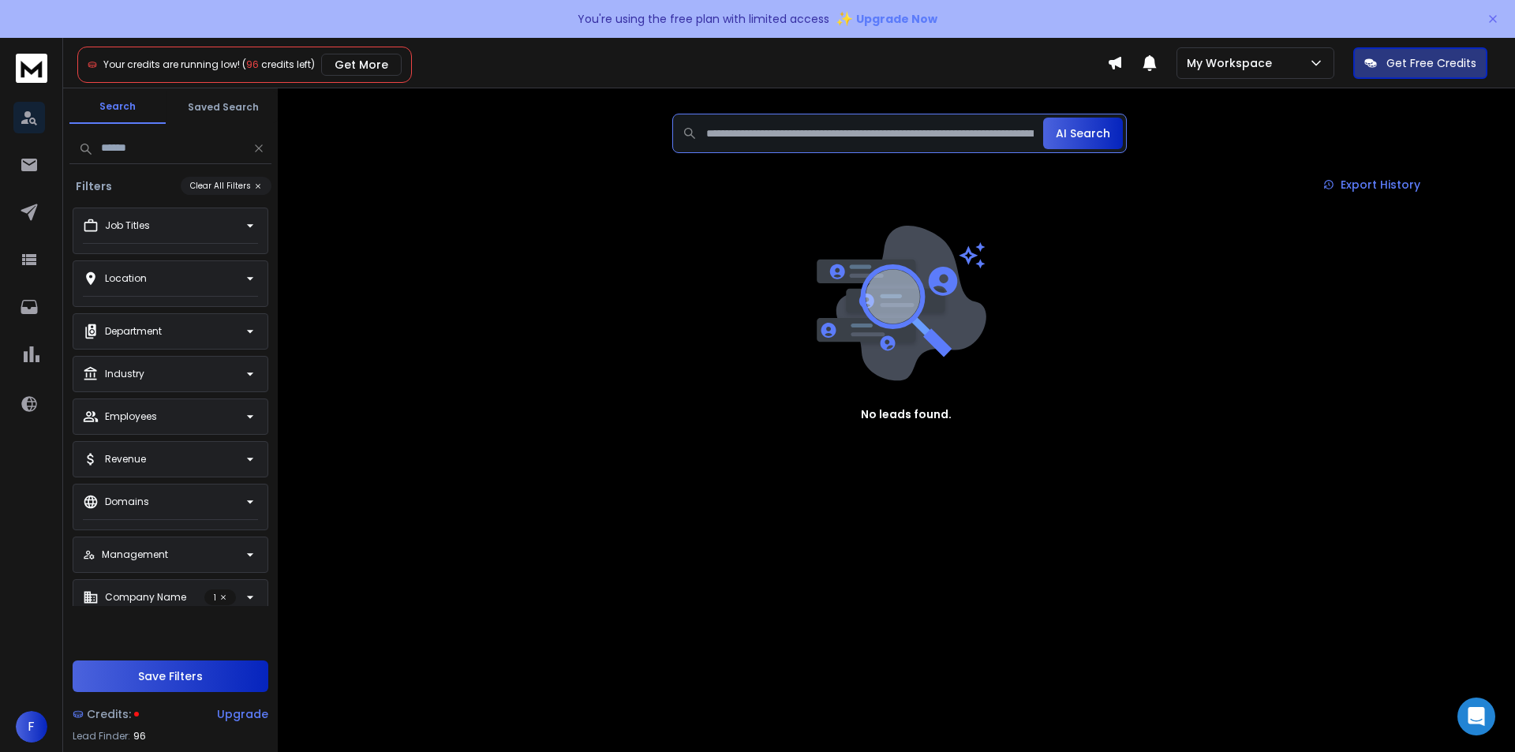
drag, startPoint x: 211, startPoint y: 160, endPoint x: 69, endPoint y: 158, distance: 141.3
click at [69, 158] on input "******" at bounding box center [170, 149] width 202 height 32
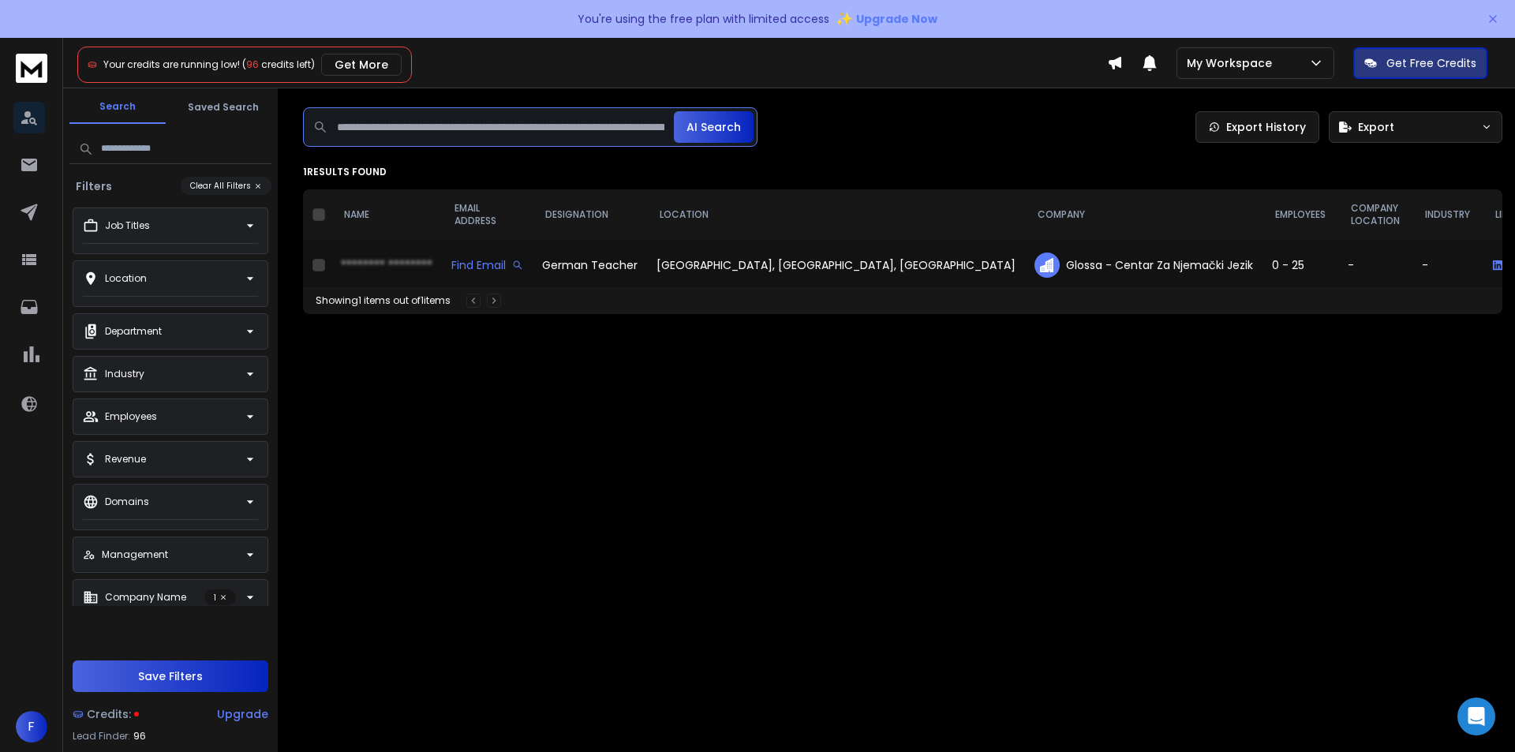
click at [1035, 267] on div "Glossa - Centar Za Njemački Jezik" at bounding box center [1144, 265] width 219 height 25
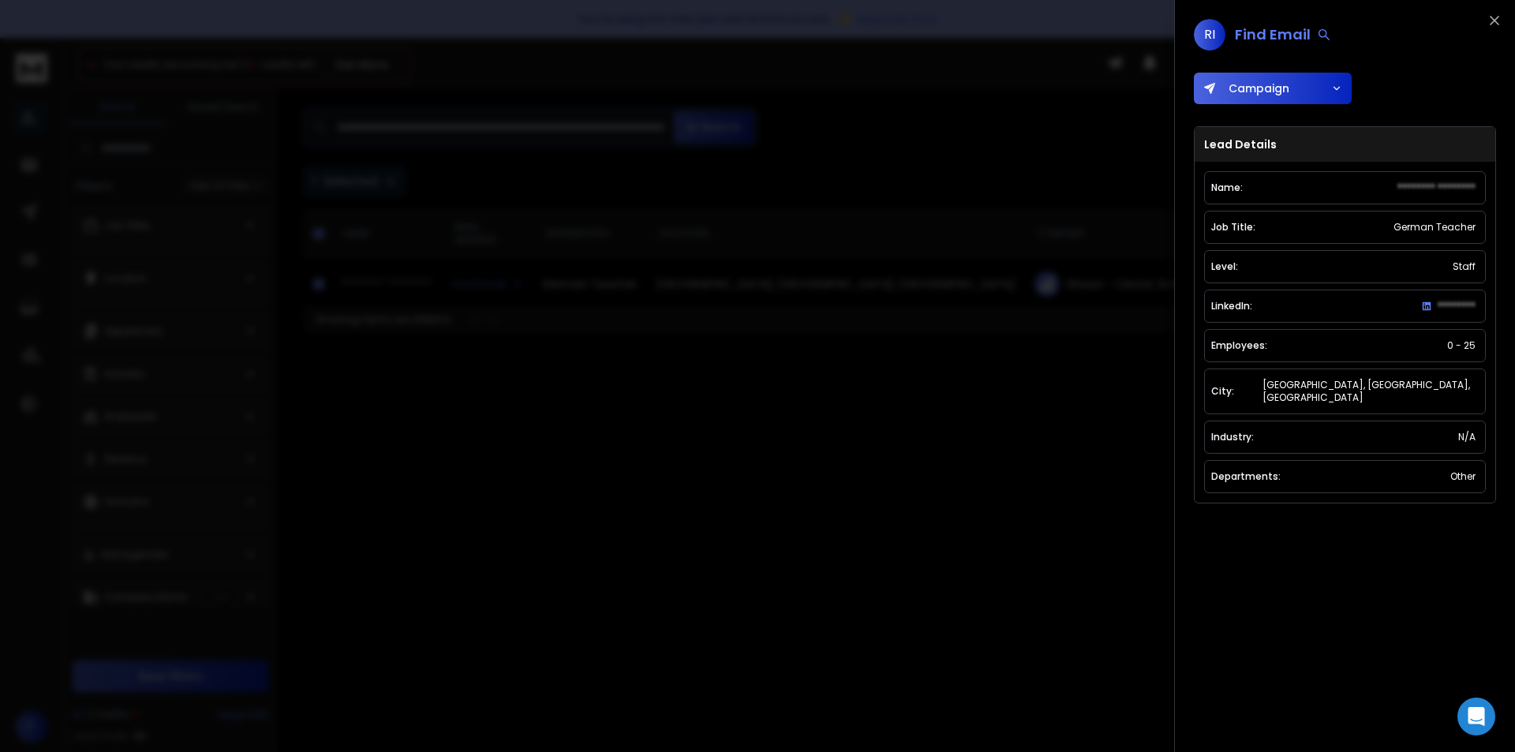
click at [1312, 391] on div "[GEOGRAPHIC_DATA], [GEOGRAPHIC_DATA], [GEOGRAPHIC_DATA]" at bounding box center [1368, 392] width 219 height 32
click at [1273, 458] on div "Name: ******** ******** Job Title: German Teacher Level: Staff LinkedIn: ******…" at bounding box center [1345, 336] width 301 height 331
click at [1035, 255] on div at bounding box center [757, 376] width 1515 height 752
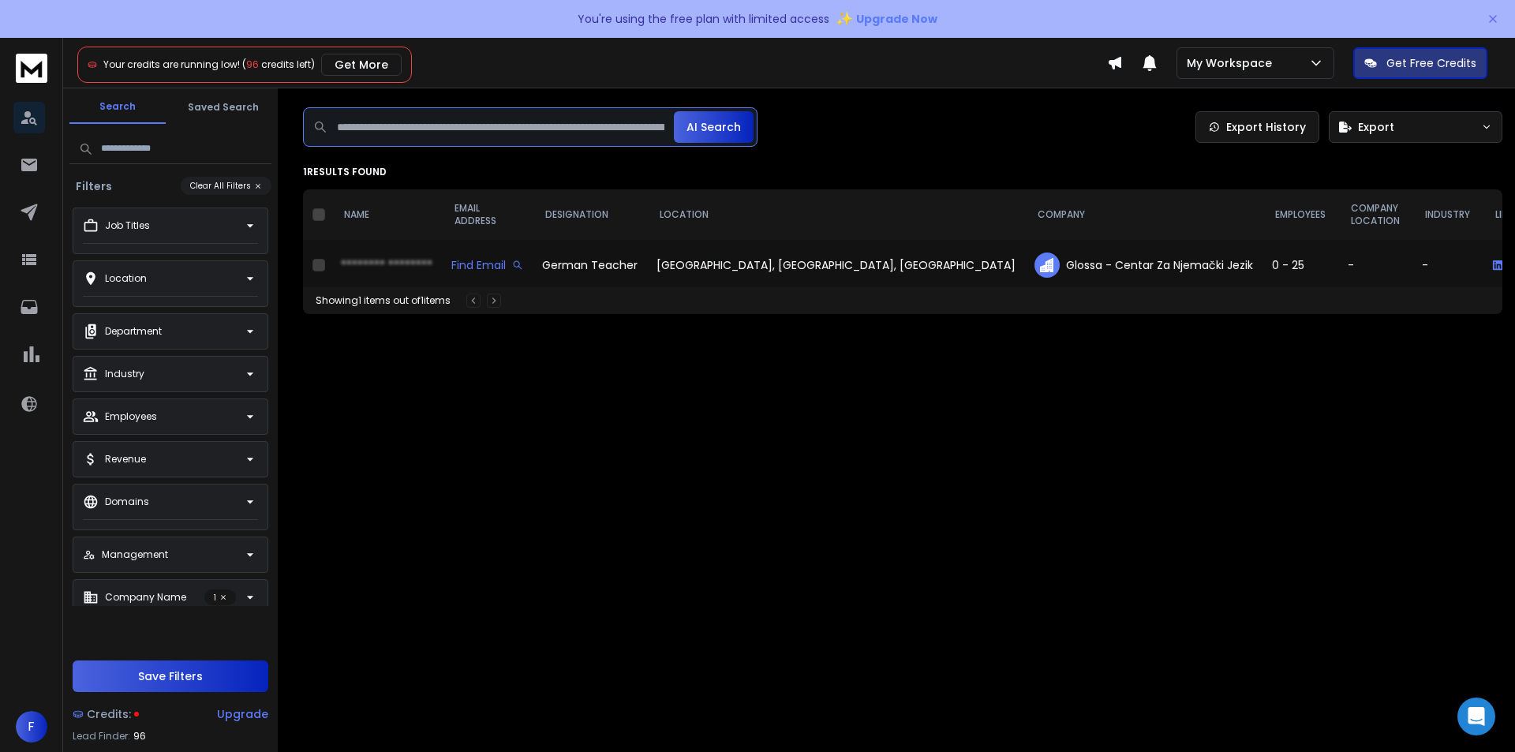
click at [408, 264] on span "******** ********" at bounding box center [387, 265] width 92 height 16
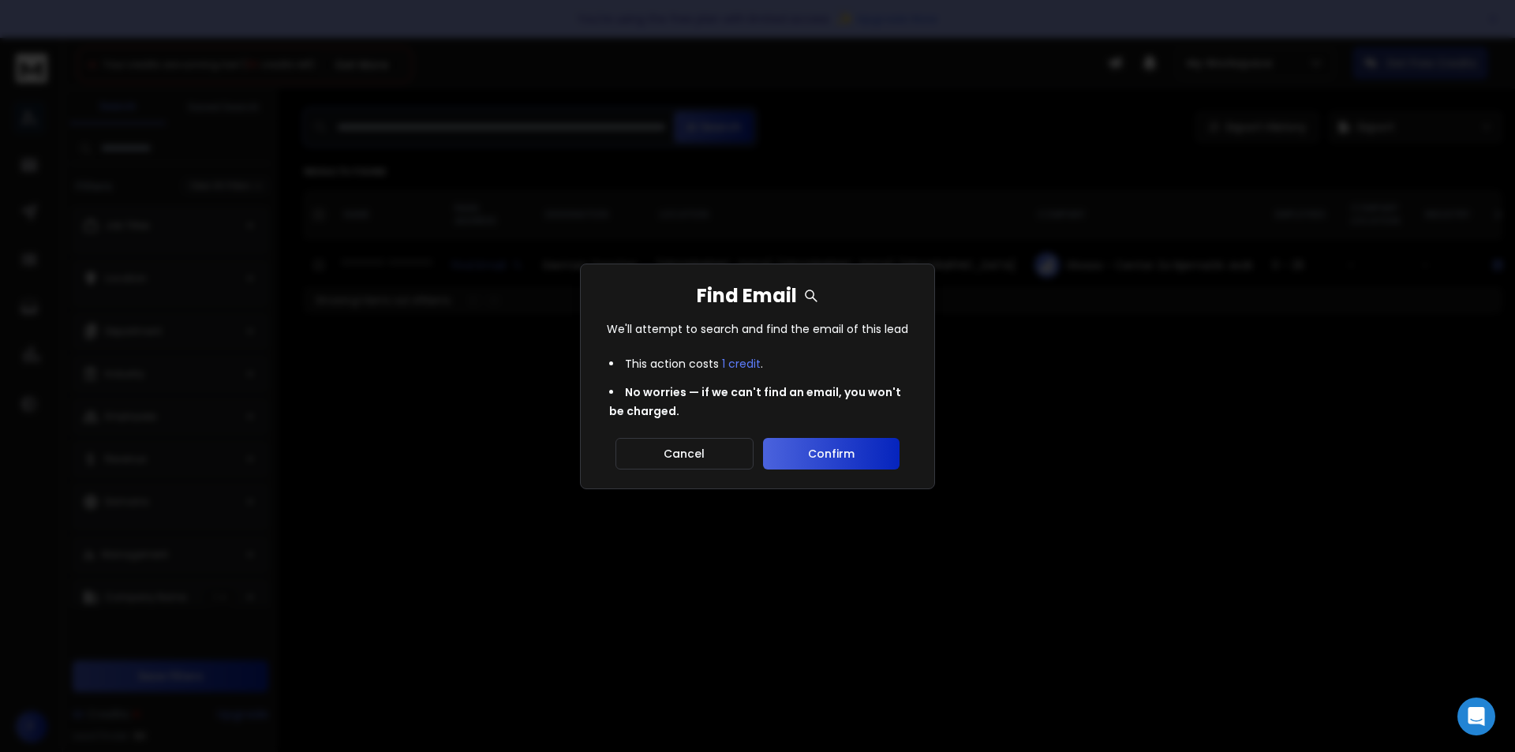
click at [780, 458] on button "Confirm" at bounding box center [831, 454] width 137 height 32
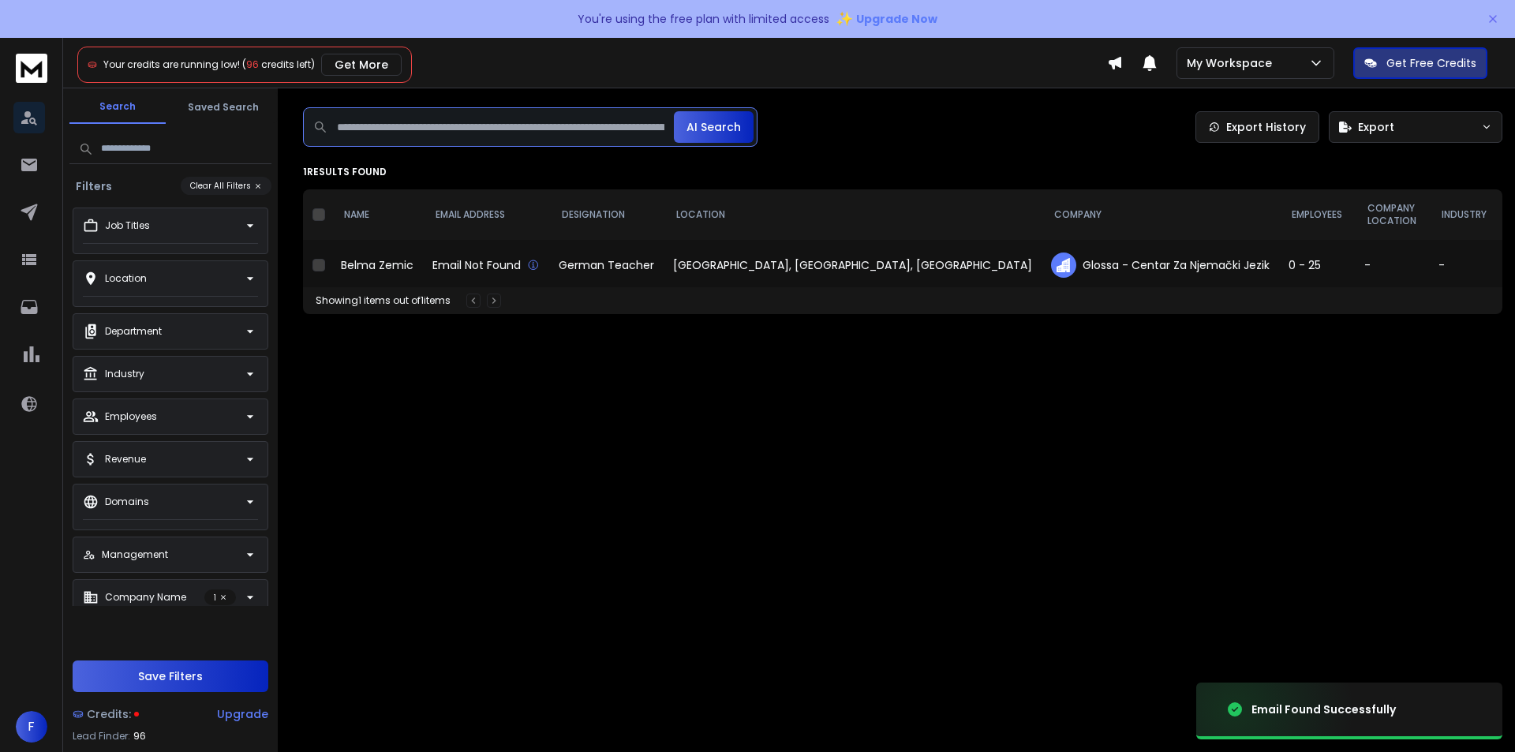
click at [386, 268] on span "Belma Zemic" at bounding box center [377, 265] width 73 height 16
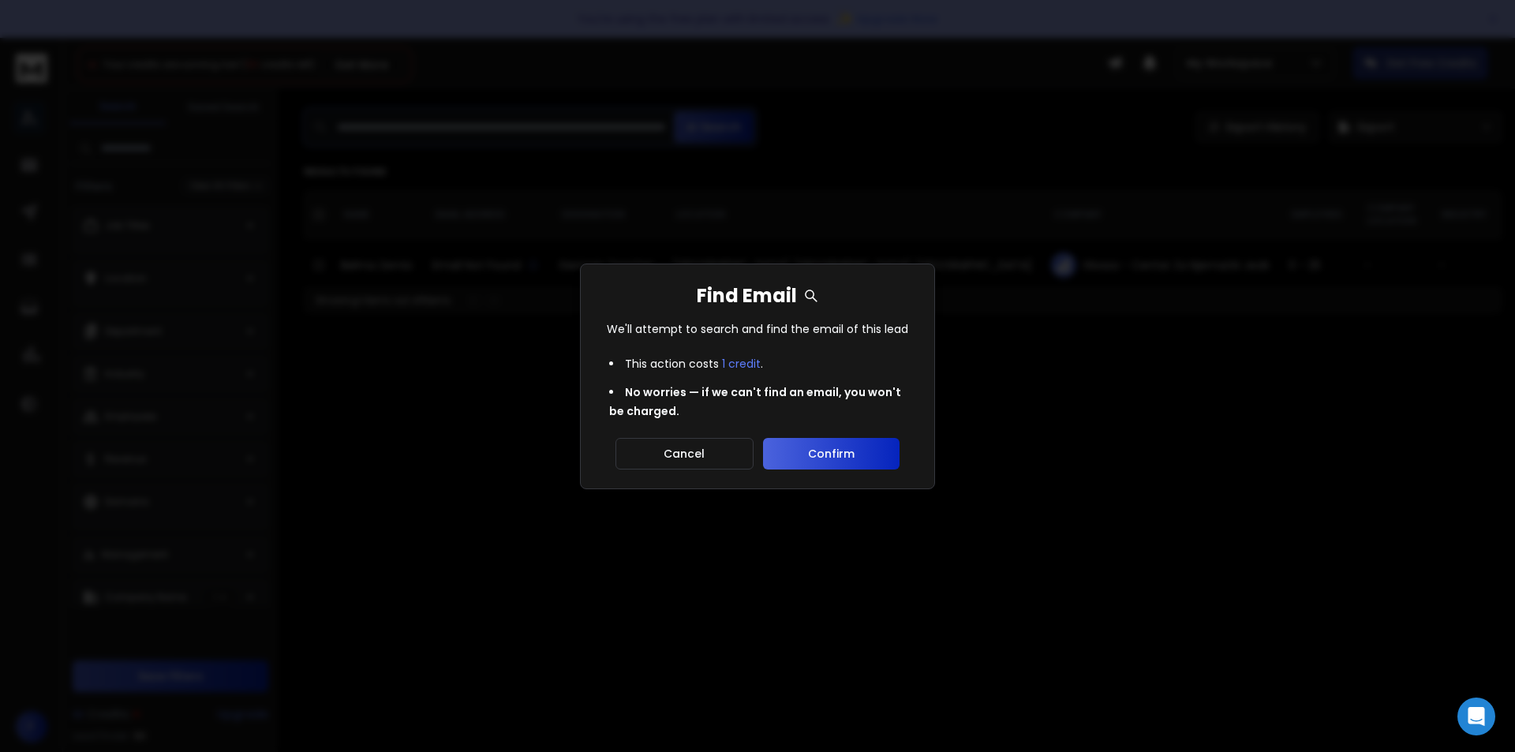
click at [830, 451] on button "Confirm" at bounding box center [831, 454] width 137 height 32
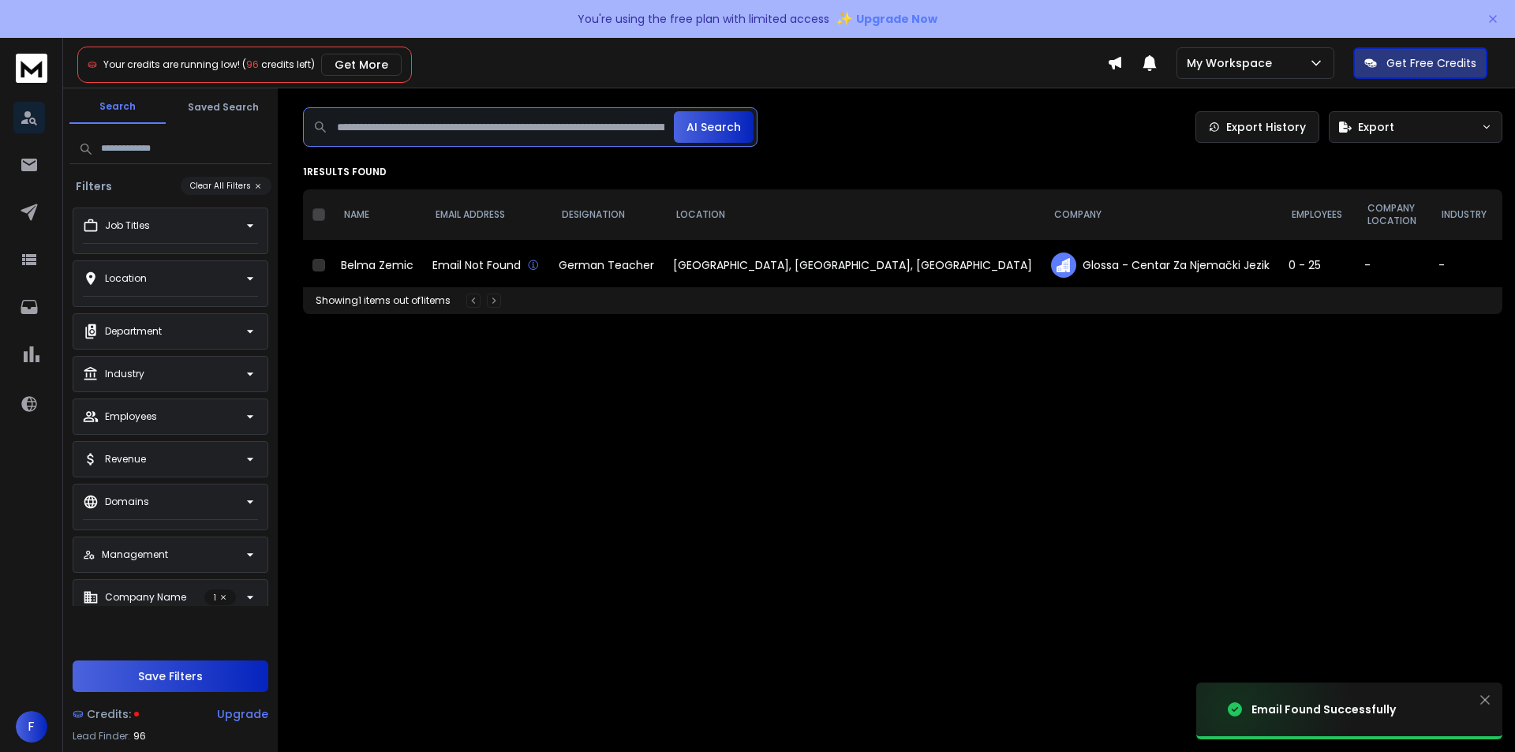
click at [1283, 710] on div "Email Found Successfully" at bounding box center [1324, 710] width 144 height 16
click at [1283, 715] on div "Email Found Successfully" at bounding box center [1324, 710] width 144 height 16
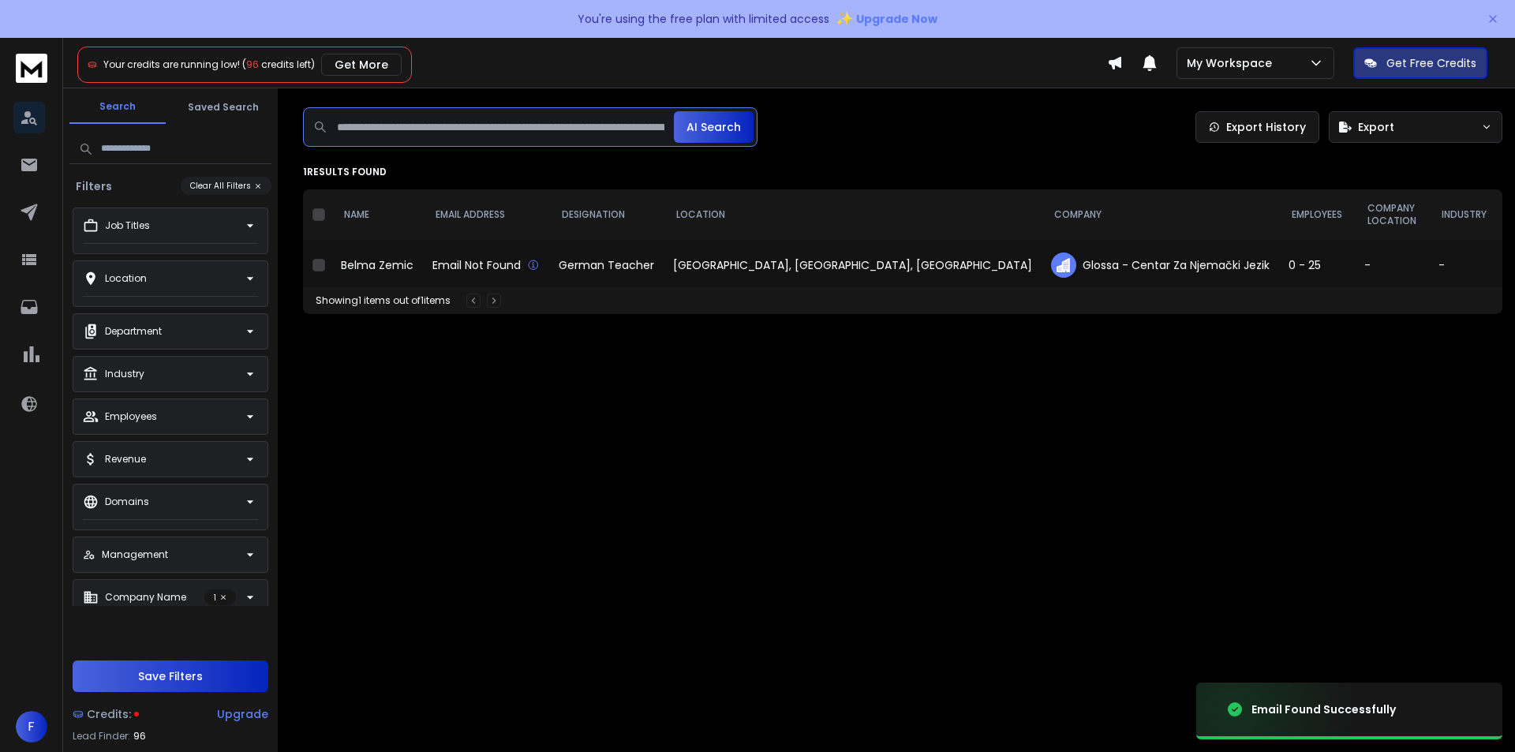
drag, startPoint x: 392, startPoint y: 268, endPoint x: 314, endPoint y: 268, distance: 78.1
click at [314, 268] on button "button" at bounding box center [318, 265] width 13 height 13
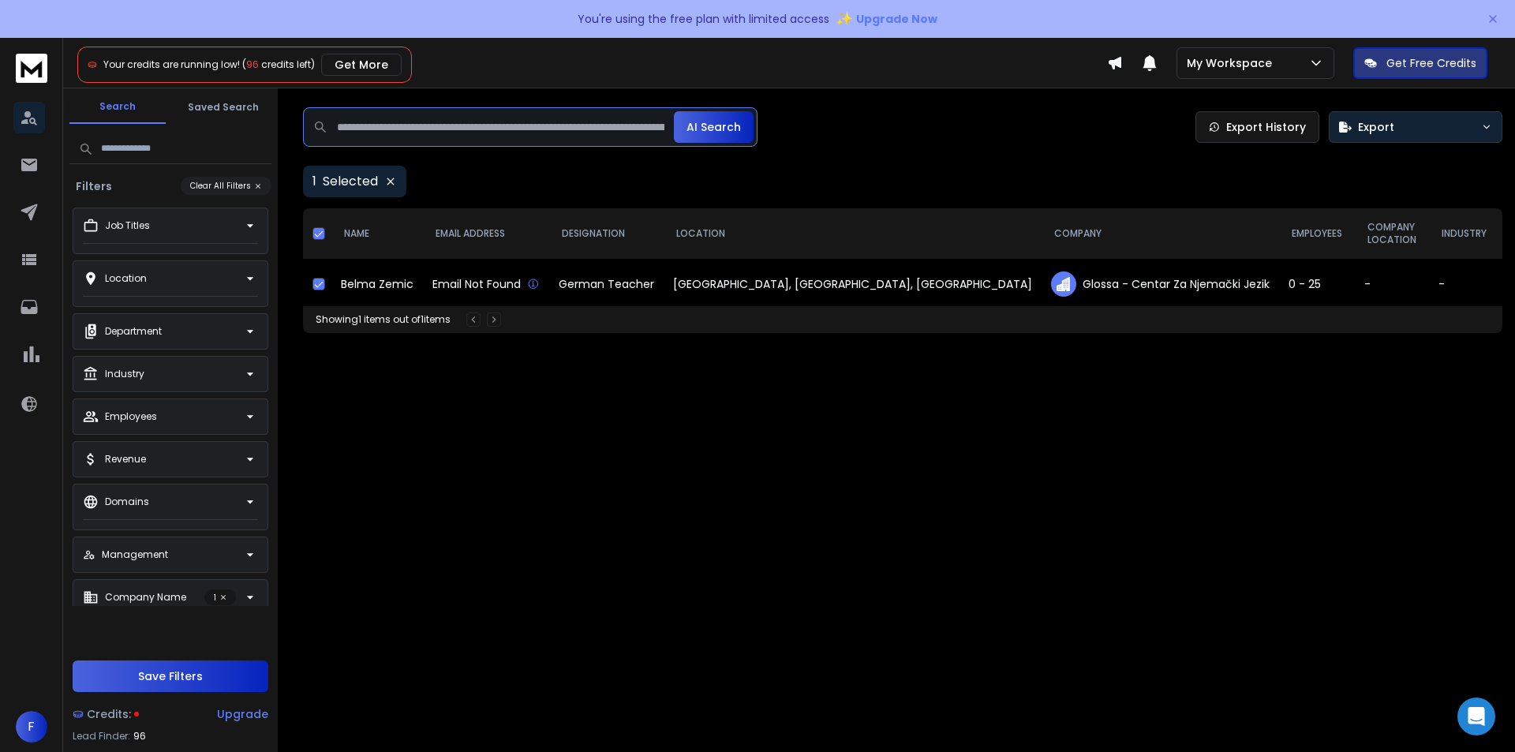
click at [1382, 126] on span "Export" at bounding box center [1376, 127] width 36 height 16
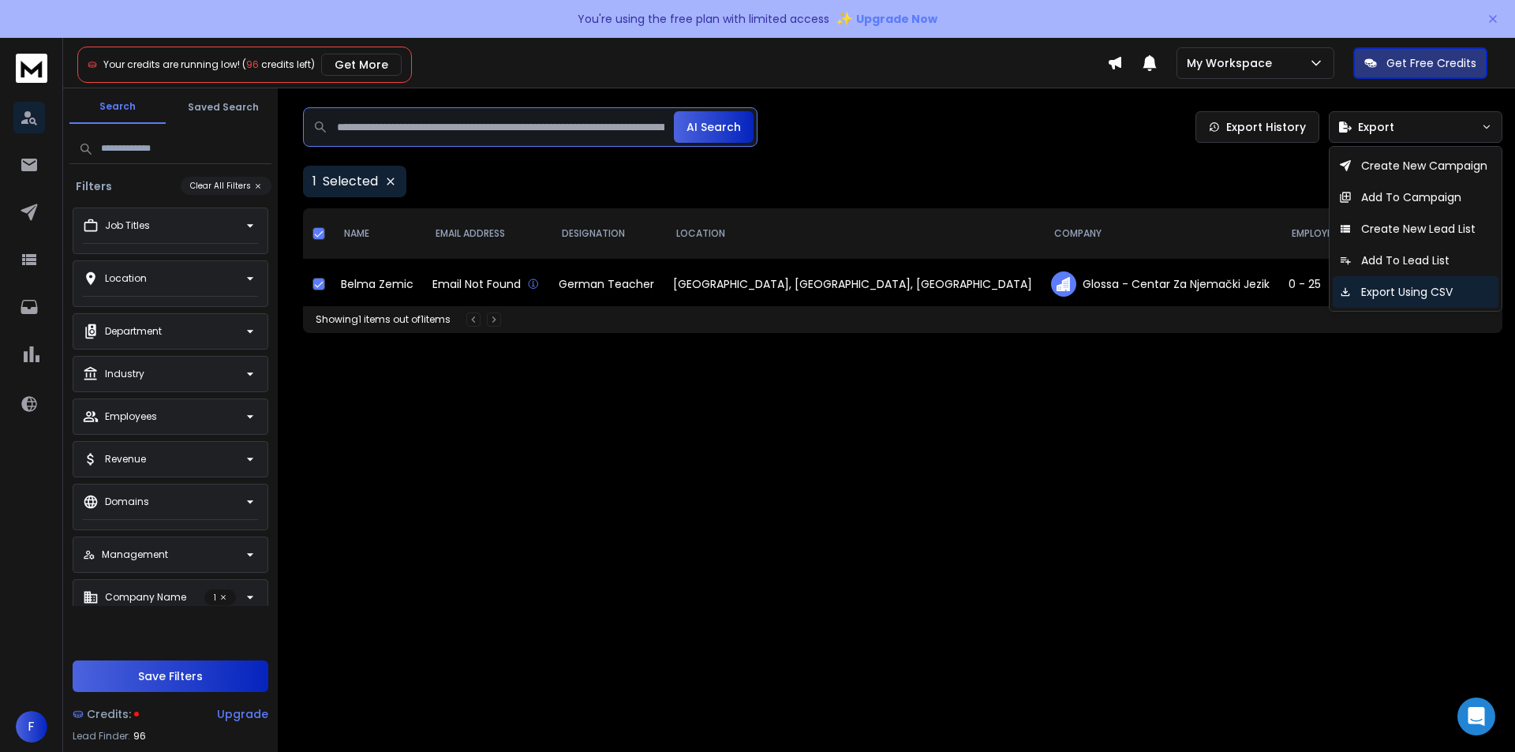
click at [1366, 290] on p "Export Using CSV" at bounding box center [1407, 292] width 98 height 22
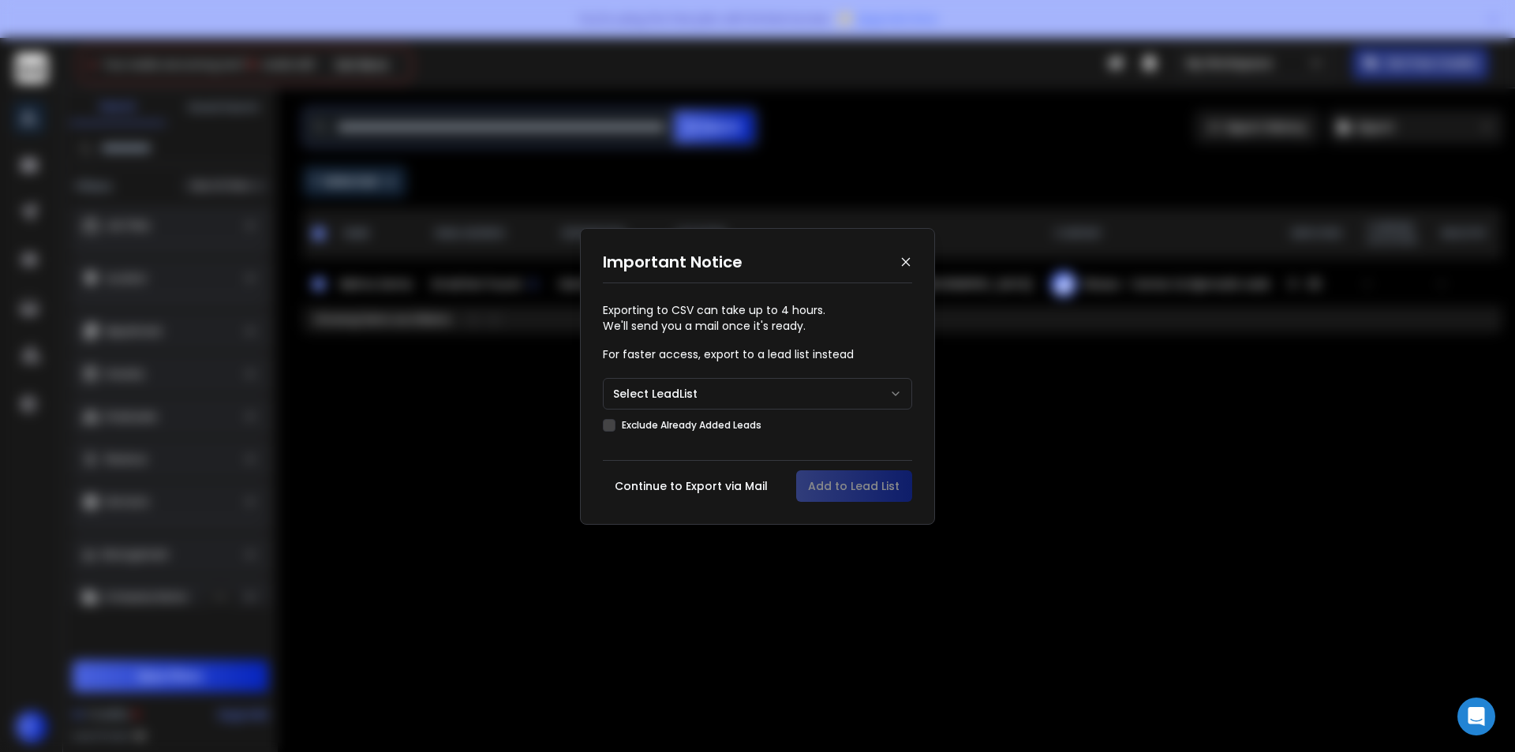
click at [717, 396] on button "Select LeadList" at bounding box center [757, 394] width 309 height 32
click at [710, 488] on p "Continue to Export via Mail" at bounding box center [692, 486] width 178 height 32
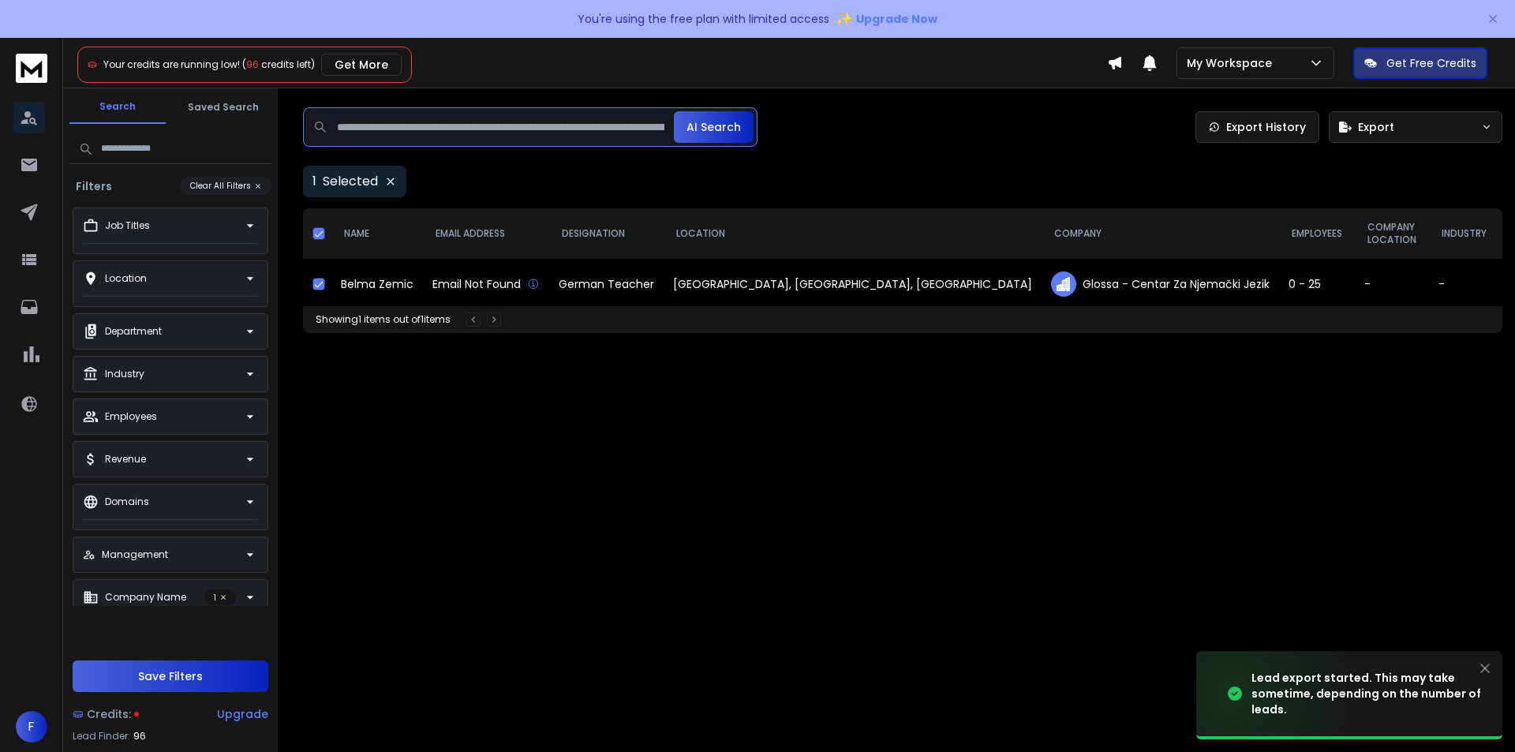
click at [1241, 696] on icon "Notifications (F8)" at bounding box center [1235, 694] width 14 height 14
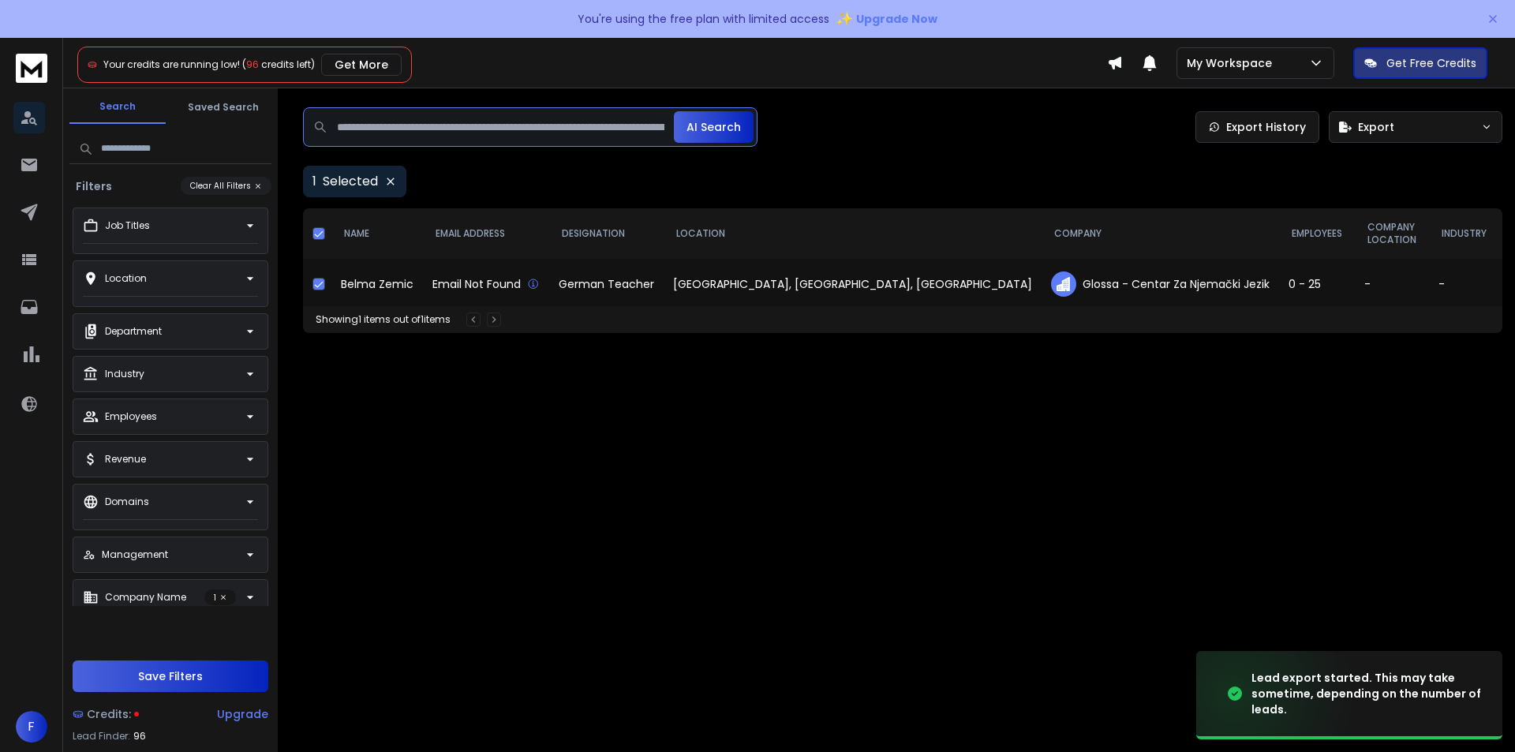
click at [610, 273] on td "German Teacher" at bounding box center [606, 284] width 114 height 51
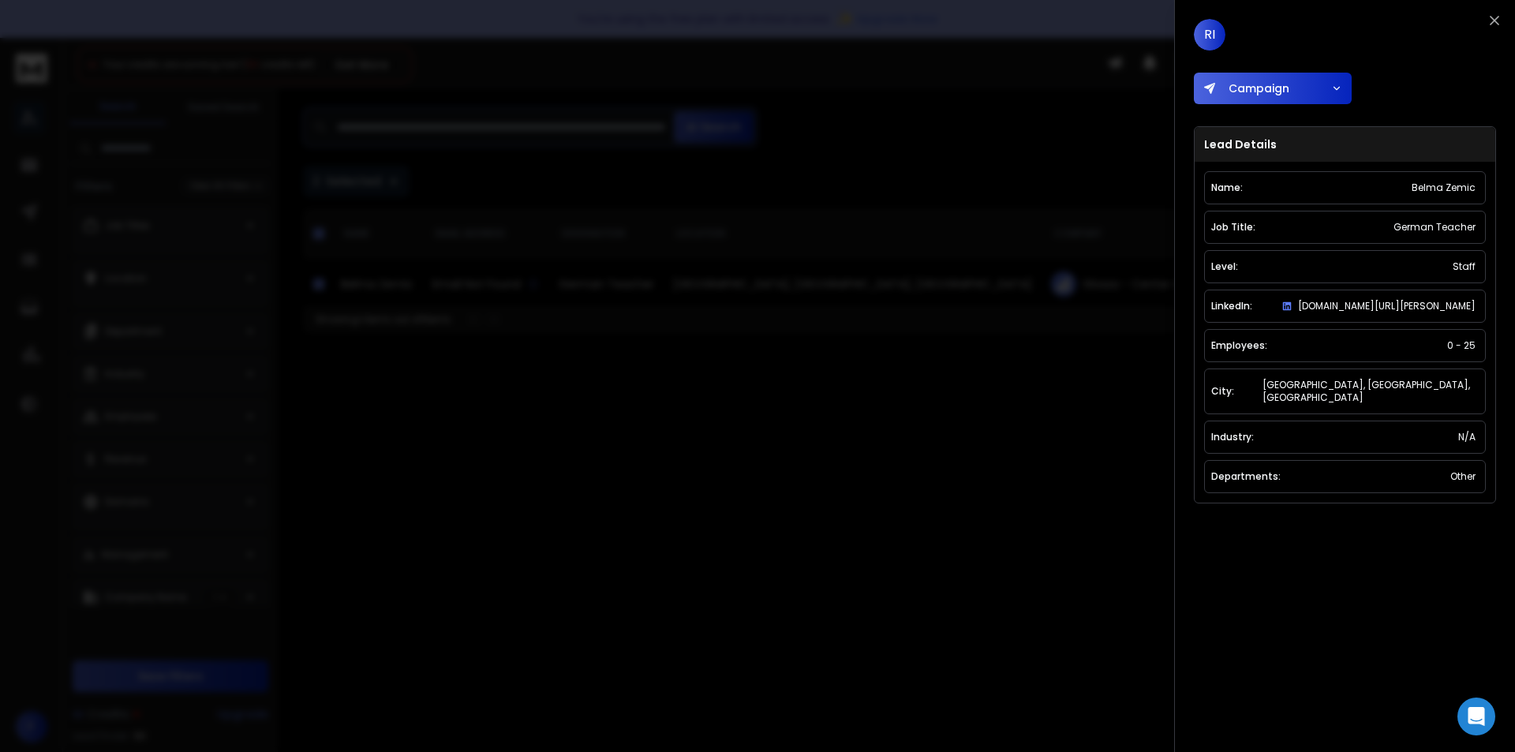
click at [1205, 32] on span "RI" at bounding box center [1210, 35] width 32 height 32
click at [1346, 88] on button "Campaign" at bounding box center [1273, 89] width 158 height 32
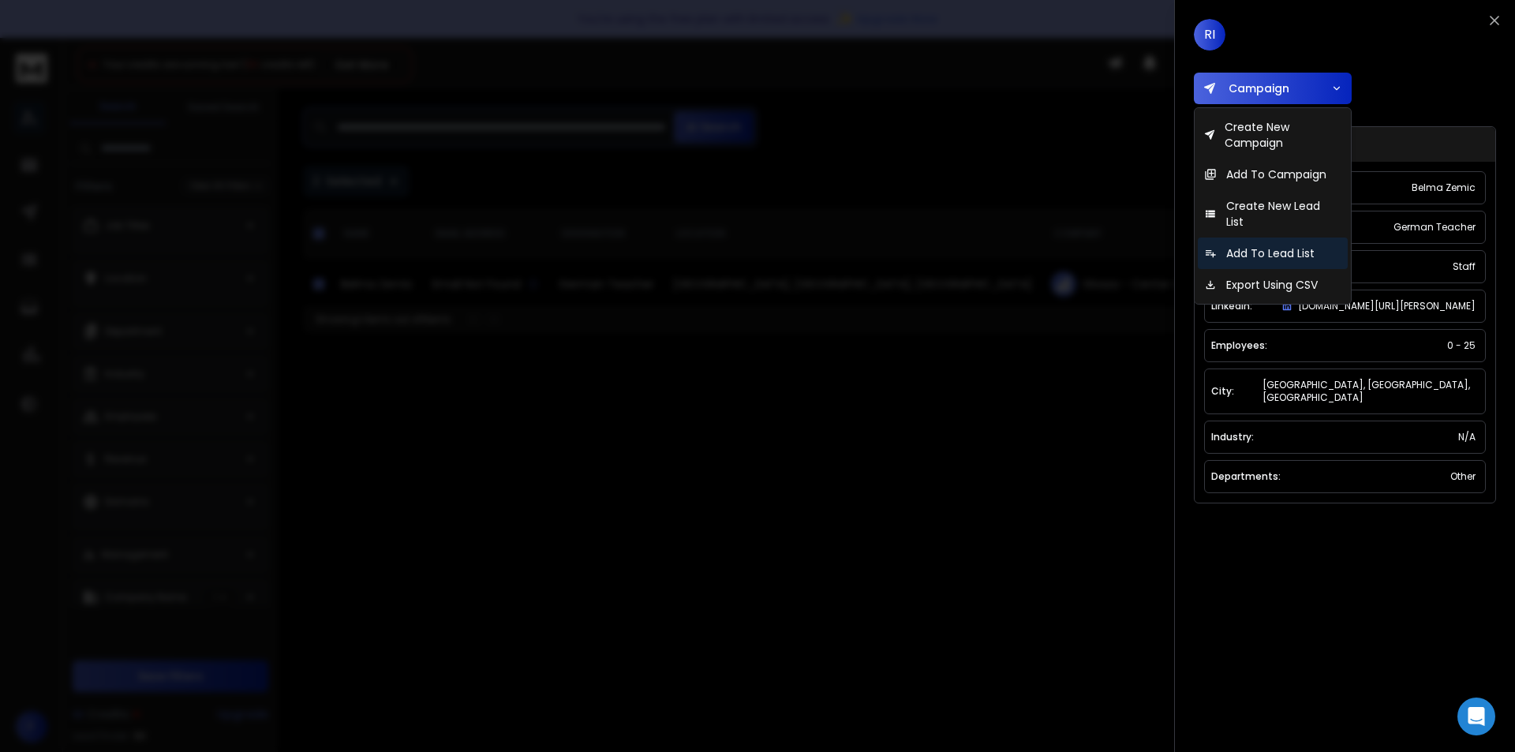
click at [1270, 253] on p "Add To Lead List" at bounding box center [1270, 253] width 95 height 22
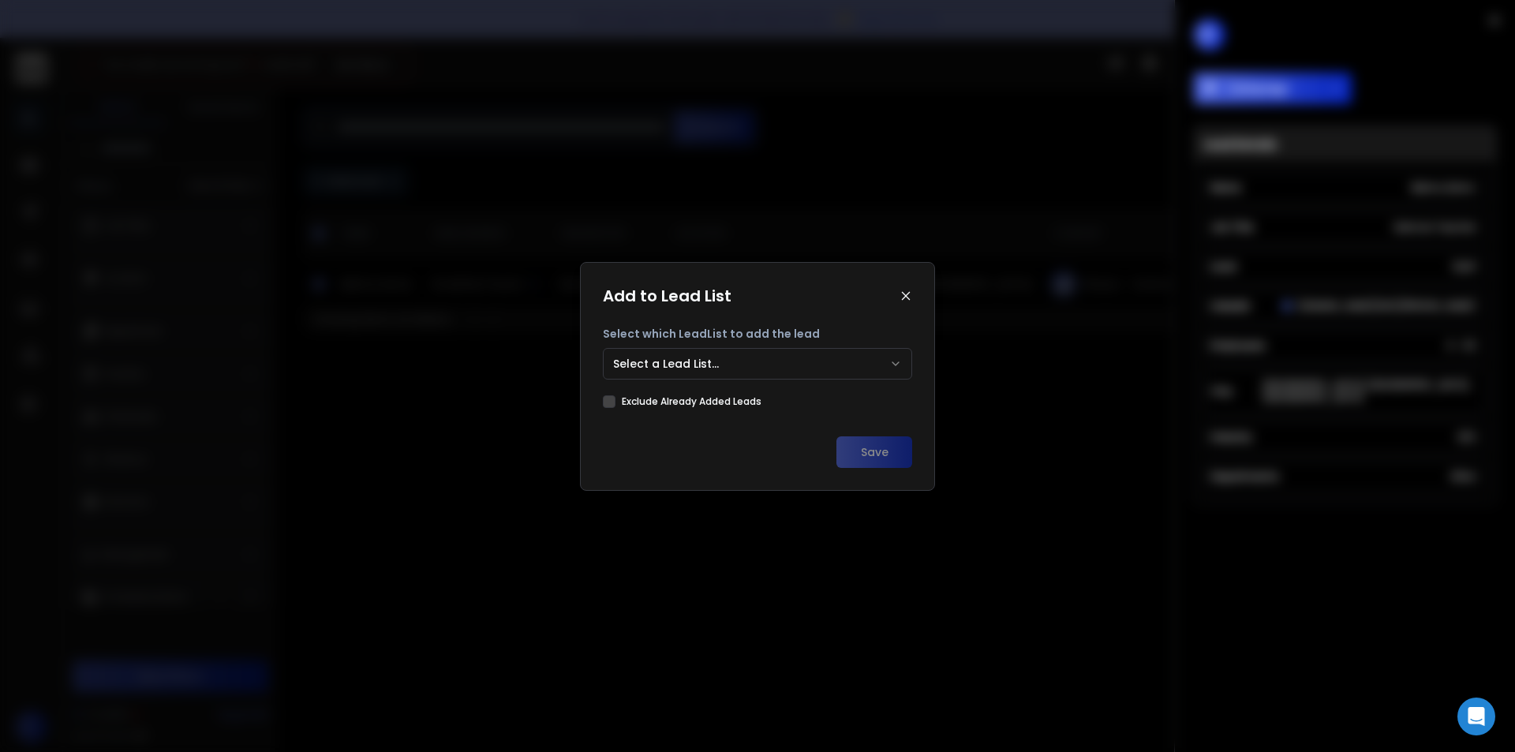
click at [833, 393] on div "Exclude Already Added Leads" at bounding box center [757, 402] width 309 height 32
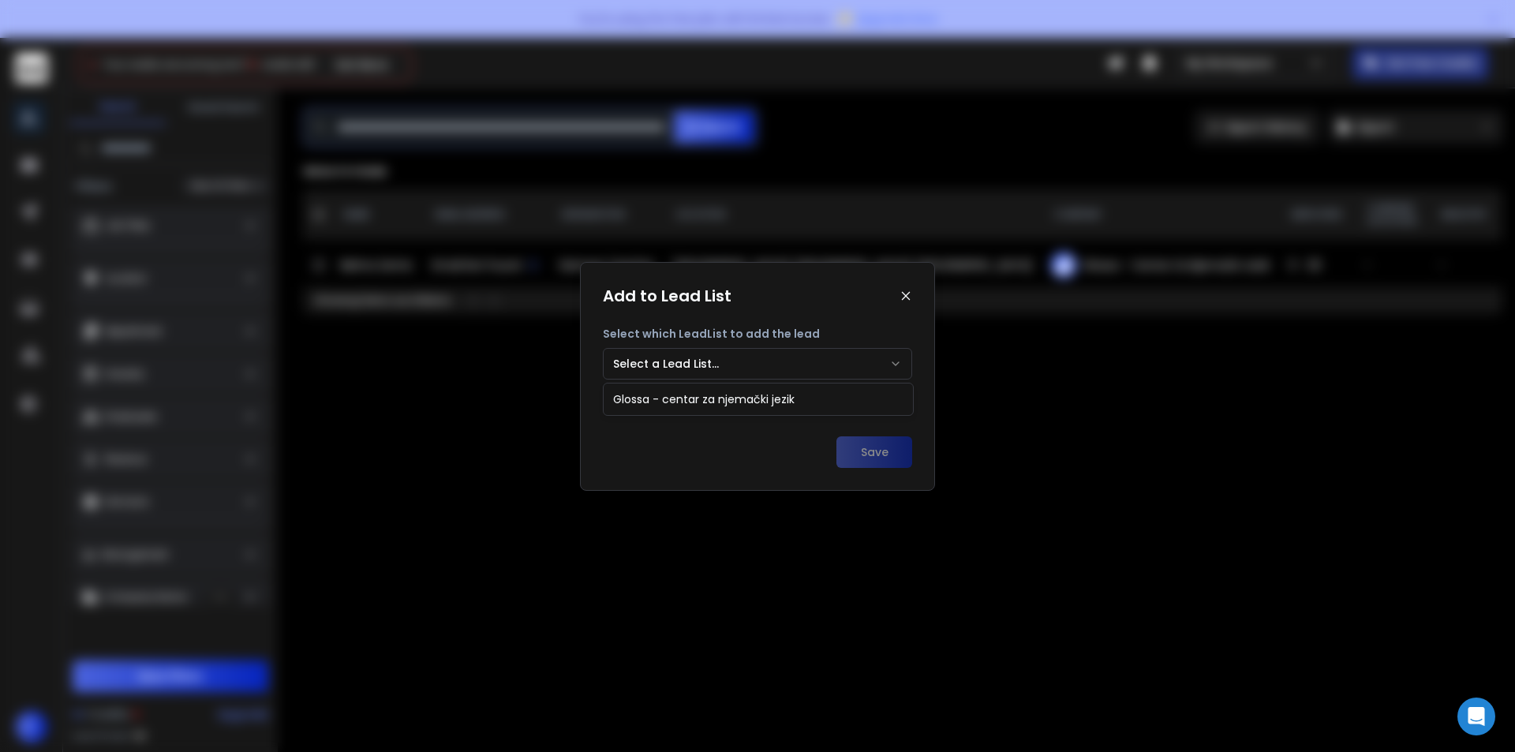
click at [762, 367] on button "Select a Lead List..." at bounding box center [757, 364] width 309 height 32
click at [848, 451] on button "Save" at bounding box center [874, 452] width 76 height 32
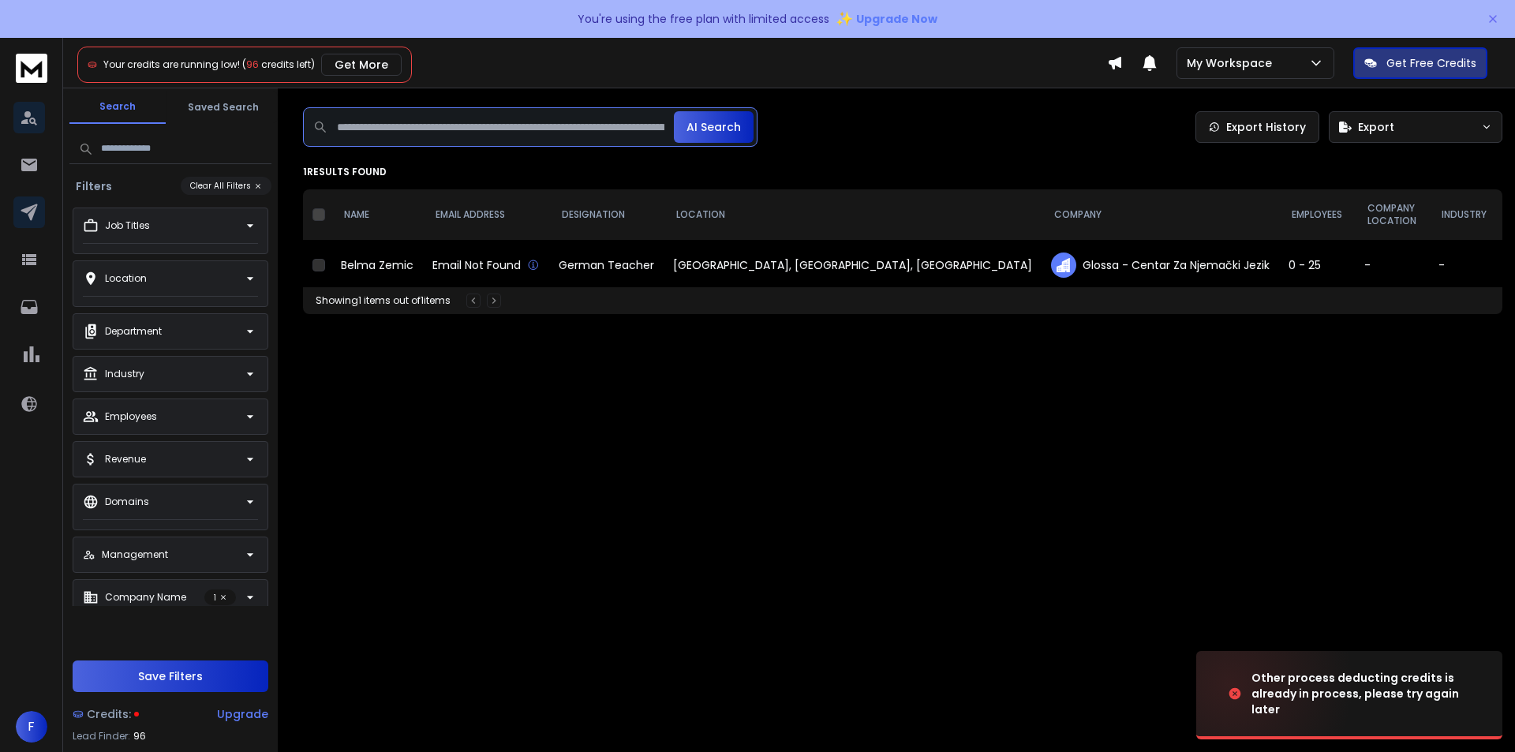
click at [41, 214] on link at bounding box center [29, 212] width 32 height 32
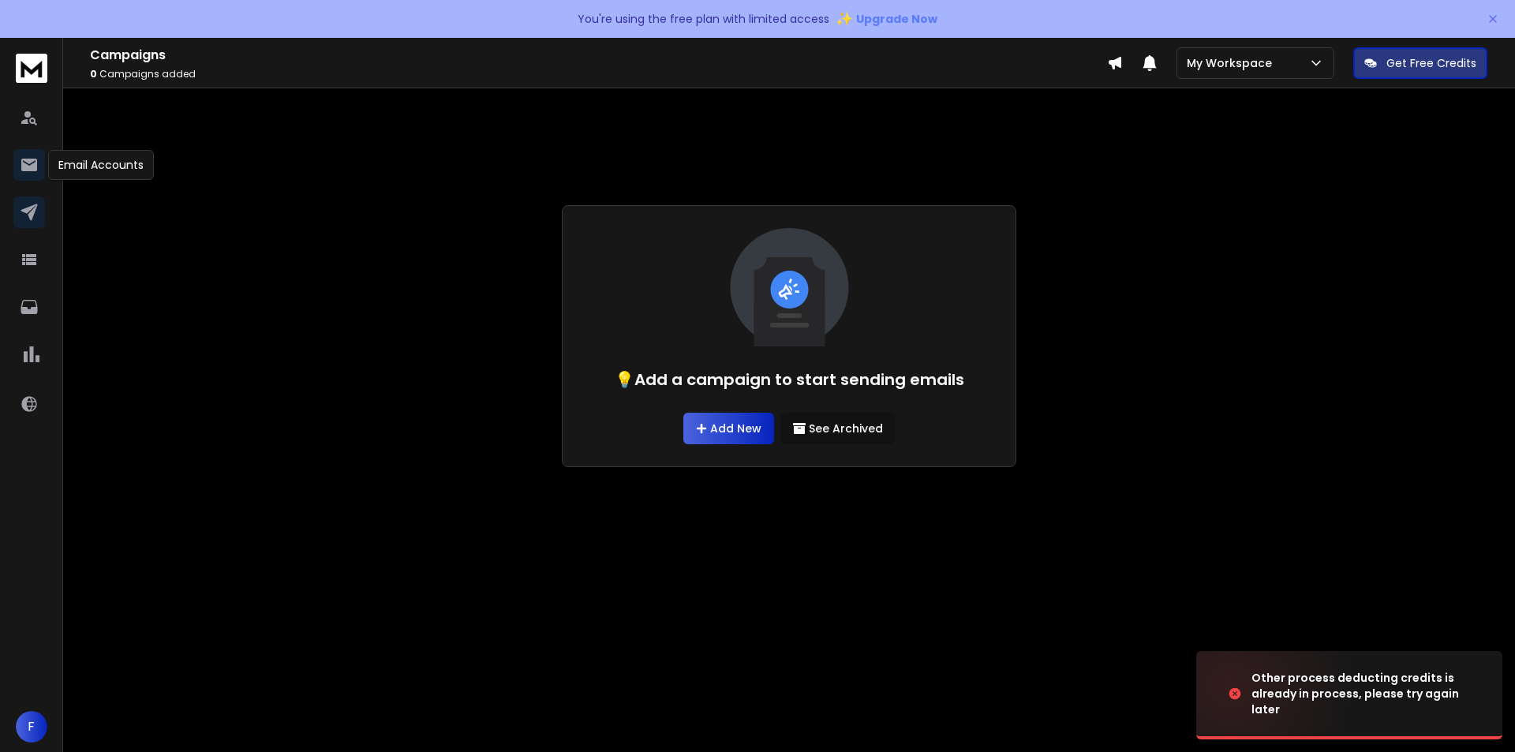
click at [22, 173] on icon at bounding box center [29, 164] width 19 height 19
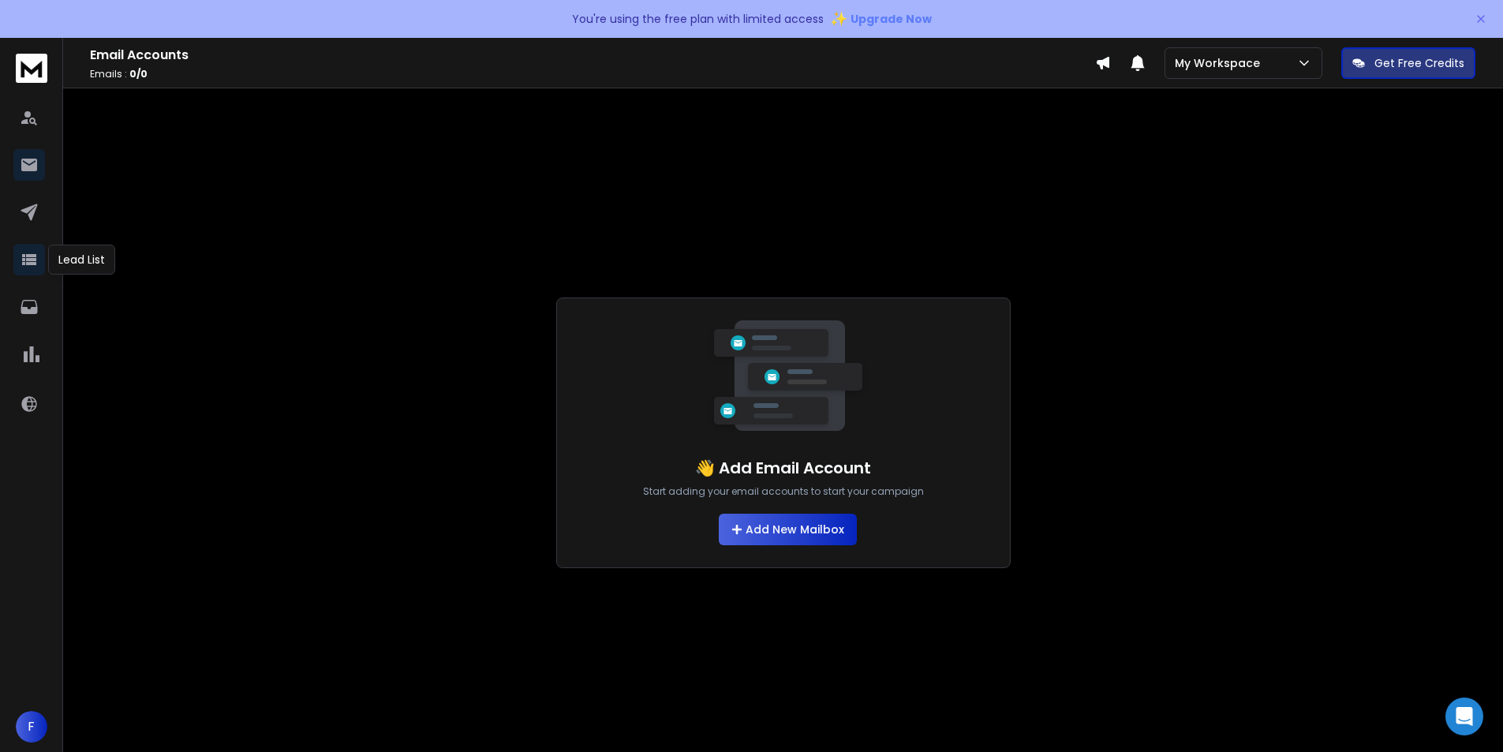
click at [27, 271] on link at bounding box center [29, 260] width 32 height 32
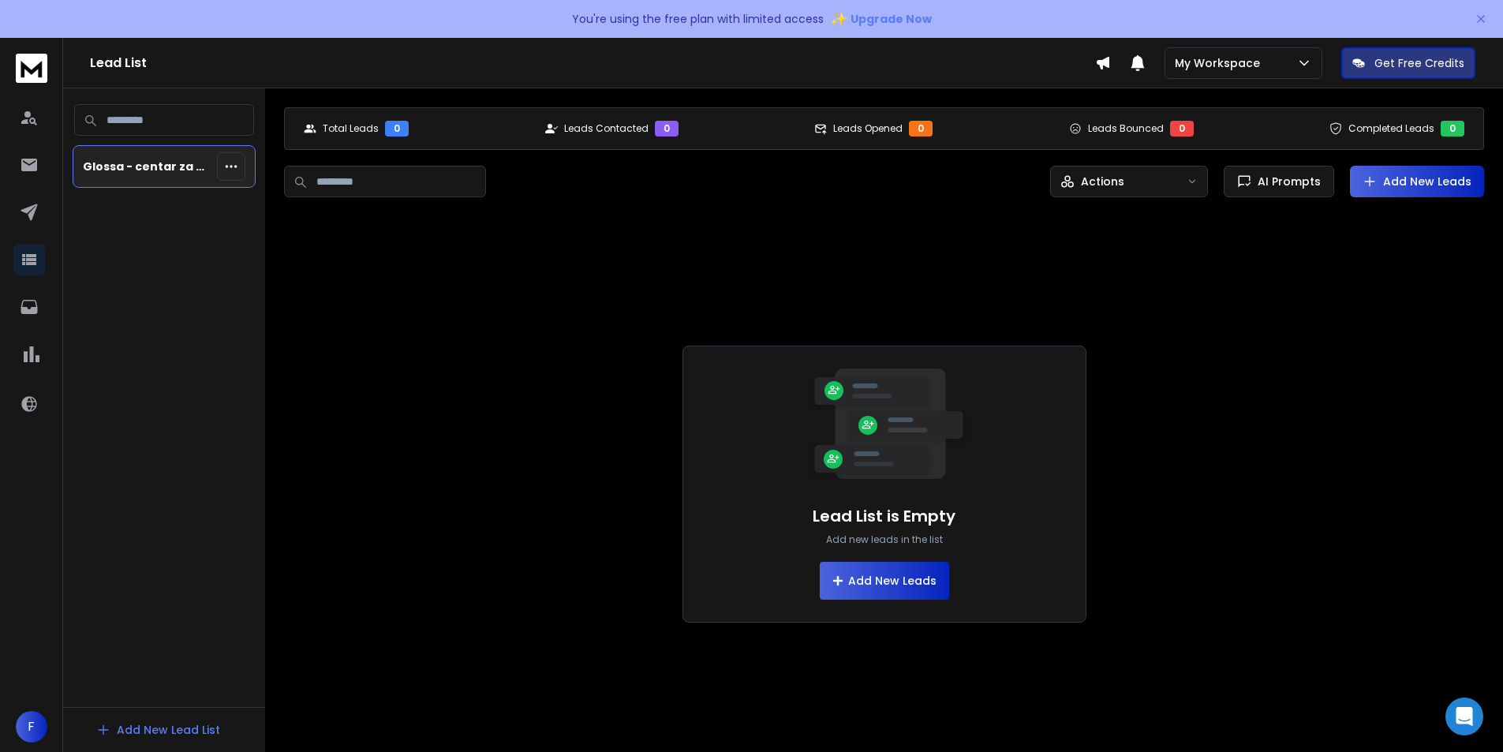
click at [889, 592] on button "Add New Leads" at bounding box center [884, 581] width 129 height 38
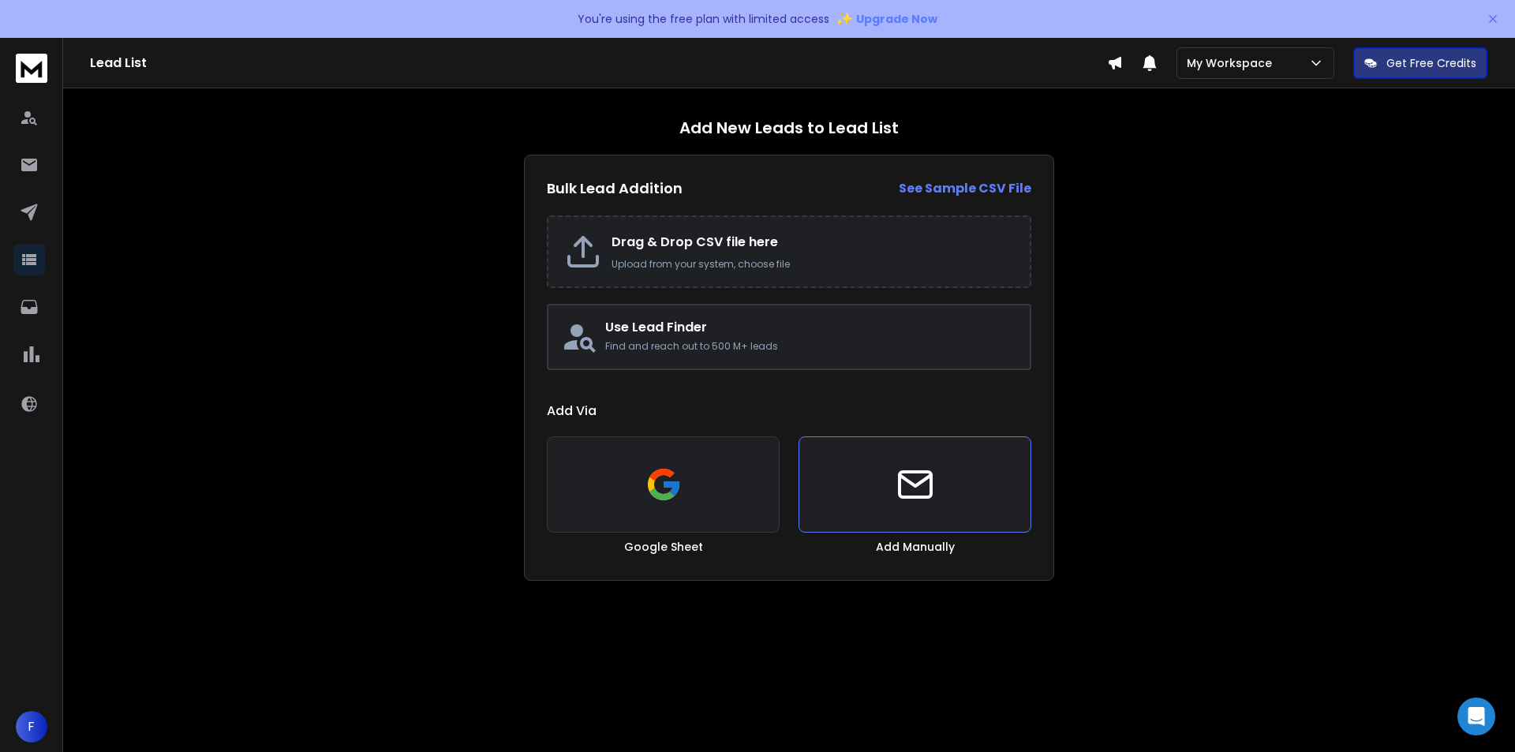
click at [852, 486] on div at bounding box center [915, 484] width 233 height 96
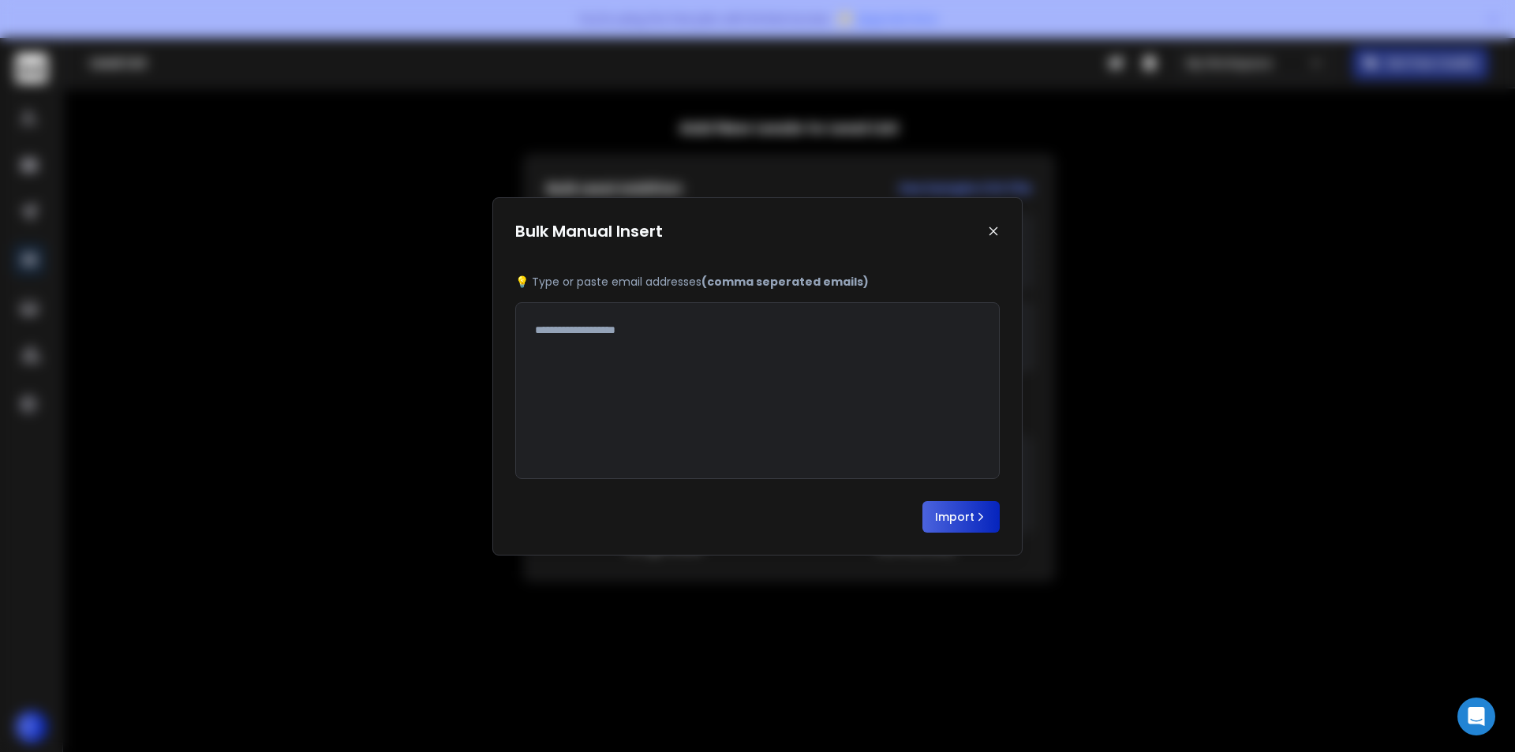
click at [663, 327] on textarea at bounding box center [757, 390] width 485 height 177
click at [996, 227] on icon at bounding box center [993, 231] width 13 height 13
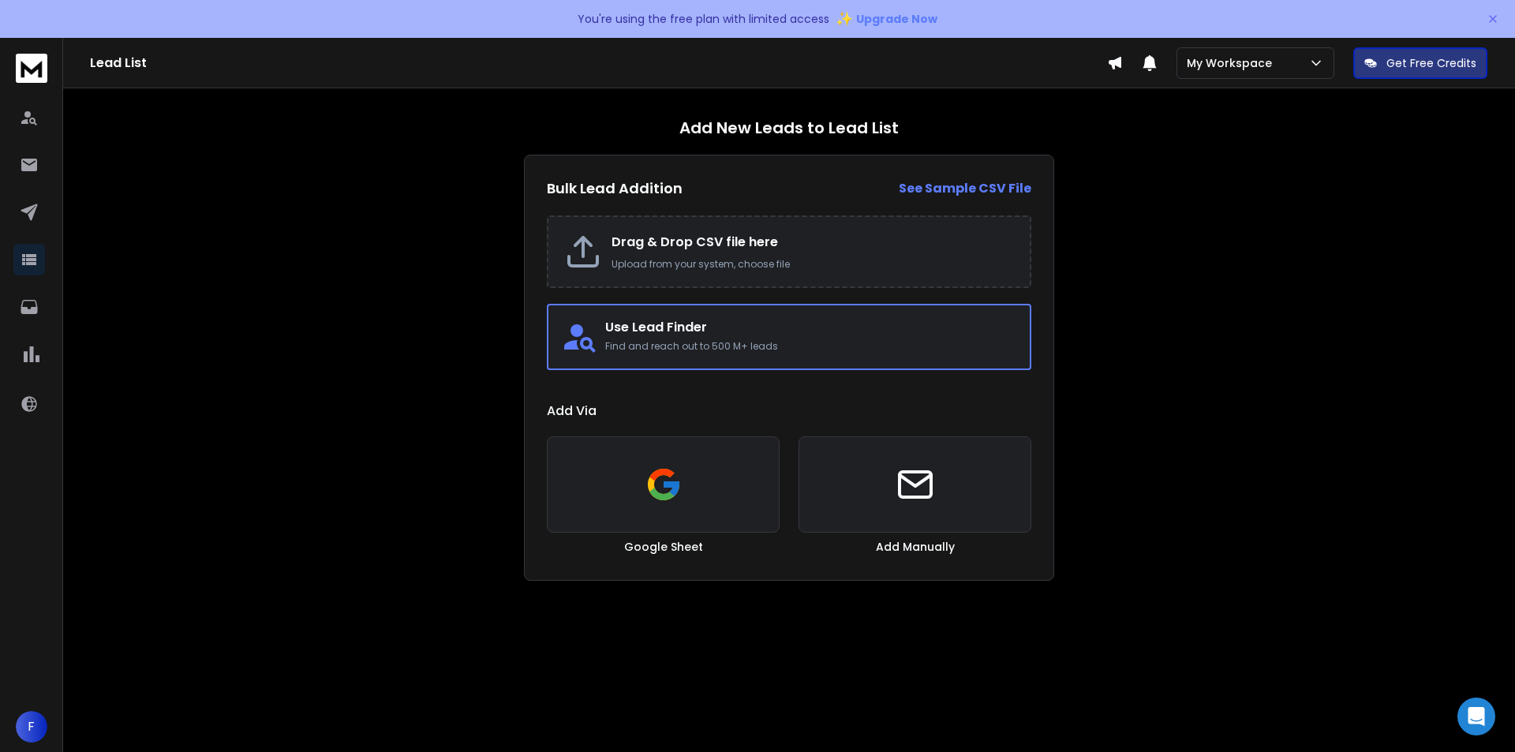
click at [708, 326] on h2 "Use Lead Finder" at bounding box center [811, 327] width 412 height 19
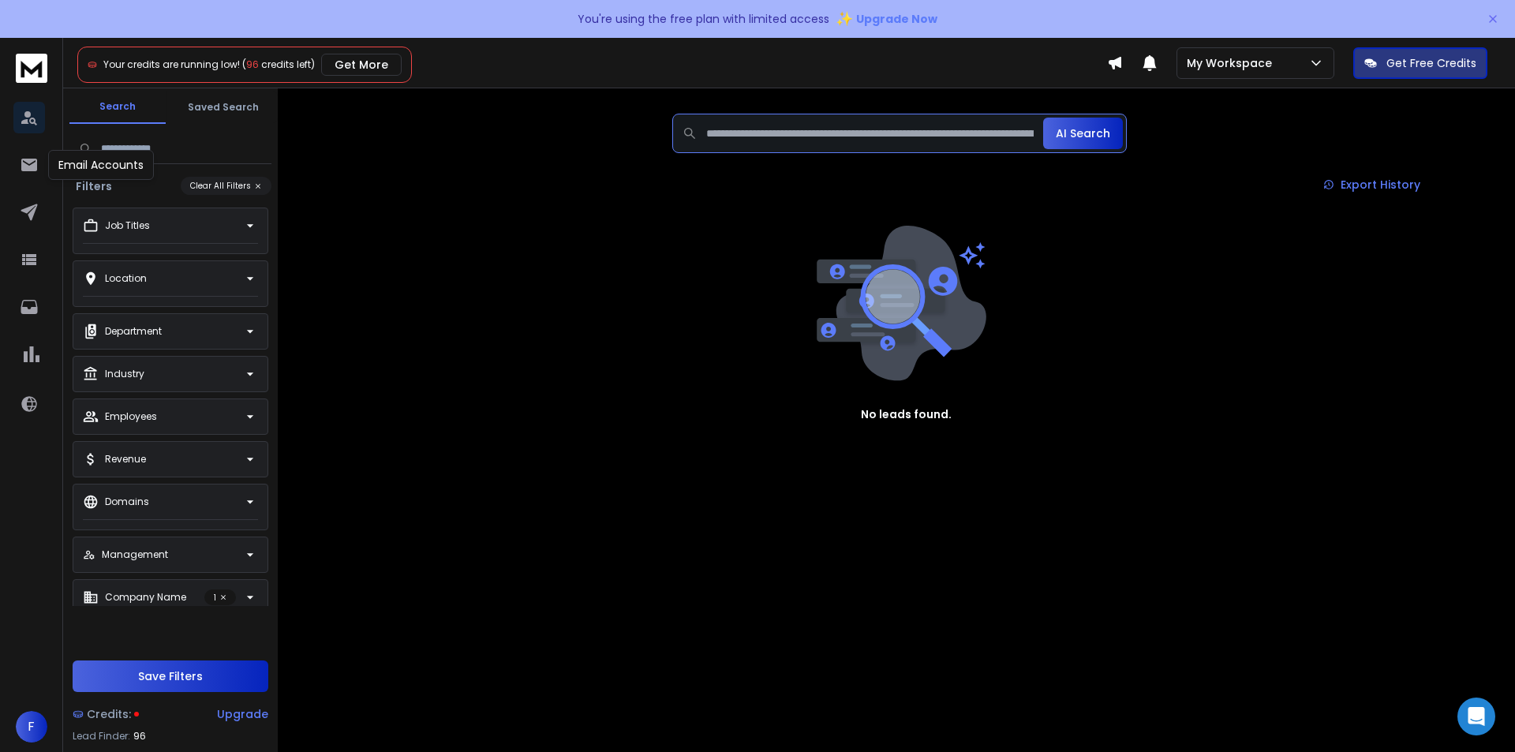
click at [39, 135] on div at bounding box center [31, 121] width 36 height 38
click at [29, 135] on div at bounding box center [31, 121] width 36 height 38
click at [23, 207] on icon at bounding box center [29, 212] width 19 height 19
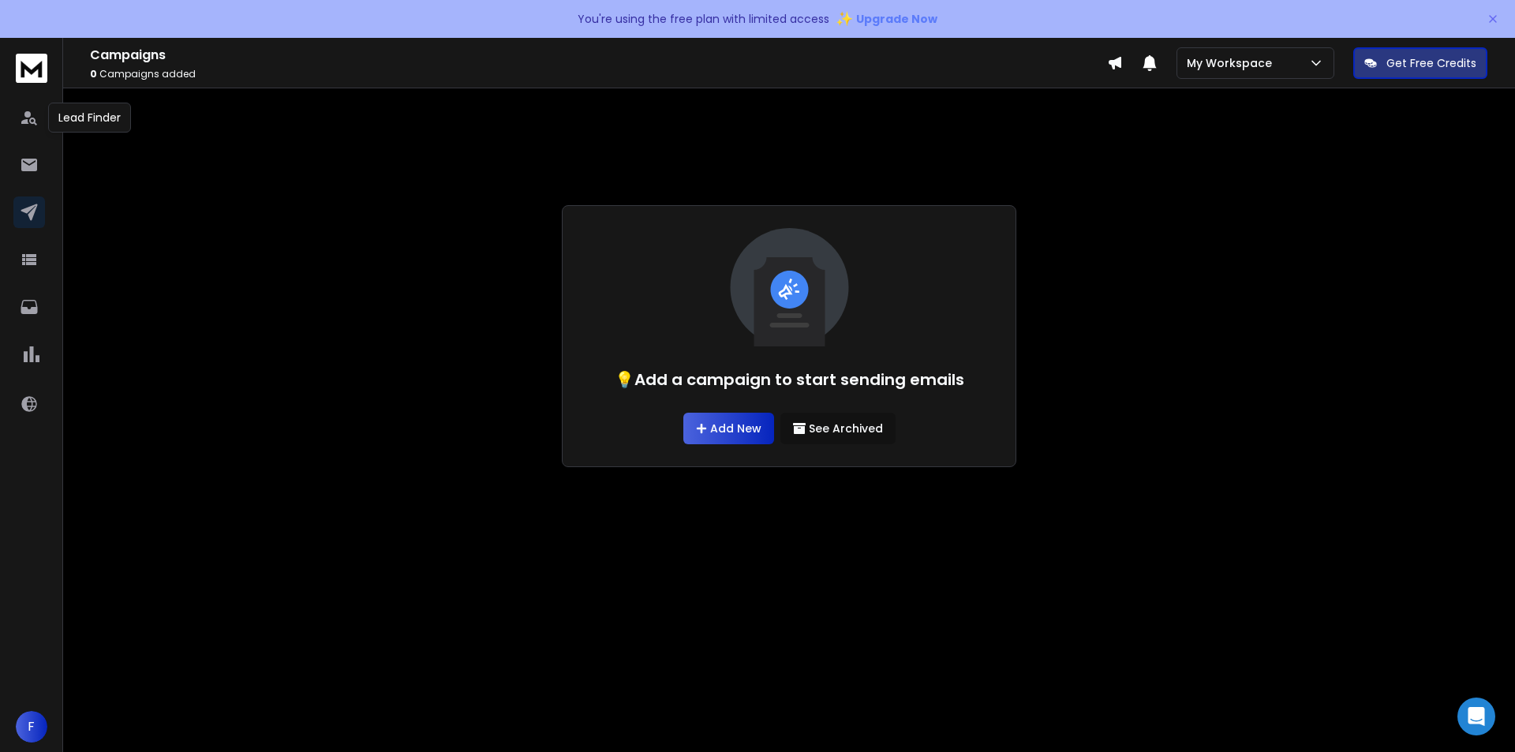
click at [37, 78] on img at bounding box center [32, 68] width 32 height 29
